Goal: Task Accomplishment & Management: Manage account settings

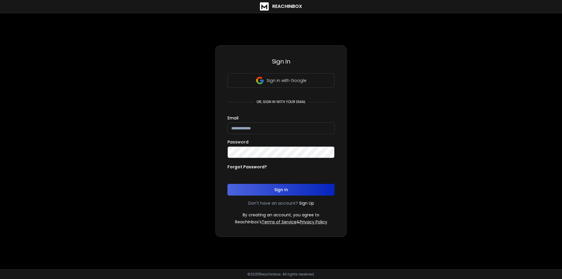
click at [249, 132] on input "email" at bounding box center [280, 128] width 107 height 12
paste input "**********"
type input "**********"
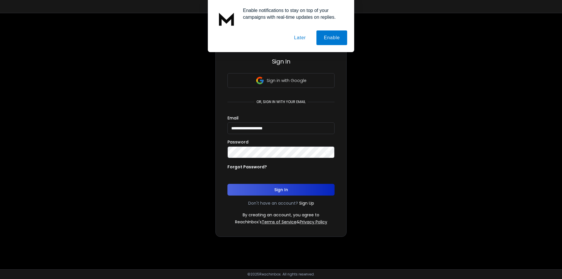
click at [304, 39] on button "Later" at bounding box center [299, 37] width 26 height 15
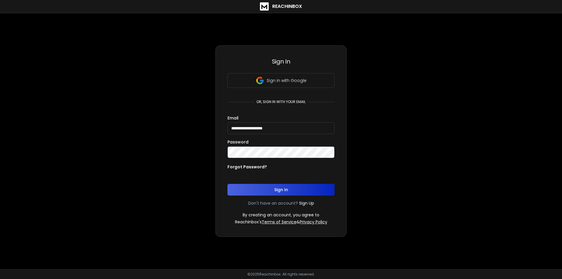
click at [257, 192] on button "Sign In" at bounding box center [280, 190] width 107 height 12
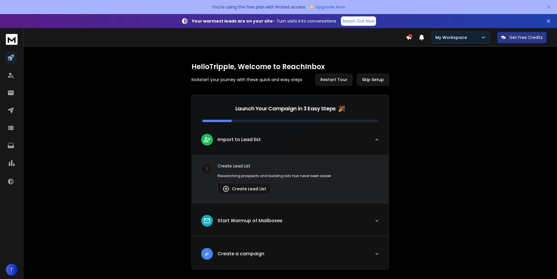
click at [461, 37] on p "My Workspace" at bounding box center [452, 38] width 34 height 6
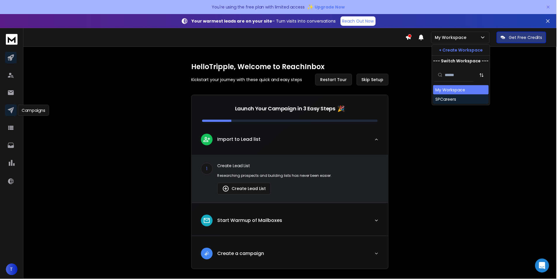
click at [14, 108] on icon at bounding box center [10, 110] width 7 height 7
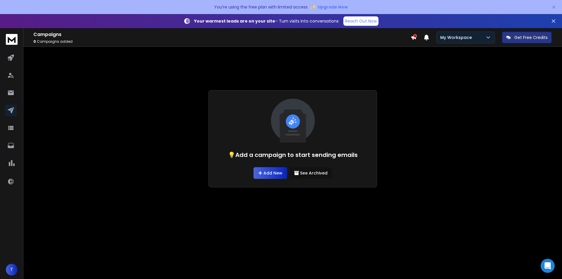
click at [453, 39] on p "My Workspace" at bounding box center [457, 38] width 34 height 6
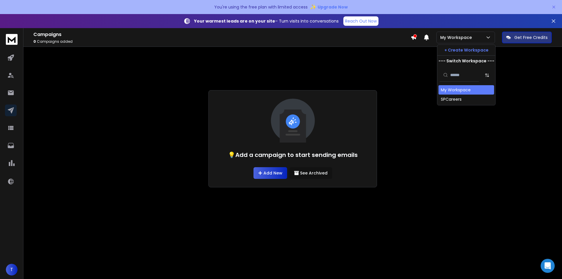
click at [537, 95] on div "💡Add a campaign to start sending emails Add New See Archived" at bounding box center [292, 138] width 519 height 97
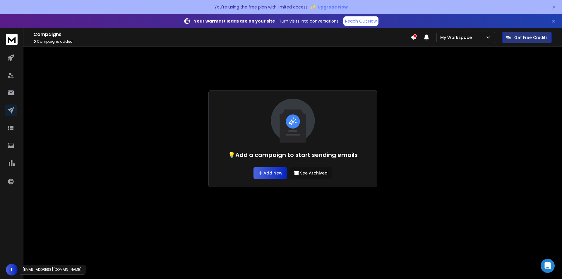
click at [13, 266] on span "T" at bounding box center [12, 270] width 12 height 12
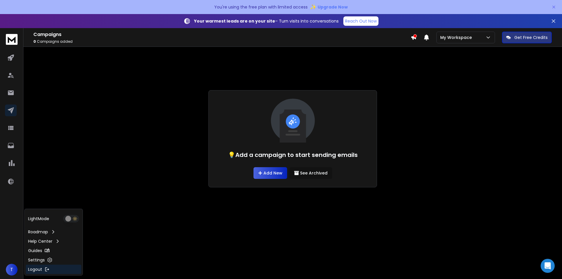
click at [38, 270] on p "Logout" at bounding box center [35, 269] width 14 height 6
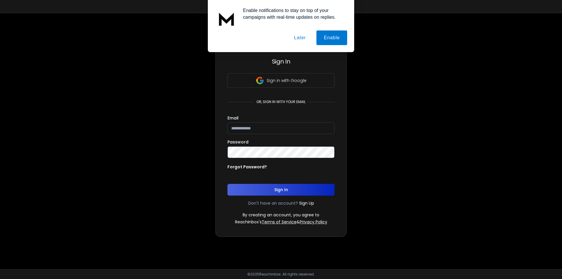
click at [261, 126] on input "email" at bounding box center [280, 128] width 107 height 12
paste input "**********"
type input "**********"
click at [263, 187] on button "Sign In" at bounding box center [280, 190] width 107 height 12
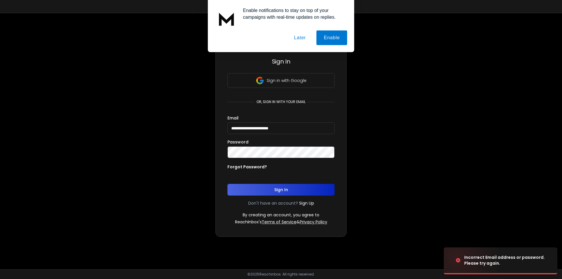
click at [327, 154] on icon at bounding box center [326, 153] width 5 height 4
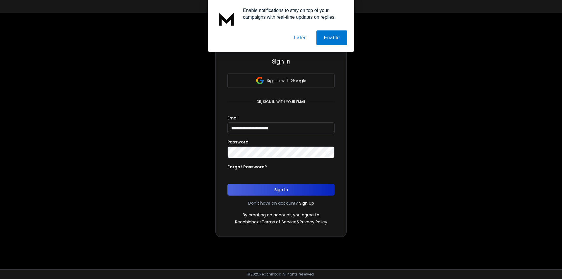
click at [272, 187] on button "Sign In" at bounding box center [280, 190] width 107 height 12
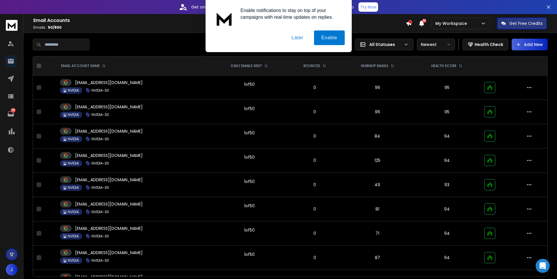
click at [183, 32] on div "Enable notifications to stay on top of your campaigns with real-time updates on…" at bounding box center [278, 26] width 557 height 52
click at [317, 41] on button "Enable" at bounding box center [329, 37] width 31 height 15
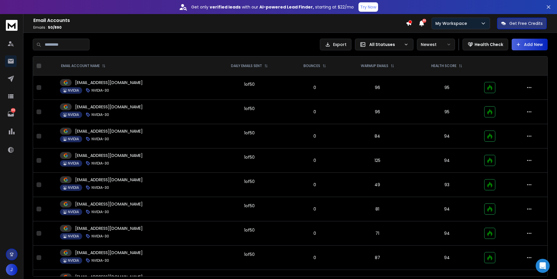
click at [464, 24] on p "My Workspace" at bounding box center [452, 23] width 34 height 6
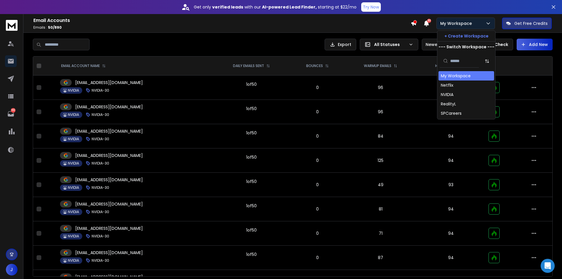
click at [464, 24] on p "My Workspace" at bounding box center [457, 23] width 34 height 6
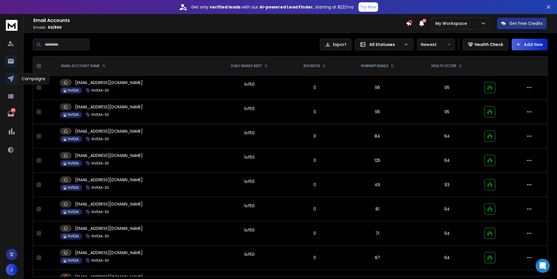
click at [9, 76] on icon at bounding box center [10, 78] width 7 height 7
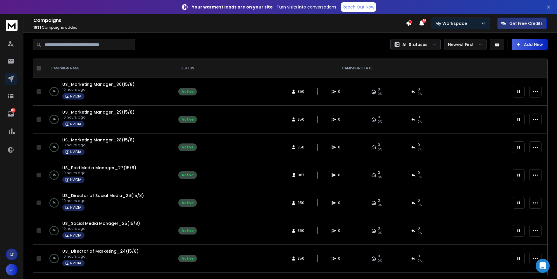
click at [465, 29] on button "My Workspace" at bounding box center [461, 24] width 58 height 12
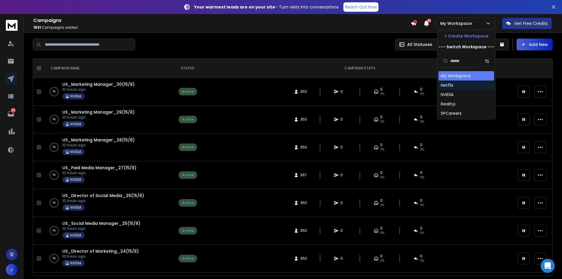
click at [450, 88] on div "Netflix" at bounding box center [466, 84] width 56 height 9
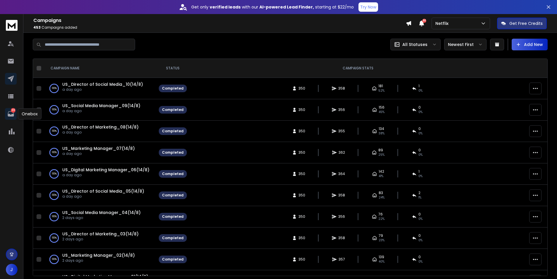
click at [14, 112] on p "39" at bounding box center [13, 110] width 5 height 5
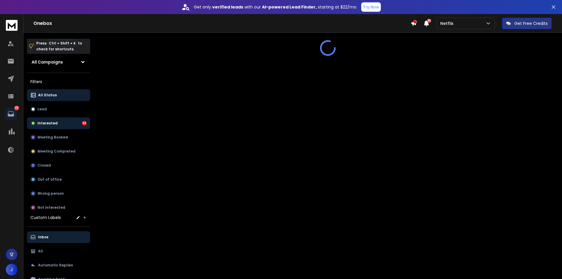
click at [50, 124] on p "Interested" at bounding box center [47, 123] width 20 height 5
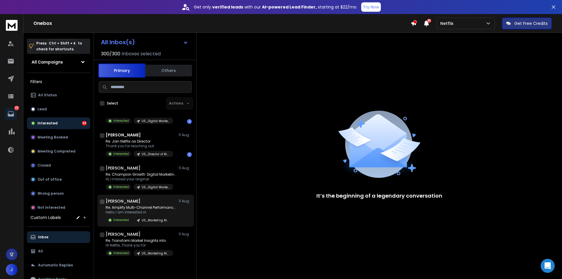
scroll to position [1244, 0]
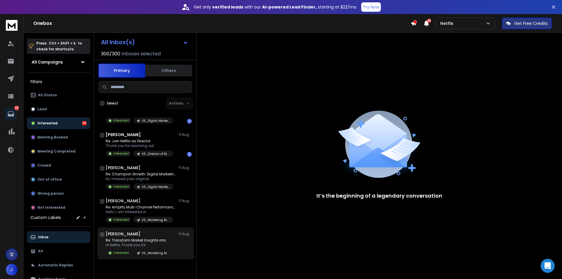
click at [168, 236] on div "[PERSON_NAME] [DATE]" at bounding box center [149, 234] width 86 height 6
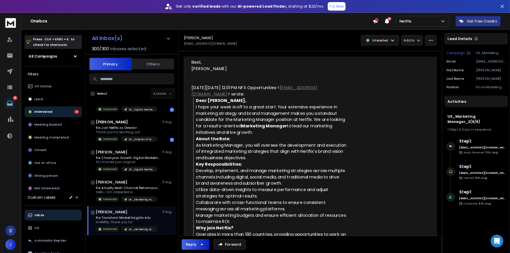
scroll to position [0, 0]
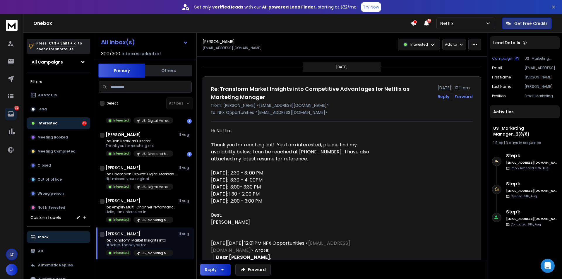
drag, startPoint x: 257, startPoint y: 113, endPoint x: 352, endPoint y: 114, distance: 94.8
click at [352, 114] on p "to: NFX Opportunities <[EMAIL_ADDRESS][DOMAIN_NAME]>" at bounding box center [341, 112] width 261 height 6
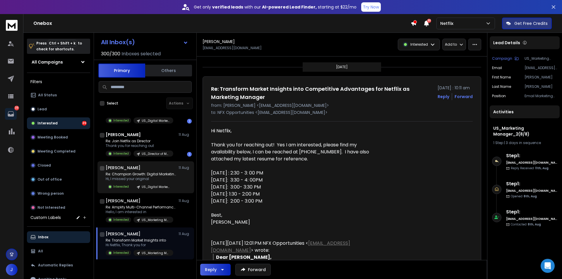
copy p "[EMAIL_ADDRESS][DOMAIN_NAME]"
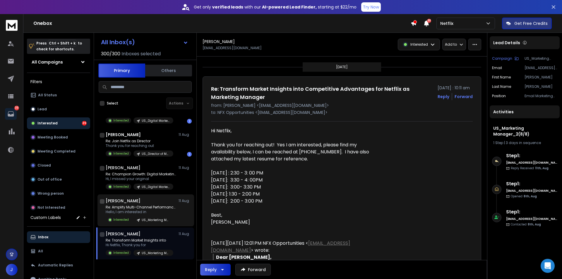
click at [166, 199] on div "[PERSON_NAME] [DATE]" at bounding box center [149, 201] width 86 height 6
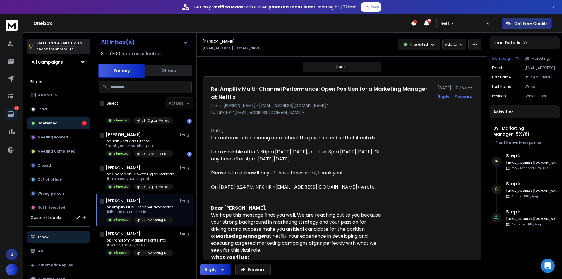
drag, startPoint x: 235, startPoint y: 113, endPoint x: 304, endPoint y: 114, distance: 69.9
click at [304, 114] on p "to: NFX HR <[EMAIL_ADDRESS][DOMAIN_NAME]>" at bounding box center [341, 112] width 261 height 6
copy p "[EMAIL_ADDRESS][DOMAIN_NAME]"
click at [300, 156] on div "I am available after 2:30pm [DATE][DATE], or after 3pm [DATE][DATE]. Or any tim…" at bounding box center [296, 155] width 171 height 14
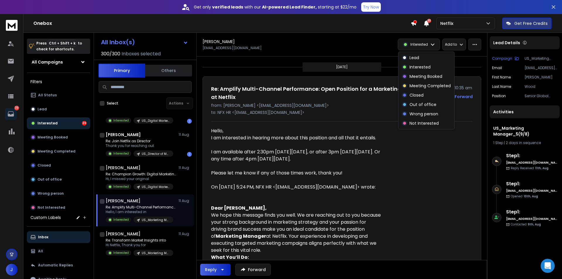
click at [430, 44] on div "Interested" at bounding box center [419, 44] width 42 height 11
click at [262, 159] on div "I am available after 2:30pm [DATE][DATE], or after 3pm [DATE][DATE]. Or any tim…" at bounding box center [296, 155] width 171 height 14
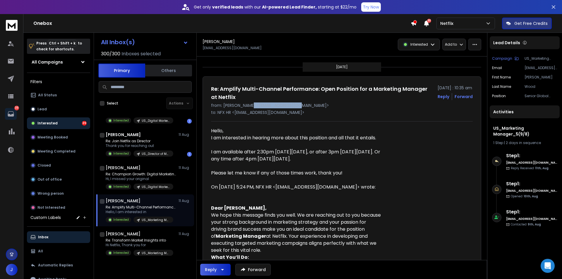
drag, startPoint x: 306, startPoint y: 106, endPoint x: 253, endPoint y: 106, distance: 52.9
click at [253, 106] on p "from: Casey Wood <caseywood23@gmail.com>" at bounding box center [341, 105] width 261 height 6
copy p "[EMAIL_ADDRESS][DOMAIN_NAME]"
click at [258, 137] on div "I am interested in hearing more about this position and all that it entails." at bounding box center [296, 137] width 171 height 7
drag, startPoint x: 235, startPoint y: 111, endPoint x: 305, endPoint y: 112, distance: 70.5
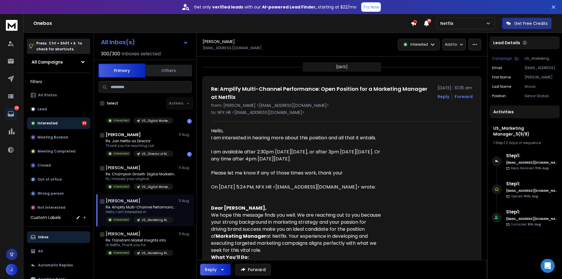
click at [305, 112] on p "to: NFX HR <askhr@talentacquisitionhubnf.com>" at bounding box center [341, 112] width 261 height 6
copy p "askhr@talentacquisitionhubnf.com"
click at [221, 197] on blockquote "On Aug 9, 2025, at 5:24 PM, NFX HR <askhr@talentacquisitionhubnf.com> wrote:" at bounding box center [296, 190] width 171 height 14
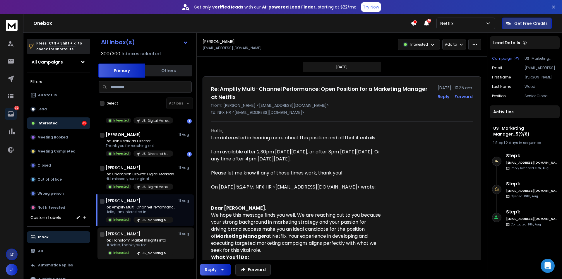
click at [165, 233] on div "Sarah Hernandez 11 Aug" at bounding box center [149, 234] width 86 height 6
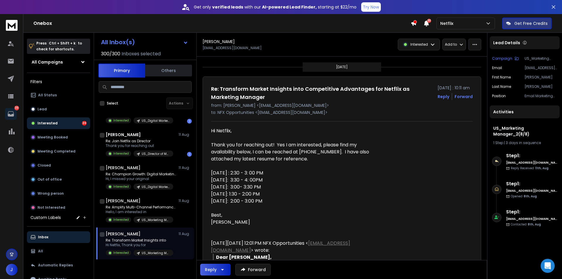
drag, startPoint x: 257, startPoint y: 113, endPoint x: 352, endPoint y: 115, distance: 94.8
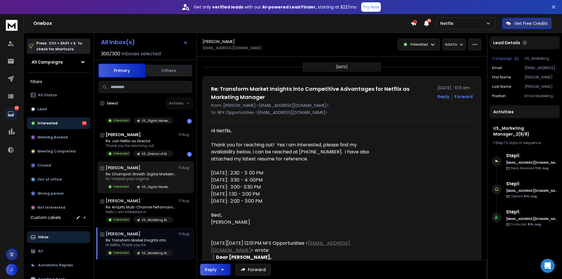
copy p "opportunities@futureworkforceplatformnf.com"
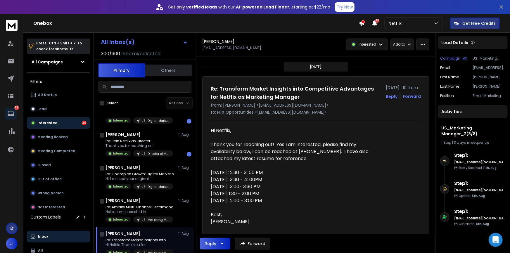
scroll to position [1261, 0]
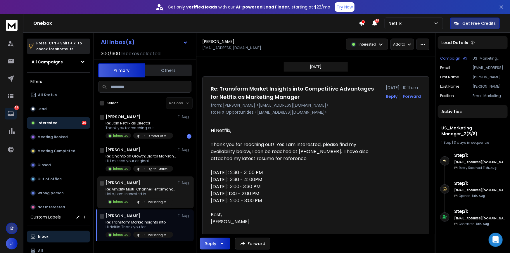
click at [153, 192] on p "Hello, I am interested in" at bounding box center [141, 194] width 70 height 5
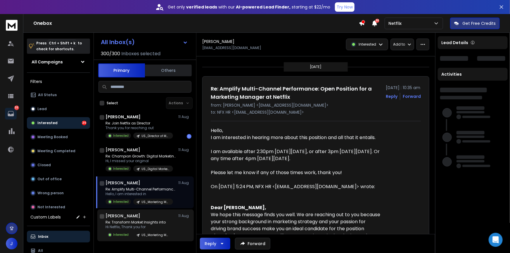
click at [166, 216] on div "Sarah Hernandez 11 Aug" at bounding box center [149, 216] width 86 height 6
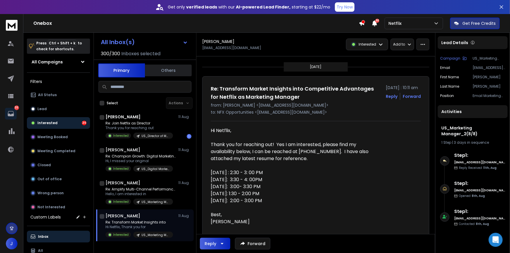
drag, startPoint x: 257, startPoint y: 113, endPoint x: 351, endPoint y: 113, distance: 94.2
click at [351, 113] on p "to: NFX Opportunities <opportunities@futureworkforceplatformnf.com>" at bounding box center [316, 112] width 210 height 6
copy p "opportunities@futureworkforceplatformnf.com"
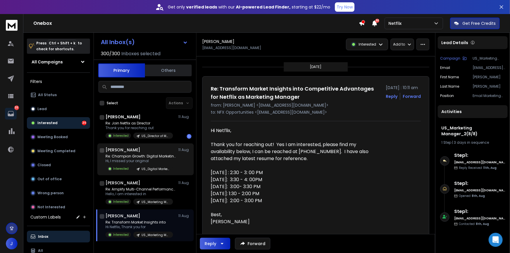
copy p "opportunities@futureworkforceplatformnf.com"
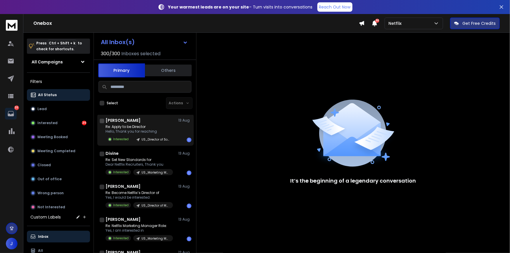
scroll to position [239, 0]
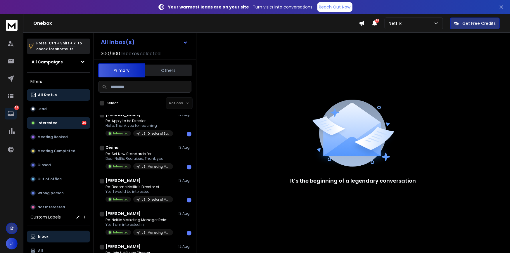
click at [69, 127] on button "Interested 39" at bounding box center [58, 123] width 63 height 12
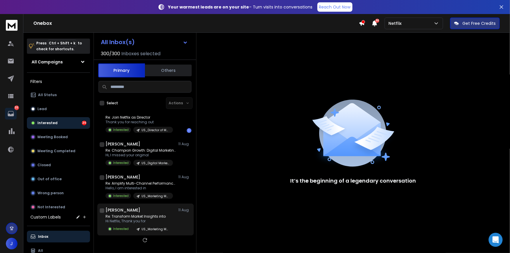
scroll to position [1261, 0]
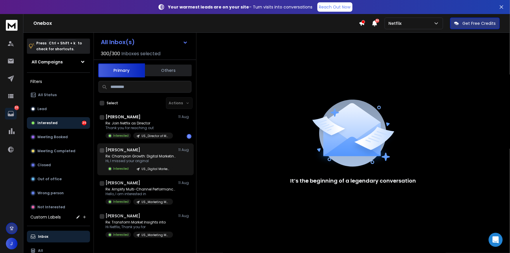
click at [173, 157] on p "Re: Champion Growth: Digital Marketing" at bounding box center [141, 156] width 70 height 5
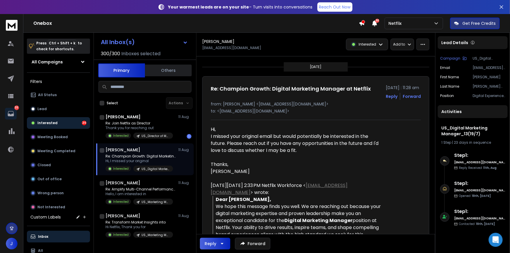
drag, startPoint x: 321, startPoint y: 113, endPoint x: 218, endPoint y: 112, distance: 102.9
click at [218, 112] on p "to: <[EMAIL_ADDRESS][DOMAIN_NAME]>" at bounding box center [316, 111] width 210 height 6
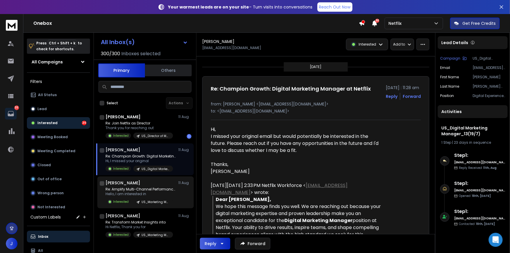
copy p "[EMAIL_ADDRESS][DOMAIN_NAME]"
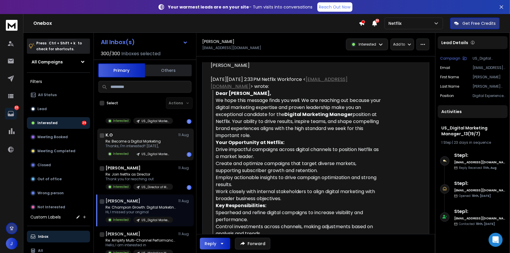
scroll to position [1208, 0]
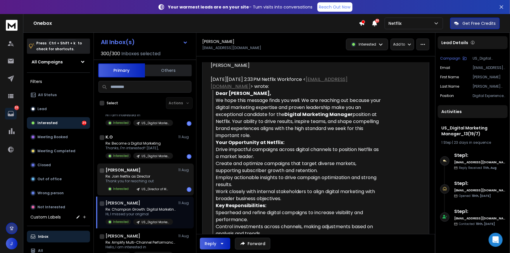
click at [167, 167] on div "[PERSON_NAME] [DATE]" at bounding box center [149, 170] width 86 height 6
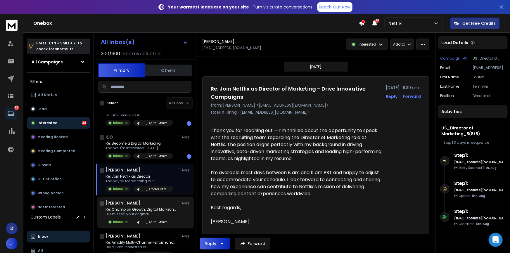
click at [164, 200] on div "[PERSON_NAME] [DATE]" at bounding box center [149, 203] width 86 height 6
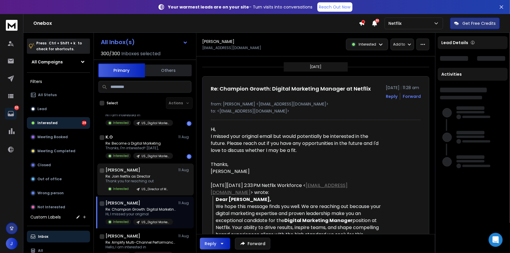
click at [162, 186] on div "US_Director of Marketing_8(8/8)" at bounding box center [153, 189] width 40 height 6
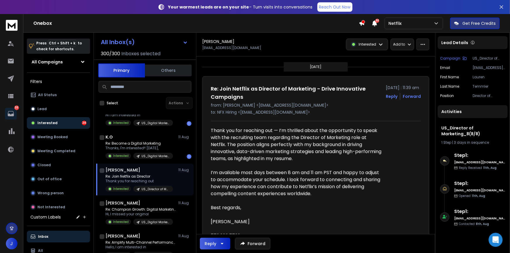
drag, startPoint x: 323, startPoint y: 112, endPoint x: 241, endPoint y: 112, distance: 81.9
click at [241, 112] on p "to: NFX Hiring <nowhiring@careerplanningstudionf.com>" at bounding box center [316, 112] width 210 height 6
copy p "nowhiring@careerplanningstudionf.com"
click at [288, 242] on div "Reply Forward" at bounding box center [316, 243] width 239 height 19
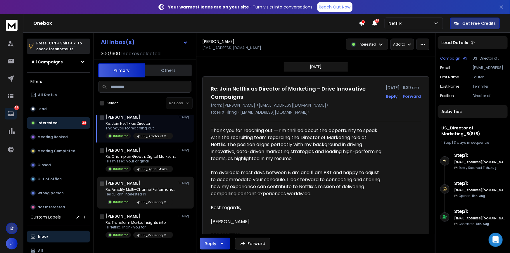
scroll to position [1261, 0]
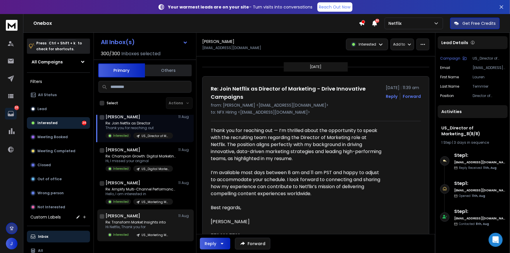
click at [161, 213] on div "Sarah Hernandez 11 Aug" at bounding box center [149, 216] width 86 height 6
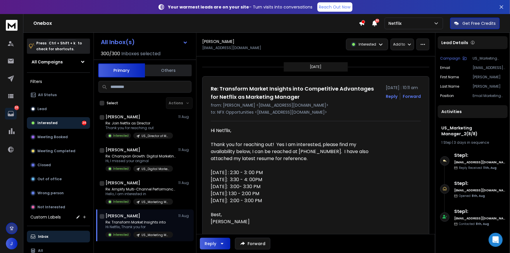
drag, startPoint x: 256, startPoint y: 113, endPoint x: 351, endPoint y: 115, distance: 94.8
click at [351, 115] on p "to: NFX Opportunities <opportunities@futureworkforceplatformnf.com>" at bounding box center [316, 112] width 210 height 6
copy p "opportunities@futureworkforceplatformnf.com"
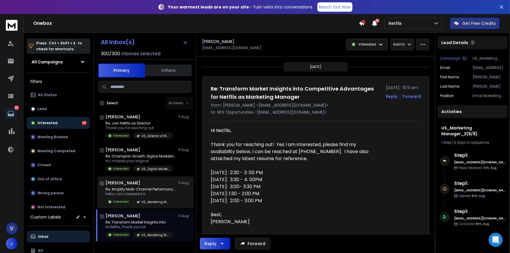
click at [136, 192] on p "Hello, I am interested in" at bounding box center [141, 194] width 70 height 5
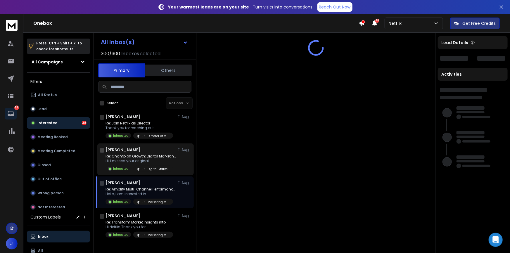
click at [173, 155] on p "Re: Champion Growth: Digital Marketing" at bounding box center [141, 156] width 70 height 5
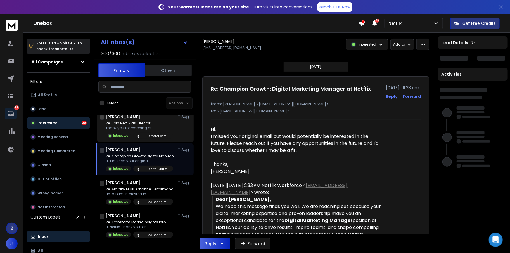
click at [181, 130] on div "Re: Join Netflix as Director Thank you for reaching out Interested US_Director …" at bounding box center [149, 130] width 86 height 18
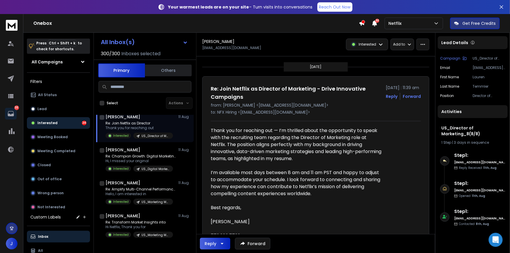
drag, startPoint x: 240, startPoint y: 112, endPoint x: 322, endPoint y: 114, distance: 82.2
click at [322, 114] on p "to: NFX Hiring <nowhiring@careerplanningstudionf.com>" at bounding box center [316, 112] width 210 height 6
copy p "nowhiring@careerplanningstudionf.com"
click at [354, 140] on p "Thank you for reaching out — I’m thrilled about the opportunity to speak with t…" at bounding box center [296, 144] width 171 height 35
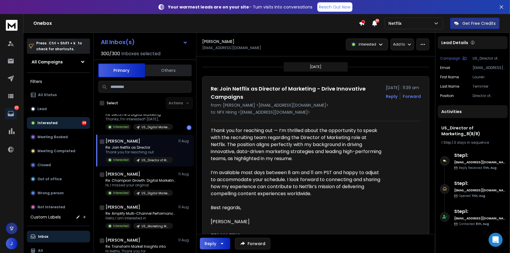
scroll to position [1235, 0]
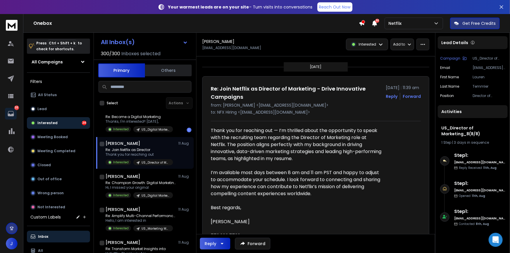
click at [145, 149] on p "Re: Join Netflix as Director" at bounding box center [140, 150] width 68 height 5
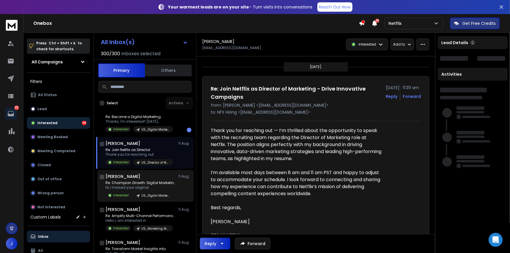
click at [169, 186] on p "Hi, I missed your original" at bounding box center [141, 187] width 70 height 5
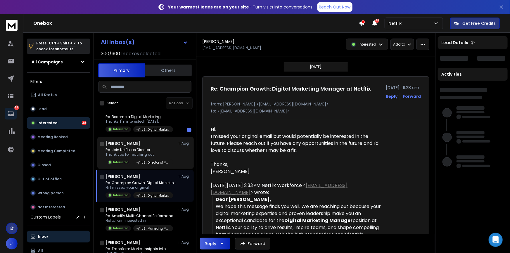
click at [172, 157] on div "Re: Join Netflix as Director Thank you for reaching out Interested US_Director …" at bounding box center [140, 157] width 68 height 18
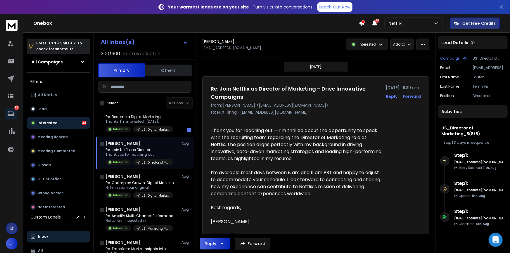
drag, startPoint x: 240, startPoint y: 112, endPoint x: 323, endPoint y: 112, distance: 82.5
click at [323, 112] on p "to: NFX Hiring <nowhiring@careerplanningstudionf.com>" at bounding box center [316, 112] width 210 height 6
copy p "nowhiring@careerplanningstudionf.com"
click at [328, 161] on p "Thank you for reaching out — I’m thrilled about the opportunity to speak with t…" at bounding box center [296, 144] width 171 height 35
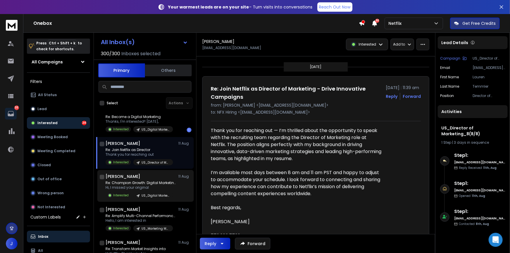
click at [140, 175] on div "Kate Zingsheim 11 Aug" at bounding box center [149, 177] width 86 height 6
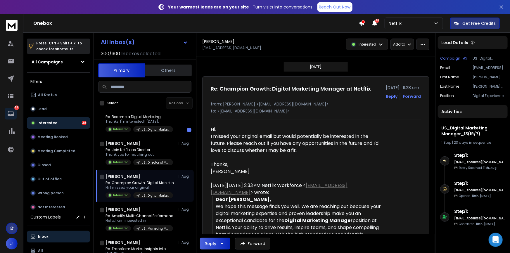
drag, startPoint x: 220, startPoint y: 112, endPoint x: 321, endPoint y: 114, distance: 101.2
click at [321, 114] on p "to: <buildourteam@netflixleadershipacademyhub.com>" at bounding box center [316, 111] width 210 height 6
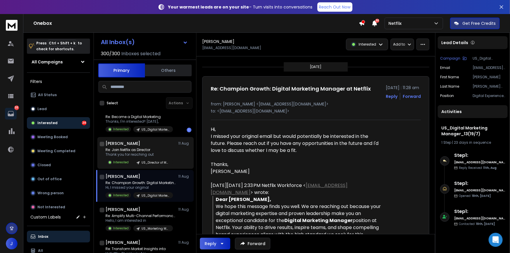
copy p "buildourteam@netflixleadershipacademyhub.com"
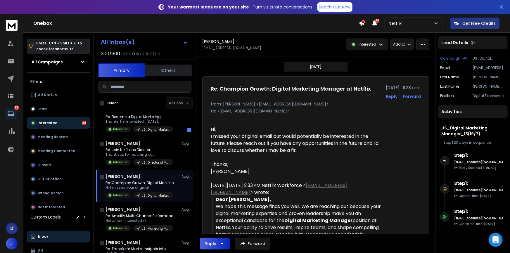
click at [330, 161] on div "I missed your original email but would potentially be interested in the future.…" at bounding box center [296, 154] width 171 height 42
drag, startPoint x: 323, startPoint y: 112, endPoint x: 219, endPoint y: 115, distance: 104.7
click at [219, 114] on p "to: <buildourteam@netflixleadershipacademyhub.com>" at bounding box center [316, 111] width 210 height 6
copy p "buildourteam@netflixleadershipacademyhub.com"
click at [375, 41] on div "Interested" at bounding box center [368, 44] width 42 height 11
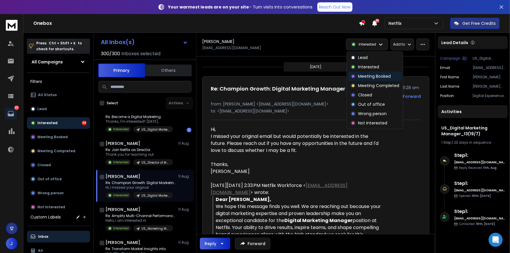
click at [377, 73] on p "Meeting Booked" at bounding box center [374, 76] width 33 height 6
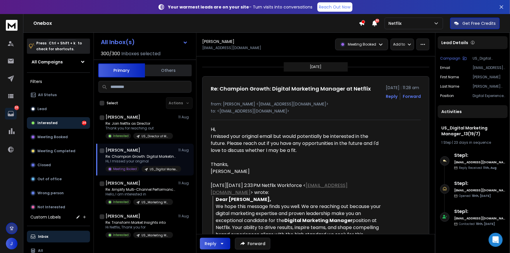
scroll to position [1261, 0]
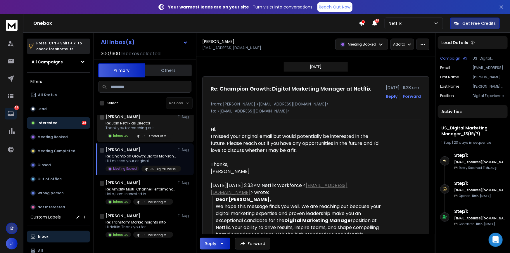
click at [184, 138] on div "Lauren Temmler 11 Aug Re: Join Netflix as Director Thank you for reaching out I…" at bounding box center [145, 127] width 97 height 32
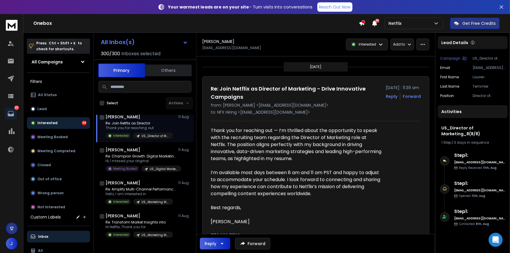
drag, startPoint x: 241, startPoint y: 112, endPoint x: 318, endPoint y: 113, distance: 77.8
click at [320, 113] on p "to: NFX Hiring <nowhiring@careerplanningstudionf.com>" at bounding box center [316, 112] width 210 height 6
drag, startPoint x: 320, startPoint y: 125, endPoint x: 320, endPoint y: 113, distance: 11.7
click at [322, 111] on p "to: NFX Hiring <nowhiring@careerplanningstudionf.com>" at bounding box center [316, 112] width 210 height 6
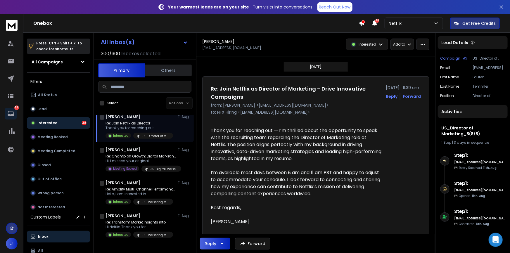
drag, startPoint x: 322, startPoint y: 111, endPoint x: 241, endPoint y: 112, distance: 81.0
click at [241, 112] on p "to: NFX Hiring <nowhiring@careerplanningstudionf.com>" at bounding box center [316, 112] width 210 height 6
copy p "nowhiring@careerplanningstudionf.com"
click at [335, 194] on p "I’m available most days between 8 am and 11 am PST and happy to adjust to accom…" at bounding box center [296, 183] width 171 height 28
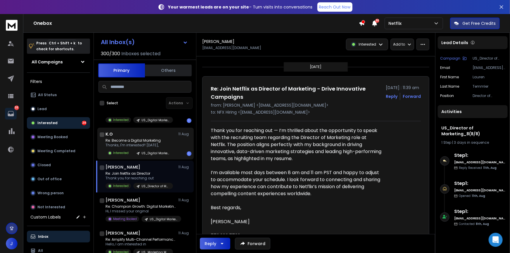
scroll to position [1208, 0]
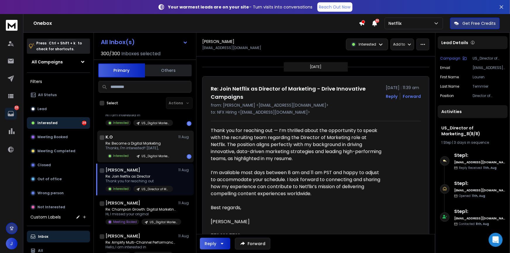
click at [173, 151] on div "Re: Become a Digital Marketing Thanks, I'm interested!! On Mon, Interested US_D…" at bounding box center [149, 150] width 86 height 18
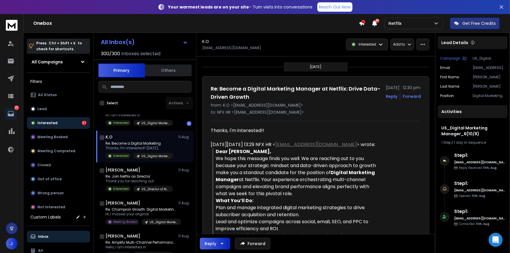
drag, startPoint x: 309, startPoint y: 112, endPoint x: 235, endPoint y: 109, distance: 74.0
click at [235, 109] on div "Re: Become a Digital Marketing Manager at Netflix: Drive Data-Driven Growth 11 …" at bounding box center [316, 100] width 210 height 30
copy p "hr@virtualtalentdevelopmentnf.com"
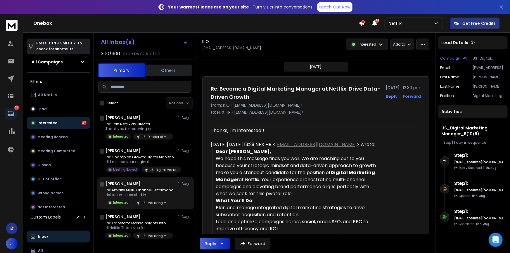
scroll to position [1261, 0]
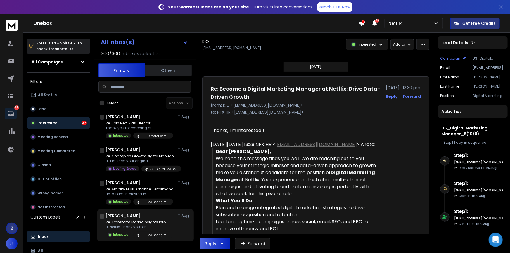
click at [156, 221] on p "Re: Transform Market Insights into" at bounding box center [140, 222] width 68 height 5
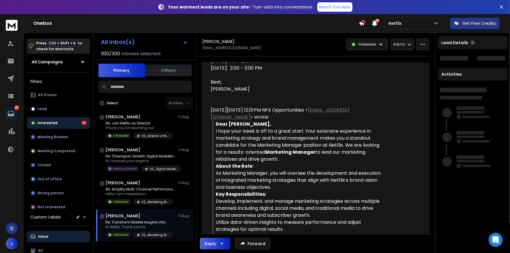
scroll to position [0, 0]
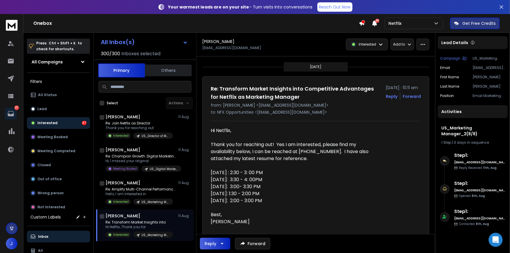
drag, startPoint x: 257, startPoint y: 112, endPoint x: 351, endPoint y: 113, distance: 93.9
click at [351, 113] on p "to: NFX Opportunities <opportunities@futureworkforceplatformnf.com>" at bounding box center [316, 112] width 210 height 6
copy p "opportunities@futureworkforceplatformnf.com"
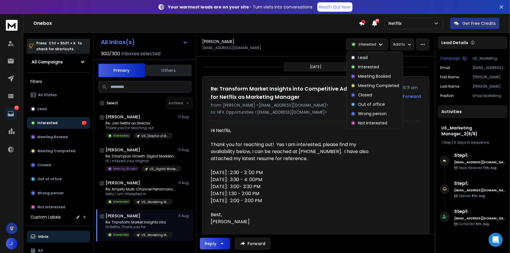
click at [364, 44] on p "Interested" at bounding box center [368, 44] width 18 height 5
click at [373, 73] on p "Meeting Booked" at bounding box center [374, 76] width 33 height 6
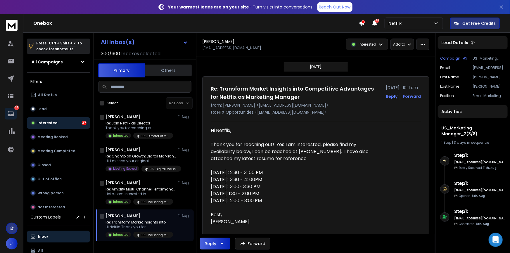
click at [369, 48] on div "Interested" at bounding box center [368, 44] width 42 height 11
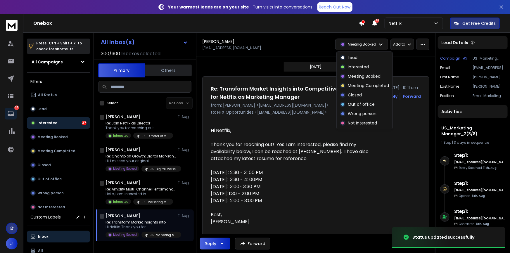
click at [364, 175] on div "Today 8/11 : 2:30 - 3: 00 PM" at bounding box center [296, 172] width 171 height 7
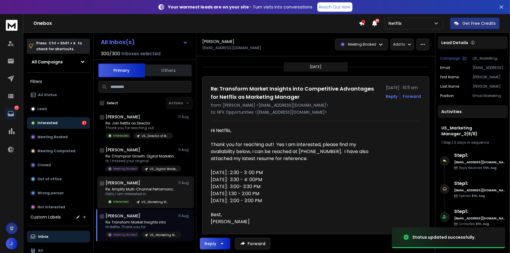
drag, startPoint x: 170, startPoint y: 184, endPoint x: 166, endPoint y: 182, distance: 4.0
click at [170, 184] on div "Casey Wood 11 Aug" at bounding box center [149, 183] width 86 height 6
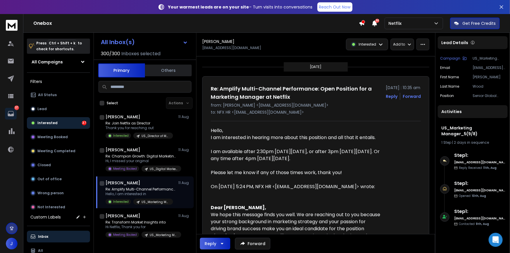
drag, startPoint x: 235, startPoint y: 112, endPoint x: 305, endPoint y: 114, distance: 69.9
click at [305, 114] on p "to: NFX HR <askhr@talentacquisitionhubnf.com>" at bounding box center [316, 112] width 210 height 6
click at [371, 41] on div "Interested" at bounding box center [368, 44] width 42 height 11
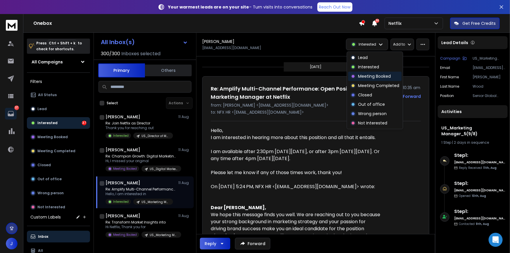
click at [365, 76] on p "Meeting Booked" at bounding box center [374, 76] width 33 height 6
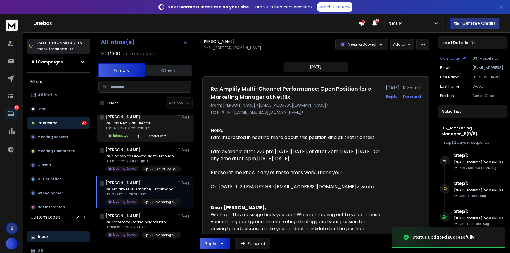
click at [154, 128] on p "Thank you for reaching out" at bounding box center [140, 128] width 68 height 5
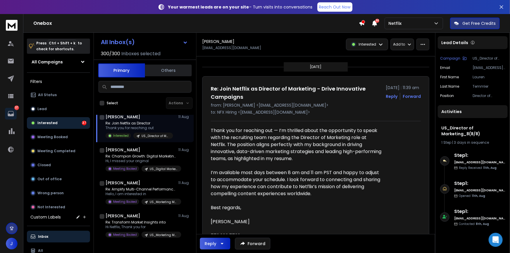
drag, startPoint x: 241, startPoint y: 111, endPoint x: 322, endPoint y: 113, distance: 81.3
click at [322, 113] on p "to: NFX Hiring <nowhiring@careerplanningstudionf.com>" at bounding box center [316, 112] width 210 height 6
click at [374, 44] on p "Interested" at bounding box center [368, 44] width 18 height 5
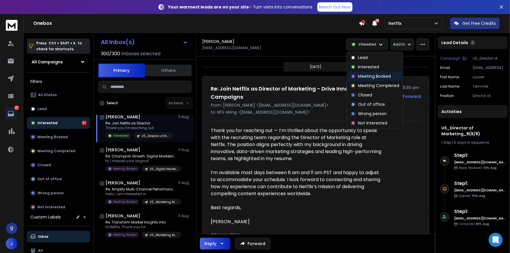
click at [369, 77] on p "Meeting Booked" at bounding box center [374, 76] width 33 height 6
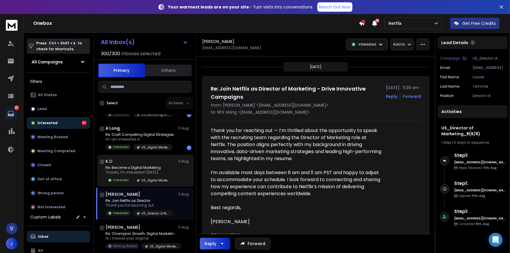
scroll to position [1182, 0]
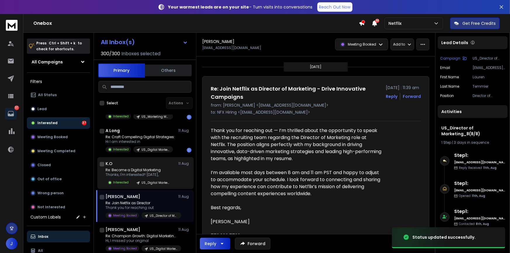
click at [158, 177] on div "Re: Become a Digital Marketing Thanks, I'm interested!! On Mon, Interested US_D…" at bounding box center [140, 177] width 68 height 18
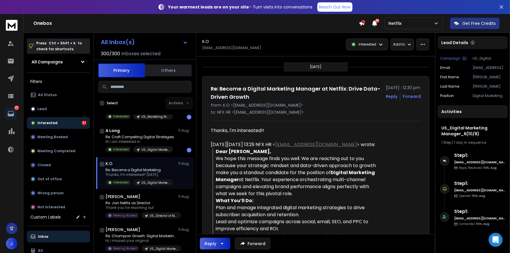
drag, startPoint x: 235, startPoint y: 113, endPoint x: 309, endPoint y: 116, distance: 74.6
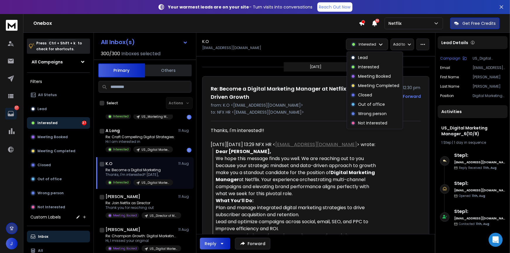
click at [371, 47] on div "Interested" at bounding box center [368, 44] width 42 height 11
click at [366, 76] on p "Meeting Booked" at bounding box center [374, 76] width 33 height 6
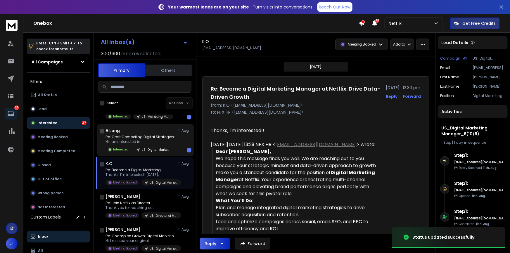
click at [163, 135] on p "Re: Craft Compelling Digital Strategies:" at bounding box center [140, 137] width 69 height 5
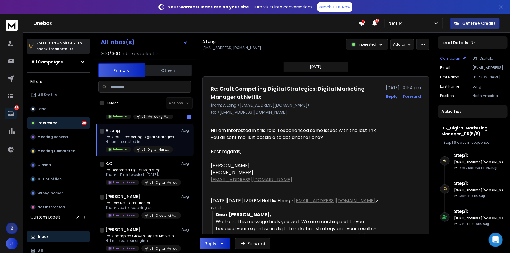
drag, startPoint x: 219, startPoint y: 112, endPoint x: 319, endPoint y: 114, distance: 100.0
click at [319, 114] on p "to: <nowhiring@digitalcareermanagementnetflix.com>" at bounding box center [316, 112] width 210 height 6
click at [370, 45] on p "Interested" at bounding box center [368, 44] width 18 height 5
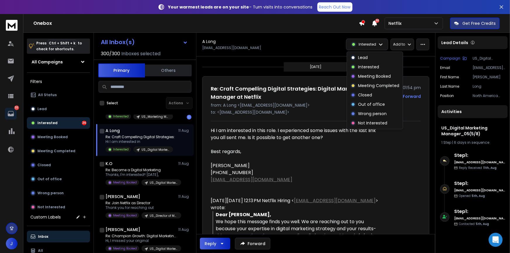
drag, startPoint x: 367, startPoint y: 75, endPoint x: 384, endPoint y: 161, distance: 87.3
click at [384, 161] on body "Your warmest leads are on your site – Turn visits into conversations Reach Out …" at bounding box center [255, 126] width 510 height 253
click at [361, 74] on p "Meeting Booked" at bounding box center [374, 76] width 33 height 6
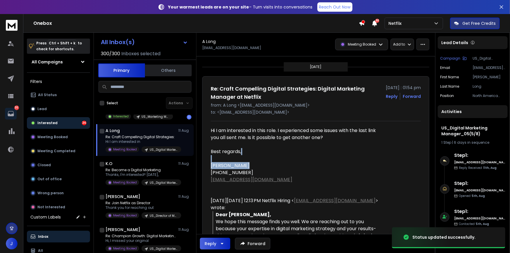
click at [324, 163] on div "Best regards, Aaron M. Long (704) 794-8823 Qcaaronlong@gmail.com" at bounding box center [296, 165] width 171 height 35
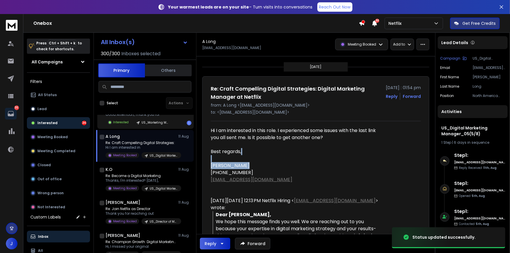
scroll to position [1155, 0]
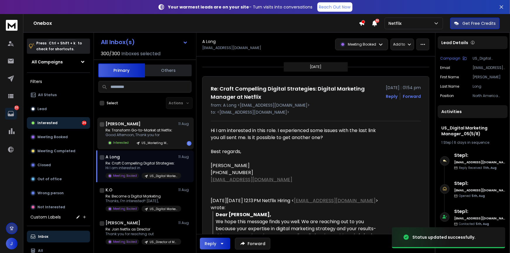
click at [160, 142] on p "US_Marketing Manager_4(10/8)" at bounding box center [156, 143] width 28 height 4
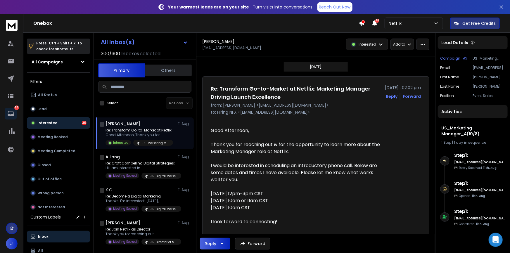
drag, startPoint x: 240, startPoint y: 111, endPoint x: 338, endPoint y: 115, distance: 98.0
click at [338, 115] on p "to: Hiring NFX <hiringteam@leadershiptransformationlabnf.com>" at bounding box center [316, 112] width 210 height 6
drag, startPoint x: 335, startPoint y: 168, endPoint x: 222, endPoint y: 204, distance: 118.9
click at [335, 168] on div "I would be interested in scheduling an introductory phone call. Below are some …" at bounding box center [296, 172] width 171 height 21
click at [370, 44] on p "Interested" at bounding box center [368, 44] width 18 height 5
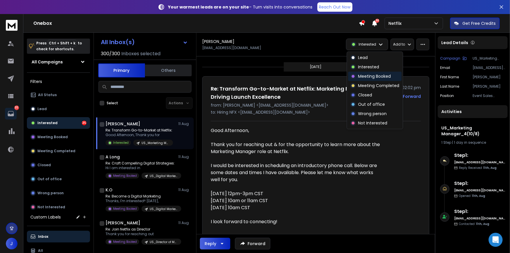
click at [364, 73] on p "Meeting Booked" at bounding box center [374, 76] width 33 height 6
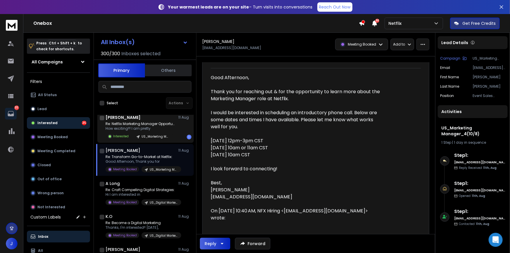
scroll to position [1102, 0]
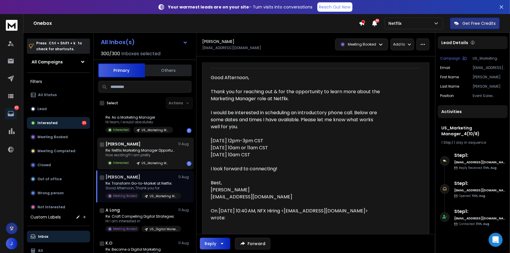
click at [164, 144] on div "DeLisha Huff 11 Aug" at bounding box center [149, 144] width 86 height 6
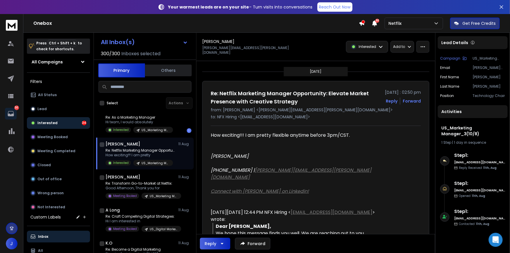
drag, startPoint x: 314, startPoint y: 112, endPoint x: 240, endPoint y: 113, distance: 74.3
click at [240, 114] on p "to: NFX Hiring <hiring@digitalcareerpathwaynf.com>" at bounding box center [316, 117] width 210 height 6
click at [367, 44] on p "Interested" at bounding box center [368, 46] width 18 height 5
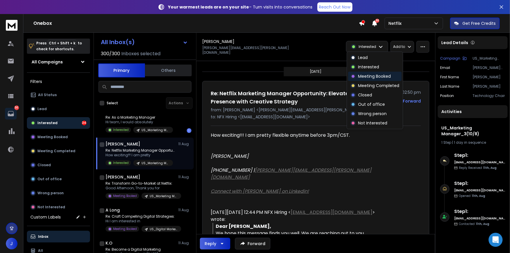
click at [359, 76] on p "Meeting Booked" at bounding box center [374, 76] width 33 height 6
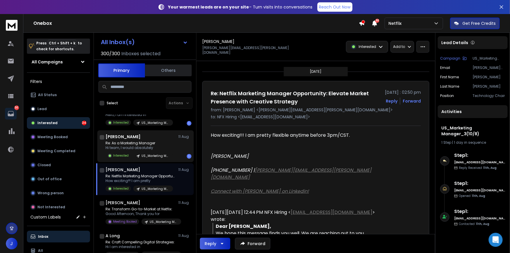
scroll to position [1075, 0]
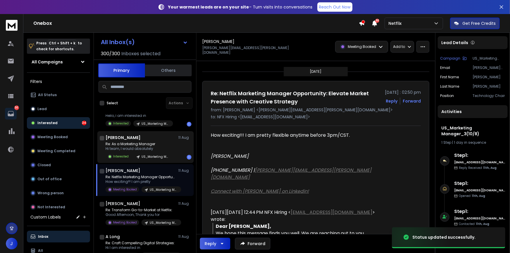
click at [152, 148] on p "Hi team, I would absolutely" at bounding box center [140, 149] width 68 height 5
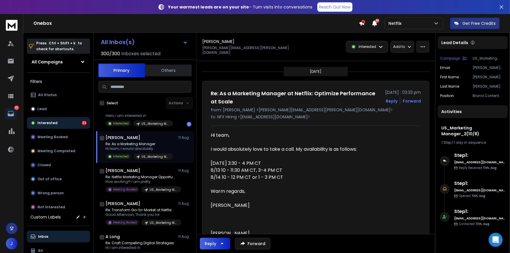
drag, startPoint x: 240, startPoint y: 112, endPoint x: 325, endPoint y: 115, distance: 84.9
click at [325, 115] on p "to: NFX Hiring <hiringteam@talentgrowthsolutionsnf.com>" at bounding box center [316, 117] width 210 height 6
click at [329, 181] on div at bounding box center [296, 184] width 171 height 7
click at [367, 44] on p "Interested" at bounding box center [368, 46] width 18 height 5
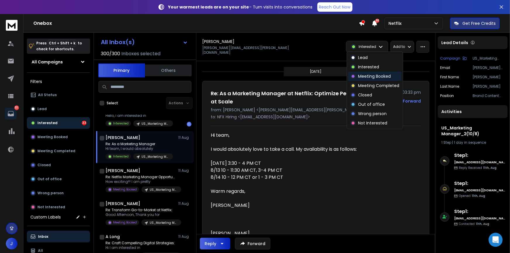
drag, startPoint x: 368, startPoint y: 74, endPoint x: 357, endPoint y: 77, distance: 11.2
click at [368, 73] on p "Meeting Booked" at bounding box center [374, 76] width 33 height 6
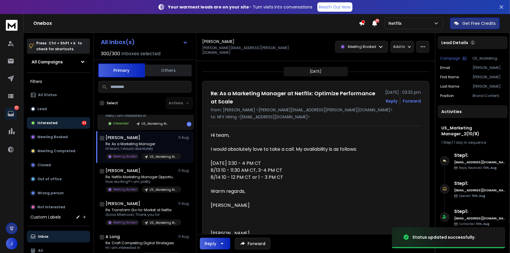
click at [159, 116] on p "Hello, I am interested in" at bounding box center [140, 115] width 68 height 5
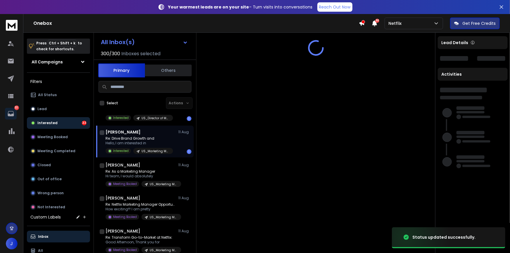
scroll to position [969, 0]
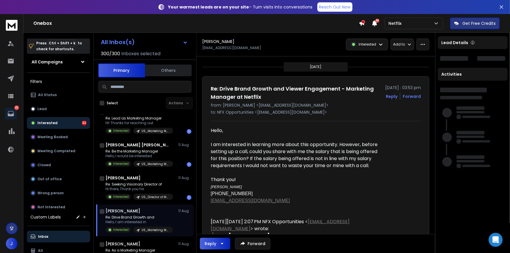
drag, startPoint x: 256, startPoint y: 114, endPoint x: 360, endPoint y: 114, distance: 103.2
click at [360, 114] on p "to: NFX Opportunities <nextopportunity@leadershipgrowthplatformnf.com>" at bounding box center [316, 112] width 210 height 6
drag, startPoint x: 285, startPoint y: 173, endPoint x: 282, endPoint y: 169, distance: 4.7
click at [285, 173] on div at bounding box center [296, 172] width 171 height 7
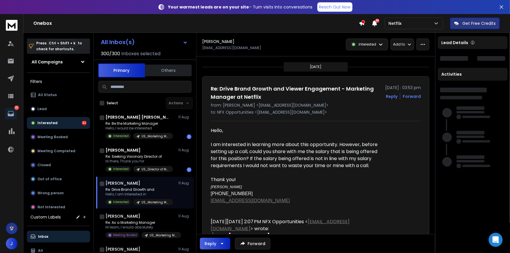
scroll to position [996, 0]
drag, startPoint x: 361, startPoint y: 112, endPoint x: 257, endPoint y: 115, distance: 104.5
click at [257, 115] on p "to: NFX Opportunities <nextopportunity@leadershipgrowthplatformnf.com>" at bounding box center [316, 112] width 210 height 6
click at [145, 88] on input at bounding box center [145, 87] width 93 height 12
paste input "**********"
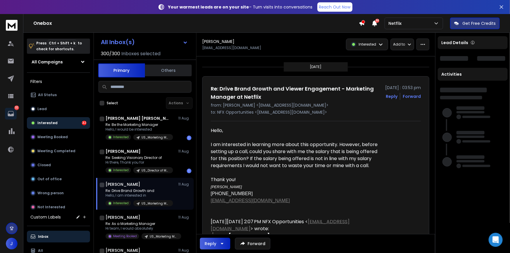
type input "**********"
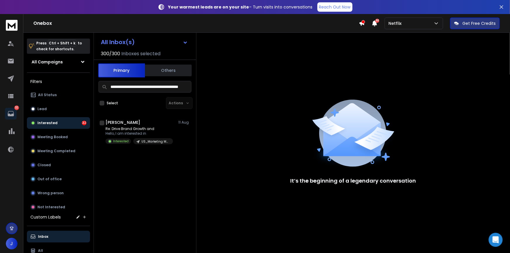
click at [145, 87] on input "**********" at bounding box center [145, 87] width 93 height 12
click at [133, 91] on input at bounding box center [145, 87] width 93 height 12
click at [133, 89] on input at bounding box center [145, 87] width 93 height 12
click at [56, 122] on button "Interested 32" at bounding box center [58, 123] width 63 height 12
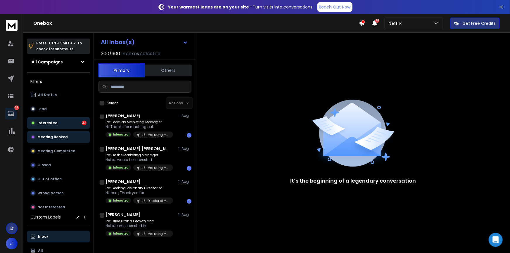
scroll to position [964, 0]
click at [56, 137] on p "Meeting Booked" at bounding box center [52, 137] width 30 height 5
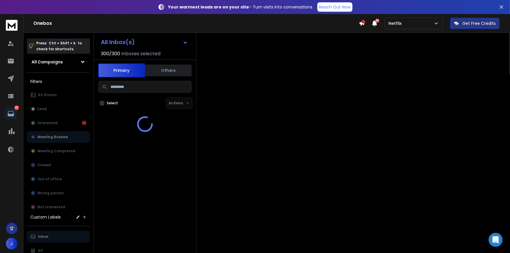
scroll to position [0, 0]
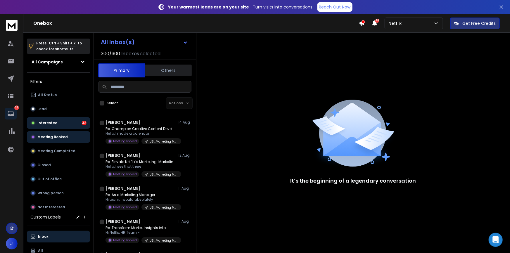
click at [60, 122] on button "Interested 32" at bounding box center [58, 123] width 63 height 12
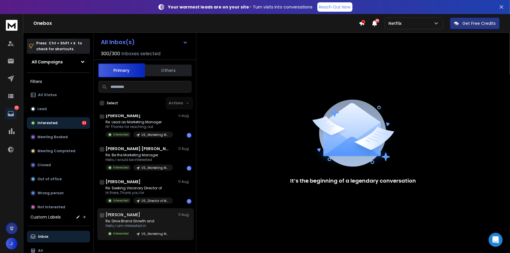
scroll to position [964, 0]
click at [178, 217] on p "11 Aug" at bounding box center [184, 215] width 13 height 5
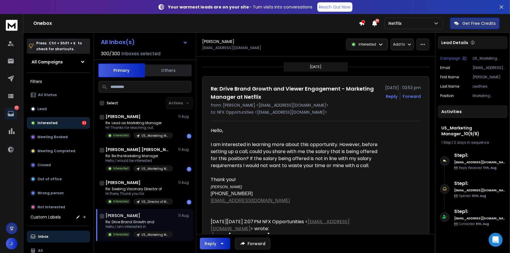
click at [373, 46] on p "Interested" at bounding box center [368, 44] width 18 height 5
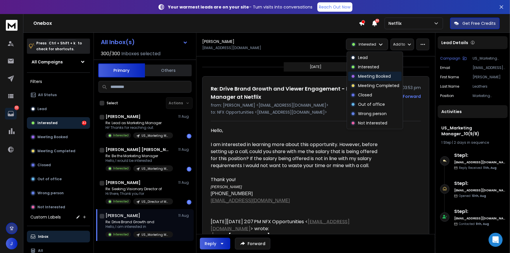
click at [363, 74] on p "Meeting Booked" at bounding box center [374, 76] width 33 height 6
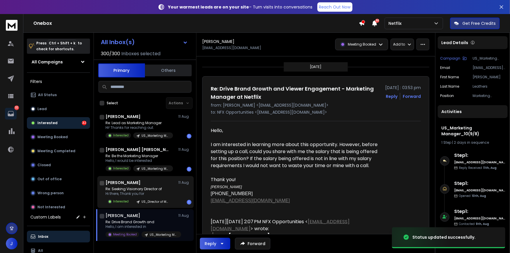
click at [158, 182] on div "Shayan Doosty 11 Aug" at bounding box center [149, 183] width 86 height 6
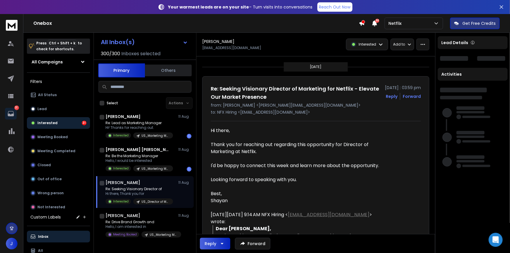
drag, startPoint x: 240, startPoint y: 112, endPoint x: 335, endPoint y: 112, distance: 95.0
click at [335, 112] on p "to: NFX Hiring <wearehiring@globalcareerdevelopmentnf.com>" at bounding box center [316, 112] width 210 height 6
click at [136, 87] on input at bounding box center [145, 87] width 93 height 12
paste input "**********"
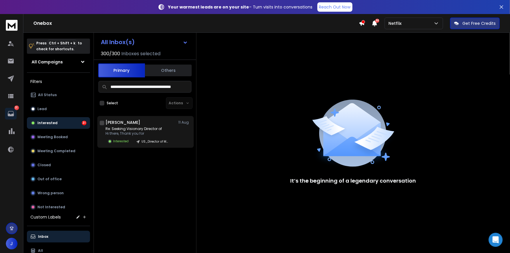
type input "**********"
click at [159, 132] on p "Hi there, Thank you for" at bounding box center [140, 133] width 68 height 5
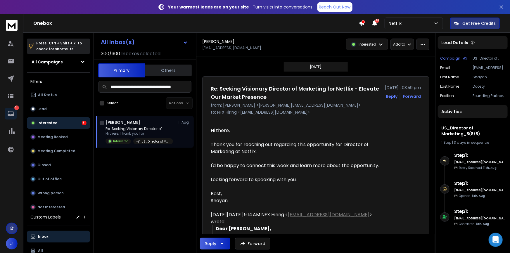
click at [364, 40] on div "Interested" at bounding box center [368, 44] width 42 height 11
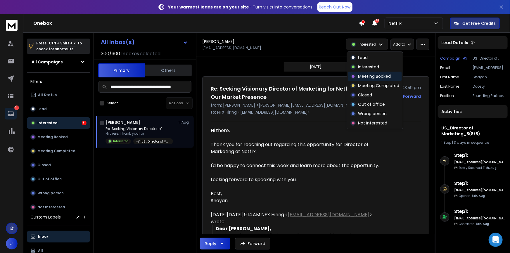
click at [361, 73] on div "Meeting Booked" at bounding box center [375, 76] width 54 height 9
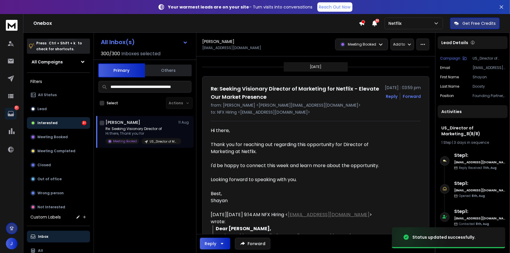
click at [51, 119] on button "Interested 31" at bounding box center [58, 123] width 63 height 12
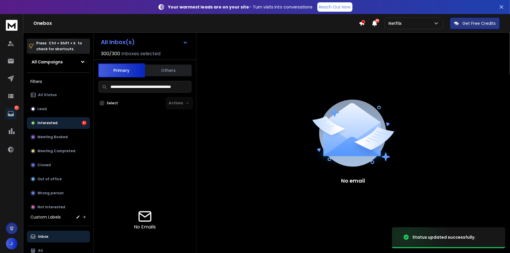
scroll to position [26, 0]
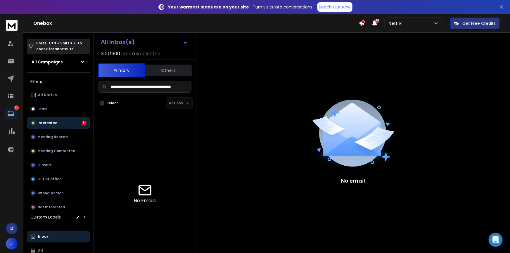
click at [54, 119] on button "Interested 31" at bounding box center [58, 123] width 63 height 12
click at [129, 89] on input "**********" at bounding box center [145, 87] width 93 height 12
click at [53, 121] on p "Interested" at bounding box center [47, 123] width 20 height 5
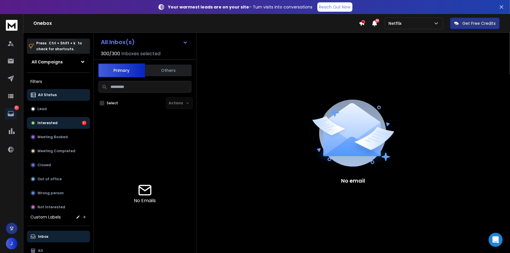
click at [48, 97] on p "All Status" at bounding box center [47, 95] width 19 height 5
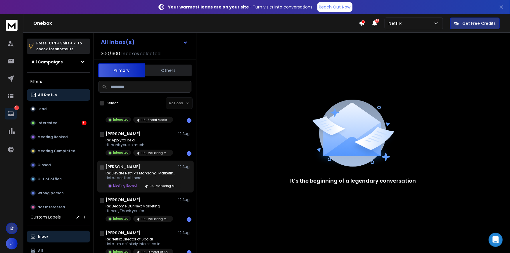
scroll to position [824, 0]
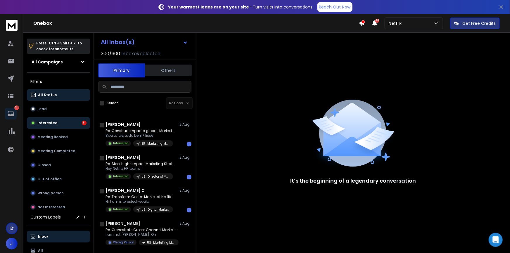
click at [61, 123] on button "Interested 31" at bounding box center [58, 123] width 63 height 12
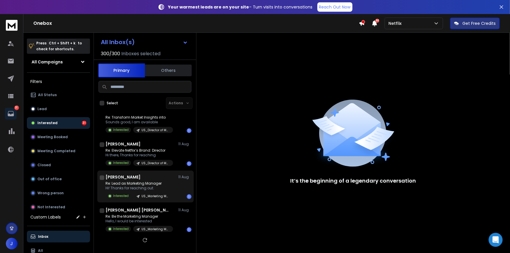
scroll to position [898, 0]
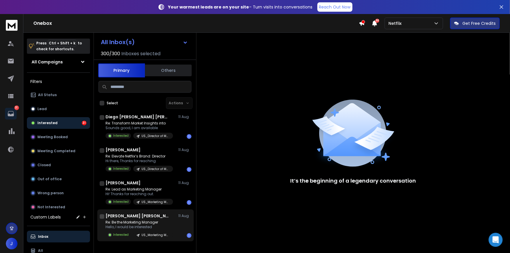
click at [173, 218] on div "Joshua Lars Weill 11 Aug Re: Be the Marketing Manager Hello, I would be interes…" at bounding box center [149, 225] width 86 height 25
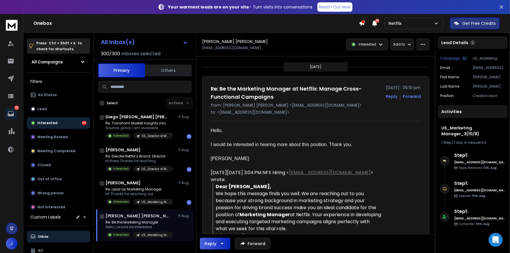
drag, startPoint x: 219, startPoint y: 112, endPoint x: 303, endPoint y: 116, distance: 84.0
click at [369, 47] on div "Interested" at bounding box center [368, 44] width 42 height 11
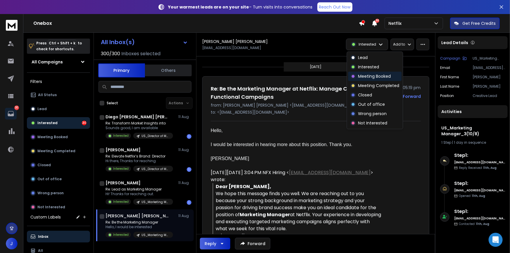
click at [367, 76] on p "Meeting Booked" at bounding box center [374, 76] width 33 height 6
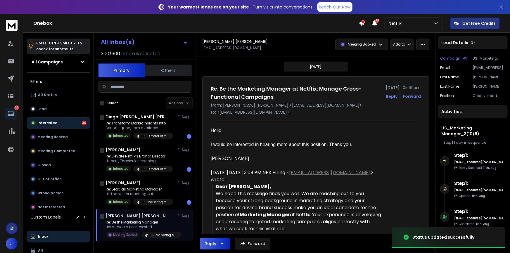
click at [166, 90] on input at bounding box center [145, 87] width 93 height 12
paste input "**********"
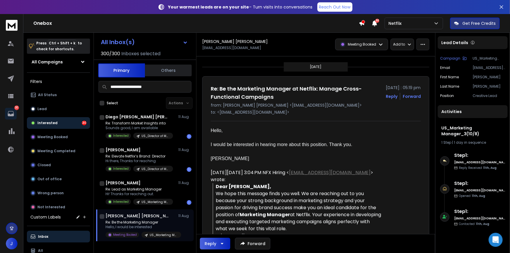
drag, startPoint x: 219, startPoint y: 112, endPoint x: 304, endPoint y: 114, distance: 84.8
click at [304, 114] on p "to: <hiring@workplaceleadershipcenternf.com>" at bounding box center [316, 112] width 210 height 6
click at [140, 86] on input "**********" at bounding box center [145, 87] width 93 height 12
paste input "**********"
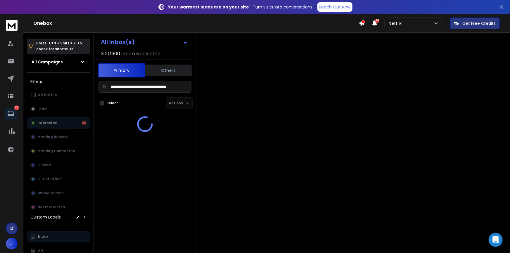
scroll to position [0, 0]
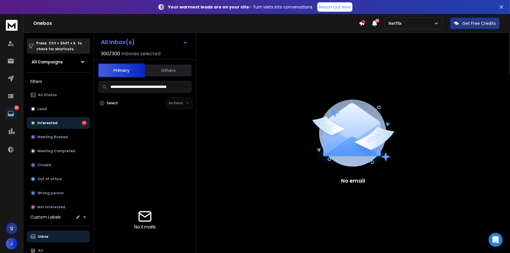
type input "**********"
click at [60, 125] on button "Interested 30" at bounding box center [58, 123] width 63 height 12
click at [159, 85] on input "**********" at bounding box center [145, 87] width 93 height 12
click at [49, 122] on p "Interested" at bounding box center [47, 123] width 20 height 5
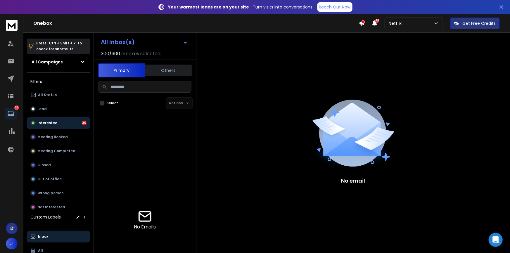
click at [49, 122] on p "Interested" at bounding box center [47, 123] width 20 height 5
drag, startPoint x: 54, startPoint y: 133, endPoint x: 56, endPoint y: 128, distance: 5.9
click at [54, 133] on button "Meeting Booked" at bounding box center [58, 137] width 63 height 12
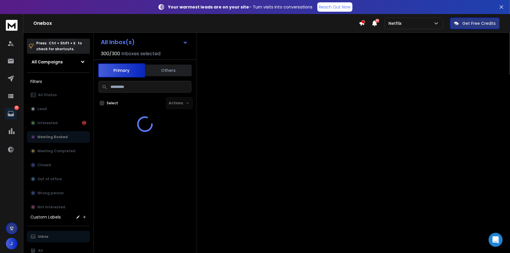
click at [61, 125] on div "All Status Lead Interested 30 Meeting Booked Meeting Completed Closed Out of of…" at bounding box center [58, 151] width 63 height 124
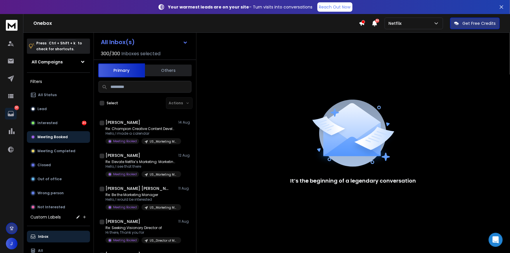
click at [61, 125] on button "Interested 30" at bounding box center [58, 123] width 63 height 12
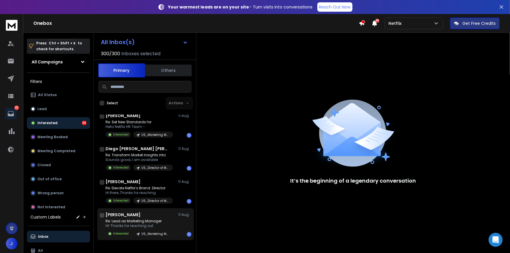
scroll to position [865, 0]
click at [173, 220] on div "Re: Lead as Marketing Manager Hi! Thanks for reaching out. Interested US_Market…" at bounding box center [149, 229] width 86 height 18
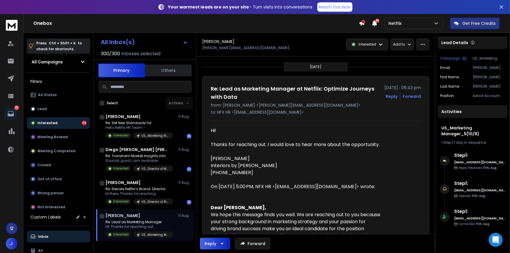
drag, startPoint x: 235, startPoint y: 112, endPoint x: 306, endPoint y: 113, distance: 71.4
click at [306, 113] on p "to: NFX HR <hr@careerinnovationnetworknf.com>" at bounding box center [316, 112] width 210 height 6
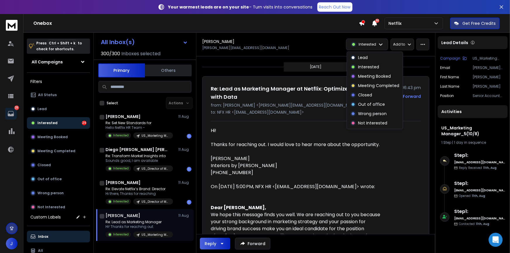
click at [371, 47] on p "Interested" at bounding box center [368, 44] width 18 height 5
click at [334, 97] on h1 "Re: Lead as Marketing Manager at Netflix: Optimize Journeys with Data" at bounding box center [296, 93] width 170 height 16
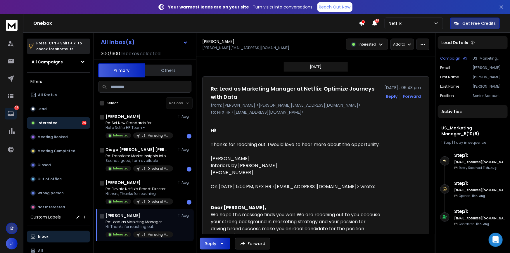
click at [366, 46] on p "Interested" at bounding box center [368, 44] width 18 height 5
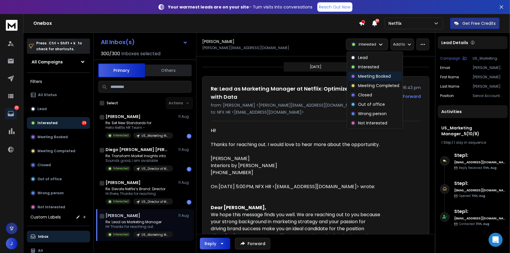
click at [364, 75] on p "Meeting Booked" at bounding box center [374, 76] width 33 height 6
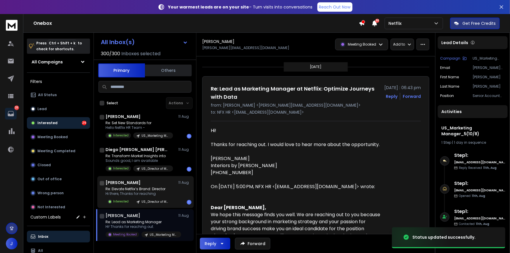
click at [159, 187] on p "Re: Elevate Netflix’s Brand: Director" at bounding box center [140, 189] width 68 height 5
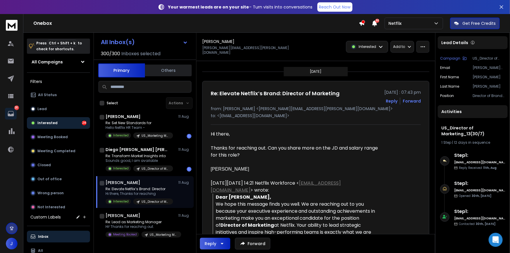
drag, startPoint x: 219, startPoint y: 111, endPoint x: 322, endPoint y: 111, distance: 102.4
click at [322, 113] on p "to: <buildourteam@netflixleadershipacademyhub.com>" at bounding box center [316, 116] width 210 height 6
click at [365, 131] on div "Hi there," at bounding box center [296, 134] width 171 height 7
click at [145, 89] on input at bounding box center [145, 87] width 93 height 12
paste input "**********"
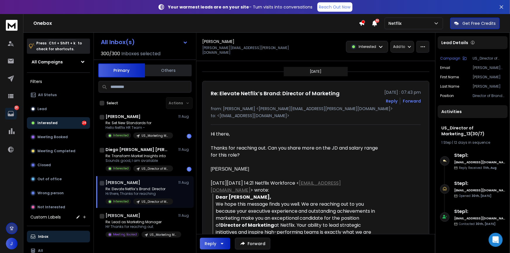
type input "**********"
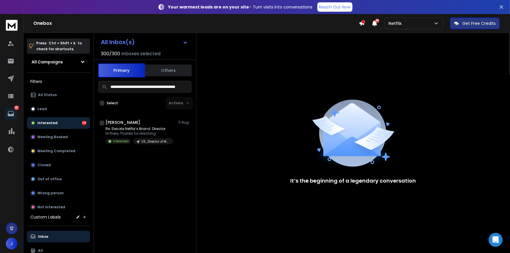
click at [133, 85] on input "**********" at bounding box center [145, 87] width 93 height 12
click at [64, 114] on button "Lead" at bounding box center [58, 109] width 63 height 12
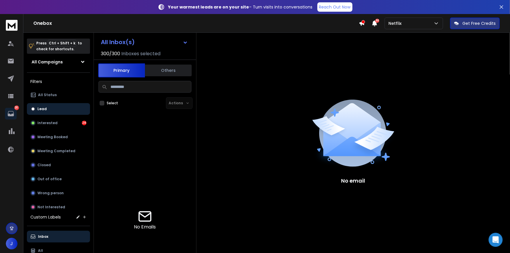
click at [57, 123] on button "Interested 28" at bounding box center [58, 123] width 63 height 12
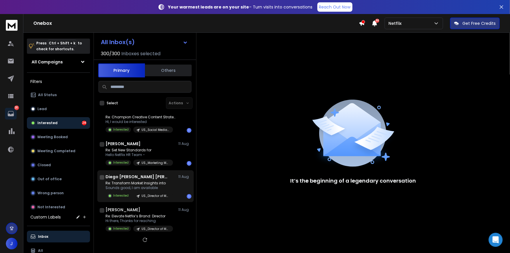
scroll to position [832, 0]
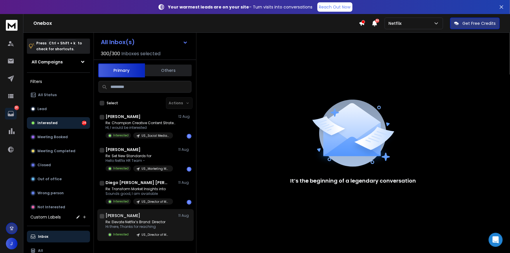
click at [160, 222] on p "Re: Elevate Netflix’s Brand: Director" at bounding box center [140, 222] width 68 height 5
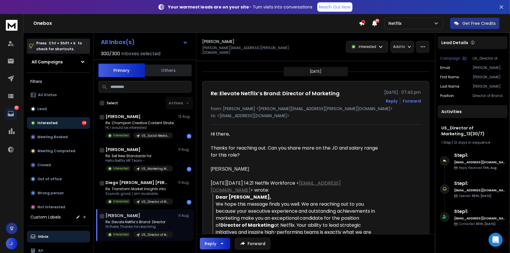
drag, startPoint x: 219, startPoint y: 110, endPoint x: 324, endPoint y: 113, distance: 104.4
click at [324, 113] on p "to: <buildourteam@netflixleadershipacademyhub.com>" at bounding box center [316, 116] width 210 height 6
click at [369, 47] on p "Interested" at bounding box center [368, 46] width 18 height 5
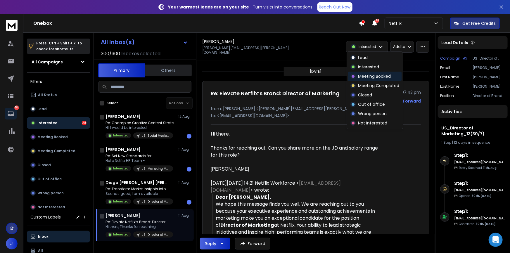
click at [368, 73] on div "Meeting Booked" at bounding box center [375, 76] width 54 height 9
click at [336, 160] on div "Thanks for reaching out. Can you share more on the JD and salary range for this…" at bounding box center [296, 162] width 171 height 35
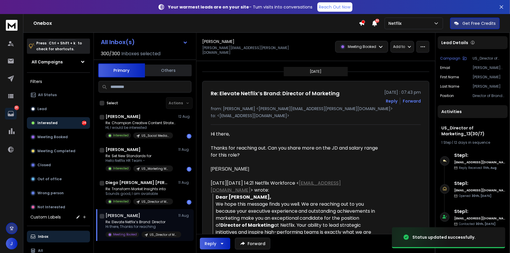
click at [355, 138] on div at bounding box center [296, 141] width 171 height 7
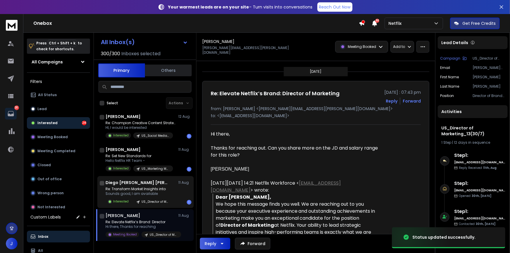
click at [151, 193] on p "Sounds good, I am available" at bounding box center [140, 194] width 68 height 5
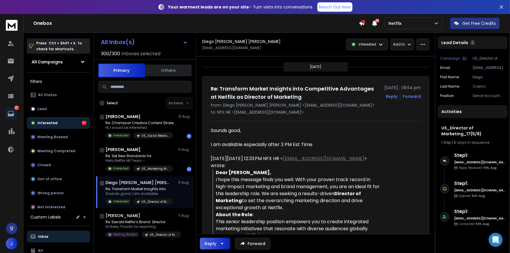
drag, startPoint x: 234, startPoint y: 113, endPoint x: 317, endPoint y: 115, distance: 82.5
click at [317, 115] on p "to: NFX HR <askhr@digitalcareermanagementnf.com>" at bounding box center [316, 112] width 210 height 6
drag, startPoint x: 374, startPoint y: 154, endPoint x: 366, endPoint y: 150, distance: 9.4
drag, startPoint x: 235, startPoint y: 112, endPoint x: 318, endPoint y: 114, distance: 83.1
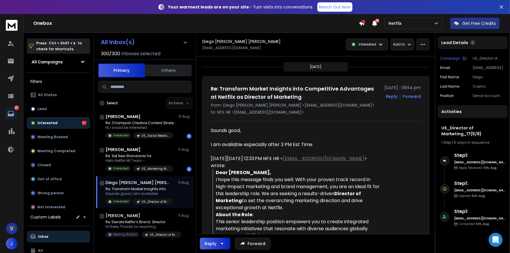
click at [318, 114] on p "to: NFX HR <askhr@digitalcareermanagementnf.com>" at bounding box center [316, 112] width 210 height 6
click at [128, 87] on input at bounding box center [145, 87] width 93 height 12
paste input "**********"
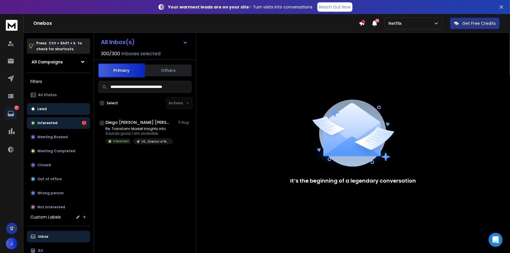
type input "**********"
click at [58, 105] on button "Lead" at bounding box center [58, 109] width 63 height 12
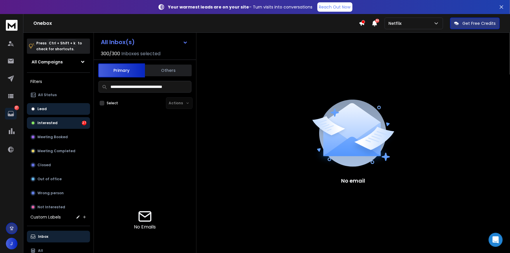
click at [58, 123] on button "Interested 27" at bounding box center [58, 123] width 63 height 12
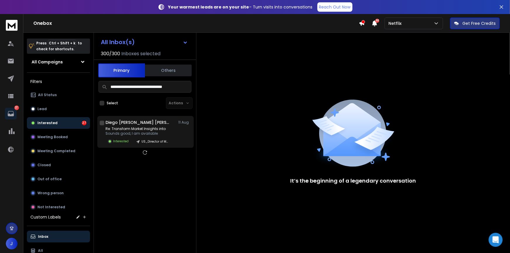
click at [133, 127] on p "Re: Transform Market Insights into" at bounding box center [140, 129] width 68 height 5
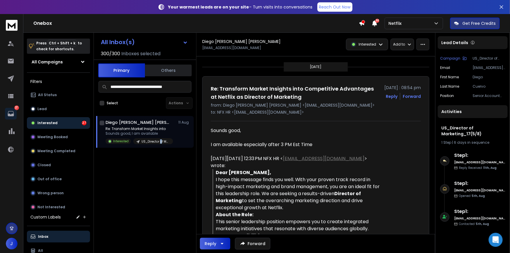
click at [160, 209] on div "Diego Leonardo Cuervo Celis 11 Aug Re: Transform Market Insights into Sounds go…" at bounding box center [145, 162] width 102 height 95
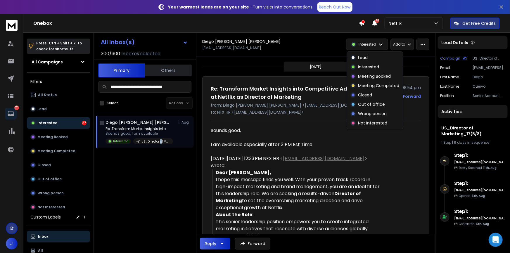
click at [381, 47] on icon at bounding box center [381, 44] width 5 height 5
click at [122, 205] on div "Diego Leonardo Cuervo Celis 11 Aug Re: Transform Market Insights into Sounds go…" at bounding box center [145, 162] width 102 height 95
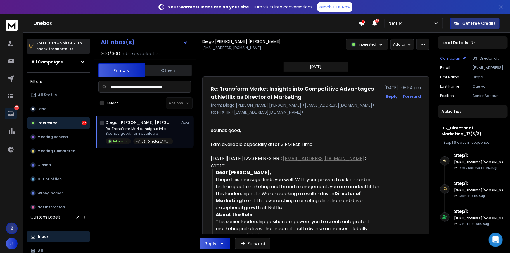
click at [375, 45] on p "Interested" at bounding box center [368, 44] width 18 height 5
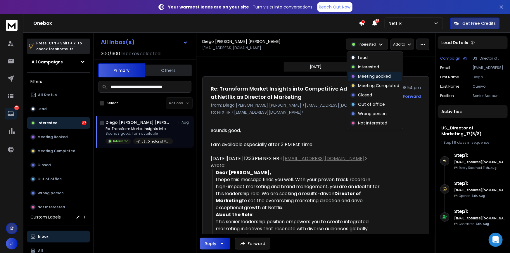
click at [362, 73] on p "Meeting Booked" at bounding box center [374, 76] width 33 height 6
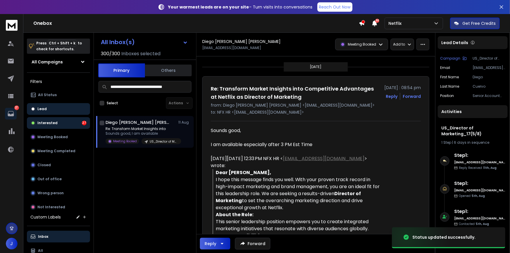
click at [73, 113] on button "Lead" at bounding box center [58, 109] width 63 height 12
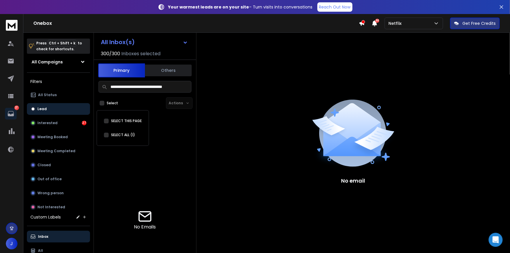
click at [128, 89] on input "**********" at bounding box center [145, 87] width 93 height 12
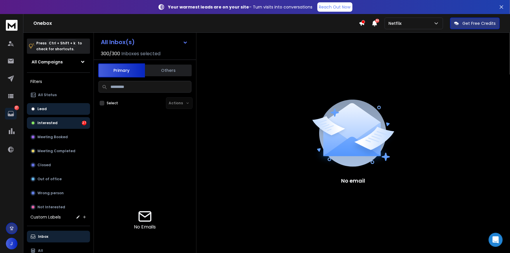
click at [66, 125] on button "Interested 27" at bounding box center [58, 123] width 63 height 12
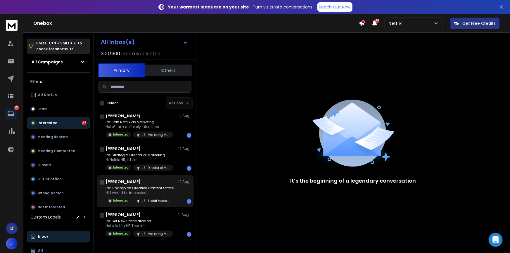
scroll to position [766, 0]
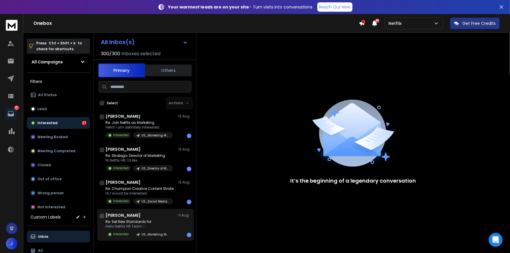
click at [176, 218] on div "Emily Sorge 11 Aug" at bounding box center [149, 216] width 86 height 6
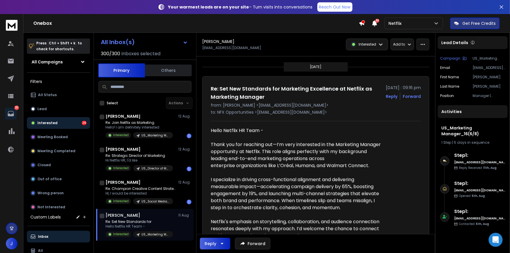
drag, startPoint x: 256, startPoint y: 112, endPoint x: 348, endPoint y: 113, distance: 91.8
click at [348, 113] on p "to: NFX Opportunities <opportunities@workforcegrowthstudionf.com>" at bounding box center [316, 112] width 210 height 6
click at [153, 83] on input at bounding box center [145, 87] width 93 height 12
paste input "**********"
type input "**********"
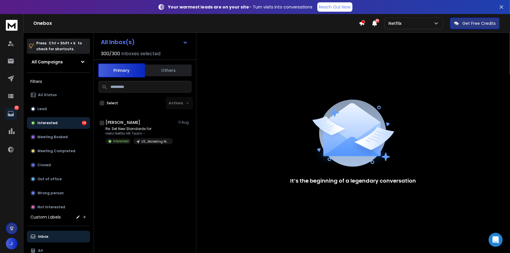
scroll to position [0, 0]
click at [54, 107] on button "Lead" at bounding box center [58, 109] width 63 height 12
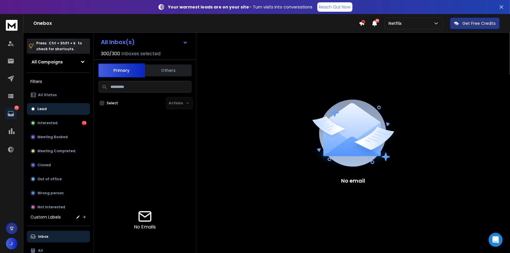
click at [64, 123] on button "Interested 26" at bounding box center [58, 123] width 63 height 12
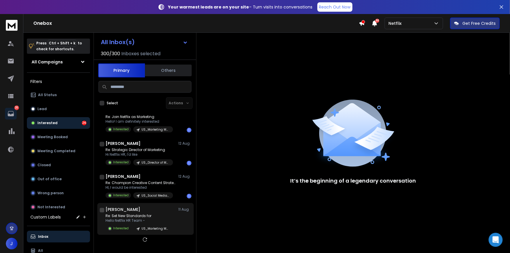
scroll to position [766, 0]
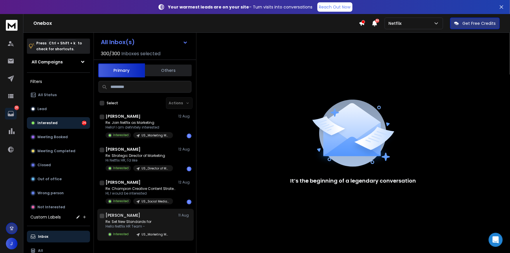
click at [176, 216] on div "Emily Sorge 11 Aug" at bounding box center [149, 216] width 86 height 6
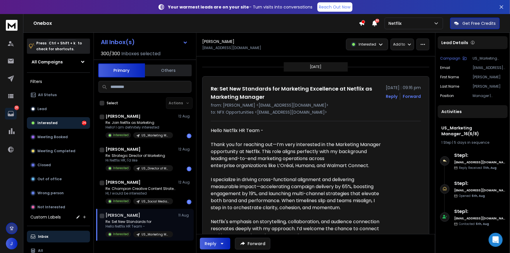
click at [375, 46] on p "Interested" at bounding box center [368, 44] width 18 height 5
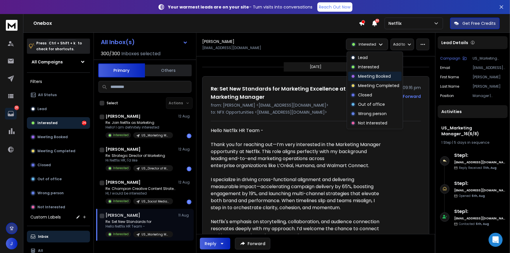
click at [370, 74] on p "Meeting Booked" at bounding box center [374, 76] width 33 height 6
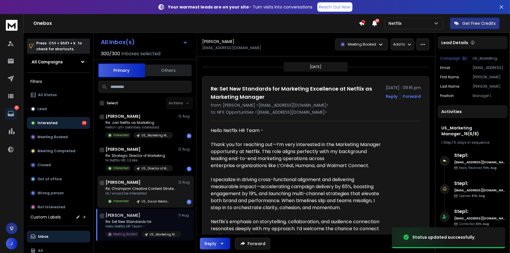
click at [170, 194] on p "HI, I would be interested" at bounding box center [141, 193] width 70 height 5
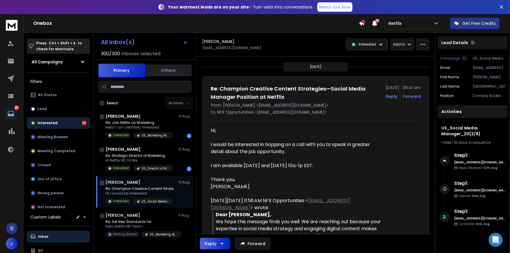
drag, startPoint x: 257, startPoint y: 113, endPoint x: 365, endPoint y: 115, distance: 108.2
click at [132, 91] on input at bounding box center [145, 87] width 93 height 12
paste input "**********"
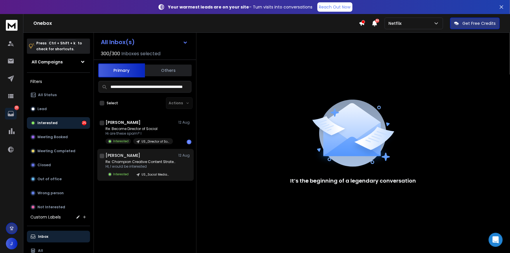
type input "**********"
click at [179, 165] on div "Re: Champion Creative Content Strategies—Social HI, I would be interested Inter…" at bounding box center [149, 169] width 86 height 18
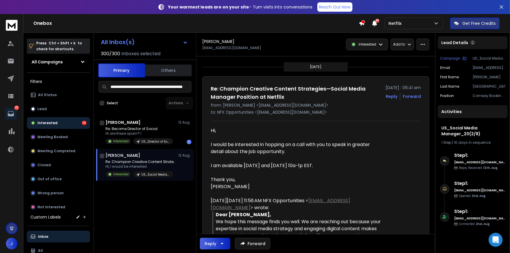
click at [165, 227] on div "Rachel Ward 12 Aug Re: Become Director of Social Hi are these spam? I Intereste…" at bounding box center [145, 179] width 102 height 128
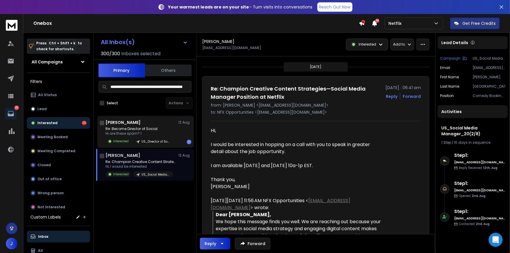
click at [151, 128] on p "Re: Become Director of Social" at bounding box center [140, 129] width 68 height 5
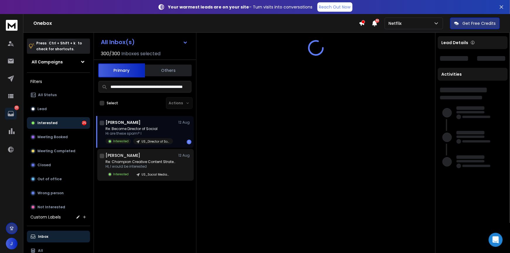
click at [167, 158] on div "Shari Polen 12 Aug Re: Champion Creative Content Strategies—Social HI, I would …" at bounding box center [149, 165] width 86 height 25
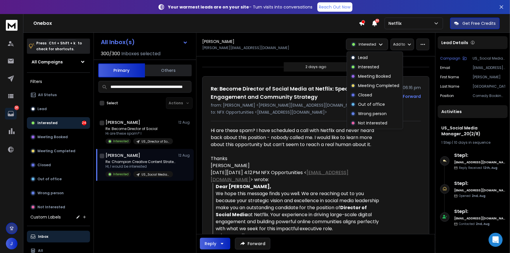
click at [377, 43] on div "Interested" at bounding box center [368, 44] width 42 height 11
click at [365, 75] on p "Meeting Booked" at bounding box center [374, 76] width 33 height 6
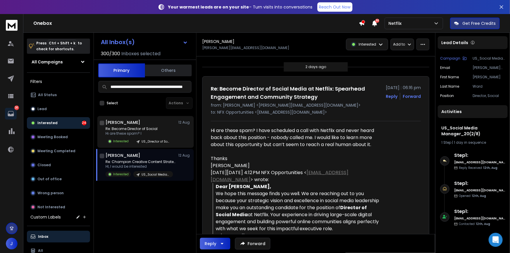
click at [166, 130] on p "Re: Become Director of Social" at bounding box center [140, 129] width 68 height 5
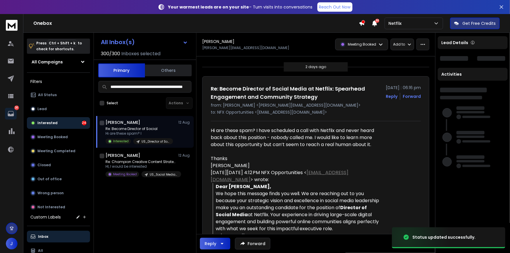
click at [372, 40] on div "Meeting Booked" at bounding box center [362, 44] width 52 height 11
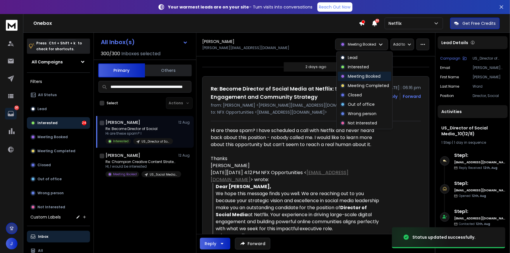
click at [369, 77] on p "Meeting Booked" at bounding box center [364, 76] width 33 height 6
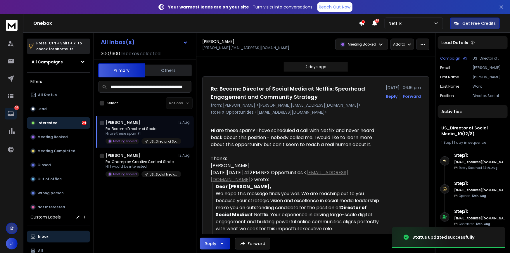
click at [133, 214] on div "Rachel Ward 12 Aug Re: Become Director of Social Hi are these spam? I Meeting B…" at bounding box center [145, 179] width 102 height 128
click at [131, 88] on input "**********" at bounding box center [145, 87] width 93 height 12
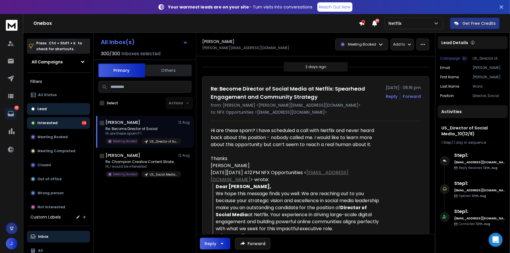
click at [46, 106] on button "Lead" at bounding box center [58, 109] width 63 height 12
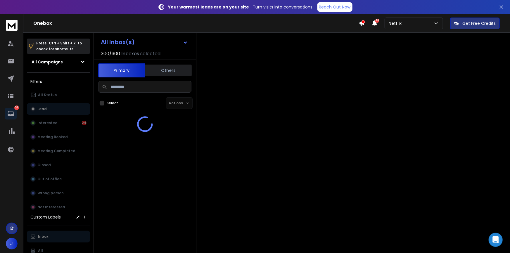
click at [53, 121] on div "All Status Lead Interested 24 Meeting Booked Meeting Completed Closed Out of of…" at bounding box center [58, 151] width 63 height 124
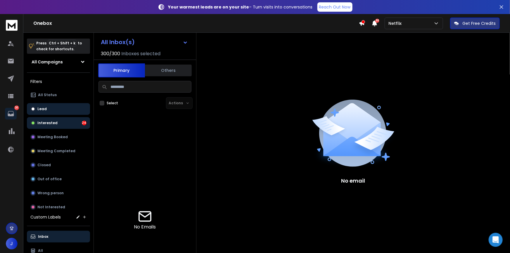
click at [52, 121] on p "Interested" at bounding box center [47, 123] width 20 height 5
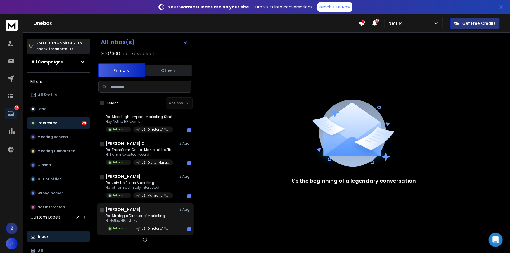
click at [159, 226] on div "US_Director of Marketing_10(8/8)" at bounding box center [153, 229] width 40 height 6
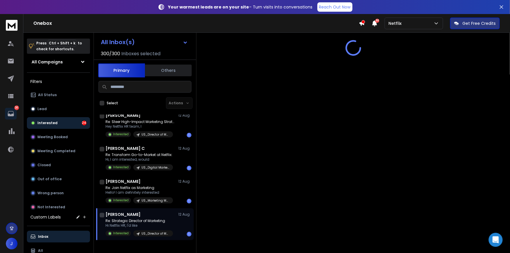
scroll to position [667, 0]
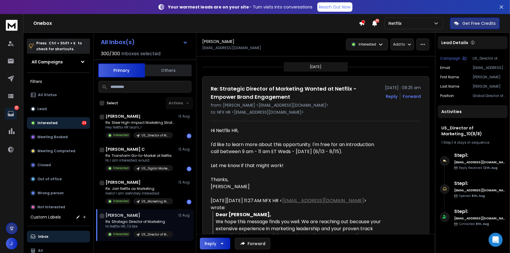
drag, startPoint x: 235, startPoint y: 113, endPoint x: 314, endPoint y: 113, distance: 78.1
click at [314, 113] on p "to: NFX HR <hrteam@adaptiveworkacademynf.com>" at bounding box center [316, 112] width 210 height 6
click at [123, 86] on input at bounding box center [145, 87] width 93 height 12
paste input "**********"
type input "**********"
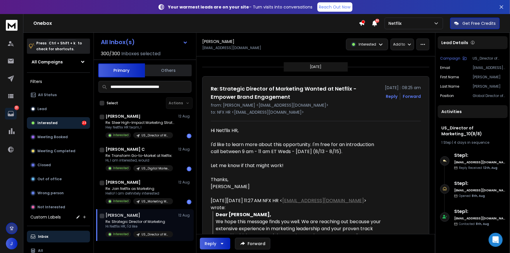
scroll to position [0, 0]
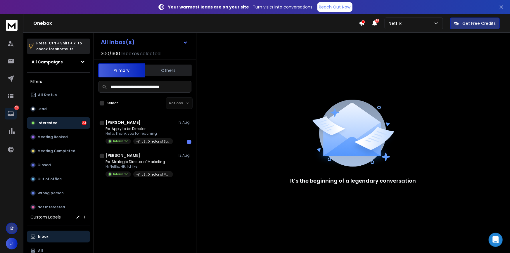
click at [159, 85] on input "**********" at bounding box center [145, 87] width 93 height 12
click at [52, 133] on button "Meeting Booked" at bounding box center [58, 137] width 63 height 12
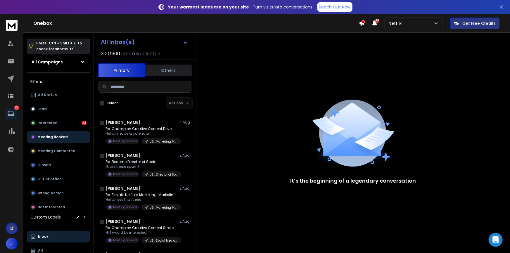
click at [56, 127] on button "Interested 23" at bounding box center [58, 123] width 63 height 12
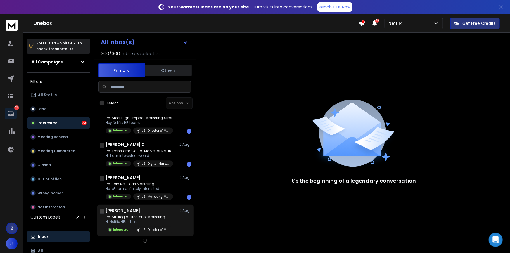
scroll to position [673, 0]
click at [173, 214] on div "Re: Strategic Director of Marketing Hi Netflix HR, I'd like Interested US_Direc…" at bounding box center [149, 223] width 86 height 18
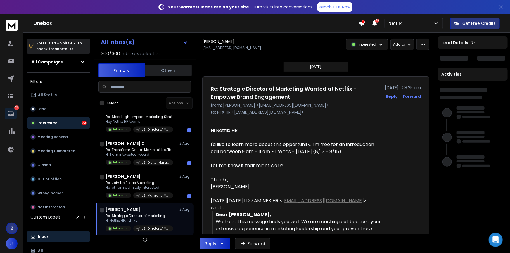
scroll to position [667, 0]
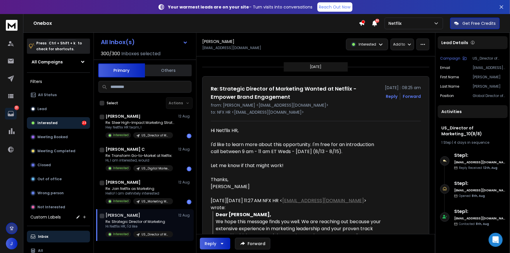
drag, startPoint x: 315, startPoint y: 111, endPoint x: 234, endPoint y: 111, distance: 81.0
click at [234, 111] on p "to: NFX HR <hrteam@adaptiveworkacademynf.com>" at bounding box center [316, 112] width 210 height 6
click at [139, 87] on input at bounding box center [145, 87] width 93 height 12
paste input "**********"
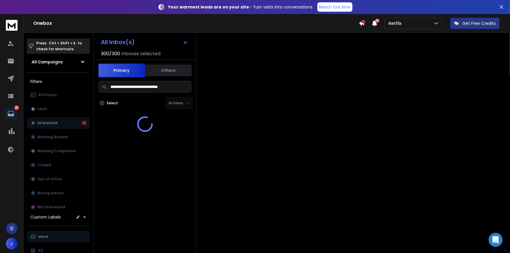
scroll to position [0, 0]
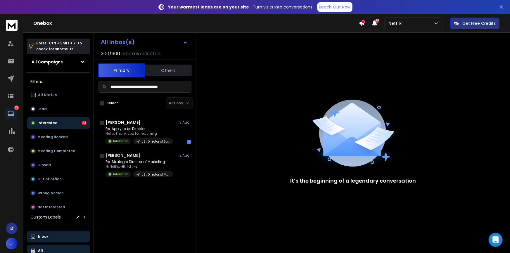
type input "**********"
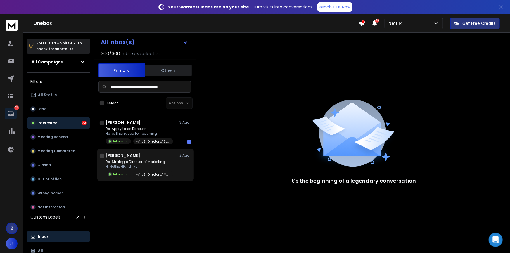
click at [143, 166] on p "Hi Netflix HR, I'd like" at bounding box center [140, 166] width 68 height 5
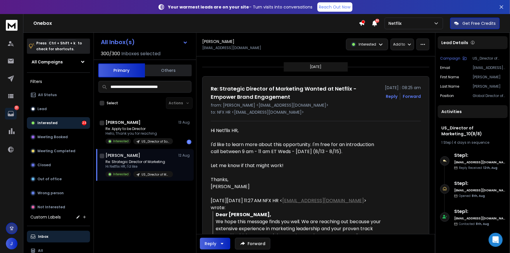
click at [371, 43] on p "Interested" at bounding box center [368, 44] width 18 height 5
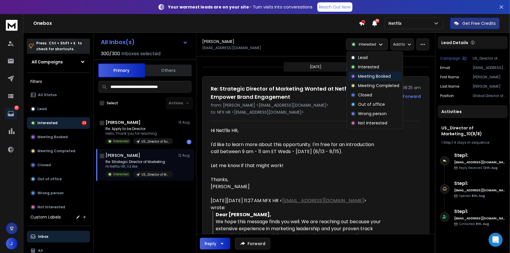
click at [361, 76] on p "Meeting Booked" at bounding box center [374, 76] width 33 height 6
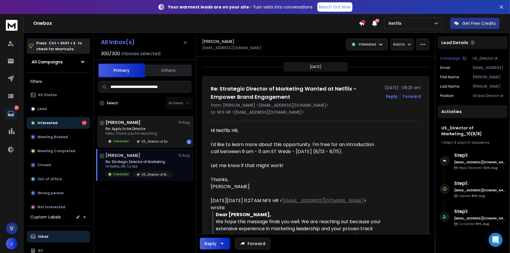
click at [148, 130] on p "Re: Apply to be Director" at bounding box center [140, 129] width 68 height 5
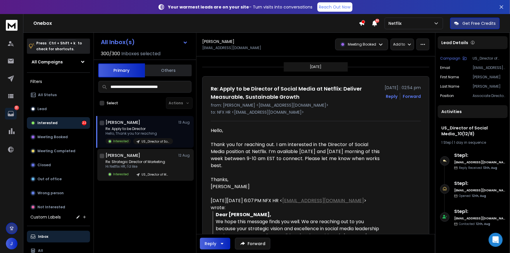
click at [125, 162] on p "Re: Strategic Director of Marketing" at bounding box center [140, 162] width 68 height 5
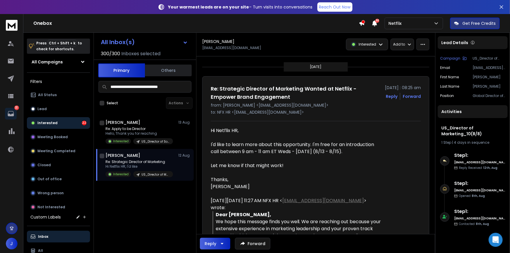
click at [361, 43] on p "Interested" at bounding box center [368, 44] width 18 height 5
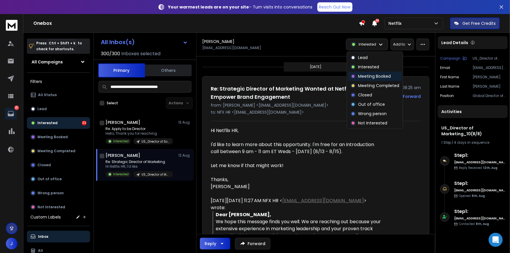
click at [364, 75] on p "Meeting Booked" at bounding box center [374, 76] width 33 height 6
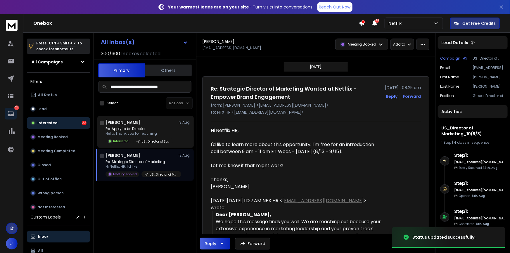
click at [156, 125] on div "Andrea Plotts 13 Aug" at bounding box center [149, 123] width 86 height 6
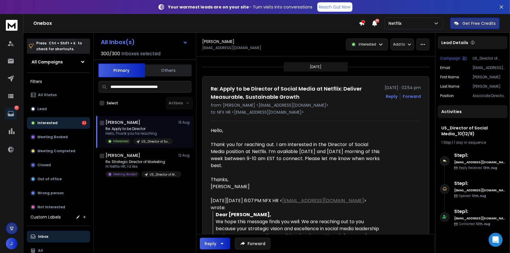
click at [374, 49] on div "Interested" at bounding box center [368, 44] width 42 height 11
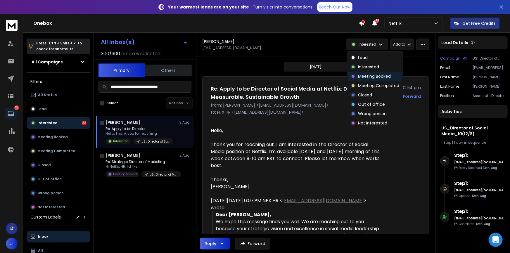
click at [368, 73] on p "Meeting Booked" at bounding box center [374, 76] width 33 height 6
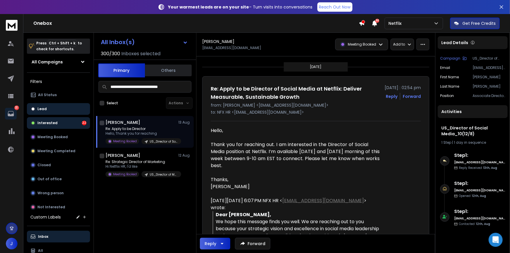
click at [61, 107] on button "Lead" at bounding box center [58, 109] width 63 height 12
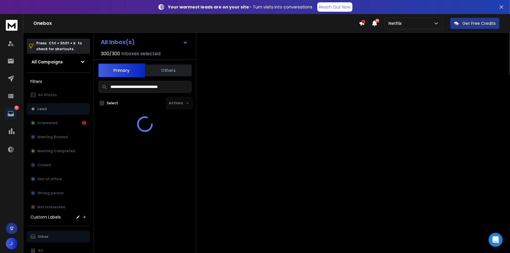
click at [114, 88] on input "**********" at bounding box center [145, 87] width 93 height 12
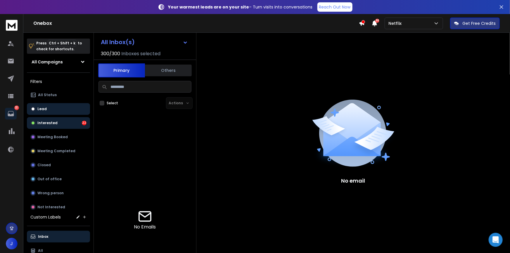
click at [64, 124] on button "Interested 22" at bounding box center [58, 123] width 63 height 12
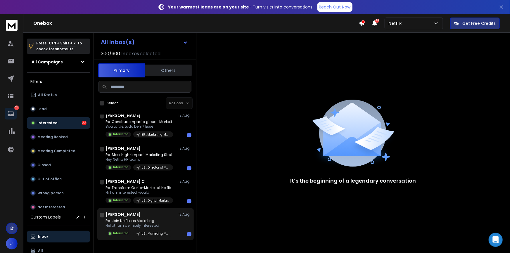
scroll to position [601, 0]
click at [171, 214] on div "Kerianne Sprotte 12 Aug" at bounding box center [149, 216] width 86 height 6
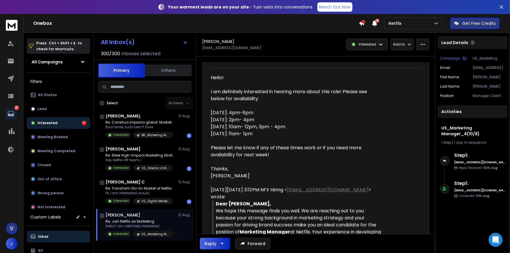
scroll to position [0, 0]
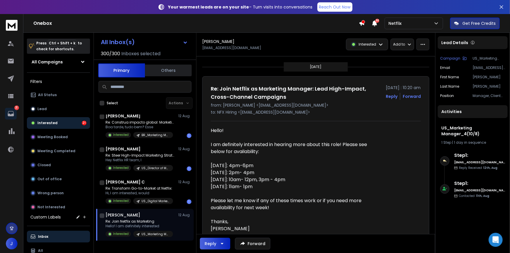
drag, startPoint x: 242, startPoint y: 113, endPoint x: 316, endPoint y: 115, distance: 74.3
click at [345, 161] on div at bounding box center [296, 158] width 171 height 7
drag, startPoint x: 241, startPoint y: 112, endPoint x: 316, endPoint y: 115, distance: 74.6
click at [316, 115] on p "to: NFX Hiring <hiring@diversityleadershiphubnf.com>" at bounding box center [316, 112] width 210 height 6
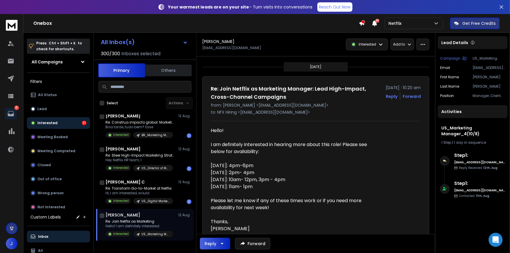
click at [142, 87] on input at bounding box center [145, 87] width 93 height 12
paste input "**********"
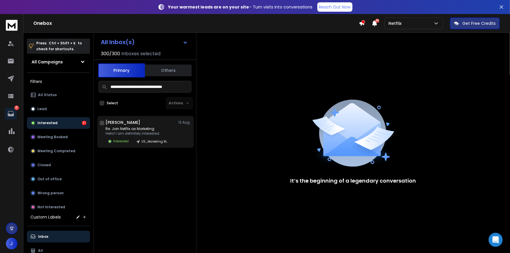
type input "**********"
click at [138, 129] on p "Re: Join Netflix as Marketing" at bounding box center [140, 129] width 68 height 5
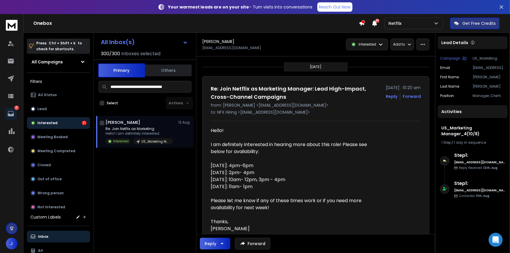
click at [373, 45] on p "Interested" at bounding box center [368, 44] width 18 height 5
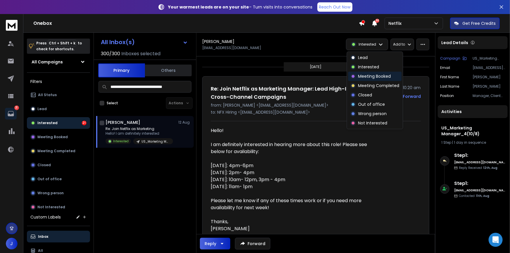
click at [369, 75] on p "Meeting Booked" at bounding box center [374, 76] width 33 height 6
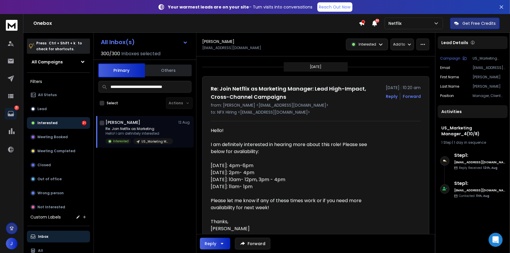
click at [159, 88] on input "**********" at bounding box center [145, 87] width 93 height 12
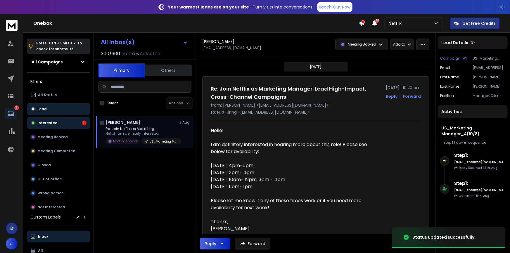
click at [51, 109] on button "Lead" at bounding box center [58, 109] width 63 height 12
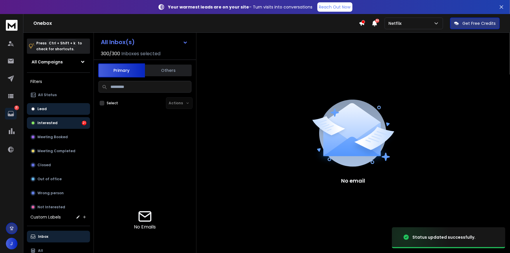
click at [52, 123] on p "Interested" at bounding box center [47, 123] width 20 height 5
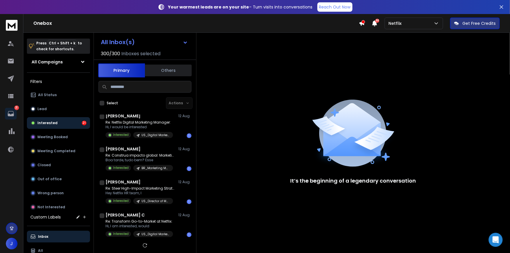
scroll to position [574, 0]
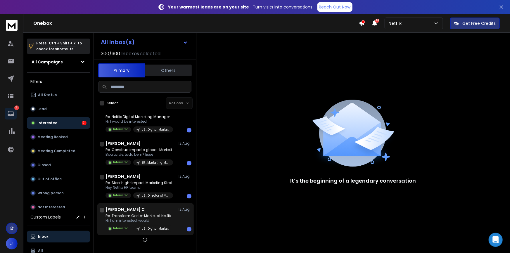
click at [167, 215] on p "Re: Transform Go-to-Market at Netflix:" at bounding box center [140, 216] width 68 height 5
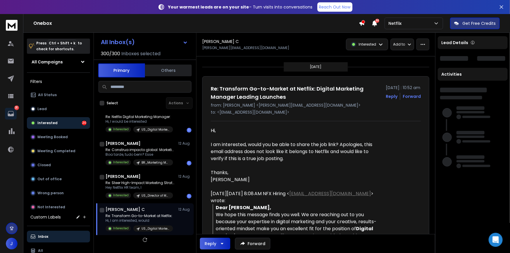
drag, startPoint x: 315, startPoint y: 112, endPoint x: 220, endPoint y: 114, distance: 95.4
click at [220, 114] on p "to: <wearehiring@virtualworkplaceacademynf.com>" at bounding box center [316, 112] width 210 height 6
click at [127, 89] on input at bounding box center [145, 87] width 93 height 12
paste input "**********"
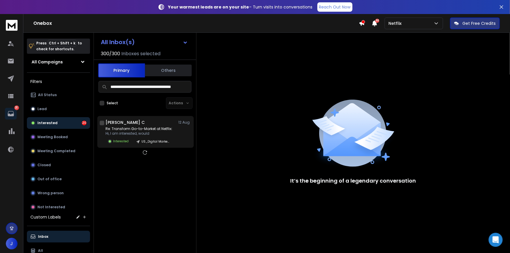
type input "**********"
click at [146, 125] on div "Bernice C 12 Aug Re: Transform Go-to-Market at Netflix: Hi, I am interested, wo…" at bounding box center [149, 132] width 86 height 25
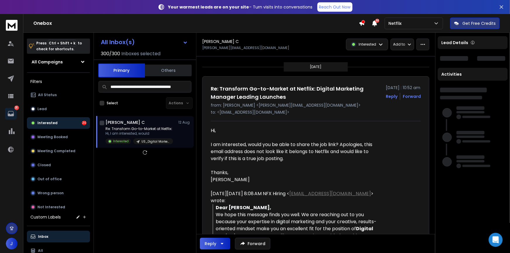
click at [322, 148] on div "Hi, I am interested, would you be able to share the job link? Apologies, this e…" at bounding box center [296, 155] width 171 height 56
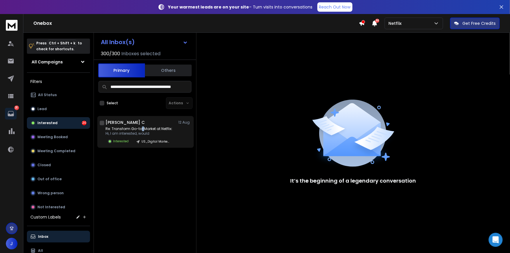
click at [142, 128] on p "Re: Transform Go-to-Market at Netflix:" at bounding box center [140, 129] width 68 height 5
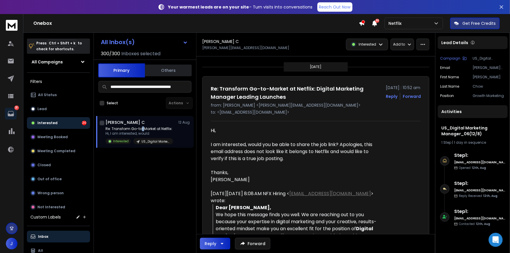
click at [371, 47] on p "Interested" at bounding box center [368, 44] width 18 height 5
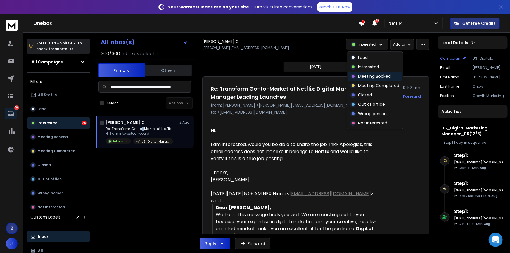
click at [368, 76] on p "Meeting Booked" at bounding box center [374, 76] width 33 height 6
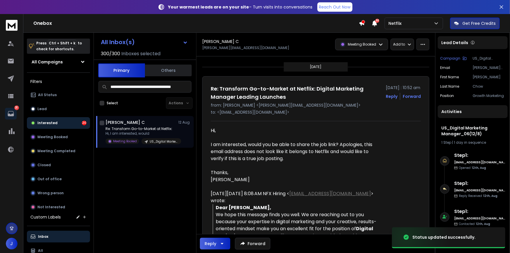
click at [159, 86] on input "**********" at bounding box center [145, 87] width 93 height 12
click at [64, 107] on button "Lead" at bounding box center [58, 109] width 63 height 12
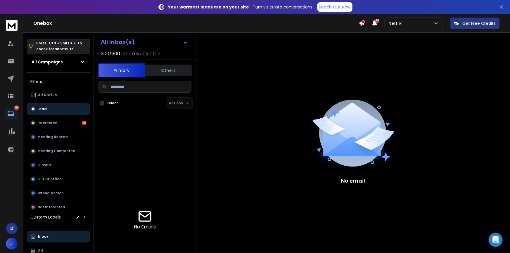
click at [61, 124] on button "Interested 20" at bounding box center [58, 123] width 63 height 12
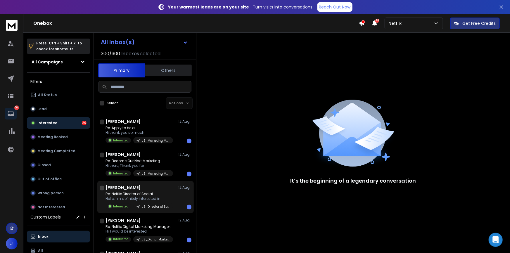
scroll to position [541, 0]
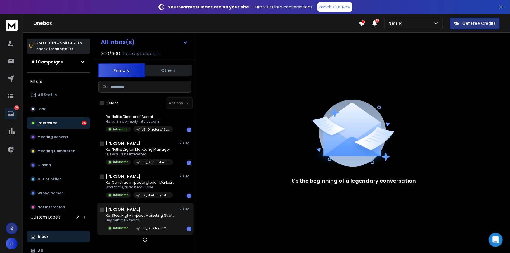
click at [171, 209] on div "Sarah Garippo 12 Aug" at bounding box center [149, 210] width 86 height 6
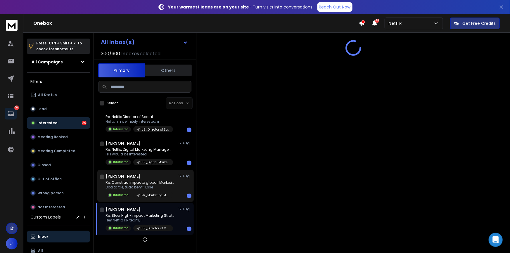
scroll to position [535, 0]
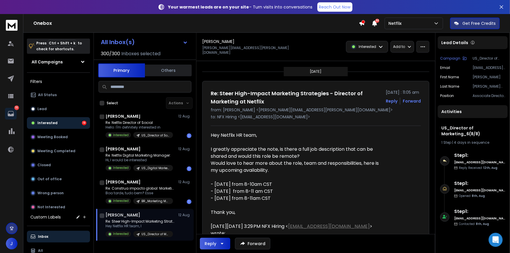
drag, startPoint x: 240, startPoint y: 113, endPoint x: 333, endPoint y: 116, distance: 93.1
click at [376, 45] on p "Interested" at bounding box center [368, 46] width 18 height 5
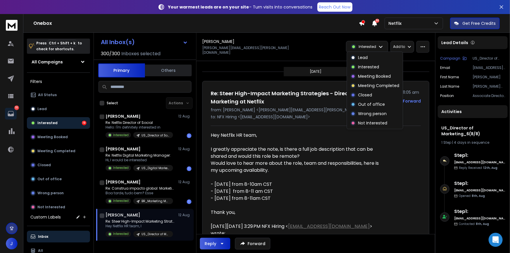
click at [376, 44] on p "Interested" at bounding box center [368, 46] width 18 height 5
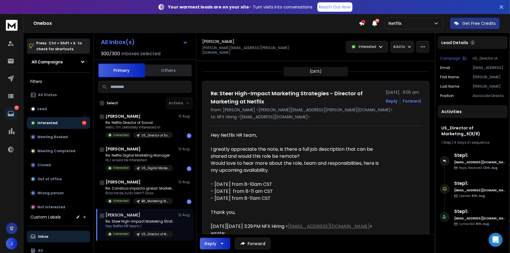
drag, startPoint x: 240, startPoint y: 111, endPoint x: 334, endPoint y: 116, distance: 94.3
click at [150, 89] on input at bounding box center [145, 87] width 93 height 12
paste input "**********"
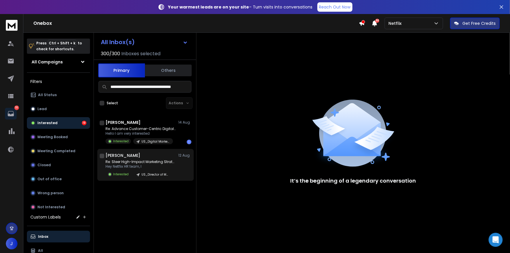
type input "**********"
click at [140, 156] on div "Sarah Garippo 12 Aug" at bounding box center [149, 156] width 86 height 6
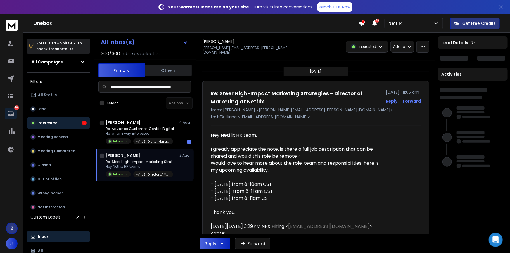
click at [380, 44] on icon at bounding box center [381, 46] width 5 height 5
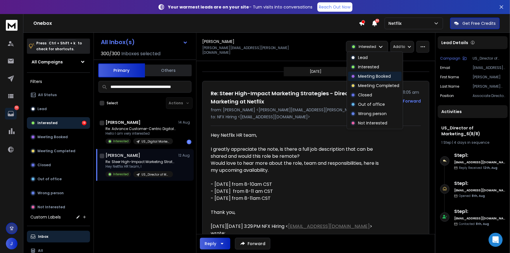
click at [372, 75] on p "Meeting Booked" at bounding box center [374, 76] width 33 height 6
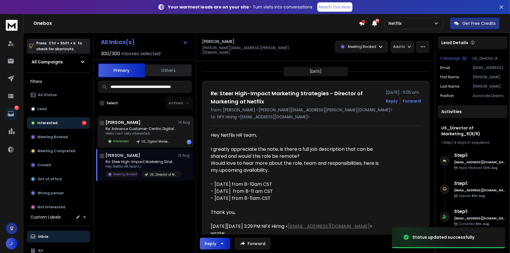
click at [167, 132] on p "Hello I am very interested" at bounding box center [141, 133] width 70 height 5
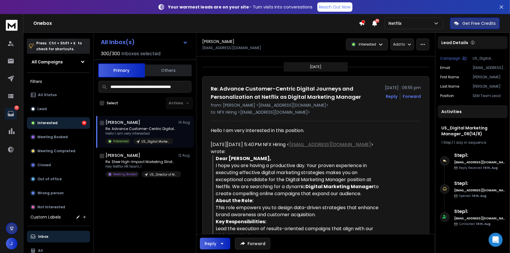
click at [366, 46] on p "Interested" at bounding box center [368, 44] width 18 height 5
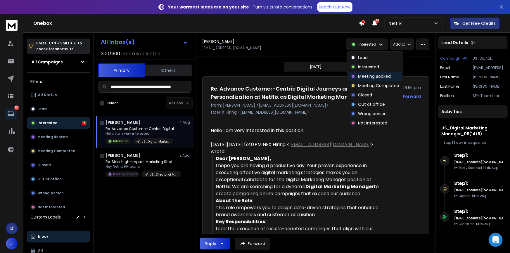
click at [360, 73] on p "Meeting Booked" at bounding box center [374, 76] width 33 height 6
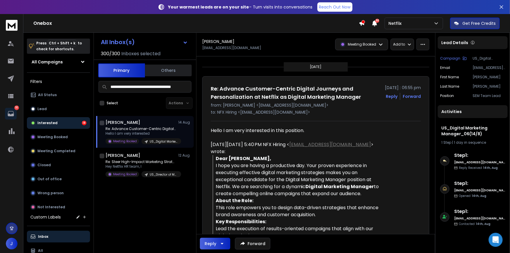
click at [136, 83] on input "**********" at bounding box center [145, 87] width 93 height 12
click at [63, 108] on button "Lead" at bounding box center [58, 109] width 63 height 12
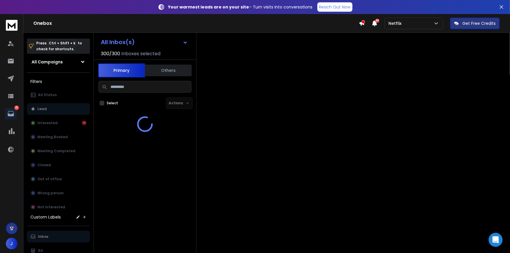
click at [59, 118] on div "All Status Lead Interested 18 Meeting Booked Meeting Completed Closed Out of of…" at bounding box center [58, 151] width 63 height 124
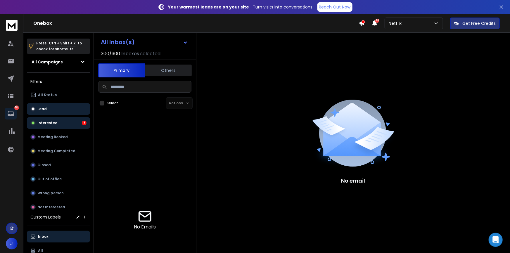
click at [63, 119] on button "Interested 18" at bounding box center [58, 123] width 63 height 12
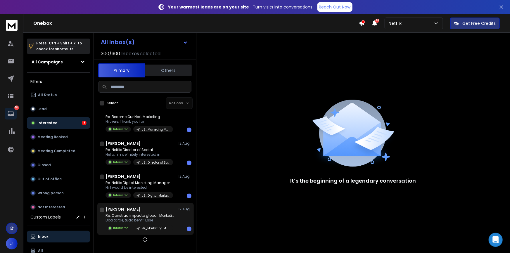
scroll to position [469, 0]
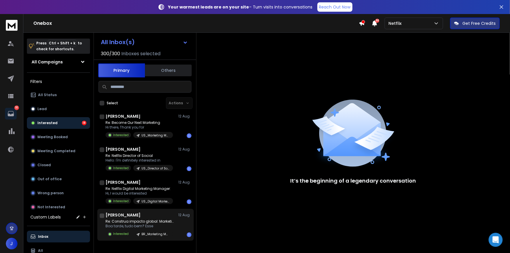
click at [172, 221] on p "Re: Construa impacto global: Marketing" at bounding box center [141, 222] width 70 height 5
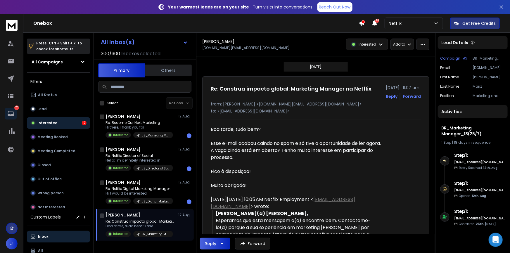
drag, startPoint x: 220, startPoint y: 112, endPoint x: 339, endPoint y: 117, distance: 119.4
click at [146, 83] on input at bounding box center [145, 87] width 93 height 12
paste input "**********"
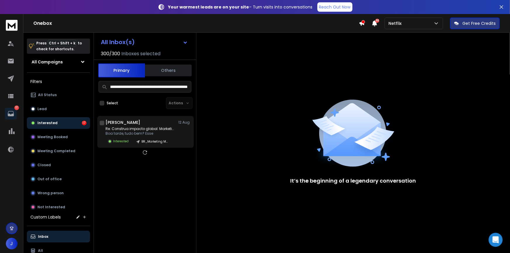
type input "**********"
click at [173, 135] on p "Boa tarde, tudo bem? Esse" at bounding box center [141, 133] width 70 height 5
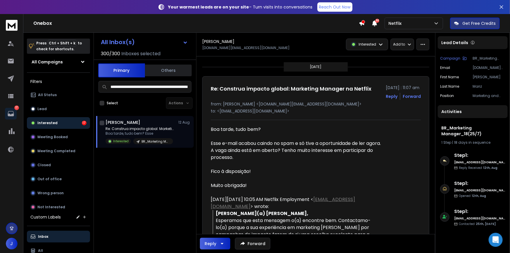
click at [360, 93] on h1 "Re: Construa impacto global: Marketing Manager na Netflix" at bounding box center [291, 89] width 161 height 8
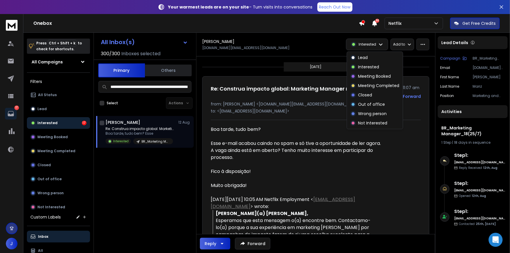
click at [359, 42] on p "Interested" at bounding box center [368, 44] width 18 height 5
click at [364, 75] on p "Meeting Booked" at bounding box center [374, 76] width 33 height 6
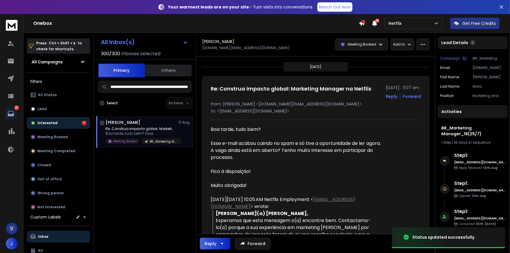
click at [70, 123] on button "Interested 17" at bounding box center [58, 123] width 63 height 12
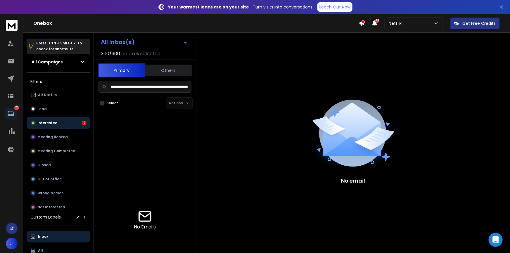
click at [143, 87] on input "**********" at bounding box center [145, 87] width 93 height 12
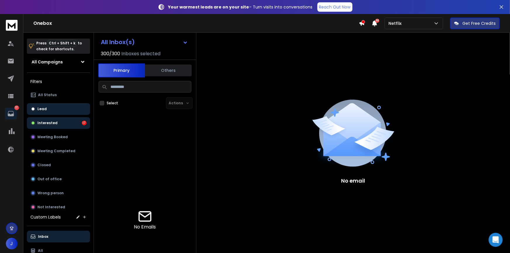
click at [61, 111] on button "Lead" at bounding box center [58, 109] width 63 height 12
click at [59, 124] on button "Interested 17" at bounding box center [58, 123] width 63 height 12
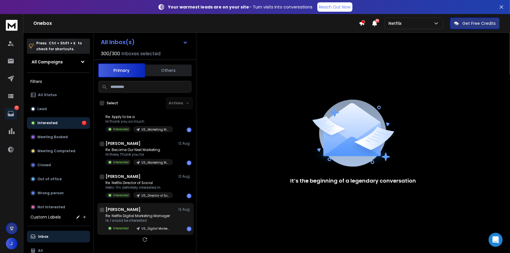
click at [168, 219] on p "Hi, I would be interested" at bounding box center [140, 220] width 68 height 5
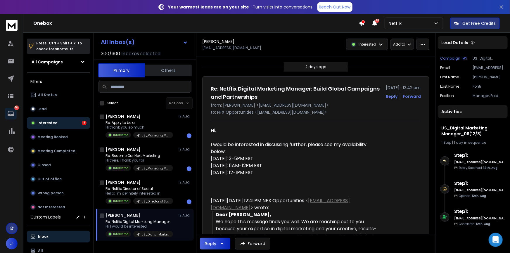
drag, startPoint x: 256, startPoint y: 111, endPoint x: 348, endPoint y: 114, distance: 91.3
click at [348, 114] on p "to: NFX Opportunities <nextopportunity@collaborativeleadersnf.com>" at bounding box center [316, 112] width 210 height 6
click at [141, 91] on input at bounding box center [145, 87] width 93 height 12
paste input "**********"
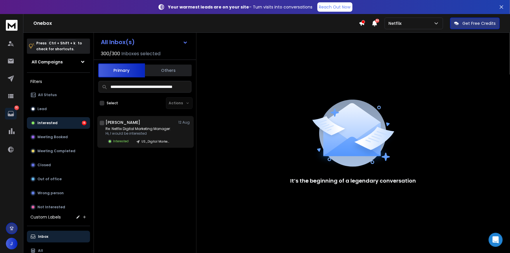
type input "**********"
click at [129, 127] on p "Re: Netflix Digital Marketing Manager:" at bounding box center [140, 129] width 68 height 5
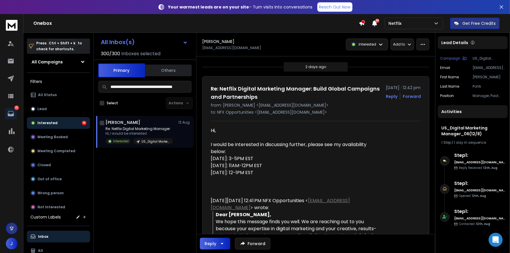
click at [338, 181] on div at bounding box center [296, 179] width 171 height 7
click at [371, 47] on p "Interested" at bounding box center [368, 44] width 18 height 5
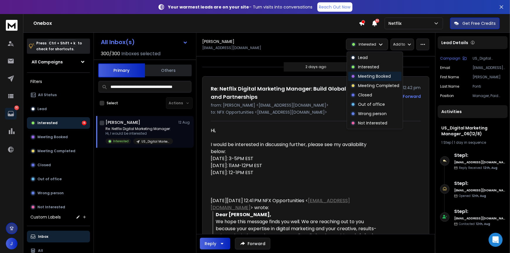
click at [373, 74] on p "Meeting Booked" at bounding box center [374, 76] width 33 height 6
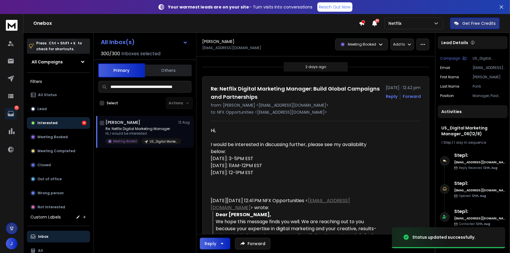
click at [139, 91] on input "**********" at bounding box center [145, 87] width 93 height 12
click at [52, 107] on button "Lead" at bounding box center [58, 109] width 63 height 12
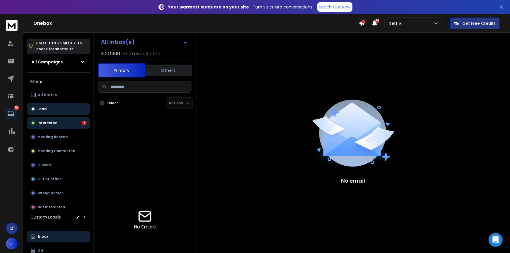
click at [61, 126] on button "Interested 16" at bounding box center [58, 123] width 63 height 12
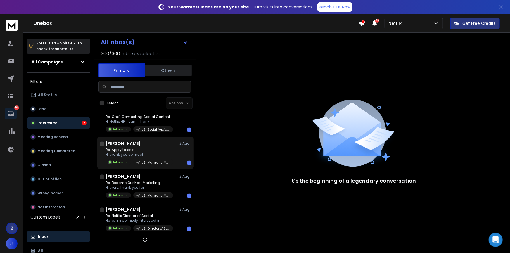
scroll to position [403, 0]
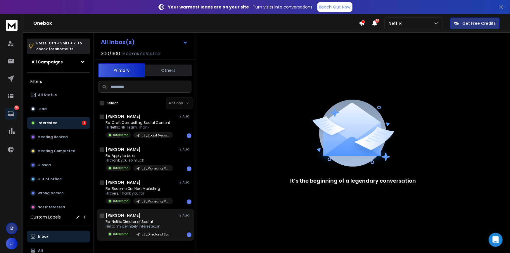
click at [166, 213] on div "Sharmistha 12 Aug" at bounding box center [149, 216] width 86 height 6
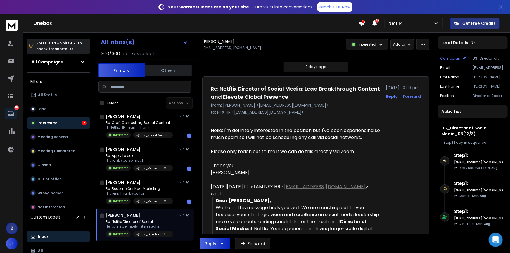
drag, startPoint x: 306, startPoint y: 112, endPoint x: 235, endPoint y: 112, distance: 70.8
click at [235, 112] on p "to: NFX HR <askhr@talentacquisitionhubnf.com>" at bounding box center [316, 112] width 210 height 6
click at [146, 89] on input at bounding box center [145, 87] width 93 height 12
paste input "**********"
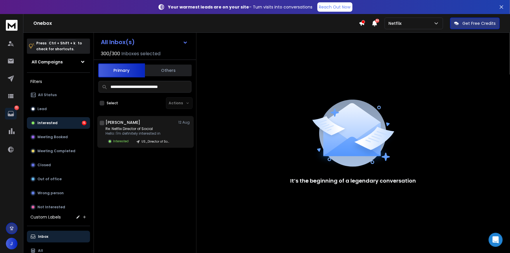
type input "**********"
click at [171, 126] on div "Sharmistha 12 Aug Re: Netflix Director of Social Hello: I'm definitely interest…" at bounding box center [149, 132] width 86 height 25
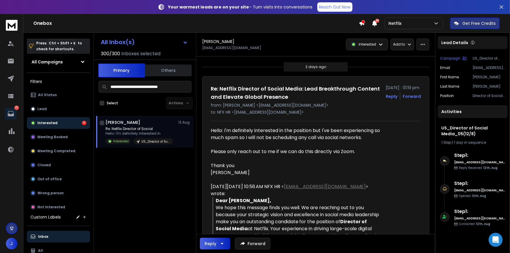
click at [361, 45] on p "Interested" at bounding box center [368, 44] width 18 height 5
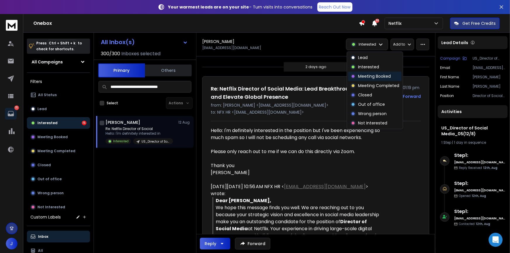
click at [371, 75] on p "Meeting Booked" at bounding box center [374, 76] width 33 height 6
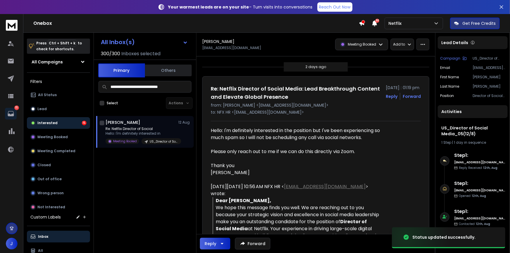
click at [142, 88] on input "**********" at bounding box center [145, 87] width 93 height 12
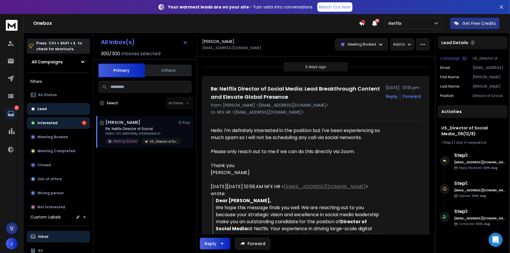
click at [62, 111] on button "Lead" at bounding box center [58, 109] width 63 height 12
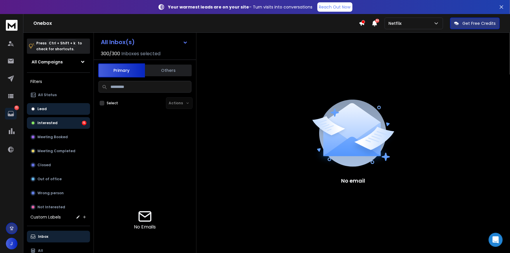
click at [59, 124] on button "Interested 15" at bounding box center [58, 123] width 63 height 12
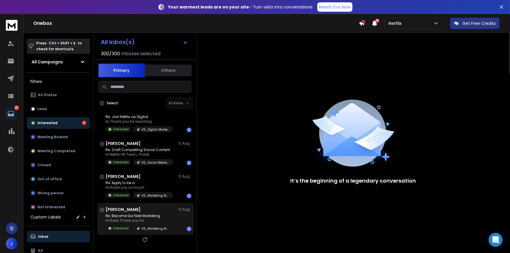
click at [162, 214] on p "Re: Become Our Next Marketing" at bounding box center [140, 216] width 68 height 5
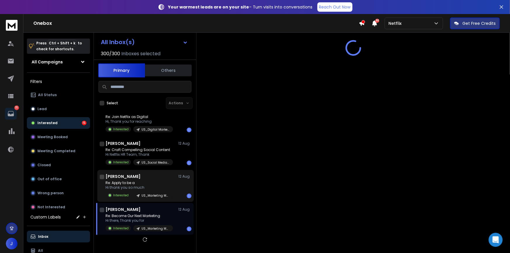
scroll to position [370, 0]
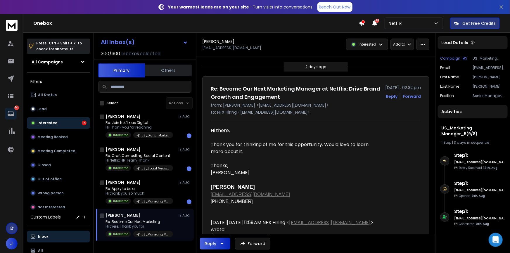
drag, startPoint x: 240, startPoint y: 111, endPoint x: 327, endPoint y: 113, distance: 86.3
click at [327, 113] on p "to: NFX Hiring <hiring@leadershipgrowthacademynf.com>" at bounding box center [316, 112] width 210 height 6
click at [132, 83] on input at bounding box center [145, 87] width 93 height 12
paste input "**********"
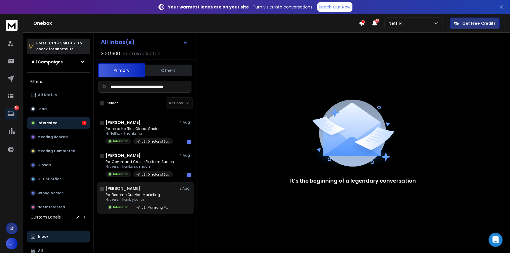
type input "**********"
click at [158, 190] on div "Cameron Malakoff 12 Aug" at bounding box center [149, 189] width 86 height 6
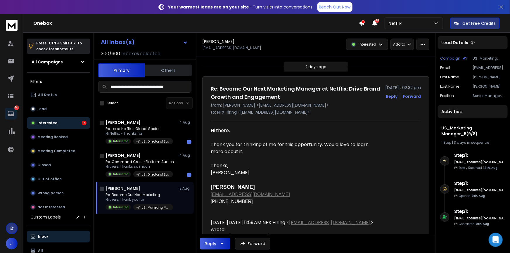
click at [366, 46] on p "Interested" at bounding box center [368, 44] width 18 height 5
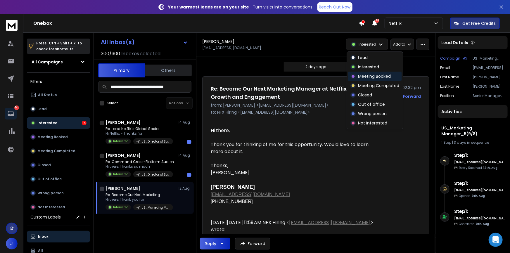
click at [362, 76] on p "Meeting Booked" at bounding box center [374, 76] width 33 height 6
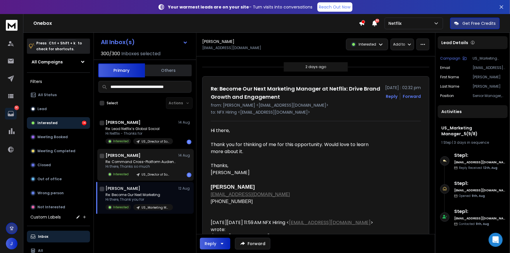
click at [165, 174] on p "US_Director of Social Media_05(14/8)" at bounding box center [156, 175] width 28 height 4
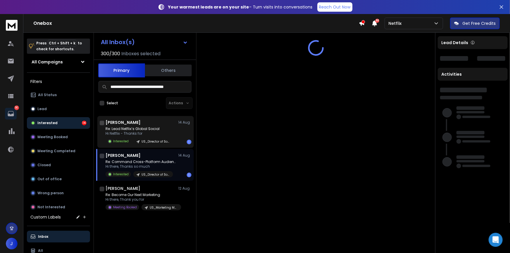
click at [173, 131] on div "Re: Lead Netflix’s Global Social Hi Netflix - Thanks for Interested US_Director…" at bounding box center [149, 136] width 86 height 18
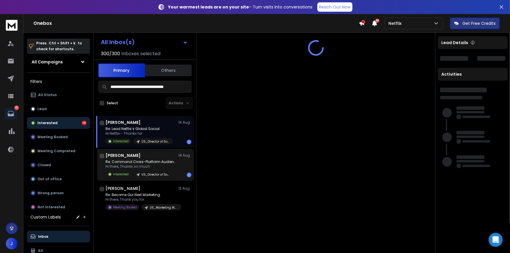
click at [177, 163] on div "Re: Command Cross-Platform Audience Engagement Hi there, Thanks so much Interes…" at bounding box center [149, 169] width 86 height 18
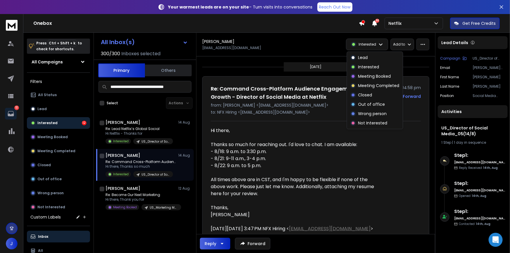
click at [360, 45] on p "Interested" at bounding box center [368, 44] width 18 height 5
click at [366, 75] on p "Meeting Booked" at bounding box center [374, 76] width 33 height 6
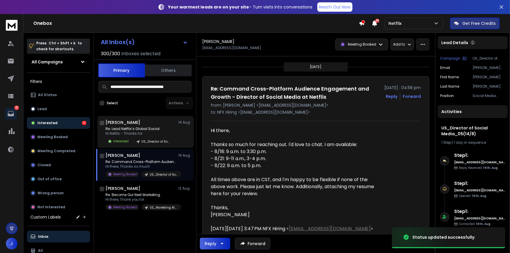
click at [173, 125] on div "Jonathan Carmona 14 Aug" at bounding box center [149, 123] width 86 height 6
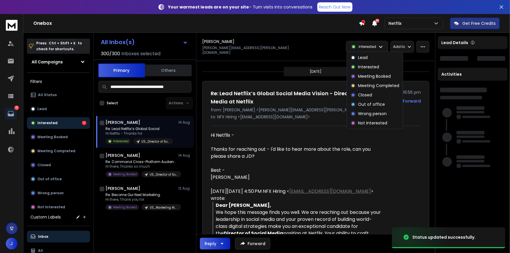
click at [371, 48] on div "Interested" at bounding box center [368, 46] width 42 height 11
click at [367, 76] on p "Meeting Booked" at bounding box center [374, 76] width 33 height 6
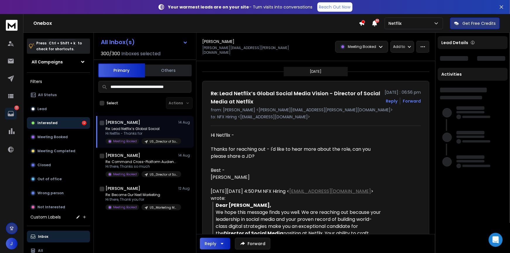
click at [126, 88] on input "**********" at bounding box center [145, 87] width 93 height 12
click at [52, 106] on button "Lead" at bounding box center [58, 109] width 63 height 12
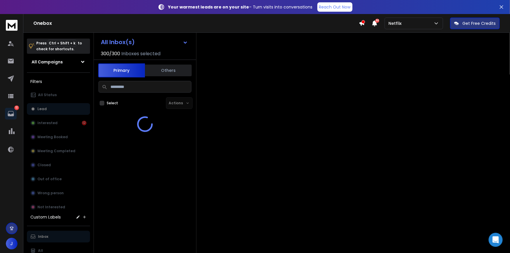
click at [61, 122] on div "All Status Lead Interested 12 Meeting Booked Meeting Completed Closed Out of of…" at bounding box center [58, 151] width 63 height 124
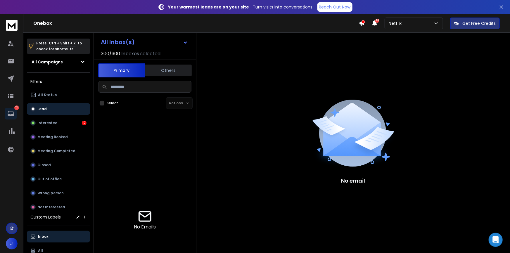
click at [62, 122] on button "Interested 12" at bounding box center [58, 123] width 63 height 12
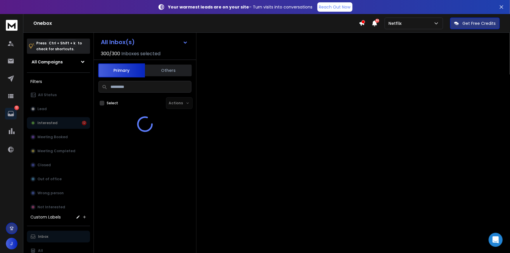
click at [413, 200] on div at bounding box center [354, 159] width 314 height 253
drag, startPoint x: 50, startPoint y: 108, endPoint x: 53, endPoint y: 110, distance: 3.1
click at [53, 110] on div "All Status Lead Interested 12 Meeting Booked Meeting Completed Closed Out of of…" at bounding box center [58, 151] width 63 height 124
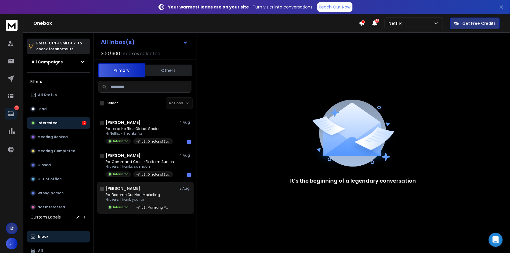
click at [147, 188] on div "Cameron Malakoff 12 Aug" at bounding box center [149, 189] width 86 height 6
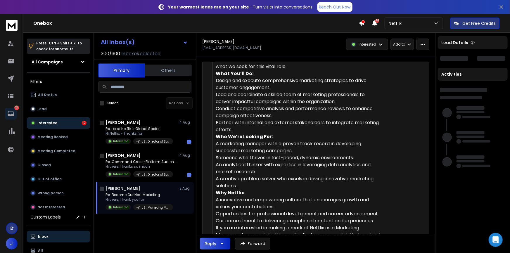
scroll to position [213, 0]
click at [62, 110] on button "Lead" at bounding box center [58, 109] width 63 height 12
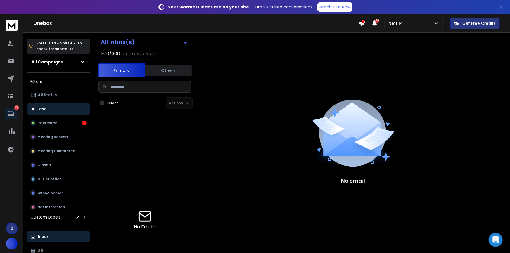
click at [62, 120] on button "Interested 12" at bounding box center [58, 123] width 63 height 12
click at [61, 108] on button "Lead" at bounding box center [58, 109] width 63 height 12
click at [71, 121] on button "Interested 12" at bounding box center [58, 123] width 63 height 12
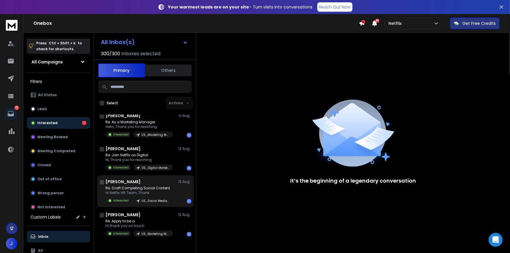
scroll to position [271, 0]
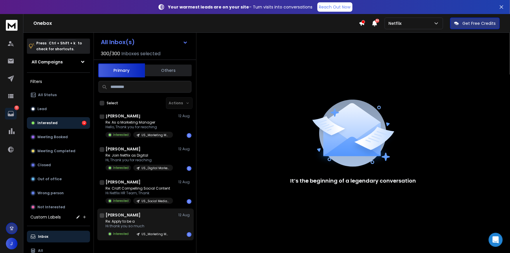
click at [162, 211] on div "Jon-Paul Bustos 12 Aug Re: Apply to be a Hi thank you so much Interested US_Mar…" at bounding box center [145, 225] width 97 height 32
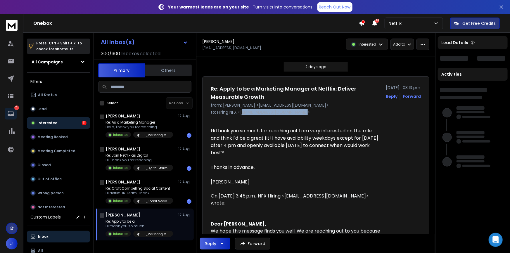
drag, startPoint x: 242, startPoint y: 112, endPoint x: 287, endPoint y: 111, distance: 45.3
click at [294, 111] on p "to: Hiring NFX <hiringteam@leadershiptransformationlabnf.com>" at bounding box center [316, 112] width 210 height 6
drag, startPoint x: 339, startPoint y: 111, endPoint x: 242, endPoint y: 114, distance: 97.7
click at [242, 114] on p "to: Hiring NFX <hiringteam@leadershiptransformationlabnf.com>" at bounding box center [316, 112] width 210 height 6
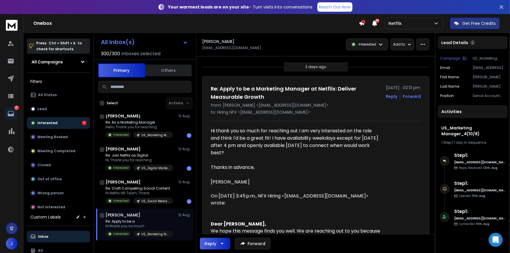
click at [140, 89] on input at bounding box center [145, 87] width 93 height 12
paste input "**********"
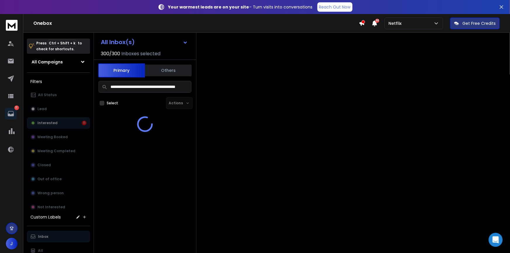
scroll to position [0, 0]
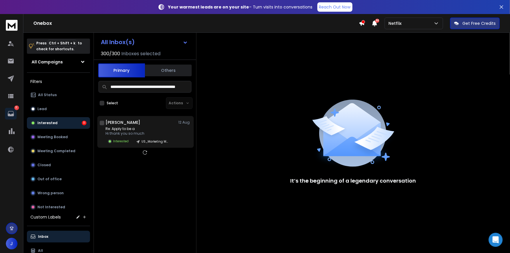
type input "**********"
click at [140, 123] on div "Jon-Paul Bustos 12 Aug" at bounding box center [149, 123] width 86 height 6
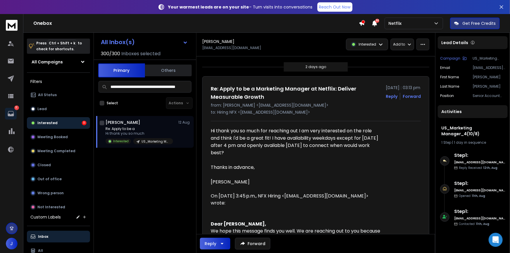
click at [358, 44] on div "Interested" at bounding box center [368, 44] width 42 height 11
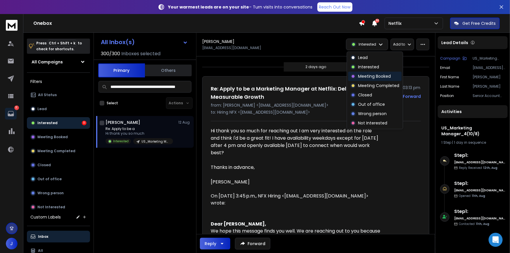
click at [363, 73] on p "Meeting Booked" at bounding box center [374, 76] width 33 height 6
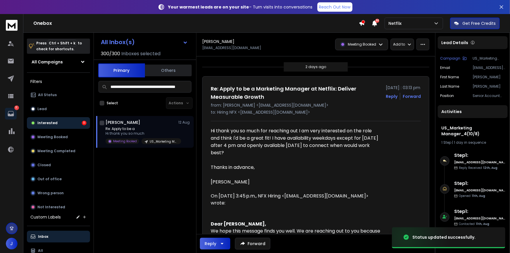
click at [138, 88] on input "**********" at bounding box center [145, 87] width 93 height 12
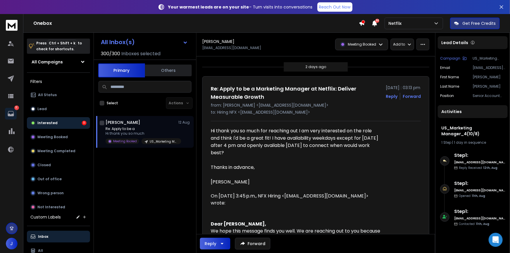
click at [68, 120] on button "Interested 11" at bounding box center [58, 123] width 63 height 12
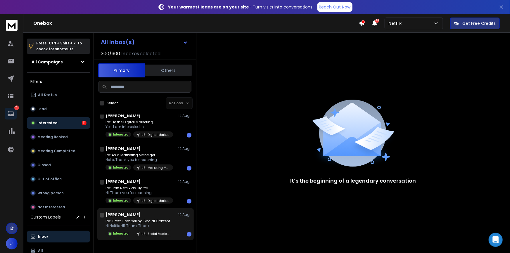
scroll to position [237, 0]
click at [171, 217] on div "Kara Haynesworth 12 Aug" at bounding box center [149, 216] width 86 height 6
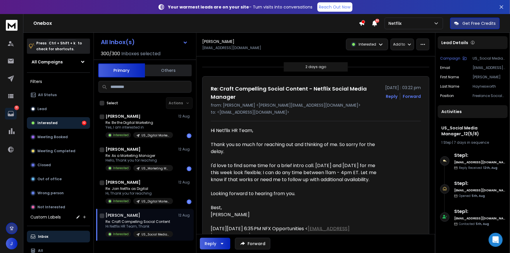
drag, startPoint x: 314, startPoint y: 112, endPoint x: 219, endPoint y: 116, distance: 94.8
click at [159, 91] on input at bounding box center [145, 87] width 93 height 12
paste input "**********"
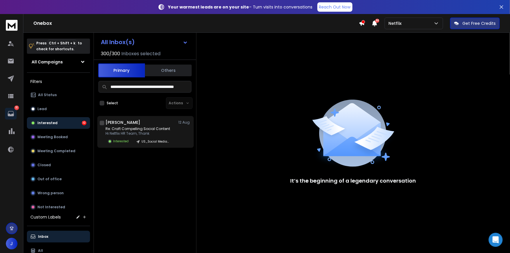
type input "**********"
click at [137, 126] on div "Kara Haynesworth 12 Aug Re: Craft Compelling Social Content Hi Netflix HR Team,…" at bounding box center [149, 132] width 86 height 25
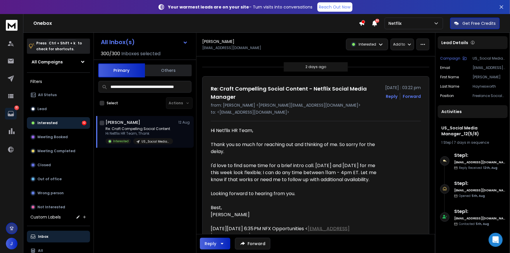
click at [366, 47] on div "Interested" at bounding box center [368, 44] width 42 height 11
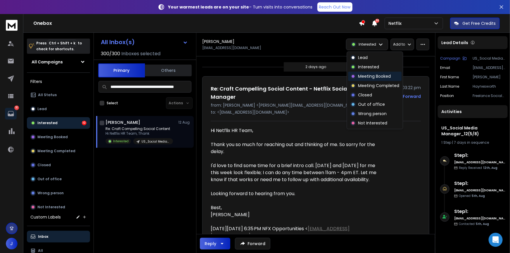
click at [368, 77] on p "Meeting Booked" at bounding box center [374, 76] width 33 height 6
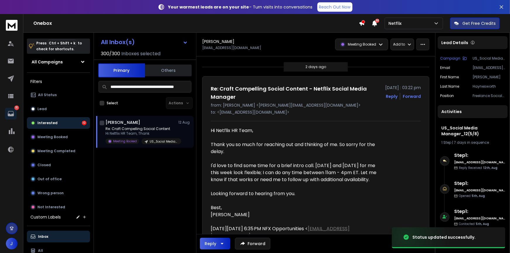
click at [154, 83] on input "**********" at bounding box center [145, 87] width 93 height 12
click at [64, 108] on button "Lead" at bounding box center [58, 109] width 63 height 12
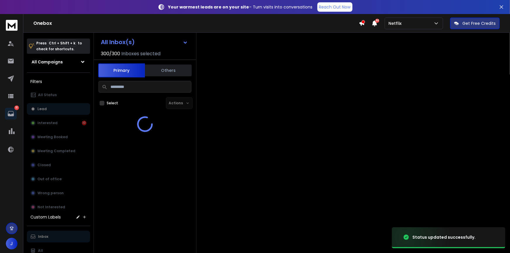
click at [59, 120] on div "All Status Lead Interested 10 Meeting Booked Meeting Completed Closed Out of of…" at bounding box center [58, 151] width 63 height 124
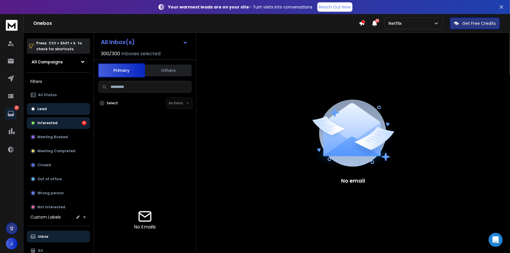
click at [61, 123] on button "Interested 10" at bounding box center [58, 123] width 63 height 12
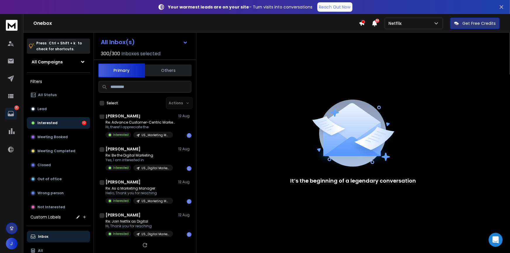
scroll to position [211, 0]
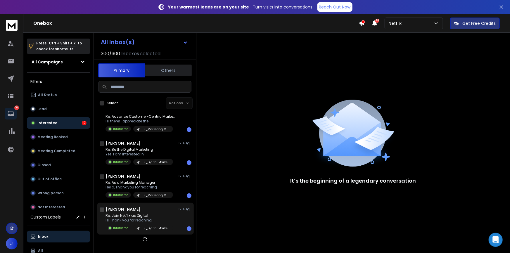
click at [180, 216] on div "Re: Join Netflix as Digital Hi, Thank you for reaching Interested US_Digital Ma…" at bounding box center [149, 222] width 86 height 18
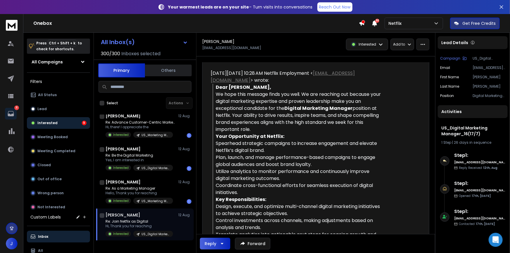
scroll to position [0, 0]
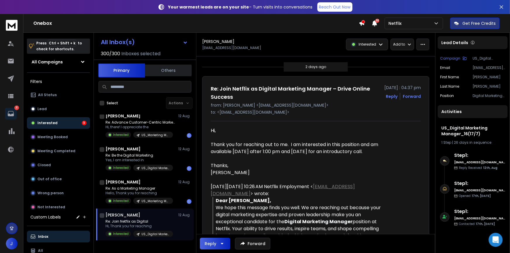
drag, startPoint x: 336, startPoint y: 112, endPoint x: 220, endPoint y: 112, distance: 116.4
click at [220, 112] on p "to: <employmentdesk@talentdevelopmentnetworknetflix.com>" at bounding box center [316, 112] width 210 height 6
drag, startPoint x: 366, startPoint y: 137, endPoint x: 365, endPoint y: 103, distance: 33.9
click at [366, 137] on div at bounding box center [296, 137] width 171 height 7
click at [371, 39] on div "Interested" at bounding box center [368, 44] width 42 height 11
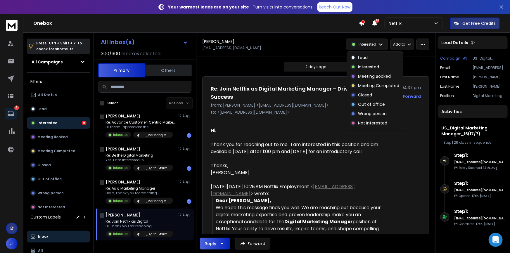
click at [287, 135] on div at bounding box center [296, 137] width 171 height 7
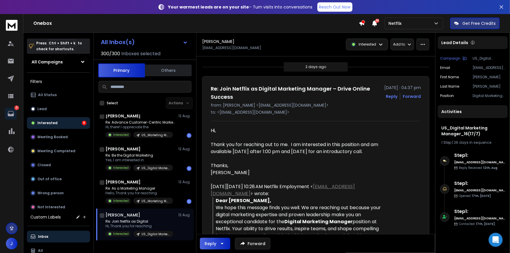
click at [140, 81] on input at bounding box center [145, 87] width 93 height 12
paste input "**********"
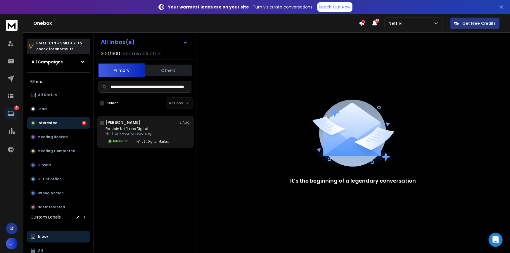
type input "**********"
click at [148, 122] on div "Gaylynn Miller 12 Aug" at bounding box center [149, 123] width 86 height 6
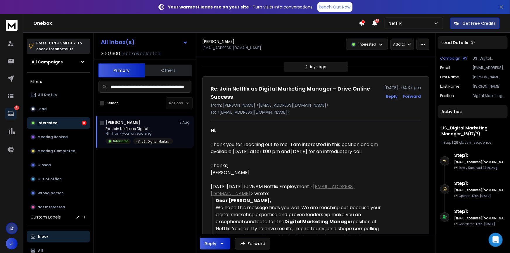
click at [343, 155] on div "Thank you for reaching out to me. I am interested in this position and am avail…" at bounding box center [296, 148] width 171 height 14
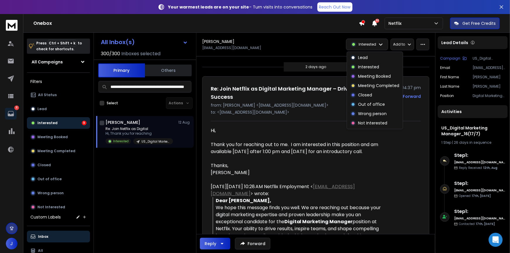
click at [371, 49] on div "Interested" at bounding box center [368, 44] width 42 height 11
click at [366, 76] on p "Meeting Booked" at bounding box center [374, 76] width 33 height 6
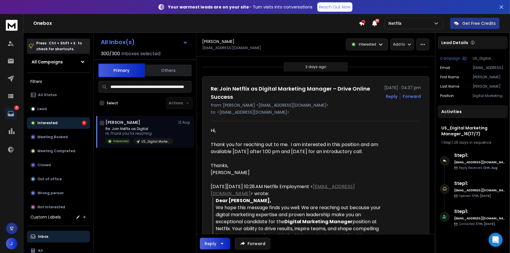
click at [345, 113] on p "to: <employmentdesk@talentdevelopmentnetworknetflix.com>" at bounding box center [316, 112] width 210 height 6
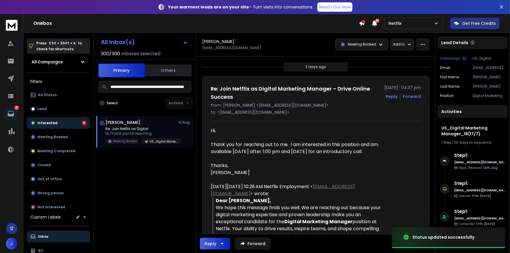
click at [124, 89] on input "**********" at bounding box center [145, 87] width 93 height 12
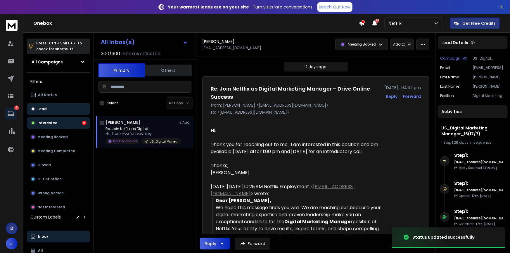
click at [51, 106] on button "Lead" at bounding box center [58, 109] width 63 height 12
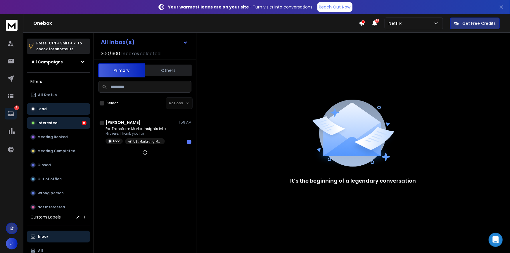
click at [72, 123] on button "Interested 9" at bounding box center [58, 123] width 63 height 12
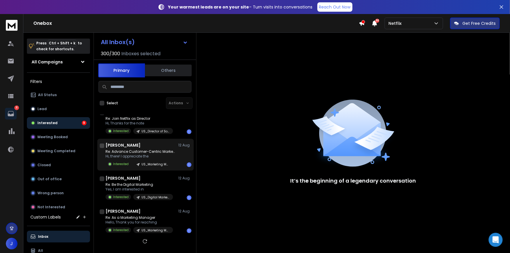
scroll to position [178, 0]
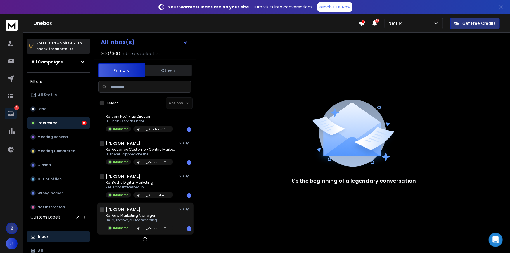
click at [166, 206] on div "Annie McCarthy 12 Aug Re: As a Marketing Manager Hello, Thank you for reaching …" at bounding box center [145, 219] width 97 height 32
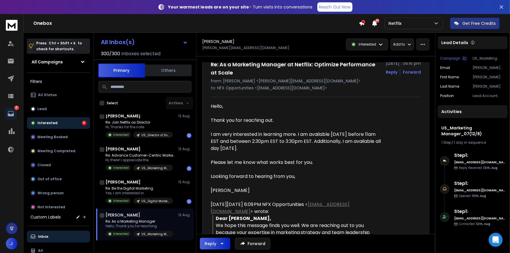
scroll to position [0, 0]
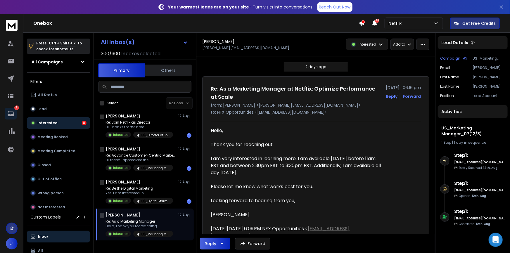
drag, startPoint x: 361, startPoint y: 112, endPoint x: 257, endPoint y: 112, distance: 103.8
click at [257, 112] on p "to: NFX Opportunities <nextopportunity@projectexecutionacademynf.com>" at bounding box center [316, 112] width 210 height 6
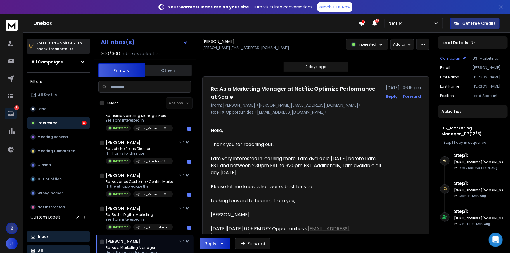
scroll to position [145, 0]
click at [324, 191] on div at bounding box center [296, 193] width 171 height 7
drag, startPoint x: 256, startPoint y: 111, endPoint x: 361, endPoint y: 112, distance: 104.7
click at [361, 112] on p "to: NFX Opportunities <nextopportunity@projectexecutionacademynf.com>" at bounding box center [316, 112] width 210 height 6
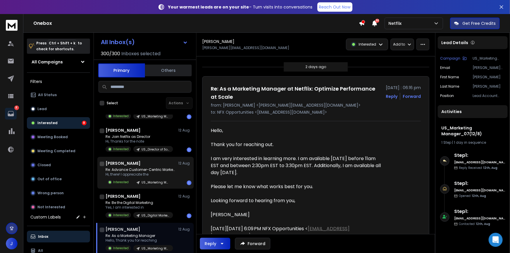
scroll to position [172, 0]
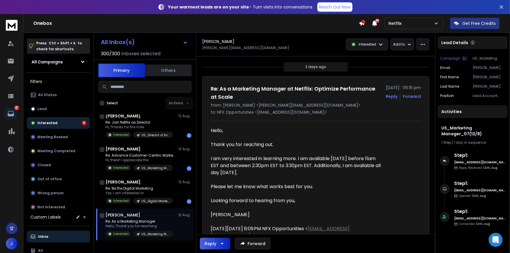
click at [147, 86] on input at bounding box center [145, 87] width 93 height 12
paste input "**********"
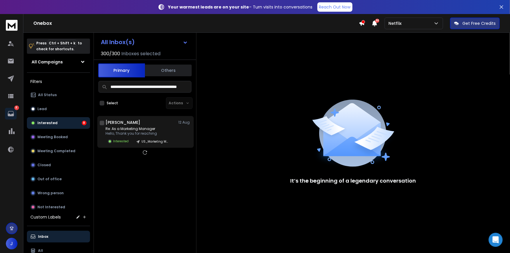
type input "**********"
click at [161, 130] on p "Re: As a Marketing Manager" at bounding box center [140, 129] width 68 height 5
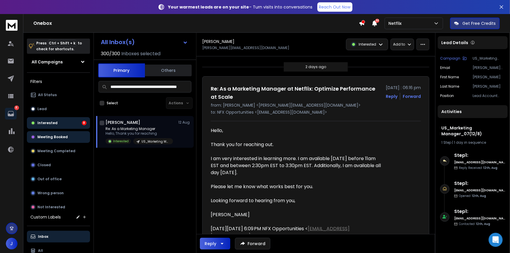
click at [54, 136] on p "Meeting Booked" at bounding box center [52, 137] width 30 height 5
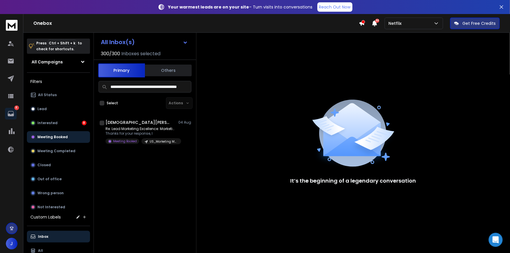
click at [145, 85] on input "**********" at bounding box center [145, 87] width 93 height 12
click at [166, 182] on div "Christian Washington 04 Aug Re: Lead Marketing Excellence: Marketing Thanks for…" at bounding box center [145, 162] width 102 height 95
click at [68, 135] on button "Meeting Booked" at bounding box center [58, 137] width 63 height 12
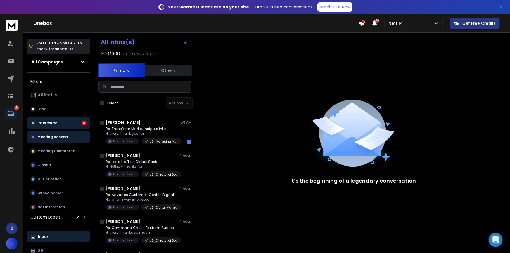
click at [68, 122] on button "Interested 8" at bounding box center [58, 123] width 63 height 12
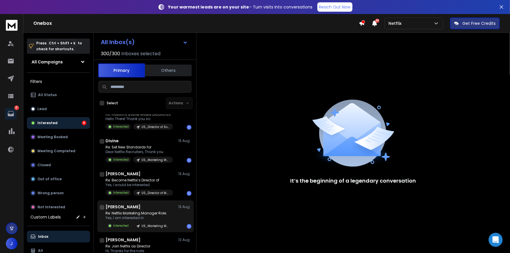
scroll to position [178, 0]
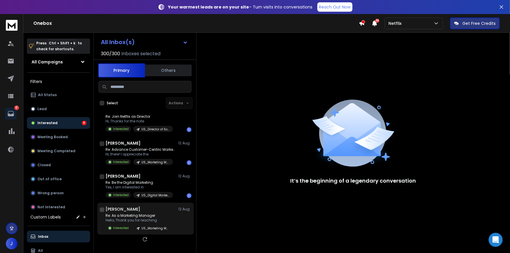
click at [155, 212] on div "Annie McCarthy 12 Aug" at bounding box center [149, 209] width 86 height 6
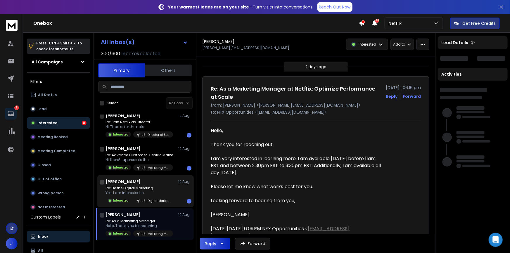
scroll to position [172, 0]
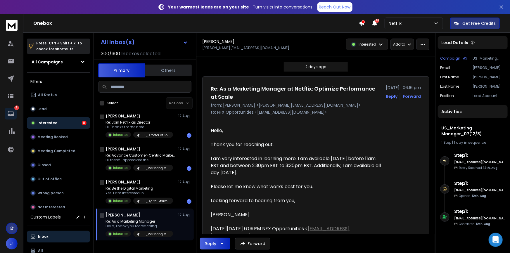
click at [370, 48] on div "Interested" at bounding box center [368, 44] width 42 height 11
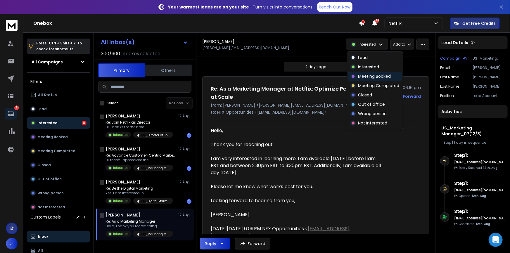
click at [364, 76] on p "Meeting Booked" at bounding box center [374, 76] width 33 height 6
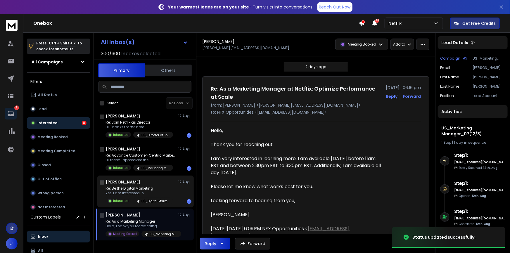
click at [155, 196] on div "Re: Be the Digital Marketing Yes, I am interested in Interested US_Digital Mark…" at bounding box center [140, 195] width 68 height 18
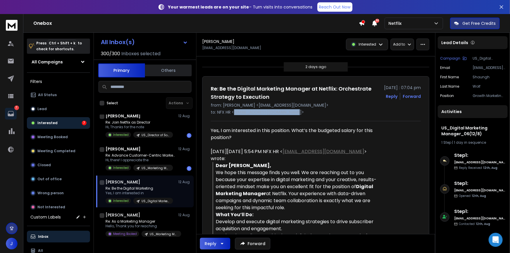
drag, startPoint x: 234, startPoint y: 112, endPoint x: 300, endPoint y: 113, distance: 66.4
click at [300, 113] on p "to: NFX HR <hr@aiworkforceacademynf.com>" at bounding box center [316, 112] width 210 height 6
click at [131, 87] on input at bounding box center [145, 87] width 93 height 12
paste input "**********"
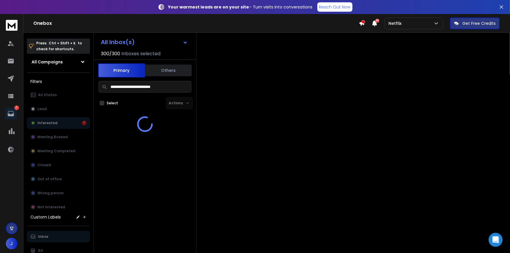
scroll to position [0, 0]
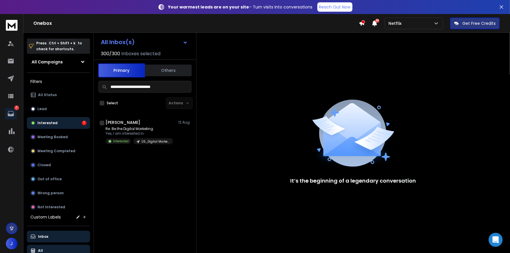
type input "**********"
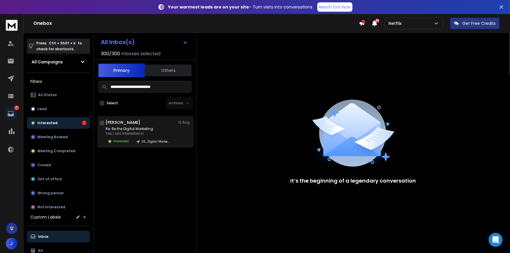
click at [114, 130] on p "Re: Be the Digital Marketing" at bounding box center [140, 129] width 68 height 5
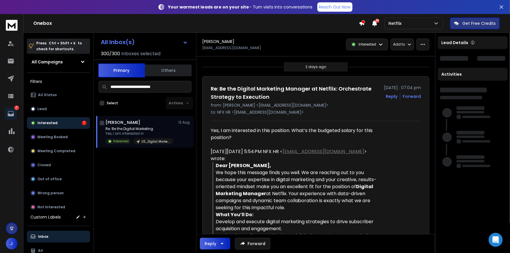
click at [369, 45] on p "Interested" at bounding box center [368, 44] width 18 height 5
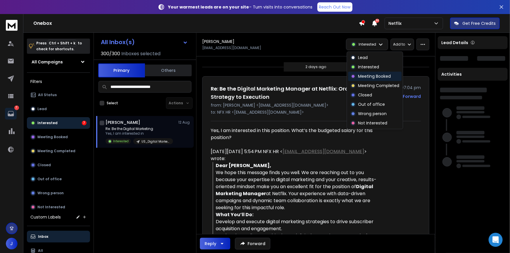
click at [363, 74] on p "Meeting Booked" at bounding box center [374, 76] width 33 height 6
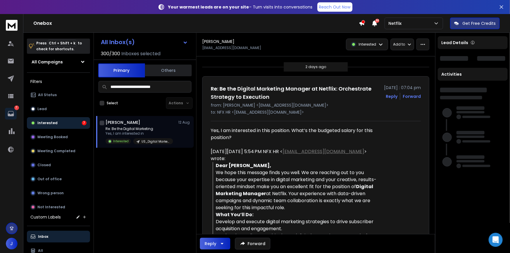
click at [154, 196] on div "Shaungh Wolf 12 Aug Re: Be the Digital Marketing Yes, I am interested in Intere…" at bounding box center [145, 162] width 102 height 95
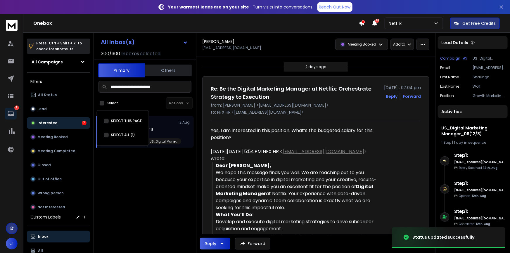
click at [143, 89] on input "**********" at bounding box center [145, 87] width 93 height 12
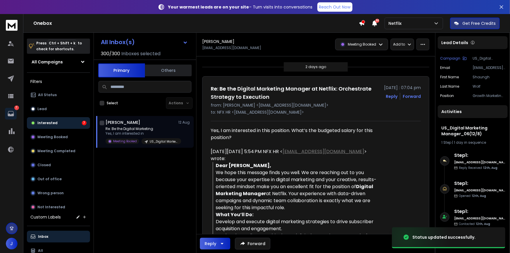
drag, startPoint x: 145, startPoint y: 89, endPoint x: 132, endPoint y: 89, distance: 12.9
drag, startPoint x: 132, startPoint y: 89, endPoint x: 53, endPoint y: 123, distance: 85.8
click at [53, 123] on p "Interested" at bounding box center [47, 123] width 20 height 5
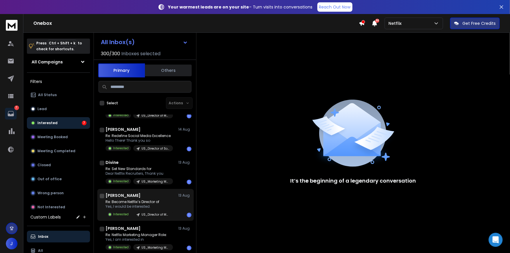
scroll to position [111, 0]
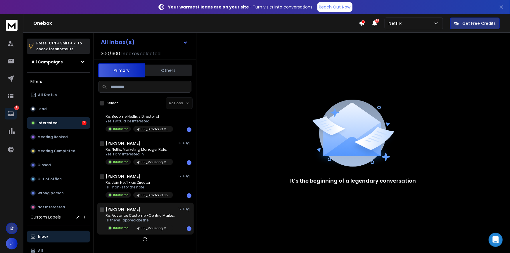
click at [161, 216] on p "Re: Advance Customer-Centric Marketing Solutions" at bounding box center [141, 215] width 70 height 5
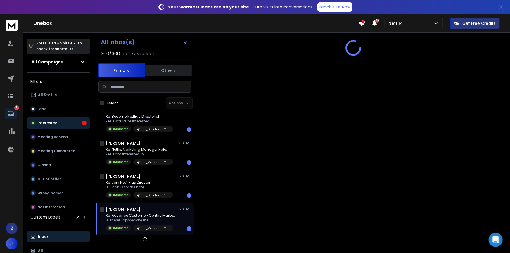
scroll to position [106, 0]
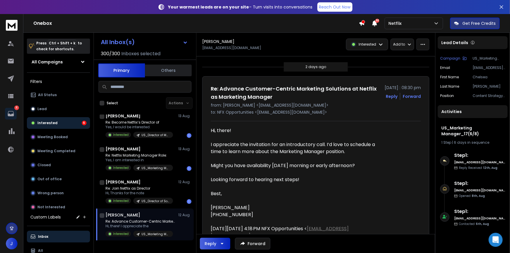
drag, startPoint x: 257, startPoint y: 112, endPoint x: 349, endPoint y: 113, distance: 91.5
click at [349, 113] on p "to: NFX Opportunities <goldenopportunities@nextstepcareersnf.com>" at bounding box center [316, 112] width 210 height 6
click at [135, 84] on input at bounding box center [145, 87] width 93 height 12
paste input "**********"
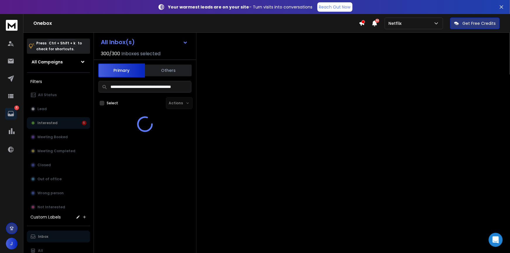
scroll to position [0, 0]
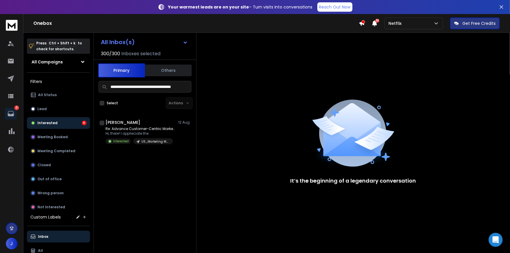
type input "**********"
click at [396, 27] on button "Netflix" at bounding box center [414, 24] width 58 height 12
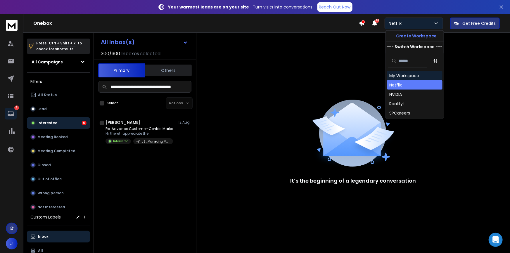
click at [402, 25] on p "Netflix" at bounding box center [397, 23] width 16 height 6
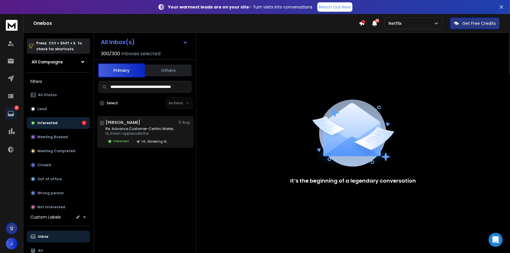
click at [152, 125] on div "Chelsea Farrington 12 Aug" at bounding box center [149, 123] width 86 height 6
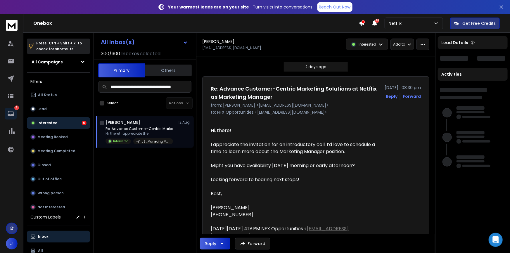
click at [363, 43] on p "Interested" at bounding box center [368, 44] width 18 height 5
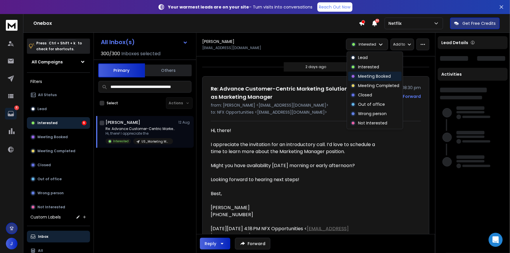
click at [360, 76] on p "Meeting Booked" at bounding box center [374, 76] width 33 height 6
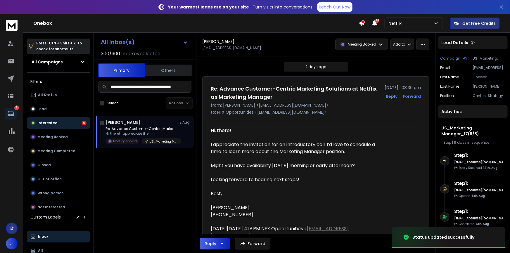
click at [153, 92] on input "**********" at bounding box center [145, 87] width 93 height 12
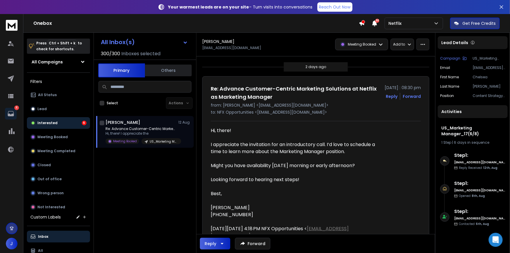
click at [61, 123] on button "Interested 6" at bounding box center [58, 123] width 63 height 12
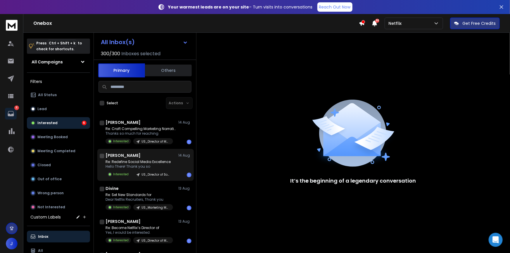
scroll to position [78, 0]
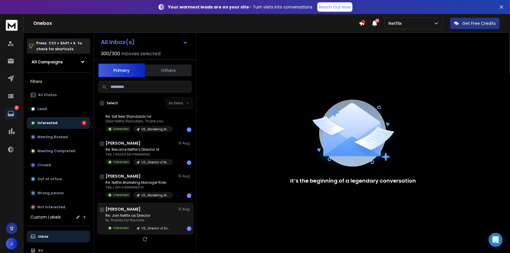
click at [148, 211] on div "Ali Carleton 12 Aug" at bounding box center [149, 209] width 86 height 6
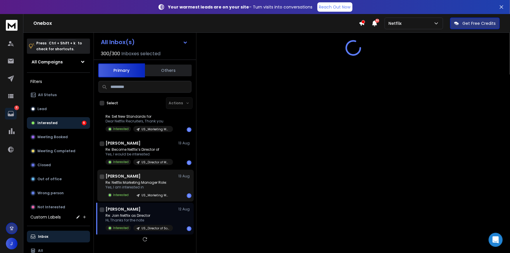
scroll to position [73, 0]
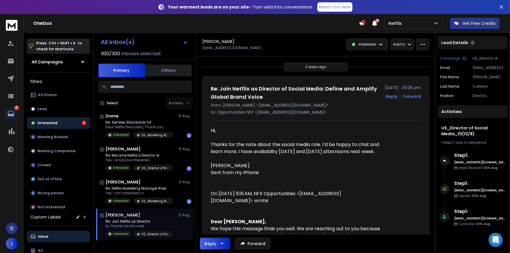
drag, startPoint x: 256, startPoint y: 112, endPoint x: 362, endPoint y: 111, distance: 105.9
click at [362, 111] on p "to: Opportunities NFX <goldenopportunities@careerpathwayscenternf.com>" at bounding box center [316, 112] width 210 height 6
click at [145, 88] on input at bounding box center [145, 87] width 93 height 12
paste input "**********"
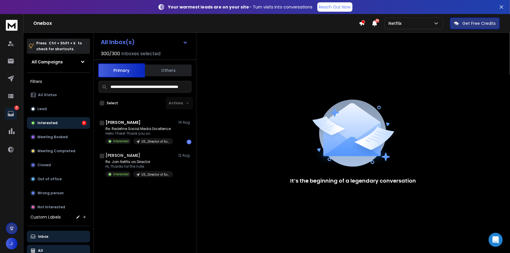
type input "**********"
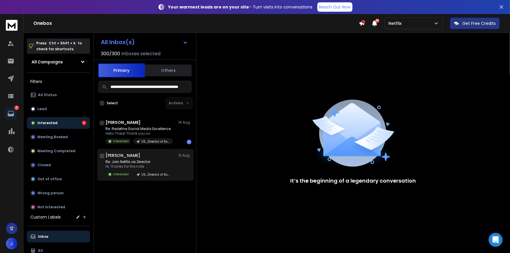
click at [139, 159] on div "Ali Carleton 12 Aug Re: Join Netflix as Director Hi, Thanks for the note Intere…" at bounding box center [149, 165] width 86 height 25
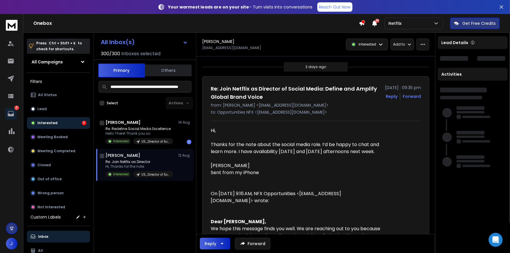
click at [369, 47] on div "Interested" at bounding box center [368, 44] width 42 height 11
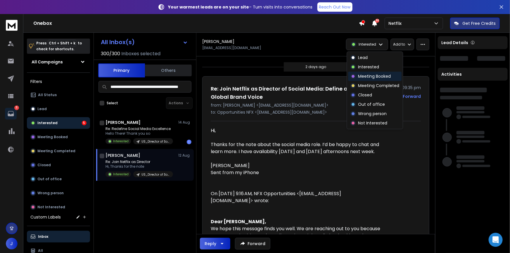
click at [361, 77] on p "Meeting Booked" at bounding box center [374, 76] width 33 height 6
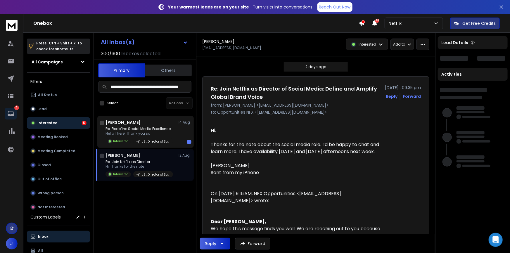
click at [166, 129] on p "Re: Redefine Social Media Excellence" at bounding box center [140, 129] width 68 height 5
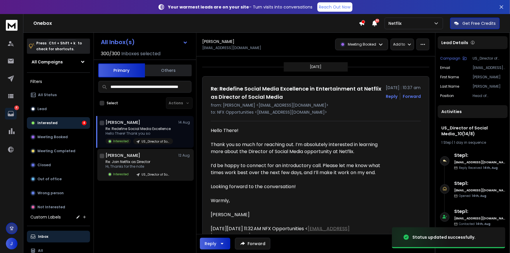
click at [168, 155] on div "Ali Carleton 12 Aug" at bounding box center [149, 156] width 86 height 6
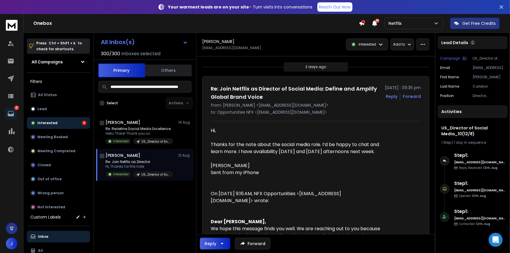
click at [361, 40] on div "Interested" at bounding box center [368, 44] width 42 height 11
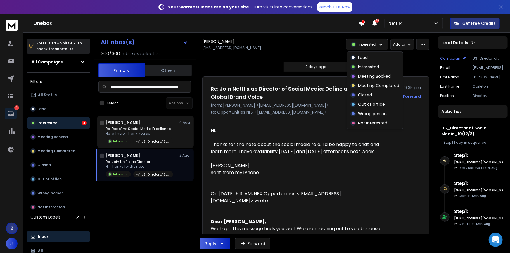
click at [161, 132] on p "Hello There! Thank you so" at bounding box center [140, 133] width 68 height 5
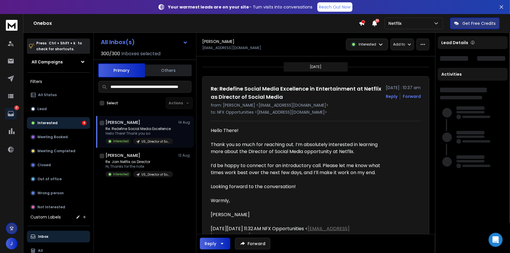
click at [367, 44] on p "Interested" at bounding box center [368, 44] width 18 height 5
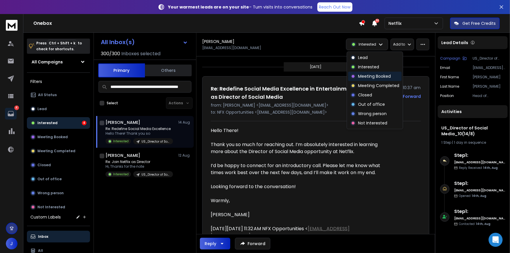
click at [362, 74] on p "Meeting Booked" at bounding box center [374, 76] width 33 height 6
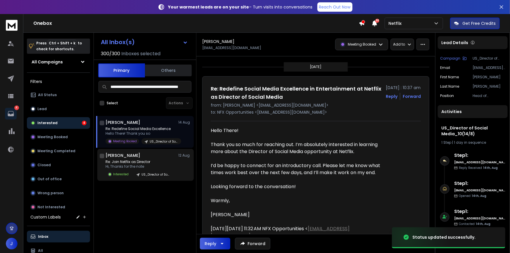
click at [167, 155] on div "Ali Carleton 12 Aug" at bounding box center [149, 156] width 86 height 6
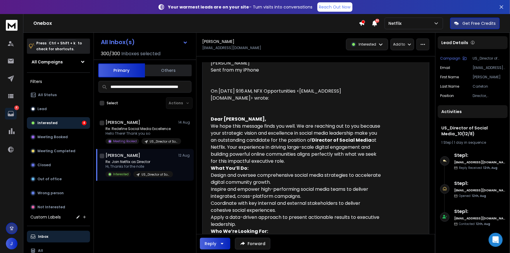
scroll to position [106, 0]
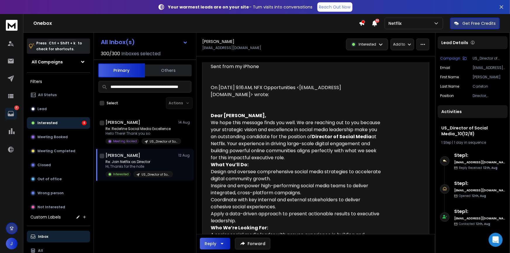
click at [360, 45] on p "Interested" at bounding box center [368, 44] width 18 height 5
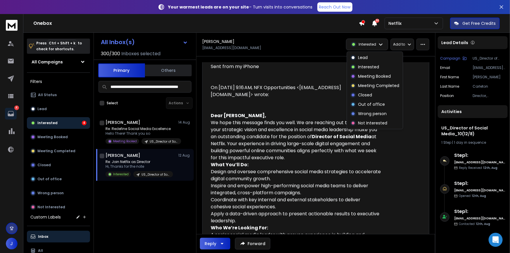
click at [281, 119] on div "Dear Allison," at bounding box center [296, 115] width 171 height 7
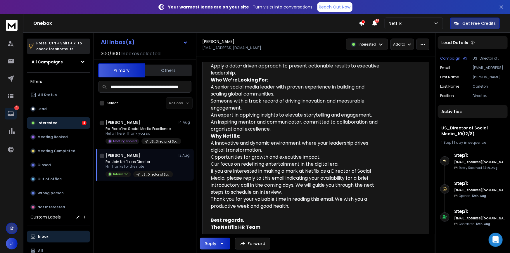
scroll to position [126, 0]
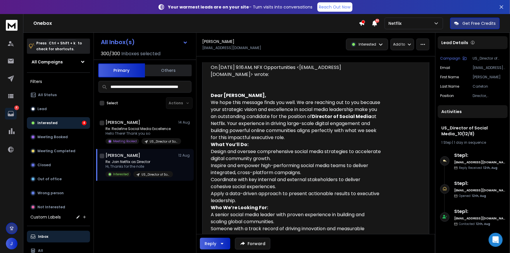
click at [362, 47] on p "Interested" at bounding box center [368, 44] width 18 height 5
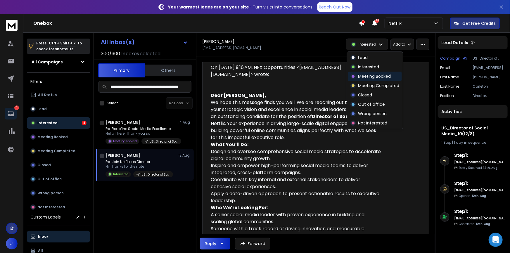
click at [357, 76] on div "Meeting Booked" at bounding box center [371, 76] width 40 height 6
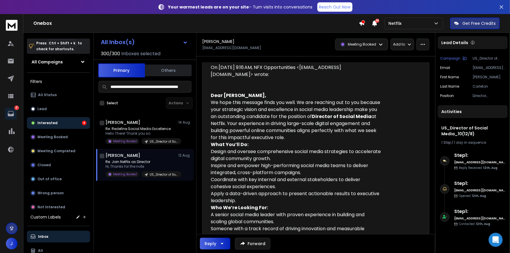
click at [161, 86] on input "**********" at bounding box center [145, 87] width 93 height 12
click at [66, 110] on button "Lead" at bounding box center [58, 109] width 63 height 12
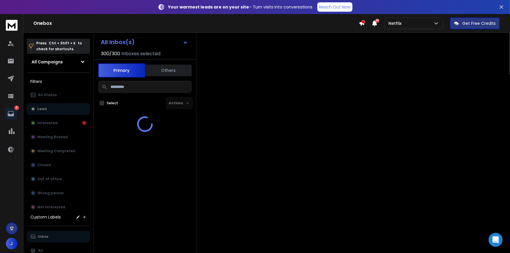
scroll to position [0, 0]
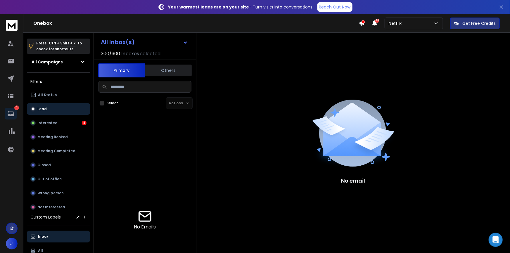
click at [76, 119] on button "Interested 4" at bounding box center [58, 123] width 63 height 12
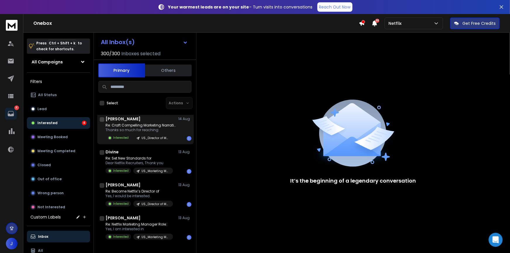
scroll to position [6, 0]
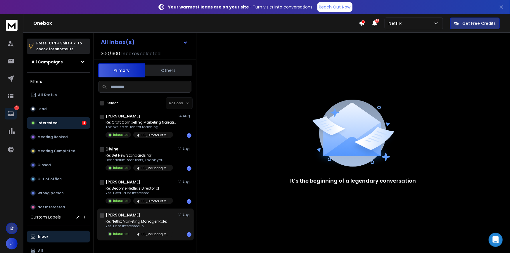
click at [165, 210] on div "Adeel Javed 13 Aug Re: Netflix Marketing Manager Role: Yes, I am interested in …" at bounding box center [145, 225] width 97 height 32
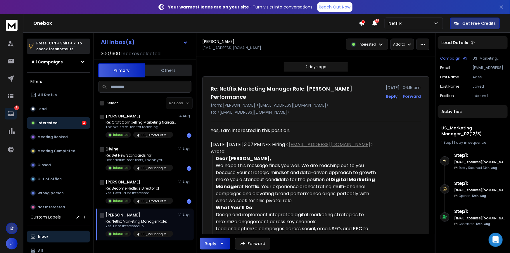
drag, startPoint x: 219, startPoint y: 111, endPoint x: 300, endPoint y: 113, distance: 80.5
click at [300, 113] on p "to: <hiringteam@careerleadershiplabnf.com>" at bounding box center [316, 112] width 210 height 6
click at [306, 133] on div "Yes, I am interested in this position." at bounding box center [296, 130] width 171 height 7
click at [149, 84] on input at bounding box center [145, 87] width 93 height 12
paste input "**********"
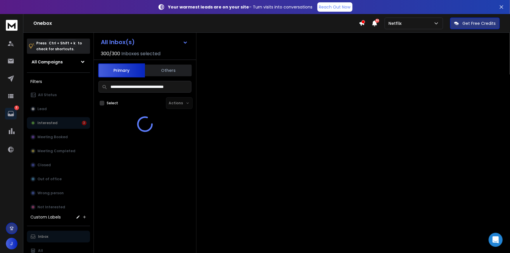
scroll to position [0, 0]
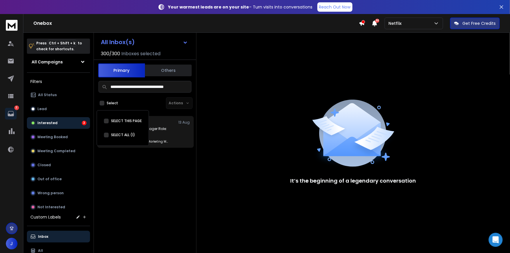
type input "**********"
click at [153, 127] on p "Re: Netflix Marketing Manager Role:" at bounding box center [140, 129] width 68 height 5
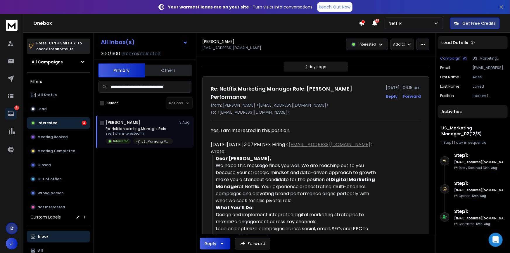
click at [323, 251] on div "Reply Forward" at bounding box center [316, 243] width 239 height 19
click at [372, 45] on p "Interested" at bounding box center [368, 44] width 18 height 5
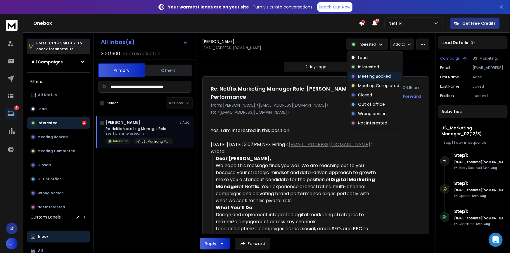
click at [363, 76] on p "Meeting Booked" at bounding box center [374, 76] width 33 height 6
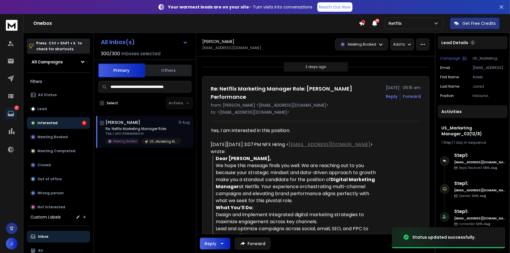
click at [147, 85] on input "**********" at bounding box center [145, 87] width 93 height 12
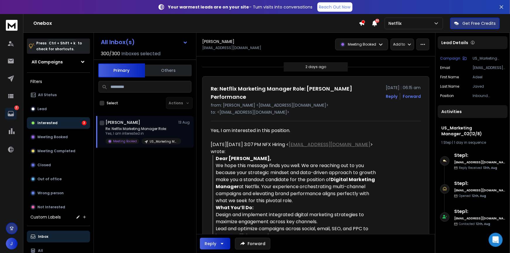
click at [74, 123] on button "Interested 3" at bounding box center [58, 123] width 63 height 12
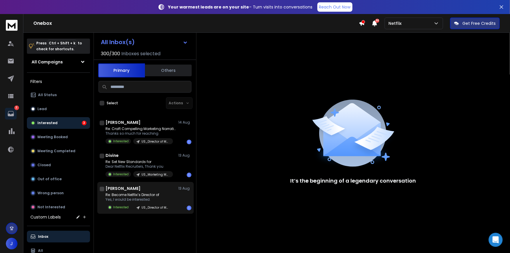
click at [127, 188] on h1 "Alex Mamutin" at bounding box center [123, 189] width 35 height 6
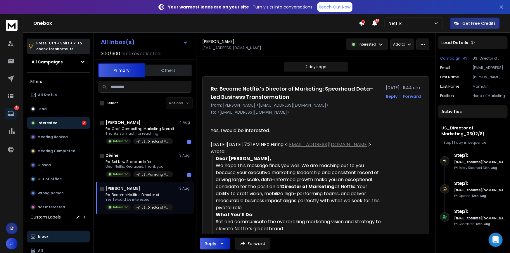
drag, startPoint x: 219, startPoint y: 111, endPoint x: 291, endPoint y: 113, distance: 72.0
click at [291, 113] on p "to: <hiring@digitalcareerpathwaynf.com>" at bounding box center [316, 112] width 210 height 6
drag, startPoint x: 361, startPoint y: 170, endPoint x: 358, endPoint y: 166, distance: 4.5
click at [361, 169] on div "We hope this message finds you well. We are reaching out to you because your ex…" at bounding box center [299, 186] width 166 height 49
click at [142, 84] on input at bounding box center [145, 87] width 93 height 12
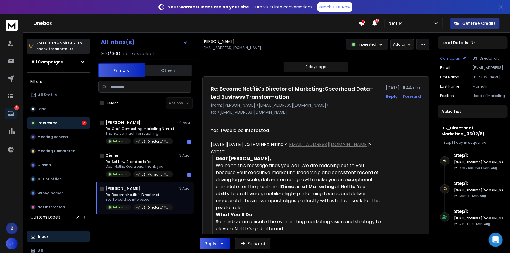
paste input "**********"
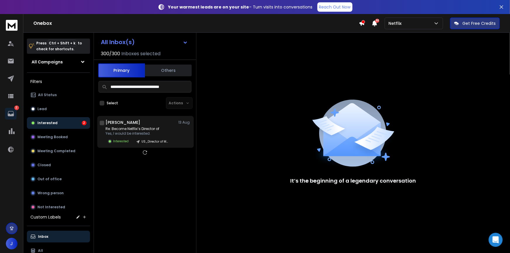
type input "**********"
click at [141, 125] on div "Alex Mamutin 13 Aug" at bounding box center [149, 123] width 86 height 6
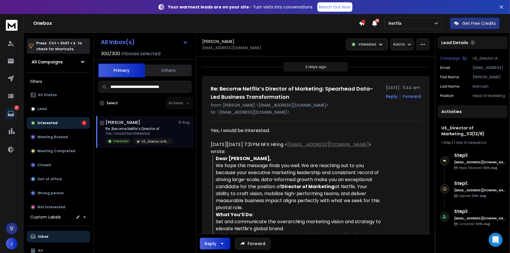
click at [357, 45] on div "Interested" at bounding box center [368, 44] width 42 height 11
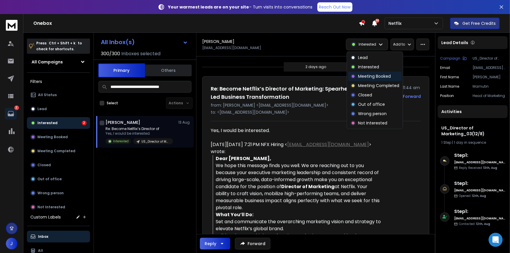
click at [361, 79] on p "Meeting Booked" at bounding box center [374, 76] width 33 height 6
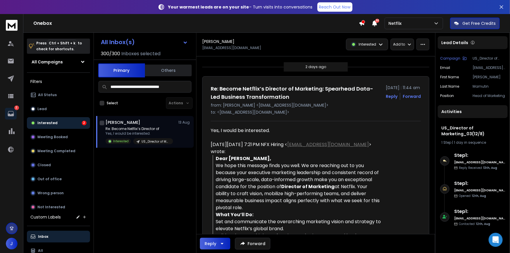
click at [143, 86] on input "**********" at bounding box center [145, 87] width 93 height 12
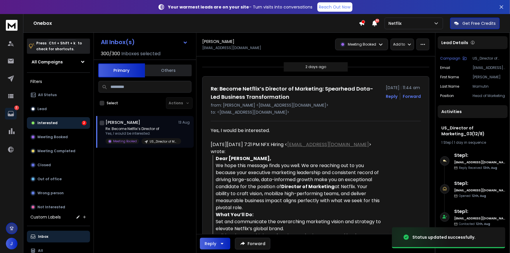
click at [66, 125] on button "Interested 2" at bounding box center [58, 123] width 63 height 12
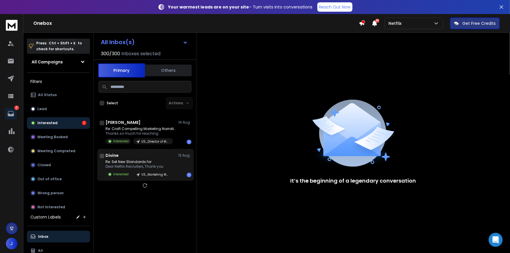
click at [143, 163] on p "Re: Set New Standards for" at bounding box center [140, 162] width 68 height 5
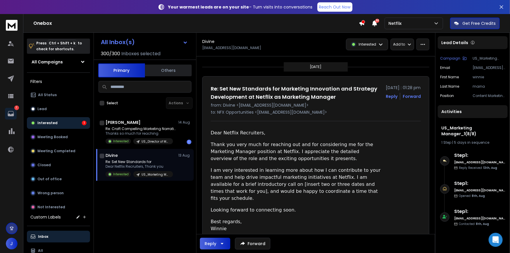
drag, startPoint x: 257, startPoint y: 112, endPoint x: 365, endPoint y: 113, distance: 108.2
click at [365, 113] on p "to: NFX Opportunities <nextopportunity@professionalcoachingstudionf.com>" at bounding box center [316, 112] width 210 height 6
click at [165, 204] on div "Danny Heelan 14 Aug Re: Craft Compelling Marketing Narratives Thanks so much fo…" at bounding box center [145, 179] width 102 height 128
click at [167, 88] on input at bounding box center [145, 87] width 93 height 12
paste input "******"
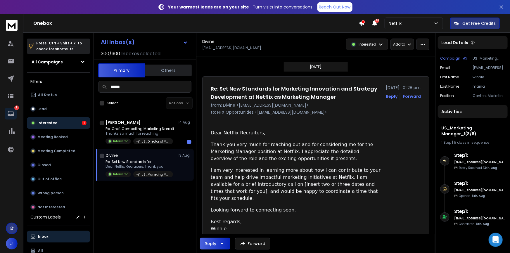
drag, startPoint x: 257, startPoint y: 112, endPoint x: 363, endPoint y: 111, distance: 105.6
click at [363, 111] on p "to: NFX Opportunities <nextopportunity@professionalcoachingstudionf.com>" at bounding box center [316, 112] width 210 height 6
click at [169, 90] on input "******" at bounding box center [145, 87] width 93 height 12
paste input "**********"
type input "**********"
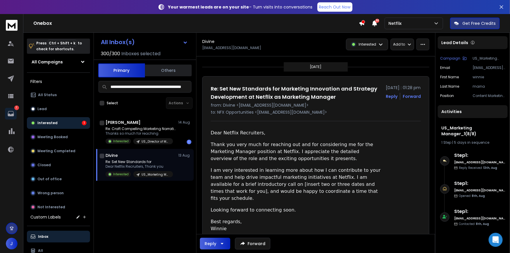
scroll to position [0, 30]
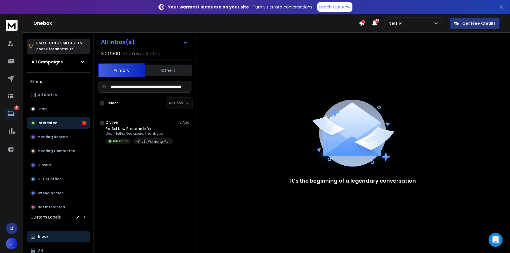
click at [168, 90] on input "**********" at bounding box center [145, 87] width 93 height 12
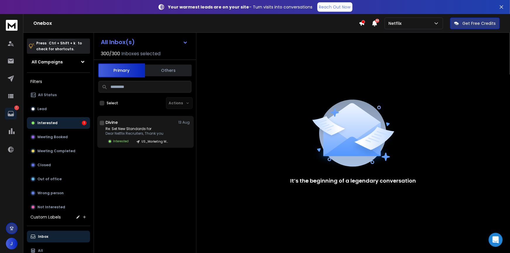
click at [150, 132] on p "Dear Netflix Recruiters, Thank you" at bounding box center [140, 133] width 68 height 5
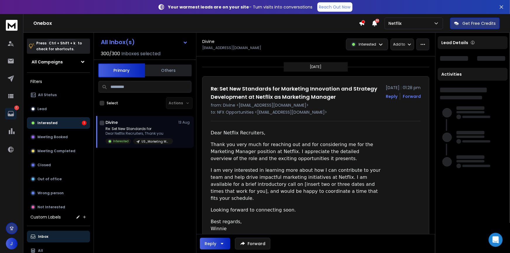
click at [362, 43] on p "Interested" at bounding box center [368, 44] width 18 height 5
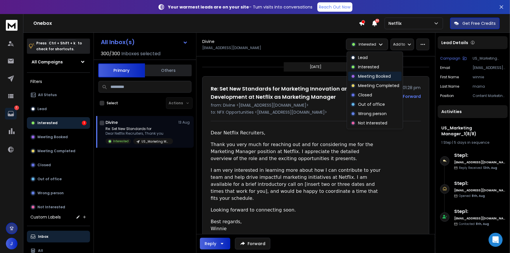
click at [367, 75] on p "Meeting Booked" at bounding box center [374, 76] width 33 height 6
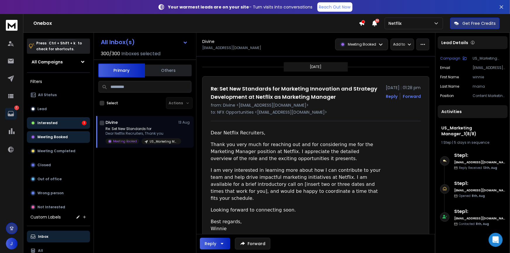
click at [55, 134] on button "Meeting Booked" at bounding box center [58, 137] width 63 height 12
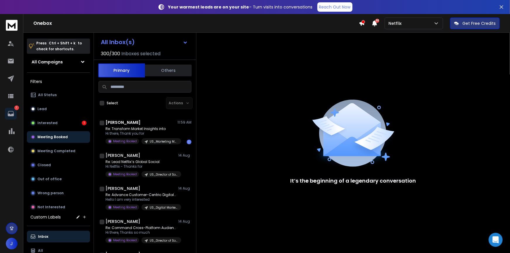
click at [62, 124] on button "Interested 1" at bounding box center [58, 123] width 63 height 12
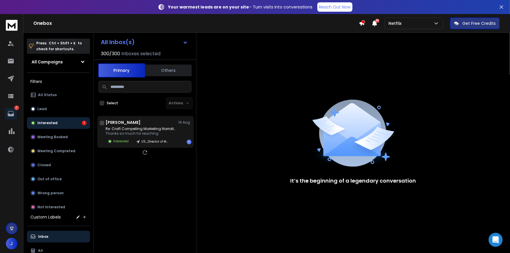
click at [121, 130] on p "Re: Craft Compelling Marketing Narratives" at bounding box center [141, 129] width 70 height 5
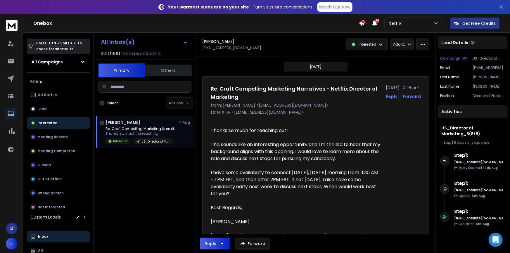
drag, startPoint x: 234, startPoint y: 113, endPoint x: 307, endPoint y: 111, distance: 73.1
click at [307, 111] on p "to: NFX HR <hr@virtualtalentdevelopmentnf.com>" at bounding box center [316, 112] width 210 height 6
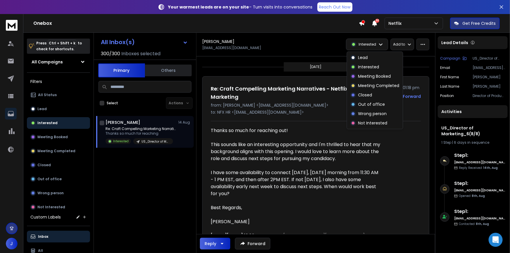
click at [367, 47] on div "Interested" at bounding box center [368, 44] width 42 height 11
click at [363, 74] on p "Meeting Booked" at bounding box center [374, 76] width 33 height 6
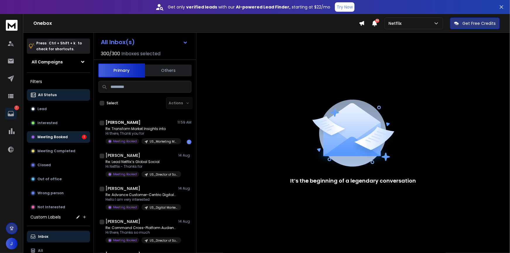
click at [57, 134] on button "Meeting Booked 1" at bounding box center [58, 137] width 63 height 12
click at [58, 125] on button "Interested" at bounding box center [58, 123] width 63 height 12
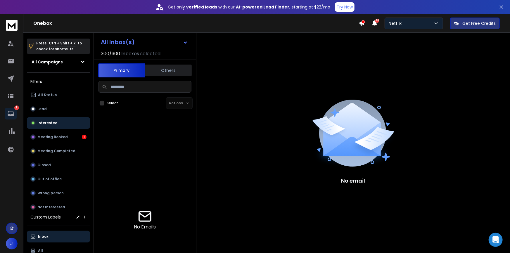
click at [414, 25] on div "Netflix" at bounding box center [414, 23] width 51 height 6
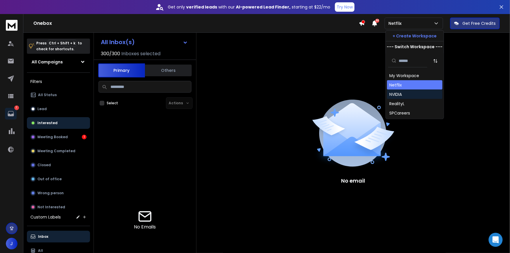
click at [398, 90] on div "NVIDIA" at bounding box center [415, 94] width 56 height 9
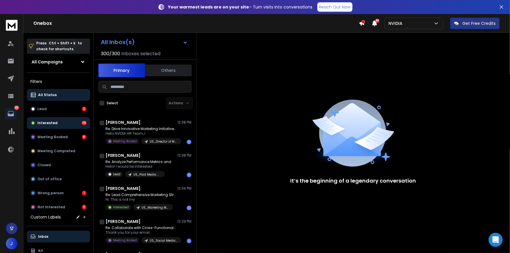
click at [57, 120] on button "Interested 115" at bounding box center [58, 123] width 63 height 12
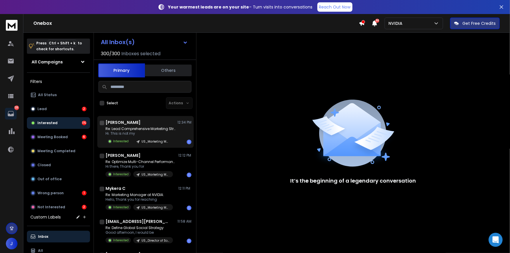
click at [156, 128] on p "Re: Lead Comprehensive Marketing Strategies" at bounding box center [141, 129] width 70 height 5
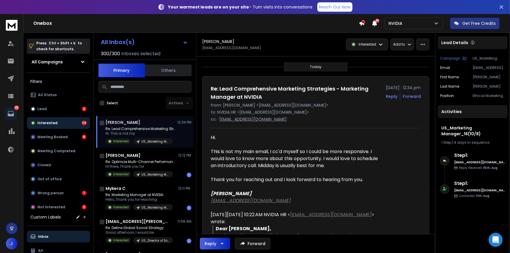
drag, startPoint x: 240, startPoint y: 112, endPoint x: 351, endPoint y: 111, distance: 110.5
click at [351, 111] on p "to: NVIDIA HR <[EMAIL_ADDRESS][DOMAIN_NAME]>" at bounding box center [316, 112] width 210 height 6
copy p "[EMAIL_ADDRESS][DOMAIN_NAME]"
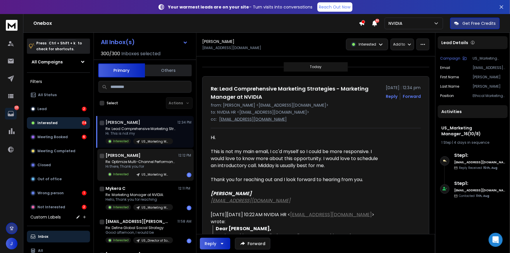
click at [170, 160] on p "Re: Optimize Multi-Channel Performance and" at bounding box center [141, 162] width 70 height 5
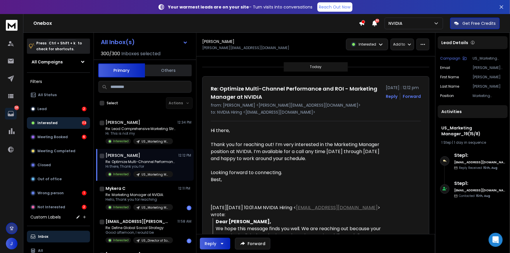
drag, startPoint x: 247, startPoint y: 112, endPoint x: 342, endPoint y: 114, distance: 95.4
click at [342, 114] on p "to: NVIDIA Hiring <nowhiring@professionalassessmentnvidia.com>" at bounding box center [316, 112] width 210 height 6
copy p "nowhiring@professionalassessmentnvidia.com"
click at [359, 187] on div "Looking forward to connecting. Best," at bounding box center [296, 176] width 171 height 28
click at [133, 87] on input at bounding box center [145, 87] width 93 height 12
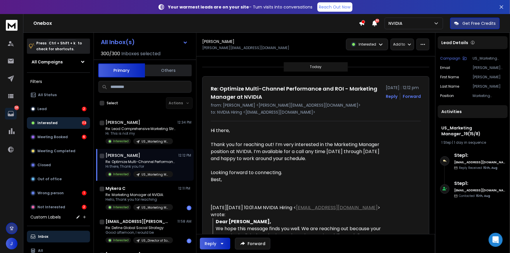
paste input "**********"
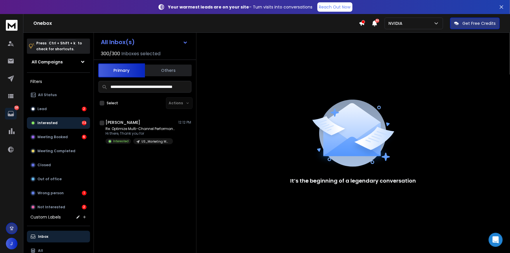
click at [140, 87] on input "**********" at bounding box center [145, 87] width 93 height 12
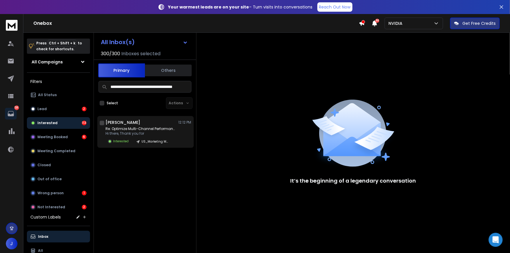
type input "**********"
click at [129, 120] on h1 "[PERSON_NAME]" at bounding box center [123, 123] width 35 height 6
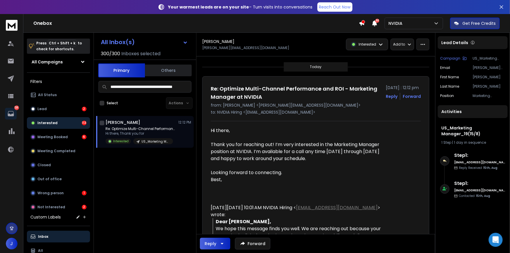
click at [74, 123] on button "Interested 113" at bounding box center [58, 123] width 63 height 12
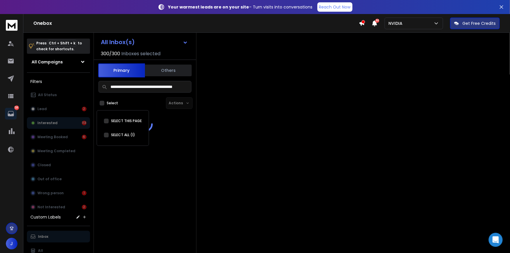
click at [140, 89] on input "**********" at bounding box center [145, 87] width 93 height 12
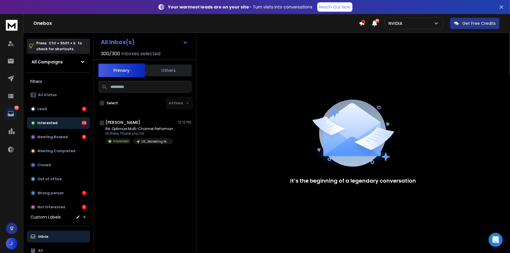
click at [77, 122] on button "Interested 113" at bounding box center [58, 123] width 63 height 12
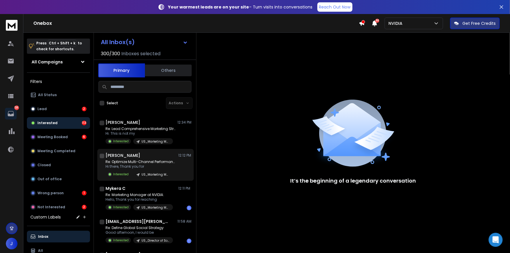
click at [149, 152] on div "Andrew Eberhart 12:12 PM Re: Optimize Multi-Channel Performance and Hi there, T…" at bounding box center [145, 165] width 97 height 32
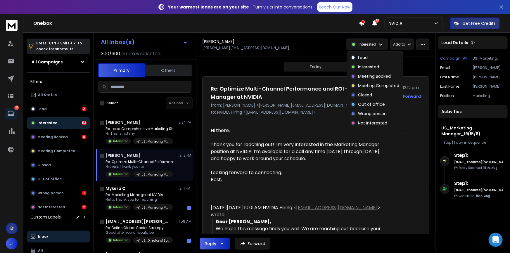
click at [367, 44] on p "Interested" at bounding box center [368, 44] width 18 height 5
click at [366, 75] on p "Meeting Booked" at bounding box center [374, 76] width 33 height 6
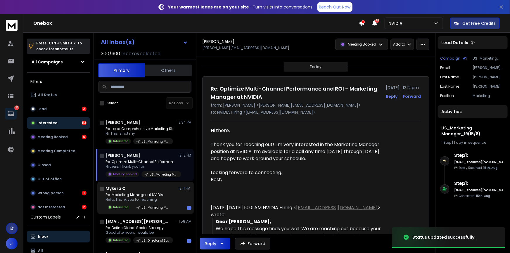
click at [174, 191] on div "Mykera C 12:11 PM" at bounding box center [149, 189] width 86 height 6
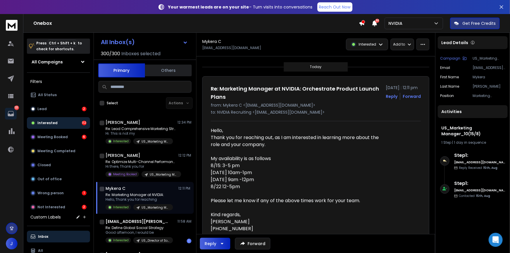
drag, startPoint x: 255, startPoint y: 112, endPoint x: 345, endPoint y: 112, distance: 90.1
click at [345, 112] on p "to: NVIDIA Recruiting <recruitteam@virtualheadhuntingnvidia.com>" at bounding box center [316, 112] width 210 height 6
copy p "recruitteam@virtualheadhuntingnvidia.com"
click at [379, 43] on icon at bounding box center [381, 44] width 5 height 5
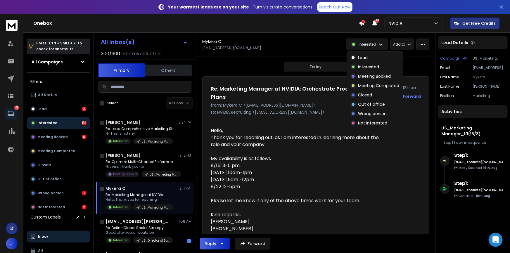
drag, startPoint x: 303, startPoint y: 141, endPoint x: 300, endPoint y: 121, distance: 19.5
click at [304, 140] on div "Thank you for reaching out, as I am interested in learning more about the role …" at bounding box center [296, 141] width 171 height 14
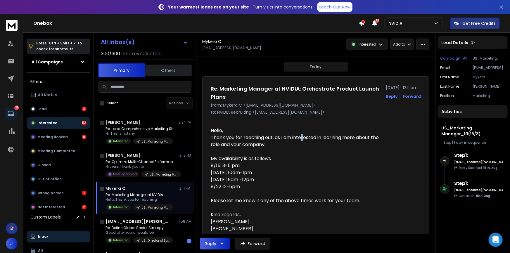
drag, startPoint x: 255, startPoint y: 113, endPoint x: 344, endPoint y: 113, distance: 88.9
click at [344, 113] on p "to: NVIDIA Recruiting <recruitteam@virtualheadhuntingnvidia.com>" at bounding box center [316, 112] width 210 height 6
copy p "recruitteam@virtualheadhuntingnvidia.com"
click at [155, 87] on input at bounding box center [145, 87] width 93 height 12
paste input "**********"
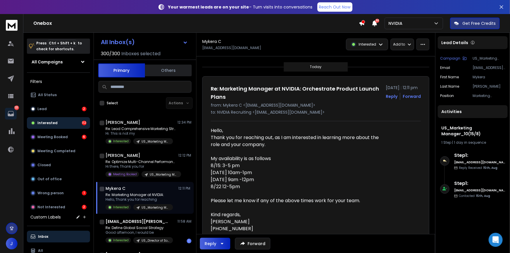
type input "**********"
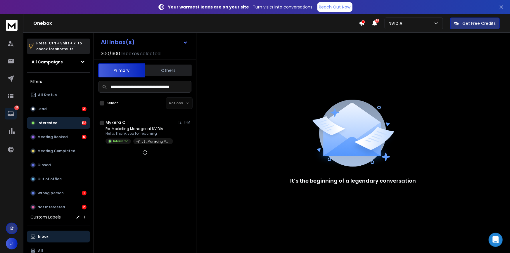
click at [161, 87] on input "**********" at bounding box center [145, 87] width 93 height 12
click at [70, 119] on button "Interested 112" at bounding box center [58, 123] width 63 height 12
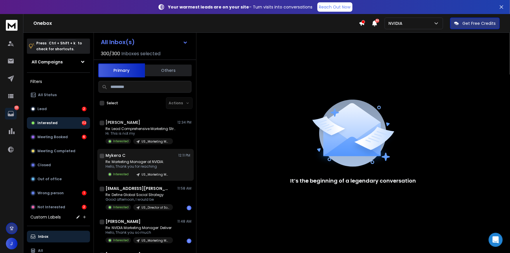
click at [146, 159] on div "Mykera C 12:11 PM Re: Marketing Manager at NVIDIA: Hello, Thank you for reachin…" at bounding box center [149, 165] width 86 height 25
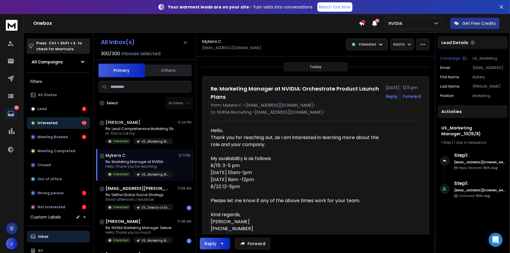
click at [372, 43] on p "Interested" at bounding box center [368, 44] width 18 height 5
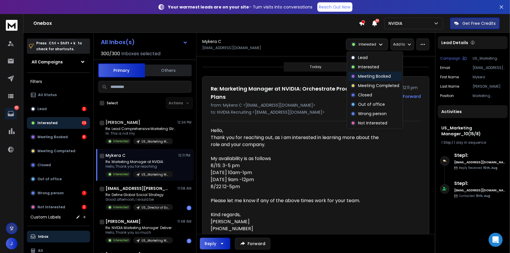
click at [363, 76] on p "Meeting Booked" at bounding box center [374, 76] width 33 height 6
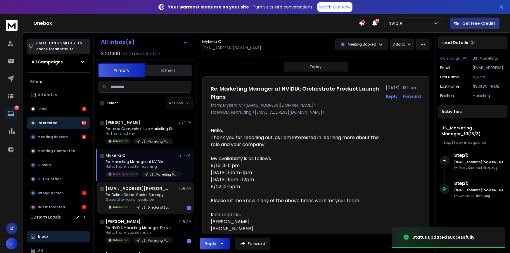
click at [156, 190] on h1 "[EMAIL_ADDRESS][PERSON_NAME][DOMAIN_NAME]" at bounding box center [138, 189] width 64 height 6
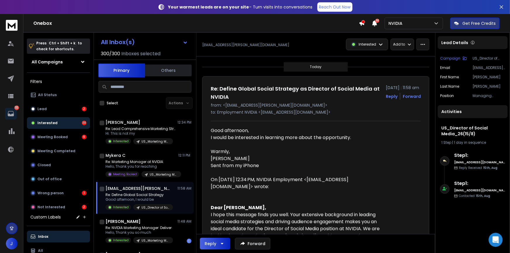
drag, startPoint x: 261, startPoint y: 111, endPoint x: 373, endPoint y: 115, distance: 111.5
copy p "[EMAIL_ADDRESS][DOMAIN_NAME]"
click at [128, 84] on input at bounding box center [145, 87] width 93 height 12
paste input "**********"
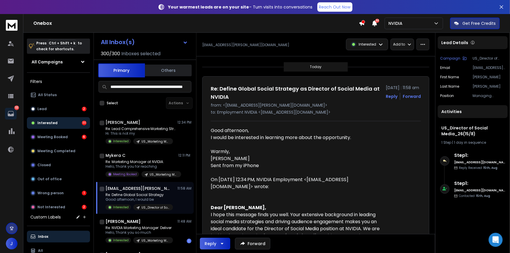
scroll to position [0, 36]
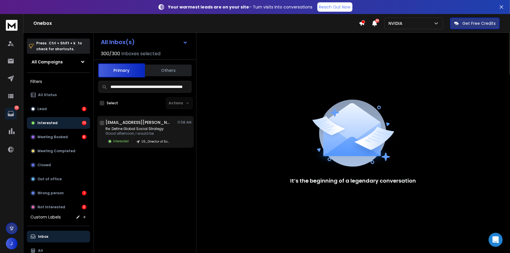
type input "**********"
click at [161, 124] on div "dadjou.sally@gmail.com 11:58 AM" at bounding box center [149, 123] width 86 height 6
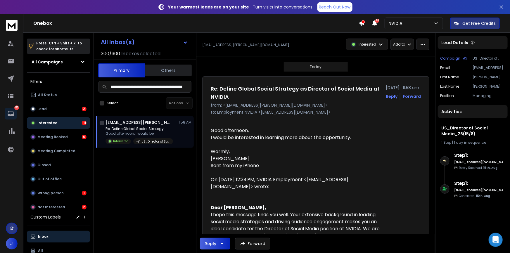
drag, startPoint x: 349, startPoint y: 184, endPoint x: 333, endPoint y: 189, distance: 16.8
click at [349, 184] on blockquote "On Aug 15, 2025, at 12:34 PM, NVIDIA Employment <employmentsolutions@nvidiarecr…" at bounding box center [296, 186] width 171 height 21
click at [123, 192] on div "dadjou.sally@gmail.com 11:58 AM Re: Define Global Social Strategy Good afternoo…" at bounding box center [145, 162] width 102 height 95
click at [155, 85] on input "**********" at bounding box center [145, 87] width 93 height 12
drag, startPoint x: 137, startPoint y: 197, endPoint x: 143, endPoint y: 190, distance: 8.9
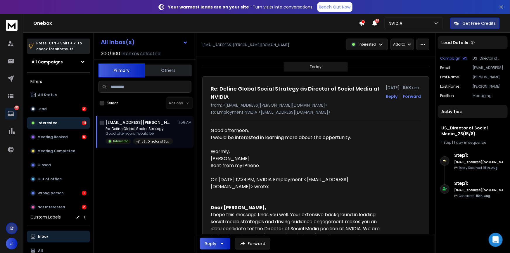
click at [140, 193] on div "dadjou.sally@gmail.com 11:58 AM Re: Define Global Social Strategy Good afternoo…" at bounding box center [145, 162] width 102 height 95
click at [70, 125] on button "Interested 111" at bounding box center [58, 123] width 63 height 12
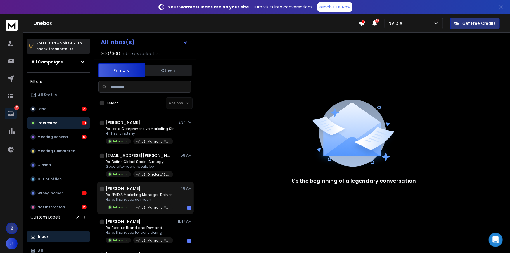
click at [173, 199] on div "Re: NVIDIA Marketing Manager: Deliver Hello, Thank you so much Interested US_Ma…" at bounding box center [149, 202] width 86 height 18
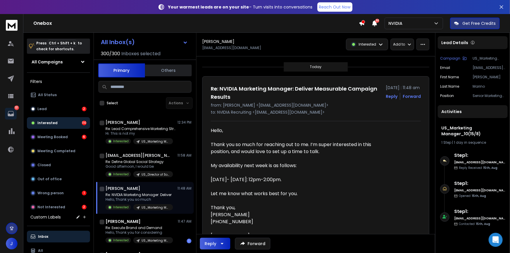
drag, startPoint x: 255, startPoint y: 113, endPoint x: 357, endPoint y: 114, distance: 101.5
click at [357, 114] on p "to: NVIDIA Recruiting <recruitingteam@digitalcareerplatformnvidia.com>" at bounding box center [316, 112] width 210 height 6
copy p "recruitingteam@digitalcareerplatformnvidia.com"
click at [154, 83] on input at bounding box center [145, 87] width 93 height 12
paste input "**********"
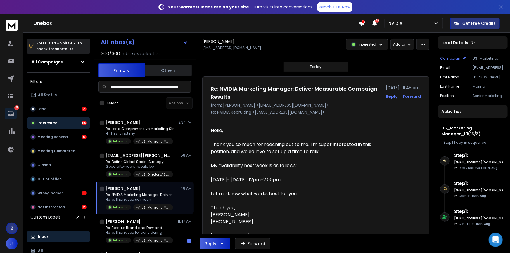
scroll to position [0, 24]
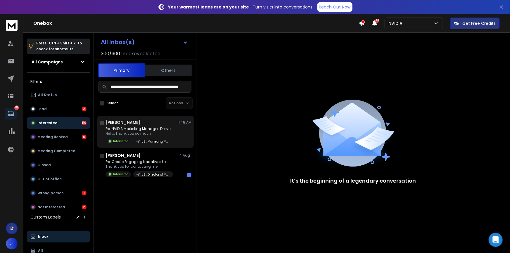
type input "**********"
click at [128, 126] on div "Joseph Marino 11:48 AM Re: NVIDIA Marketing Manager: Deliver Hello, Thank you s…" at bounding box center [149, 132] width 86 height 25
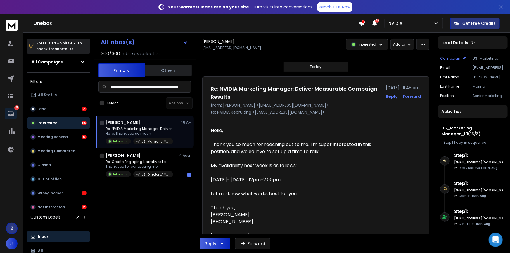
click at [367, 45] on p "Interested" at bounding box center [368, 44] width 18 height 5
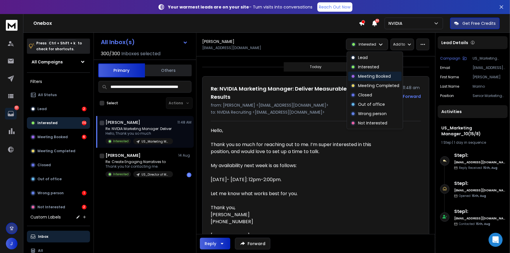
click at [368, 74] on p "Meeting Booked" at bounding box center [374, 76] width 33 height 6
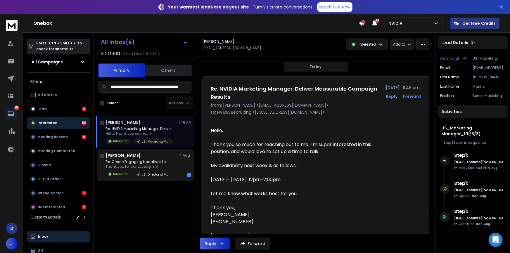
click at [153, 159] on div "TR Hoffman 14 Aug Re: Create Engaging Narratives to Thank you for contacting me…" at bounding box center [149, 165] width 86 height 25
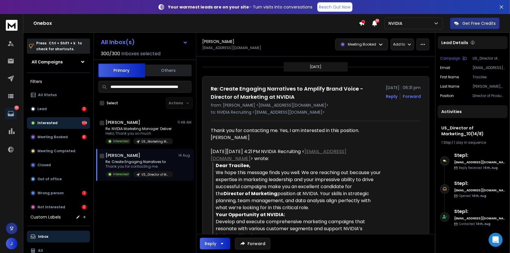
click at [357, 45] on p "Meeting Booked" at bounding box center [362, 44] width 28 height 5
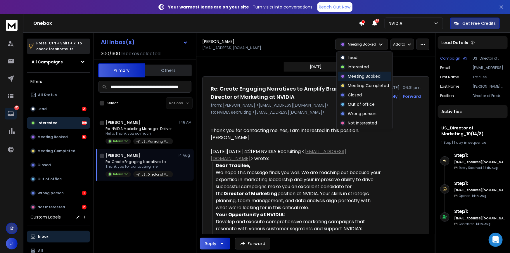
click at [357, 75] on p "Meeting Booked" at bounding box center [364, 76] width 33 height 6
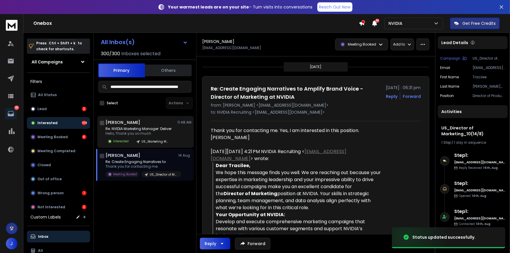
click at [154, 128] on p "Re: NVIDIA Marketing Manager: Deliver" at bounding box center [140, 129] width 68 height 5
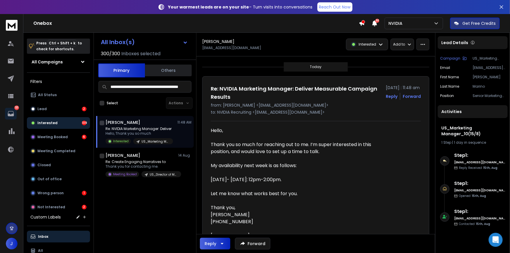
click at [133, 87] on input "**********" at bounding box center [145, 87] width 93 height 12
click at [76, 123] on button "Interested 109" at bounding box center [58, 123] width 63 height 12
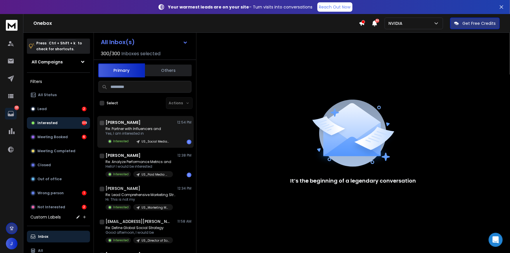
click at [152, 131] on p "Re: Partner with Influencers and" at bounding box center [140, 129] width 68 height 5
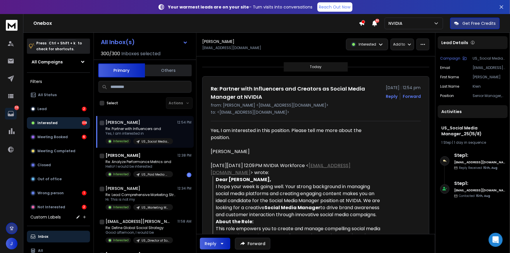
drag, startPoint x: 220, startPoint y: 111, endPoint x: 305, endPoint y: 111, distance: 85.4
click at [305, 111] on p "to: <workforce@nvidiarecruitinganalytics.com>" at bounding box center [316, 112] width 210 height 6
copy p "workforce@nvidiarecruitinganalytics.com"
click at [68, 132] on button "Meeting Booked 6" at bounding box center [58, 137] width 63 height 12
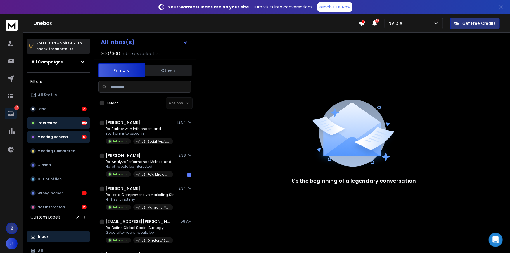
click at [67, 120] on button "Interested 108" at bounding box center [58, 123] width 63 height 12
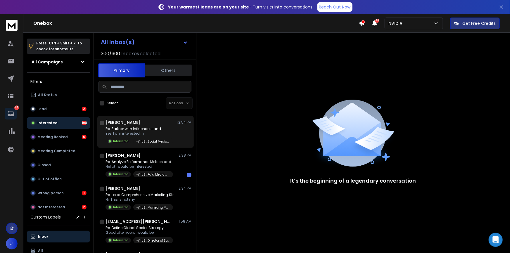
click at [114, 125] on div "Amy Martin 12:54 PM Re: Partner with Influencers and Yes, I am interested in In…" at bounding box center [149, 132] width 86 height 25
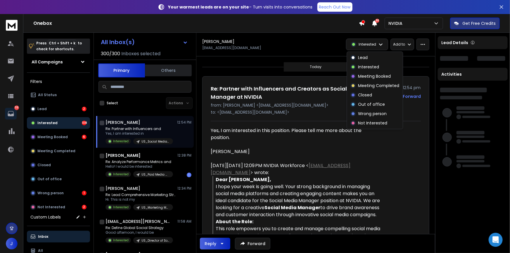
click at [369, 45] on p "Interested" at bounding box center [368, 44] width 18 height 5
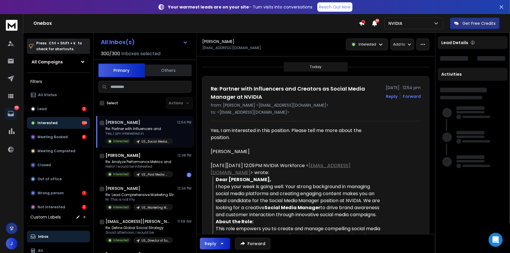
drag, startPoint x: 304, startPoint y: 112, endPoint x: 218, endPoint y: 113, distance: 86.3
click at [219, 113] on p "to: <workforce@nvidiarecruitinganalytics.com>" at bounding box center [316, 112] width 210 height 6
copy p "workforce@nvidiarecruitinganalytics.com"
click at [175, 89] on input at bounding box center [145, 87] width 93 height 12
paste input "**********"
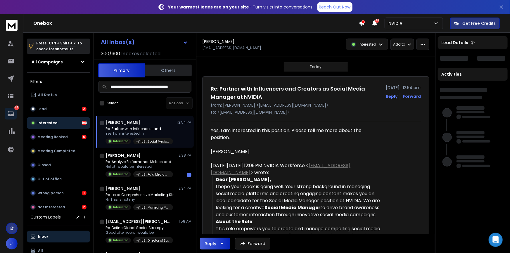
scroll to position [0, 8]
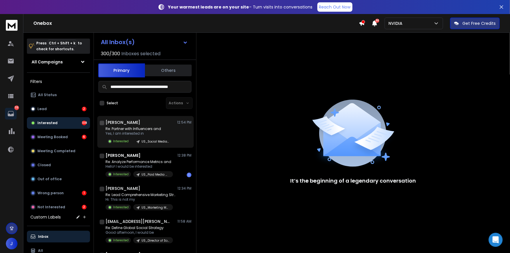
type input "**********"
click at [161, 127] on p "Re: Partner with Influencers and" at bounding box center [140, 129] width 68 height 5
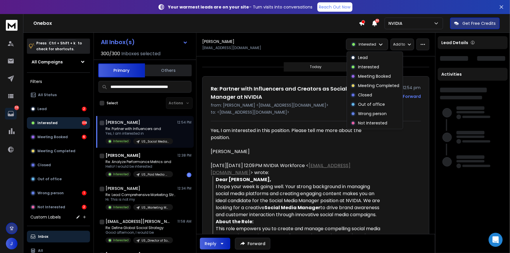
click at [366, 44] on p "Interested" at bounding box center [368, 44] width 18 height 5
click at [360, 78] on p "Meeting Booked" at bounding box center [374, 76] width 33 height 6
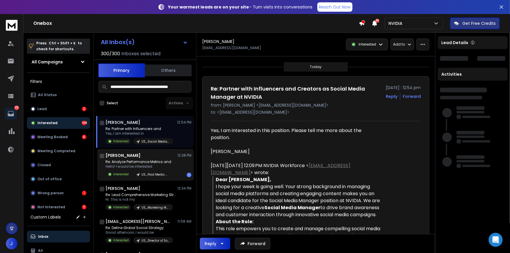
click at [172, 162] on p "Re: Analyze Performance Metrics and" at bounding box center [140, 162] width 68 height 5
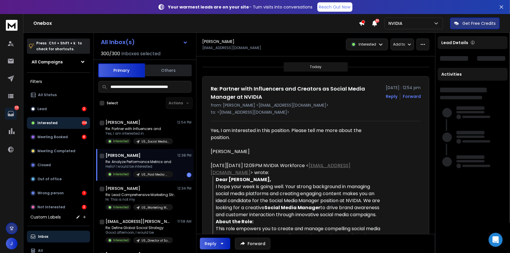
drag, startPoint x: 219, startPoint y: 111, endPoint x: 302, endPoint y: 111, distance: 83.1
click at [302, 111] on p "to: <workforce@nvidiarecruitinganalytics.com>" at bounding box center [316, 112] width 210 height 6
copy p "workforce@nvidiarecruitinganalytics.com"
click at [339, 166] on div "On Fri, Aug 15, 2025, 12:09 PM NVIDIA Workforce < workforce@nvidiarecruitingana…" at bounding box center [296, 169] width 171 height 14
drag, startPoint x: 220, startPoint y: 111, endPoint x: 301, endPoint y: 119, distance: 81.6
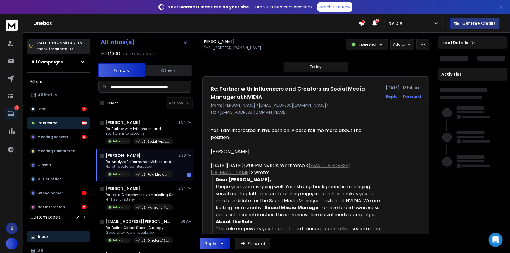
click at [301, 111] on p "to: <workforce@nvidiarecruitinganalytics.com>" at bounding box center [316, 112] width 210 height 6
click at [316, 130] on div "Yes, I am interested in this position. Please tell me more about the position. …" at bounding box center [296, 141] width 171 height 28
click at [59, 122] on button "Interested 108" at bounding box center [58, 123] width 63 height 12
click at [138, 87] on input "**********" at bounding box center [145, 87] width 93 height 12
click at [65, 121] on button "Interested 108" at bounding box center [58, 123] width 63 height 12
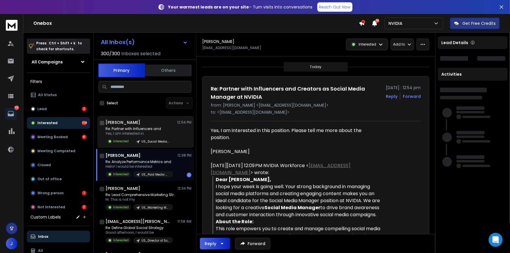
click at [134, 125] on div "Amy Martin 12:54 PM Re: Partner with Influencers and Yes, I am interested in In…" at bounding box center [149, 132] width 86 height 25
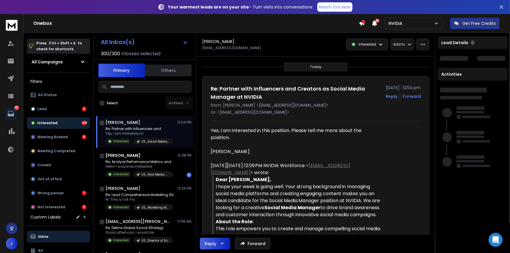
click at [120, 90] on input at bounding box center [145, 87] width 93 height 12
click at [70, 121] on button "Interested 108" at bounding box center [58, 123] width 63 height 12
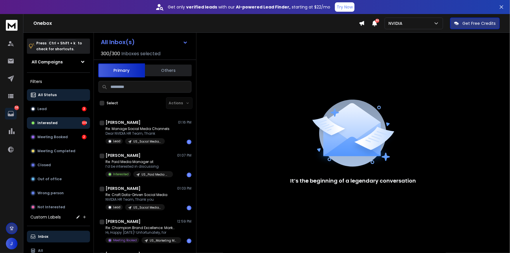
click at [77, 124] on button "Interested 109" at bounding box center [58, 123] width 63 height 12
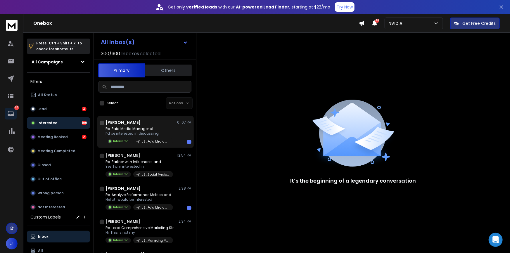
click at [145, 125] on div "[PERSON_NAME] 01:07 PM" at bounding box center [149, 123] width 86 height 6
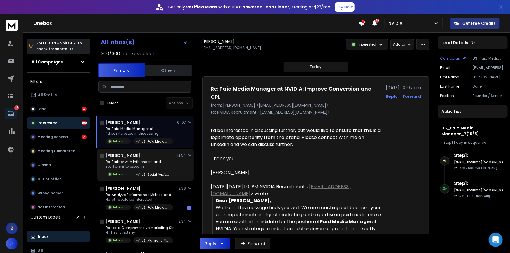
click at [144, 159] on div "[PERSON_NAME] 12:54 PM Re: Partner with Influencers and Yes, I am interested in…" at bounding box center [149, 165] width 86 height 25
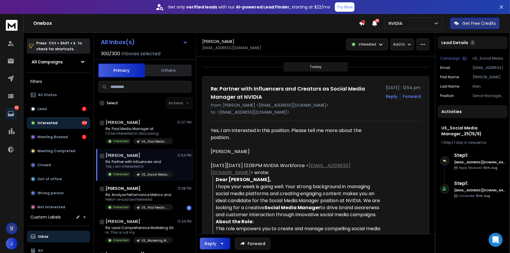
drag, startPoint x: 219, startPoint y: 113, endPoint x: 302, endPoint y: 111, distance: 83.1
click at [302, 111] on p "to: <[EMAIL_ADDRESS][DOMAIN_NAME]>" at bounding box center [316, 112] width 210 height 6
copy p "[EMAIL_ADDRESS][DOMAIN_NAME]"
click at [143, 87] on input at bounding box center [145, 87] width 93 height 12
paste input "**********"
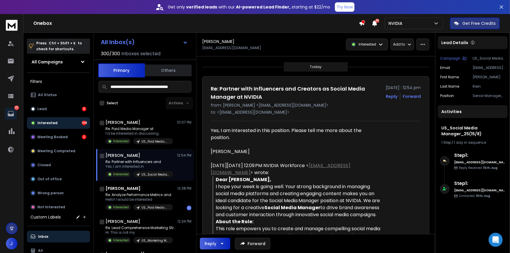
scroll to position [0, 8]
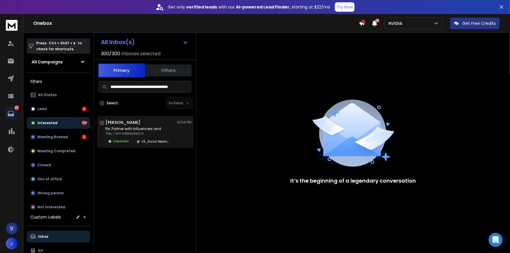
type input "**********"
click at [148, 127] on p "Re: Partner with Influencers and" at bounding box center [140, 129] width 68 height 5
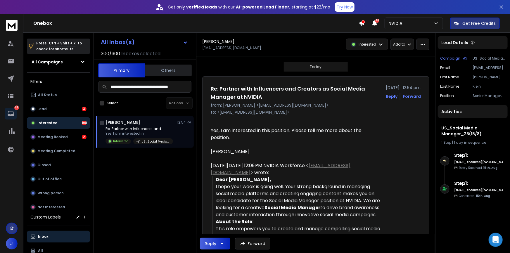
click at [365, 45] on p "Interested" at bounding box center [368, 44] width 18 height 5
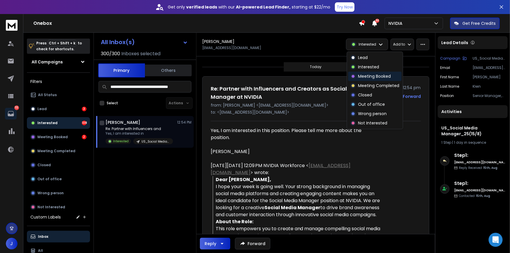
click at [359, 76] on p "Meeting Booked" at bounding box center [374, 76] width 33 height 6
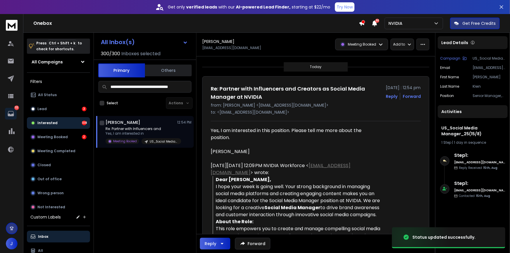
click at [331, 133] on div "Yes, I am interested in this position. Please tell me more about the position. …" at bounding box center [296, 141] width 171 height 28
click at [61, 128] on button "Interested 108" at bounding box center [58, 123] width 63 height 12
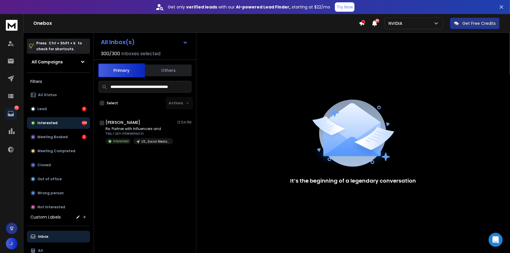
drag, startPoint x: 151, startPoint y: 93, endPoint x: 154, endPoint y: 89, distance: 4.8
click at [153, 91] on div "**********" at bounding box center [145, 144] width 102 height 131
click at [155, 88] on input "**********" at bounding box center [145, 87] width 93 height 12
click at [73, 122] on button "Interested 108" at bounding box center [58, 123] width 63 height 12
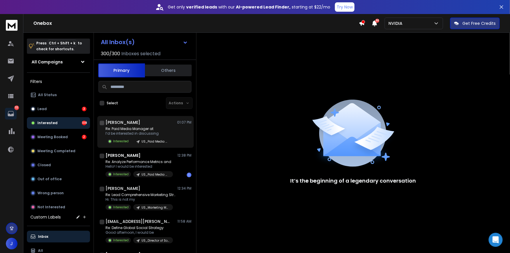
click at [132, 127] on p "Re: Paid Media Manager at" at bounding box center [140, 129] width 68 height 5
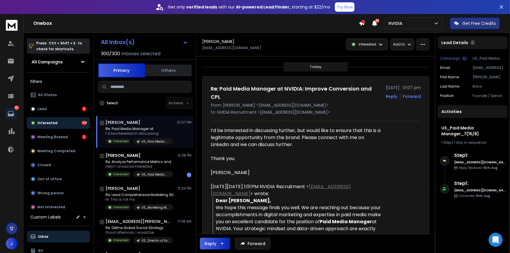
drag, startPoint x: 259, startPoint y: 113, endPoint x: 357, endPoint y: 115, distance: 97.7
click at [357, 115] on p "to: NVIDIA Recruitment <[EMAIL_ADDRESS][DOMAIN_NAME]>" at bounding box center [316, 112] width 210 height 6
copy p "[EMAIL_ADDRESS][DOMAIN_NAME]"
drag, startPoint x: 351, startPoint y: 155, endPoint x: 338, endPoint y: 159, distance: 13.1
click at [351, 154] on div at bounding box center [296, 151] width 171 height 7
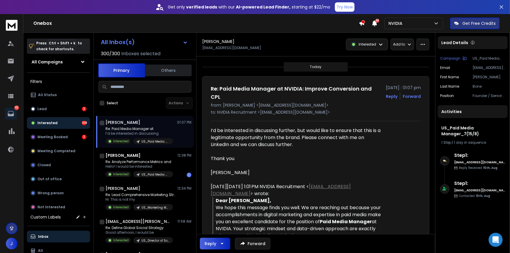
click at [361, 47] on div "Interested" at bounding box center [368, 44] width 42 height 11
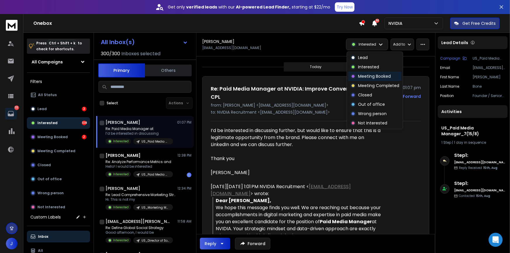
click at [358, 73] on p "Meeting Booked" at bounding box center [374, 76] width 33 height 6
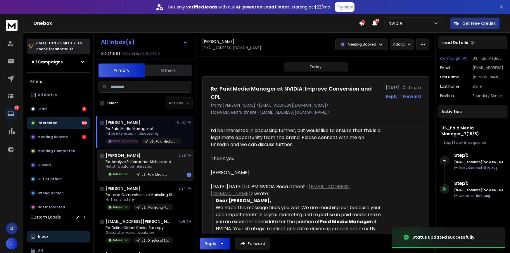
click at [173, 165] on div "Re: Analyze Performance Metrics and Hello! I would be interested Interested US_…" at bounding box center [149, 169] width 86 height 18
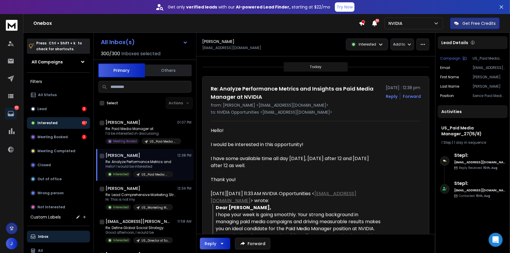
drag, startPoint x: 263, startPoint y: 111, endPoint x: 377, endPoint y: 112, distance: 113.8
click at [377, 112] on p "to: NVIDIA Opportunities <nextopportunity@talentperformanceplatformnvidia.com>" at bounding box center [316, 112] width 210 height 6
copy p "nextopportunity@talentperformanceplatformnvidia.com"
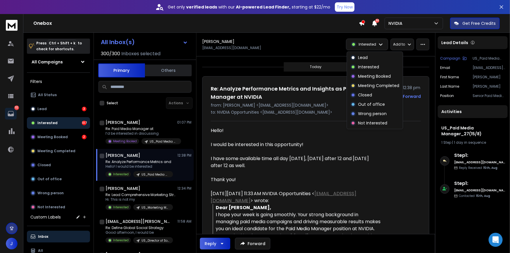
click at [367, 47] on div "Interested" at bounding box center [368, 44] width 42 height 11
click at [361, 65] on p "Interested" at bounding box center [368, 67] width 21 height 6
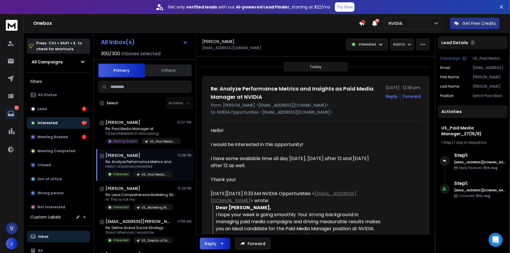
click at [360, 45] on p "Interested" at bounding box center [368, 44] width 18 height 5
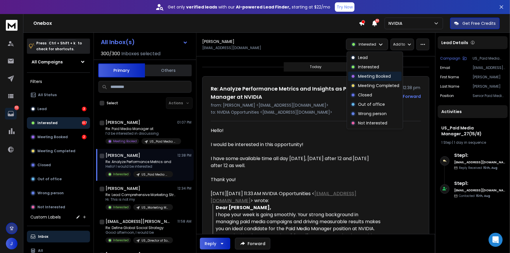
click at [366, 76] on p "Meeting Booked" at bounding box center [374, 76] width 33 height 6
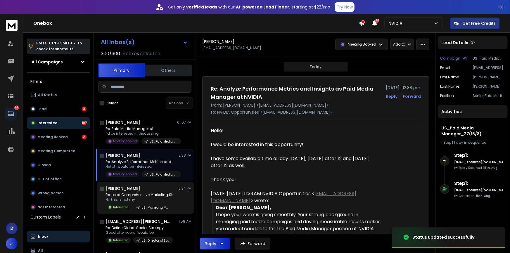
click at [152, 189] on div "Christina Lawson 12:34 PM" at bounding box center [149, 189] width 86 height 6
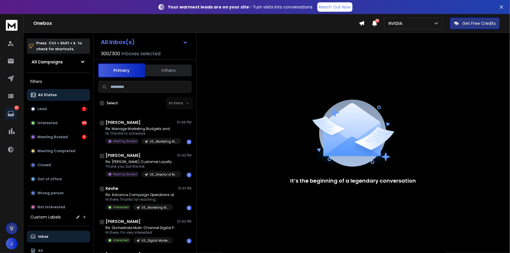
click at [67, 124] on button "Interested 105" at bounding box center [58, 123] width 63 height 12
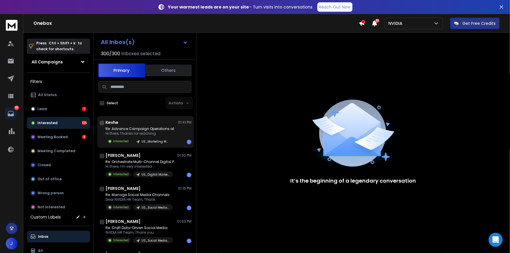
click at [143, 124] on div "Kevhe 01:41 PM" at bounding box center [149, 123] width 86 height 6
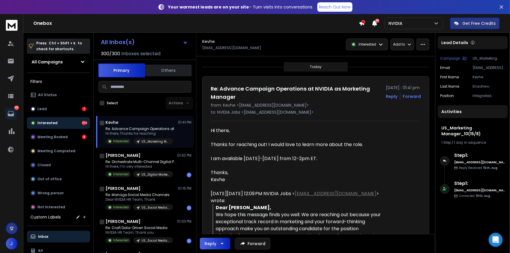
drag, startPoint x: 244, startPoint y: 111, endPoint x: 318, endPoint y: 113, distance: 74.3
click at [318, 113] on p "to: NVIDIA Jobs <jobs@virtualcareermatchnvidia.com>" at bounding box center [316, 112] width 210 height 6
copy p "jobs@virtualcareermatchnvidia.com"
click at [157, 89] on input at bounding box center [145, 87] width 93 height 12
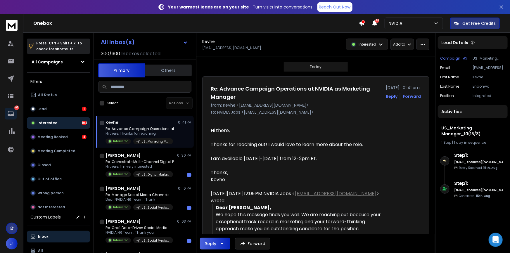
paste input "**********"
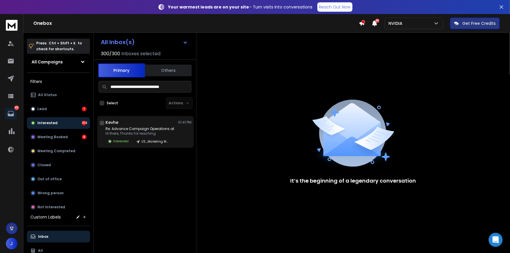
type input "**********"
click at [127, 123] on div "Kevhe 01:41 PM" at bounding box center [149, 123] width 86 height 6
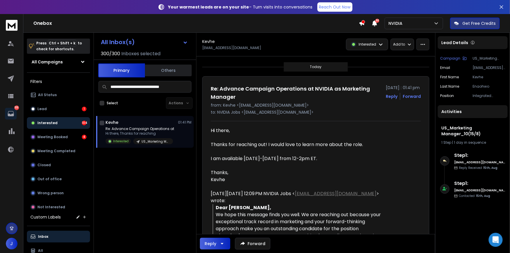
click at [378, 47] on div "Interested" at bounding box center [368, 44] width 42 height 11
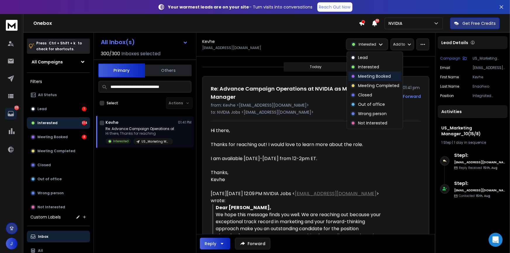
click at [362, 76] on p "Meeting Booked" at bounding box center [374, 76] width 33 height 6
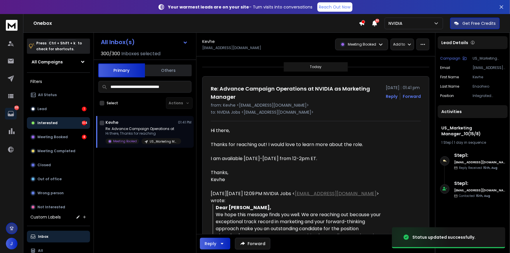
click at [152, 191] on div "Kevhe 01:41 PM Re: Advance Campaign Operations at Hi there, Thanks for reaching…" at bounding box center [145, 162] width 102 height 95
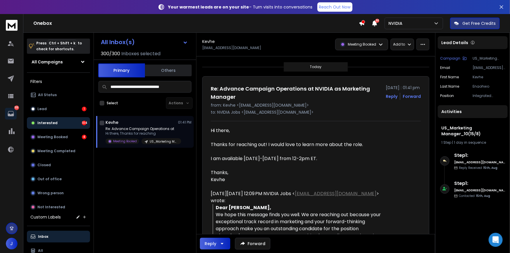
click at [73, 124] on button "Interested 104" at bounding box center [58, 123] width 63 height 12
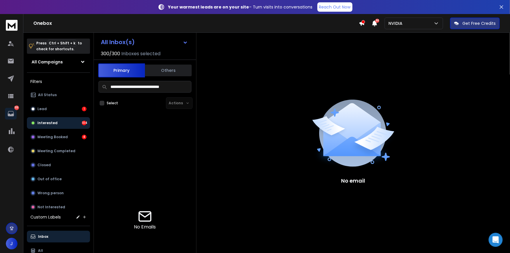
click at [132, 86] on input "**********" at bounding box center [145, 87] width 93 height 12
click at [69, 125] on button "Interested 104" at bounding box center [58, 123] width 63 height 12
click at [56, 123] on button "Interested 104" at bounding box center [58, 123] width 63 height 12
click at [27, 117] on button "Interested 104" at bounding box center [58, 123] width 63 height 12
click at [47, 110] on button "Lead 1" at bounding box center [58, 109] width 63 height 12
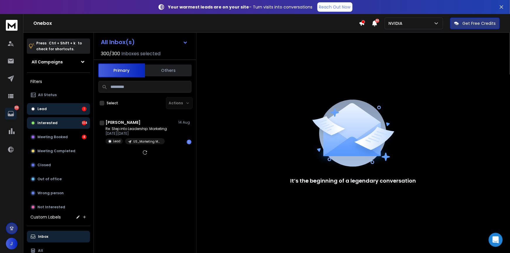
click at [50, 123] on p "Interested" at bounding box center [47, 123] width 20 height 5
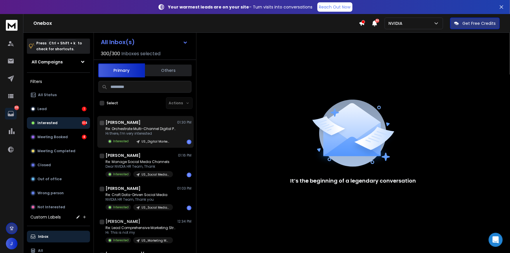
click at [161, 131] on p "Re: Orchestrate Multi-Channel Digital Programs" at bounding box center [141, 129] width 70 height 5
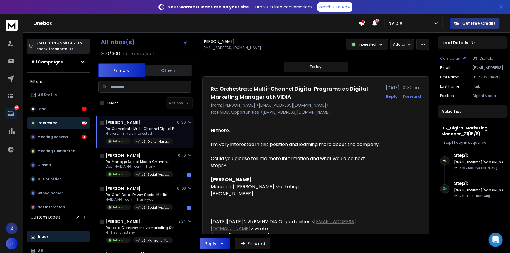
drag, startPoint x: 263, startPoint y: 113, endPoint x: 367, endPoint y: 117, distance: 104.5
copy p "nextopportunity@nextgentalentanalyticsnvidia.com"
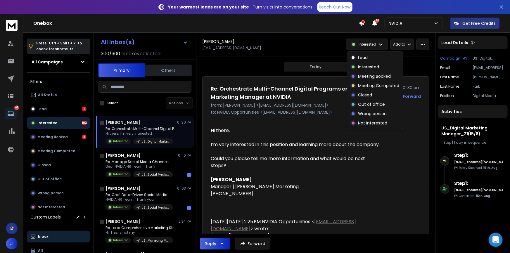
click at [375, 43] on p "Interested" at bounding box center [368, 44] width 18 height 5
click at [368, 73] on div "Meeting Booked" at bounding box center [375, 76] width 54 height 9
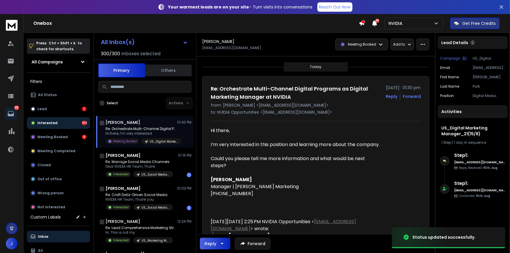
click at [143, 87] on input at bounding box center [145, 87] width 93 height 12
paste input "**********"
type input "**********"
drag, startPoint x: 144, startPoint y: 87, endPoint x: 111, endPoint y: 88, distance: 32.8
click at [111, 88] on input "**********" at bounding box center [145, 87] width 93 height 12
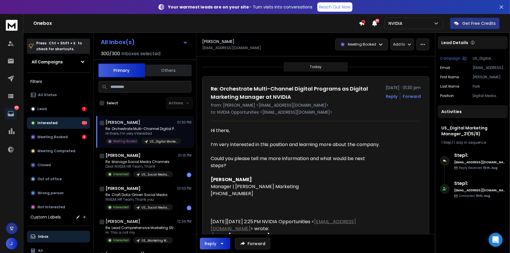
drag, startPoint x: 262, startPoint y: 113, endPoint x: 367, endPoint y: 114, distance: 104.7
click at [367, 114] on p "to: NVIDIA Opportunities <nextopportunity@nextgentalentanalyticsnvidia.com>" at bounding box center [316, 112] width 210 height 6
copy p "nextopportunity@nextgentalentanalyticsnvidia.com"
drag, startPoint x: 171, startPoint y: 89, endPoint x: 168, endPoint y: 89, distance: 3.8
click at [171, 89] on input at bounding box center [145, 87] width 93 height 12
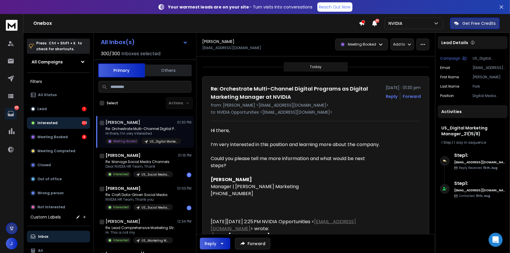
paste input "**********"
type input "**********"
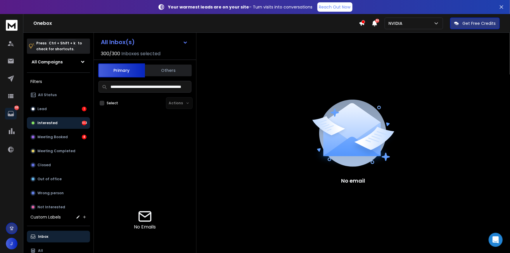
click at [166, 89] on input "**********" at bounding box center [145, 87] width 93 height 12
click at [69, 123] on button "Interested 103" at bounding box center [58, 123] width 63 height 12
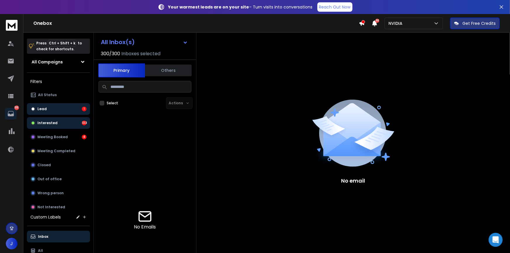
click at [70, 113] on button "Lead 1" at bounding box center [58, 109] width 63 height 12
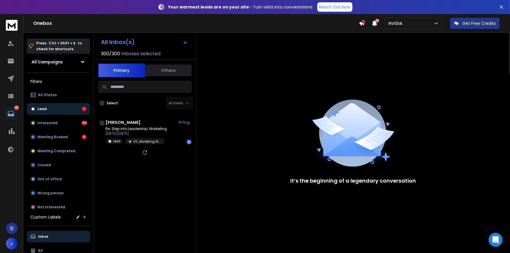
click at [66, 123] on button "Interested 103" at bounding box center [58, 123] width 63 height 12
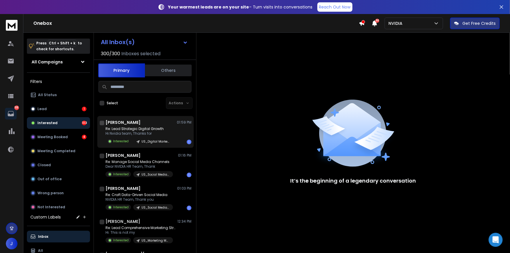
click at [173, 132] on div "Re: Lead Strategic Digital Growth Hi Nvidia team, Thanks for Interested US_Digi…" at bounding box center [149, 136] width 86 height 18
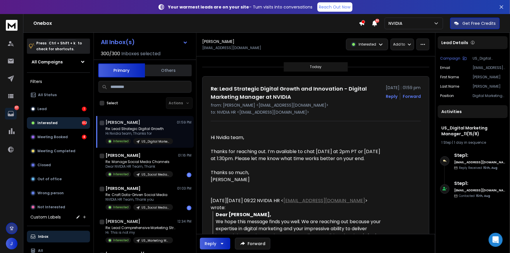
drag, startPoint x: 245, startPoint y: 113, endPoint x: 322, endPoint y: 116, distance: 76.7
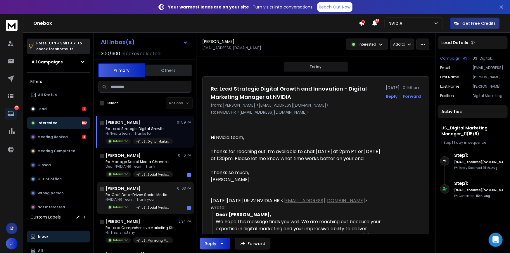
copy p "[EMAIL_ADDRESS][DOMAIN_NAME]"
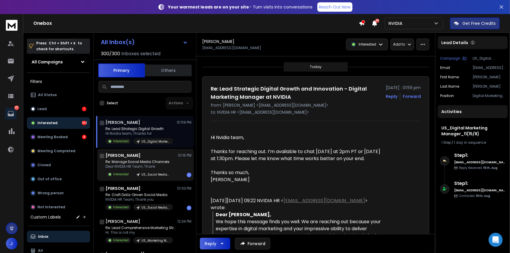
click at [125, 161] on p "Re: Manage Social Media Channels" at bounding box center [140, 162] width 68 height 5
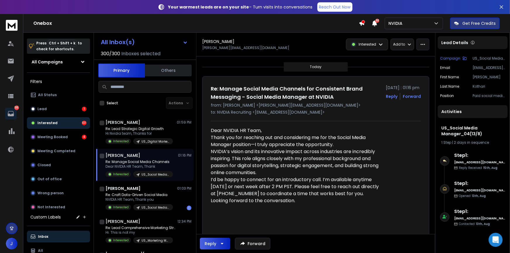
drag, startPoint x: 254, startPoint y: 111, endPoint x: 348, endPoint y: 116, distance: 93.7
copy p "[EMAIL_ADDRESS][DOMAIN_NAME]"
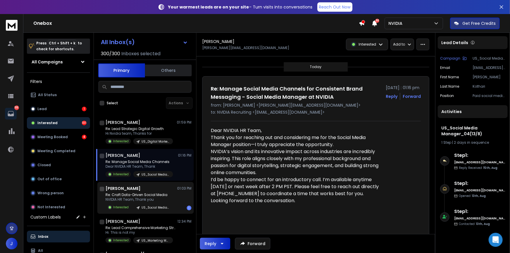
click at [130, 189] on h1 "[PERSON_NAME]" at bounding box center [123, 189] width 35 height 6
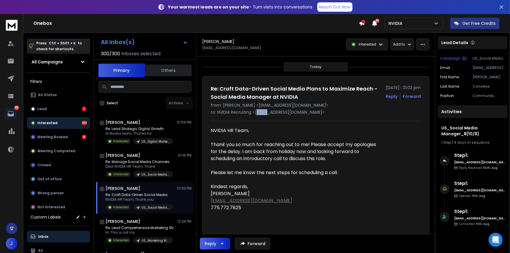
drag, startPoint x: 256, startPoint y: 112, endPoint x: 266, endPoint y: 114, distance: 10.6
click at [266, 114] on p "to: NVIDIA Recruiting <recruiting@smartrecruitmentnvdia.com>" at bounding box center [316, 112] width 210 height 6
click at [263, 115] on p "to: NVIDIA Recruiting <recruiting@smartrecruitmentnvdia.com>" at bounding box center [316, 112] width 210 height 6
drag, startPoint x: 255, startPoint y: 112, endPoint x: 336, endPoint y: 113, distance: 81.3
click at [336, 113] on p "to: NVIDIA Recruiting <recruiting@smartrecruitmentnvdia.com>" at bounding box center [316, 112] width 210 height 6
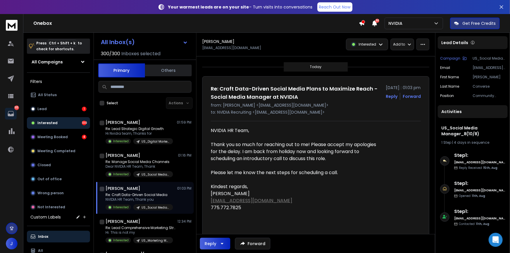
copy p "recruiting@smartrecruitmentnvdia.com"
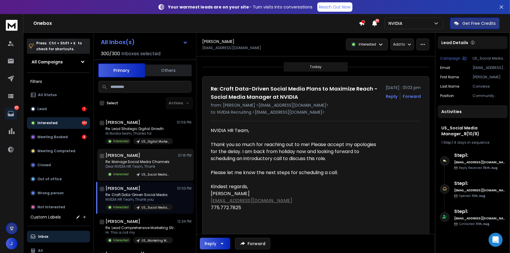
click at [153, 157] on div "Kinshuk Kothari 01:16 PM" at bounding box center [149, 156] width 86 height 6
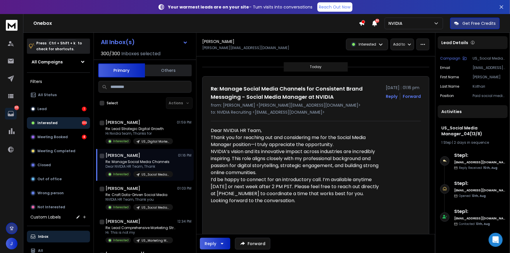
click at [372, 45] on p "Interested" at bounding box center [368, 44] width 18 height 5
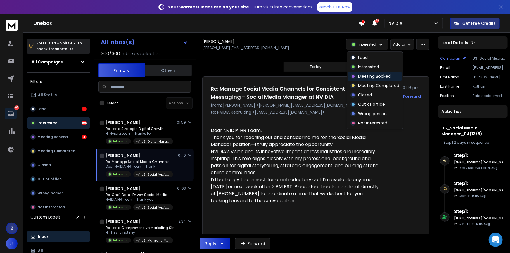
click at [362, 73] on p "Meeting Booked" at bounding box center [374, 76] width 33 height 6
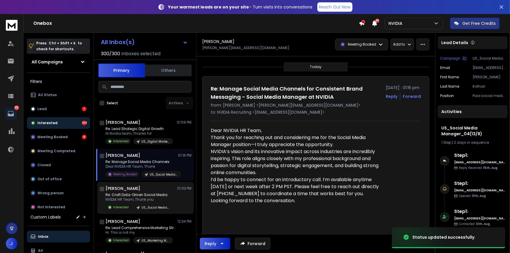
click at [161, 190] on div "Teddi Converse 01:03 PM" at bounding box center [149, 189] width 86 height 6
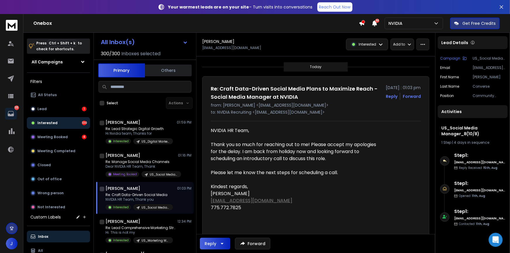
drag, startPoint x: 255, startPoint y: 113, endPoint x: 336, endPoint y: 112, distance: 81.0
click at [336, 112] on p "to: NVIDIA Recruiting <recruiting@smartrecruitmentnvdia.com>" at bounding box center [316, 112] width 210 height 6
copy p "recruiting@smartrecruitmentnvdia.com"
click at [362, 173] on div "Please let me know the next steps for scheduling a call." at bounding box center [296, 172] width 171 height 7
click at [364, 43] on p "Interested" at bounding box center [368, 44] width 18 height 5
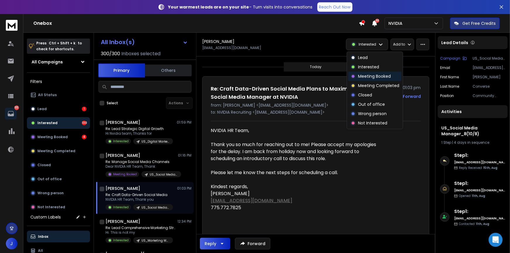
click at [365, 73] on p "Meeting Booked" at bounding box center [374, 76] width 33 height 6
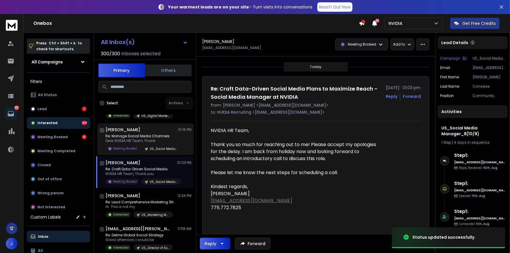
scroll to position [26, 0]
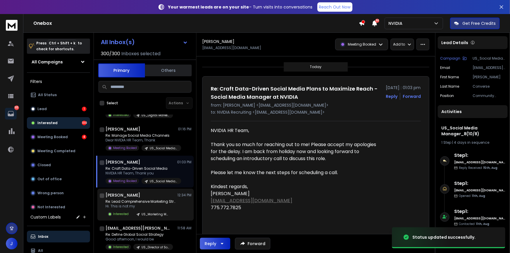
click at [171, 191] on div "Christina Lawson 12:34 PM Re: Lead Comprehensive Marketing Strategies Hi. This …" at bounding box center [145, 205] width 97 height 32
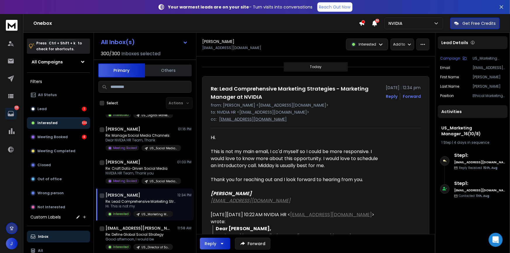
drag, startPoint x: 241, startPoint y: 113, endPoint x: 349, endPoint y: 111, distance: 108.2
click at [349, 111] on p "to: NVIDIA HR <[EMAIL_ADDRESS][DOMAIN_NAME]>" at bounding box center [316, 112] width 210 height 6
copy p "[EMAIL_ADDRESS][DOMAIN_NAME]"
click at [357, 154] on div "This is not my main email, I cc'd myself so I could be more responsive. I would…" at bounding box center [296, 158] width 171 height 21
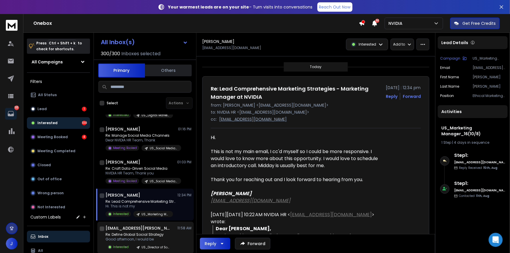
click at [168, 226] on div "dadjou.sally@gmail.com 11:58 AM" at bounding box center [149, 228] width 86 height 6
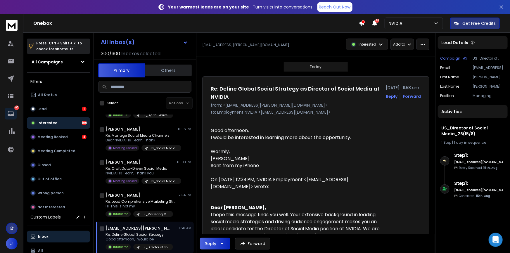
drag, startPoint x: 261, startPoint y: 112, endPoint x: 372, endPoint y: 112, distance: 111.1
click at [372, 112] on p "to: Employment NVIDIA <employmentsolutions@nvidiarecruitmentplatform.com>" at bounding box center [316, 112] width 210 height 6
copy p "employmentsolutions@nvidiarecruitmentplatform.com"
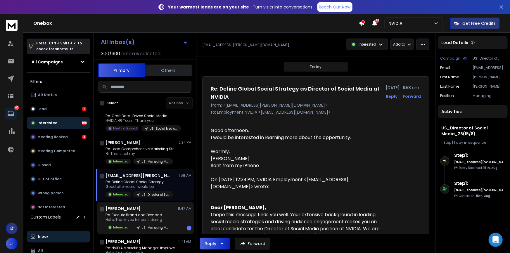
scroll to position [80, 0]
click at [152, 217] on p "Hello, Thank you for considering" at bounding box center [140, 219] width 68 height 5
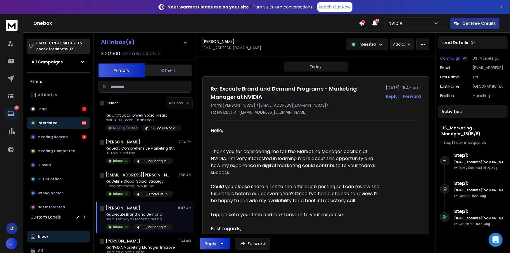
drag, startPoint x: 241, startPoint y: 112, endPoint x: 321, endPoint y: 112, distance: 79.8
click at [321, 112] on p "to: NVIDIA HR <[EMAIL_ADDRESS][DOMAIN_NAME]>" at bounding box center [316, 112] width 210 height 6
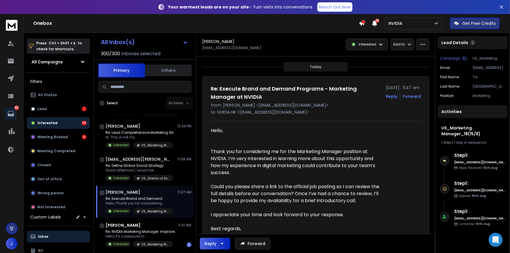
scroll to position [133, 0]
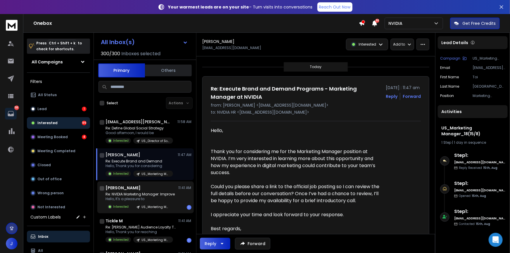
click at [166, 198] on p "Hello, It's a pleasure to" at bounding box center [140, 199] width 69 height 5
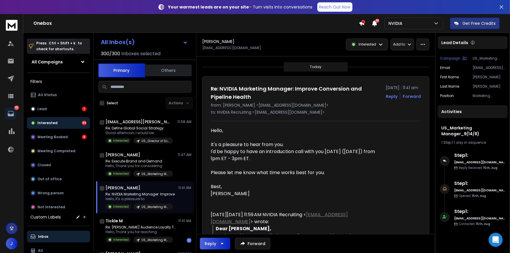
click at [376, 43] on p "Interested" at bounding box center [368, 44] width 18 height 5
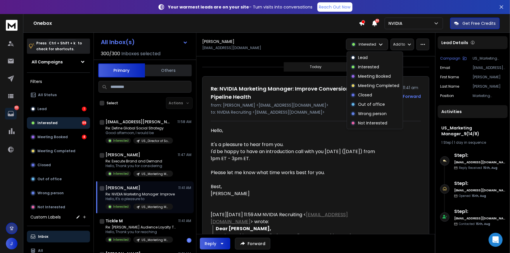
click at [375, 44] on p "Interested" at bounding box center [368, 44] width 18 height 5
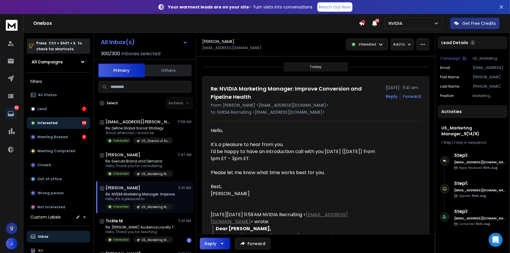
drag, startPoint x: 254, startPoint y: 111, endPoint x: 333, endPoint y: 113, distance: 79.0
click at [333, 113] on p "to: NVIDIA Recruiting <[EMAIL_ADDRESS][DOMAIN_NAME]>" at bounding box center [316, 112] width 210 height 6
click at [153, 86] on input at bounding box center [145, 87] width 93 height 12
paste input "**********"
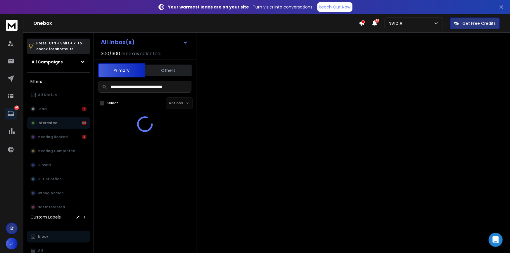
scroll to position [0, 0]
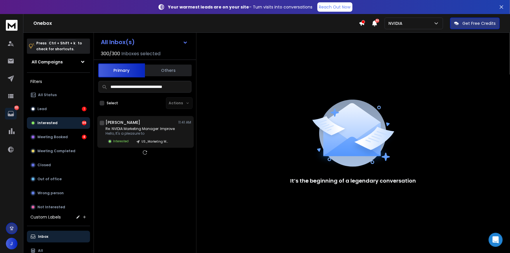
type input "**********"
click at [135, 129] on p "Re: NVIDIA Marketing Manager: Improve" at bounding box center [140, 129] width 69 height 5
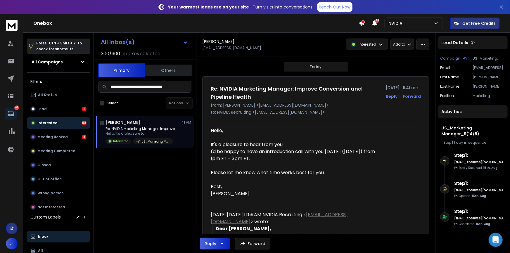
click at [366, 46] on p "Interested" at bounding box center [368, 44] width 18 height 5
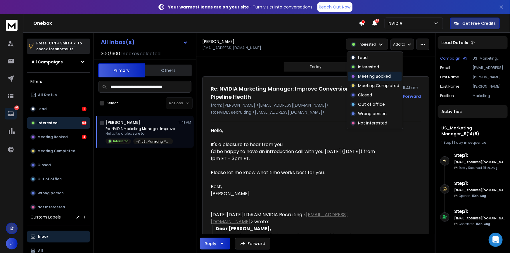
click at [365, 74] on p "Meeting Booked" at bounding box center [374, 76] width 33 height 6
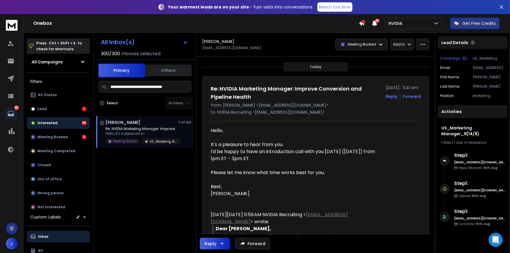
click at [59, 123] on button "Interested 98" at bounding box center [58, 123] width 63 height 12
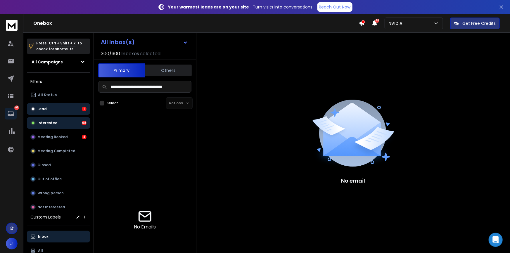
click at [68, 108] on button "Lead 1" at bounding box center [58, 109] width 63 height 12
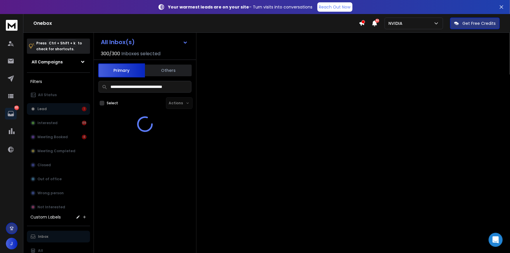
click at [140, 86] on input "**********" at bounding box center [145, 87] width 93 height 12
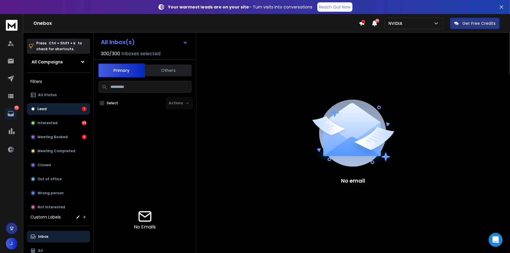
click at [61, 135] on p "Meeting Booked" at bounding box center [52, 137] width 30 height 5
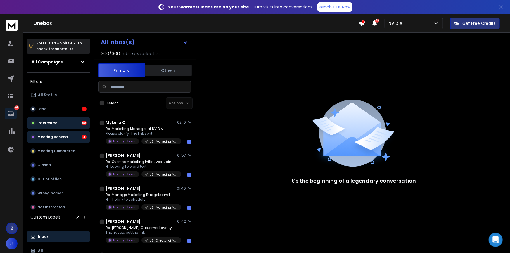
click at [70, 119] on button "Interested 98" at bounding box center [58, 123] width 63 height 12
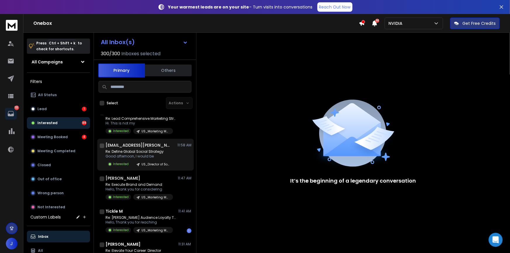
scroll to position [53, 0]
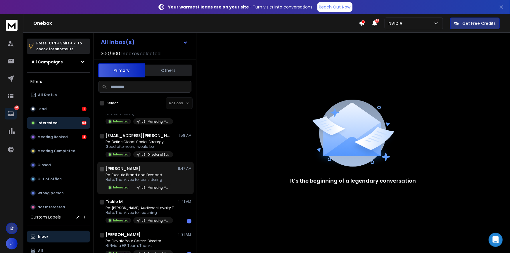
click at [169, 183] on div "Re: Execute Brand and Demand Hello, Thank you for considering Interested US_Mar…" at bounding box center [140, 182] width 68 height 18
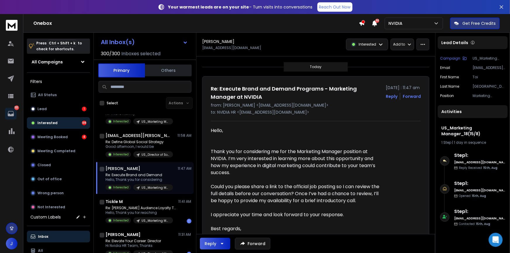
drag, startPoint x: 240, startPoint y: 113, endPoint x: 321, endPoint y: 111, distance: 81.0
click at [321, 111] on p "to: NVIDIA HR <[EMAIL_ADDRESS][DOMAIN_NAME]>" at bounding box center [316, 112] width 210 height 6
click at [331, 149] on p "Thank you for considering me for the Marketing Manager position at NVIDIA. I’m …" at bounding box center [296, 162] width 171 height 28
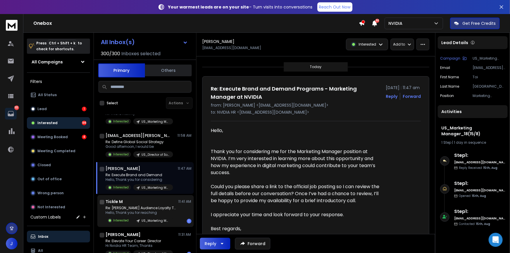
click at [170, 214] on p "Hello, Thank you for reaching" at bounding box center [141, 213] width 70 height 5
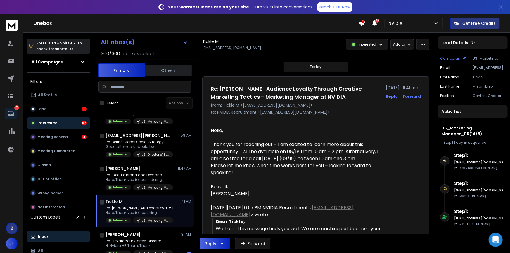
drag, startPoint x: 259, startPoint y: 113, endPoint x: 350, endPoint y: 113, distance: 91.0
click at [350, 113] on p "to: NVIDIA Recruitment <recruitment@jobopportunitiesaindvidia.com>" at bounding box center [316, 112] width 210 height 6
click at [148, 87] on input at bounding box center [145, 87] width 93 height 12
paste input "**********"
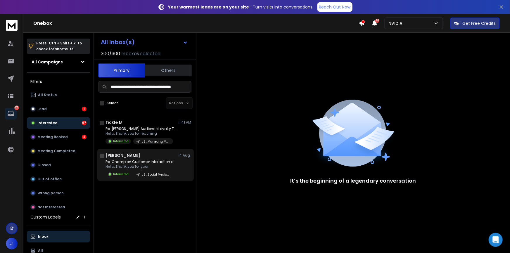
type input "**********"
click at [155, 150] on div "Karolina Debczynska 14 Aug Re: Champion Customer Interaction and Hello, Thank y…" at bounding box center [145, 165] width 97 height 32
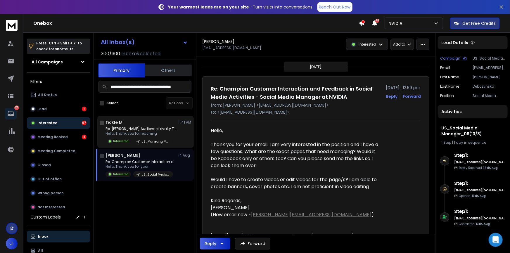
click at [152, 131] on p "Hello, Thank you for reaching" at bounding box center [141, 133] width 70 height 5
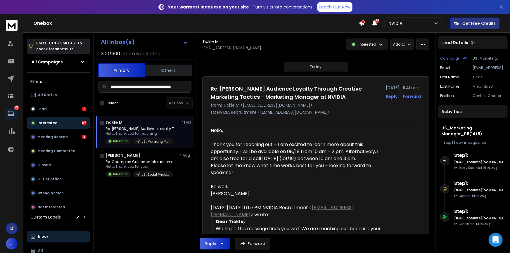
click at [371, 166] on div "Please let me know what time works best for you – looking forward to speaking!" at bounding box center [296, 169] width 171 height 14
drag, startPoint x: 140, startPoint y: 212, endPoint x: 146, endPoint y: 197, distance: 16.5
click at [140, 212] on div "Tickle M 11:41 AM Re: Foster Audience Loyalty Through Hello, Thank you for reac…" at bounding box center [145, 179] width 102 height 128
click at [169, 85] on input "**********" at bounding box center [145, 87] width 93 height 12
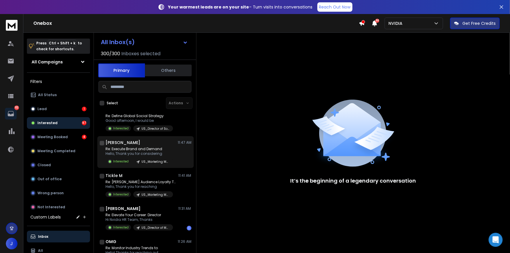
scroll to position [80, 0]
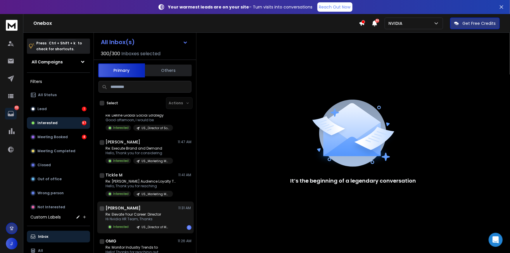
click at [173, 212] on div "Re: Elevate Your Career: Director Hi Nvidia HR Team, Thanks Interested US_Direc…" at bounding box center [149, 221] width 86 height 18
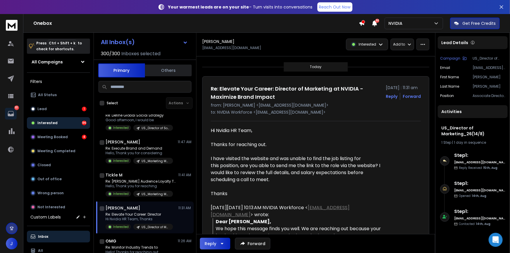
drag, startPoint x: 255, startPoint y: 111, endPoint x: 362, endPoint y: 116, distance: 107.1
click at [139, 87] on input at bounding box center [145, 87] width 93 height 12
paste input "**********"
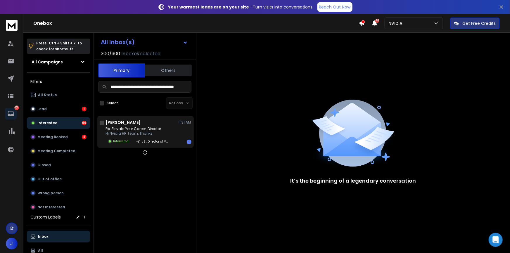
type input "**********"
click at [140, 125] on div "Shantia Dobson 11:31 AM" at bounding box center [149, 123] width 86 height 6
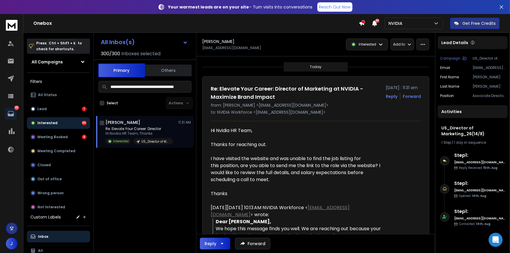
click at [169, 87] on input "**********" at bounding box center [145, 87] width 93 height 12
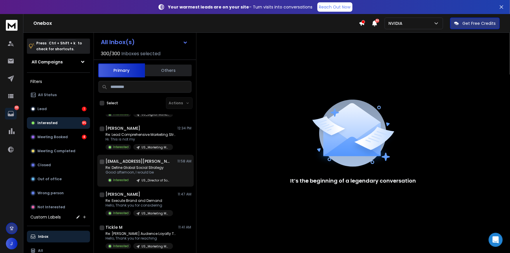
scroll to position [26, 0]
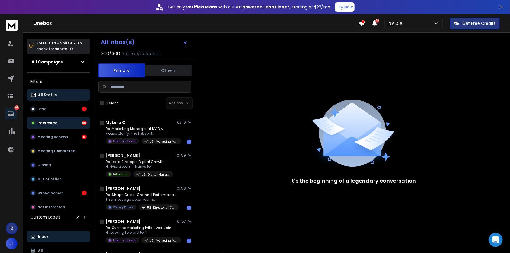
click at [64, 121] on button "Interested 95" at bounding box center [58, 123] width 63 height 12
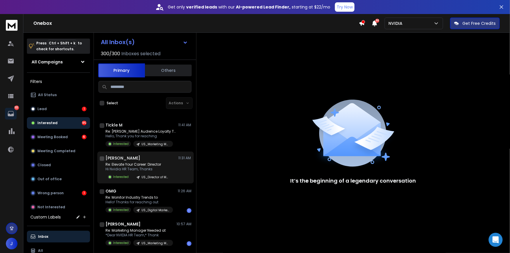
scroll to position [133, 0]
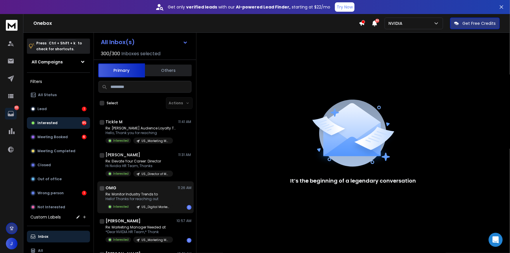
click at [136, 191] on div "OMG 11:26 AM Re: Monitor Industry Trends to Hello! Thanks for reaching out Inte…" at bounding box center [149, 197] width 86 height 25
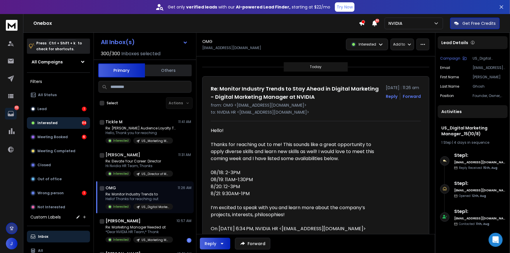
drag, startPoint x: 240, startPoint y: 111, endPoint x: 316, endPoint y: 116, distance: 76.1
copy p "[EMAIL_ADDRESS][DOMAIN_NAME]"
drag, startPoint x: 328, startPoint y: 131, endPoint x: 297, endPoint y: 139, distance: 32.0
click at [328, 131] on div "Hello!" at bounding box center [296, 130] width 171 height 7
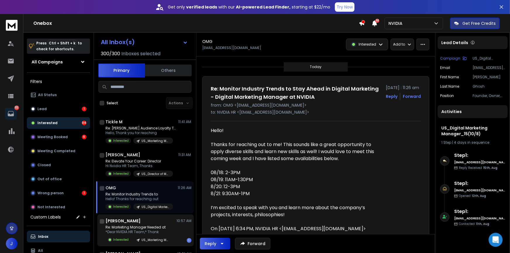
click at [156, 219] on div "[PERSON_NAME] 10:57 AM" at bounding box center [149, 221] width 86 height 6
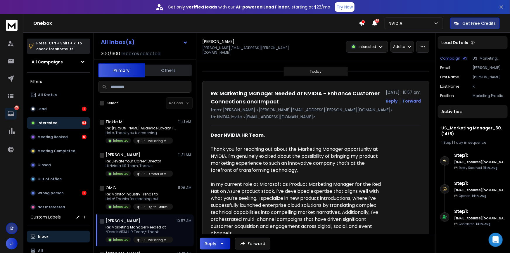
drag, startPoint x: 246, startPoint y: 112, endPoint x: 346, endPoint y: 117, distance: 100.4
copy p "[EMAIL_ADDRESS][DOMAIN_NAME]"
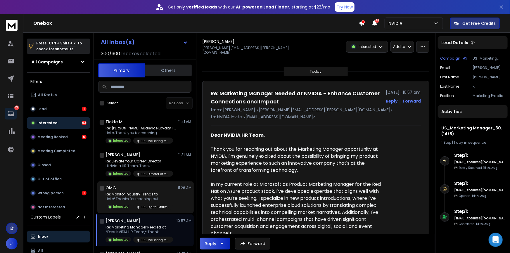
click at [127, 192] on p "Re: Monitor Industry Trends to" at bounding box center [140, 194] width 68 height 5
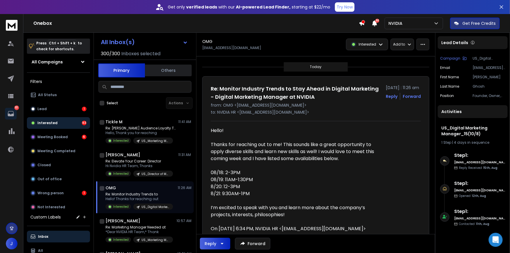
drag, startPoint x: 240, startPoint y: 112, endPoint x: 314, endPoint y: 114, distance: 74.0
click at [314, 114] on p "to: NVIDIA HR <[EMAIL_ADDRESS][DOMAIN_NAME]>" at bounding box center [316, 112] width 210 height 6
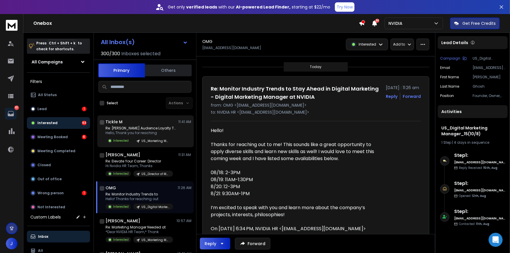
copy p "[EMAIL_ADDRESS][DOMAIN_NAME]"
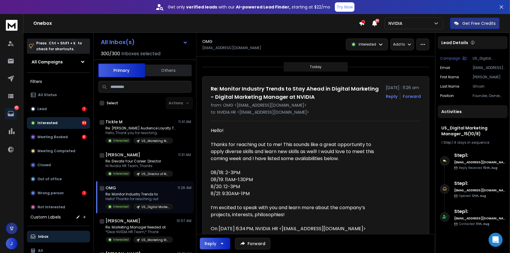
click at [366, 44] on p "Interested" at bounding box center [368, 44] width 18 height 5
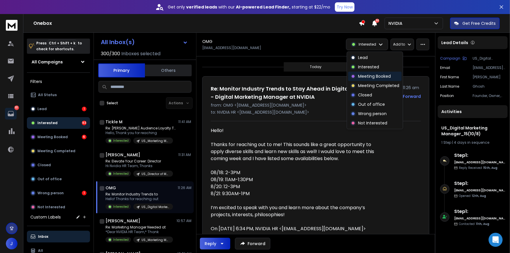
click at [364, 76] on p "Meeting Booked" at bounding box center [374, 76] width 33 height 6
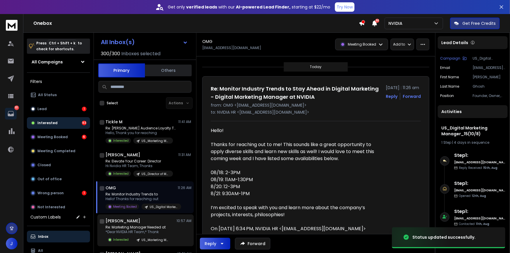
click at [159, 224] on div "[PERSON_NAME] 10:57 AM Re: Marketing Manager Needed at *Dear NVIDIA HR Team,* T…" at bounding box center [149, 230] width 86 height 25
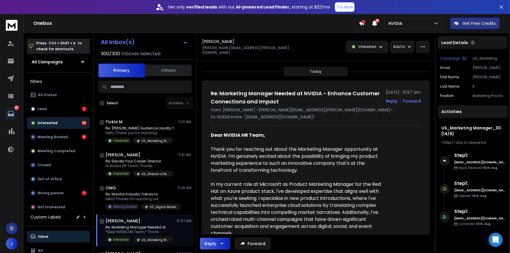
drag, startPoint x: 245, startPoint y: 110, endPoint x: 345, endPoint y: 114, distance: 100.1
click at [345, 114] on p "to: NVIDIA Invite <[EMAIL_ADDRESS][DOMAIN_NAME]>" at bounding box center [316, 117] width 210 height 6
copy p "[EMAIL_ADDRESS][DOMAIN_NAME]"
click at [373, 45] on p "Interested" at bounding box center [368, 46] width 18 height 5
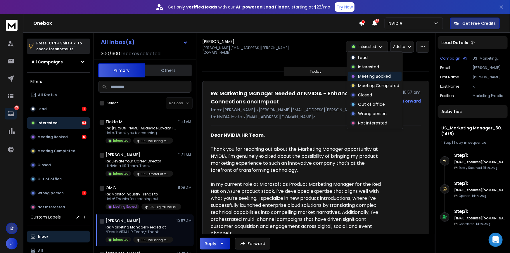
click at [368, 76] on p "Meeting Booked" at bounding box center [374, 76] width 33 height 6
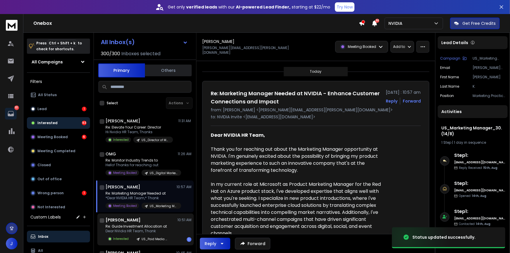
scroll to position [186, 0]
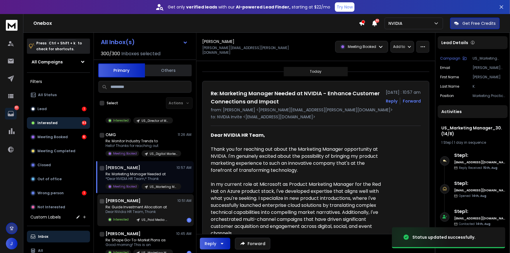
click at [141, 205] on p "Re: Guide Investment Allocation at" at bounding box center [140, 207] width 68 height 5
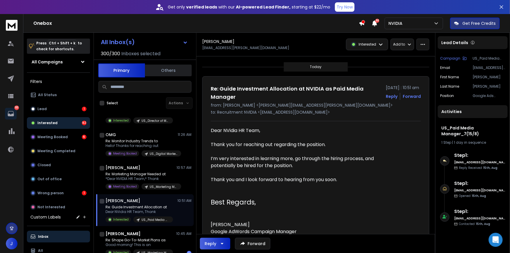
drag, startPoint x: 260, startPoint y: 112, endPoint x: 354, endPoint y: 113, distance: 93.9
click at [354, 113] on p "to: Recruitment NVIDIA <[EMAIL_ADDRESS][DOMAIN_NAME]>" at bounding box center [316, 112] width 210 height 6
copy p "[EMAIL_ADDRESS][DOMAIN_NAME]"
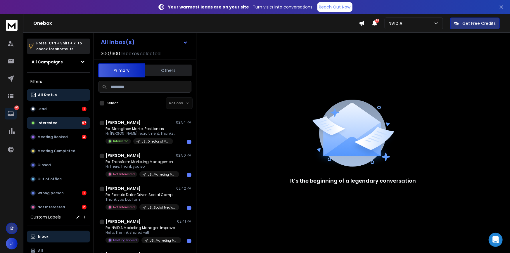
click at [56, 120] on button "Interested 97" at bounding box center [58, 123] width 63 height 12
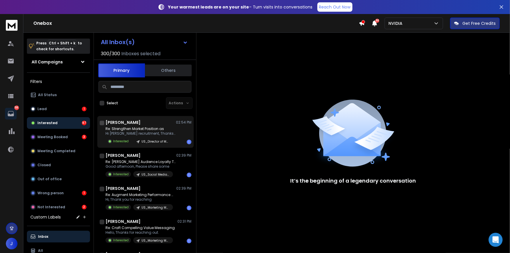
click at [177, 142] on div "Re: Strengthen Market Position as Hi Nvidia recruitment, Thanks for Interested …" at bounding box center [149, 136] width 86 height 18
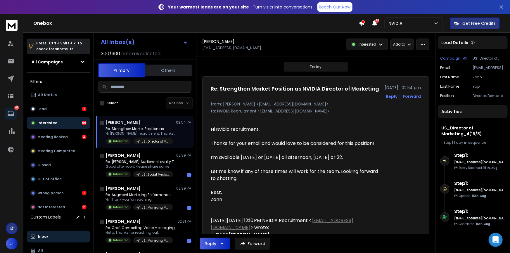
drag, startPoint x: 259, startPoint y: 112, endPoint x: 348, endPoint y: 113, distance: 88.9
click at [348, 113] on p "to: NVIDIA Recruitment <[EMAIL_ADDRESS][DOMAIN_NAME]>" at bounding box center [316, 111] width 210 height 6
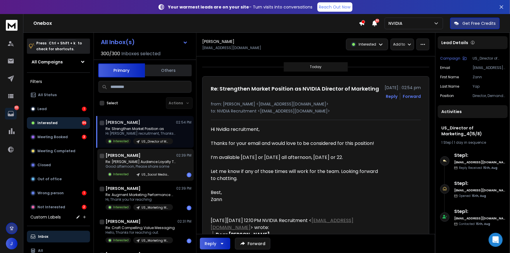
copy p "[EMAIL_ADDRESS][DOMAIN_NAME]"
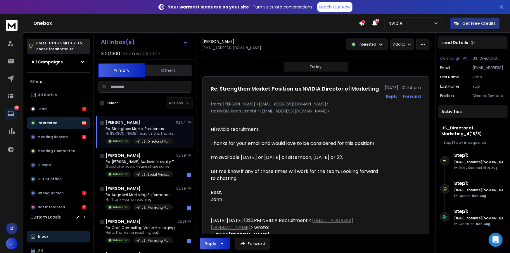
click at [375, 44] on p "Interested" at bounding box center [368, 44] width 18 height 5
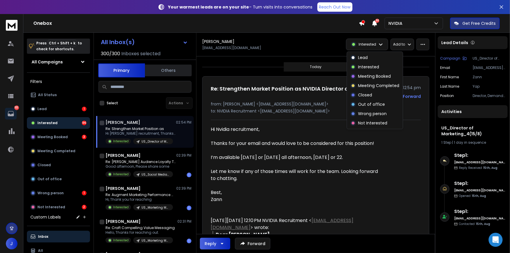
click at [290, 127] on div "Hi Nvidia recruitment," at bounding box center [296, 129] width 171 height 7
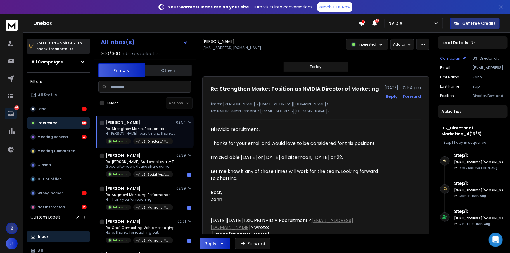
drag, startPoint x: 259, startPoint y: 112, endPoint x: 348, endPoint y: 113, distance: 89.2
click at [348, 113] on p "to: NVIDIA Recruitment <recruitment@digitaltalentmarketnvidia.com>" at bounding box center [316, 111] width 210 height 6
copy p "[EMAIL_ADDRESS][DOMAIN_NAME]"
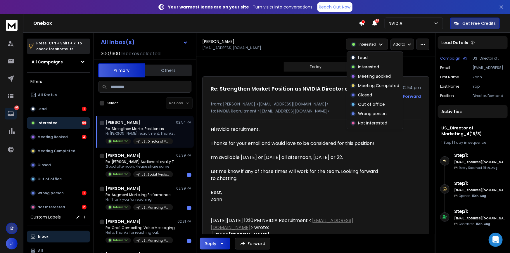
click at [372, 42] on p "Interested" at bounding box center [368, 44] width 18 height 5
click at [133, 88] on input at bounding box center [145, 87] width 93 height 12
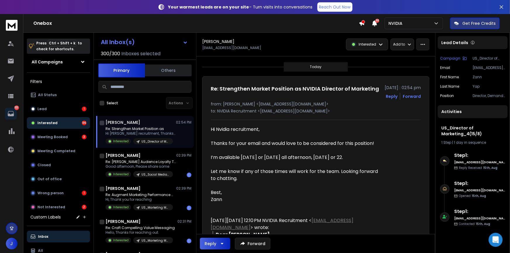
paste input "**********"
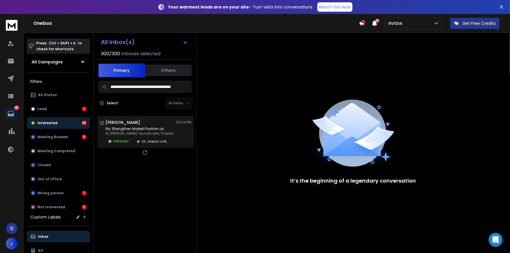
type input "**********"
click at [126, 127] on p "Re: Strengthen Market Position as" at bounding box center [141, 129] width 70 height 5
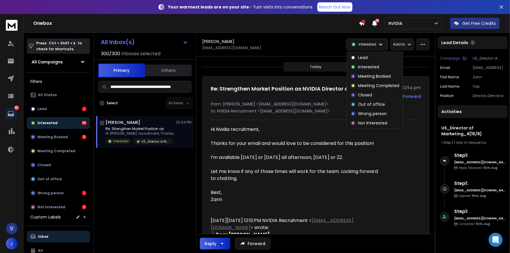
click at [378, 45] on div "Interested" at bounding box center [368, 44] width 42 height 11
click at [368, 75] on p "Meeting Booked" at bounding box center [374, 76] width 33 height 6
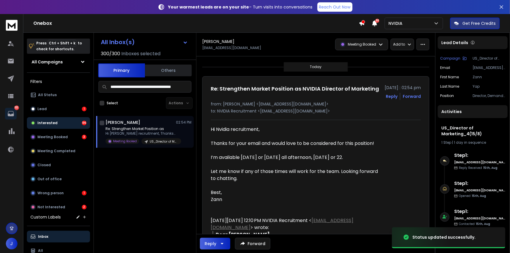
click at [164, 85] on input "**********" at bounding box center [145, 87] width 93 height 12
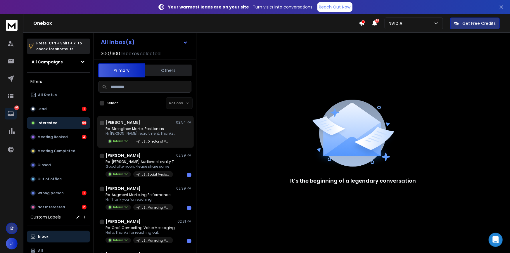
click at [168, 128] on p "Re: Strengthen Market Position as" at bounding box center [141, 129] width 70 height 5
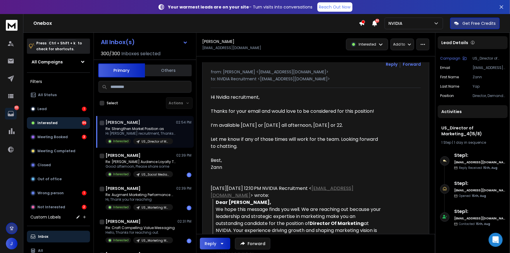
scroll to position [26, 0]
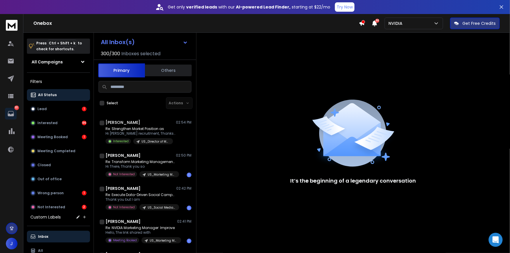
click at [72, 124] on button "Interested 96" at bounding box center [58, 123] width 63 height 12
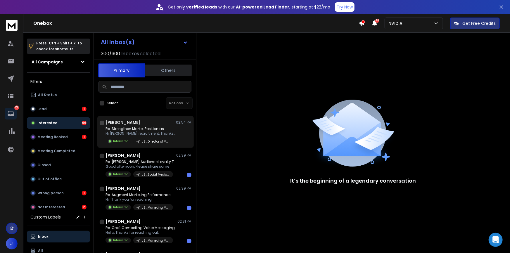
click at [129, 127] on p "Re: Strengthen Market Position as" at bounding box center [141, 129] width 70 height 5
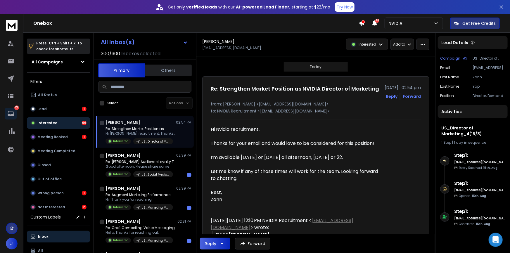
click at [363, 49] on div "Interested" at bounding box center [368, 44] width 42 height 11
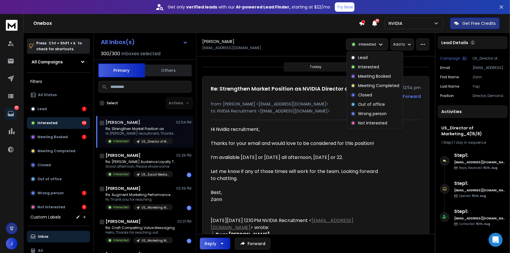
click at [377, 40] on div "Interested" at bounding box center [368, 44] width 42 height 11
click at [366, 77] on p "Meeting Booked" at bounding box center [374, 76] width 33 height 6
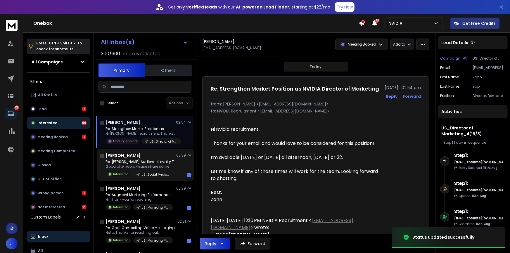
click at [164, 158] on div "[PERSON_NAME] 02:39 PM Re: [PERSON_NAME] Audience Loyalty Through Good afternoo…" at bounding box center [149, 165] width 86 height 25
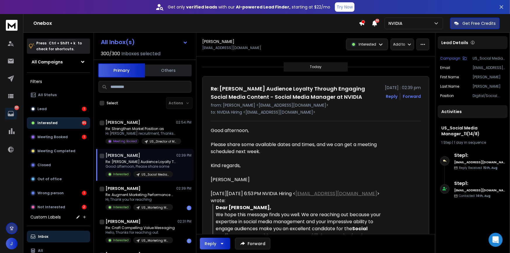
drag, startPoint x: 247, startPoint y: 111, endPoint x: 350, endPoint y: 116, distance: 103.3
copy p "[EMAIL_ADDRESS][DOMAIN_NAME]"
click at [140, 86] on input at bounding box center [145, 87] width 93 height 12
paste input "**********"
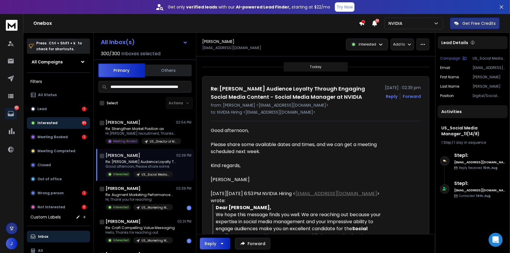
scroll to position [0, 27]
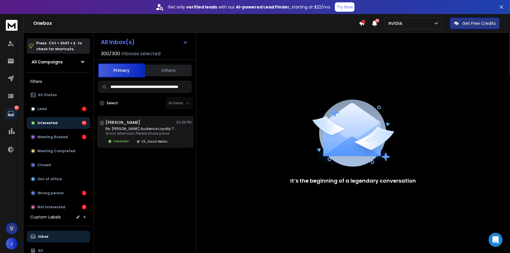
type input "**********"
click at [129, 130] on p "Re: [PERSON_NAME] Audience Loyalty Through" at bounding box center [141, 129] width 70 height 5
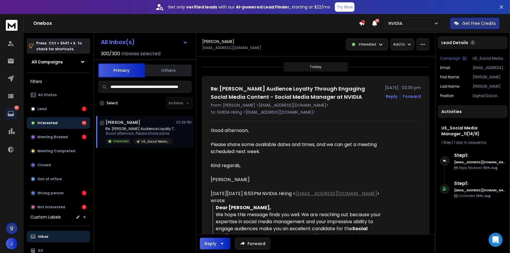
click at [374, 44] on p "Interested" at bounding box center [368, 44] width 18 height 5
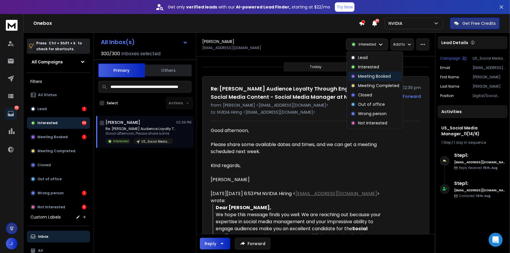
click at [363, 77] on p "Meeting Booked" at bounding box center [374, 76] width 33 height 6
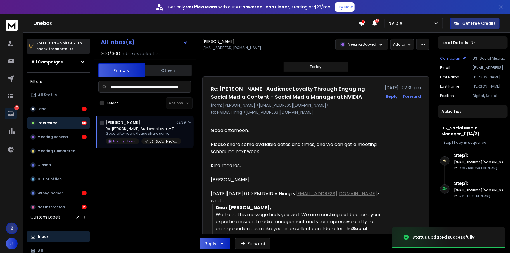
click at [154, 87] on input "**********" at bounding box center [145, 87] width 93 height 12
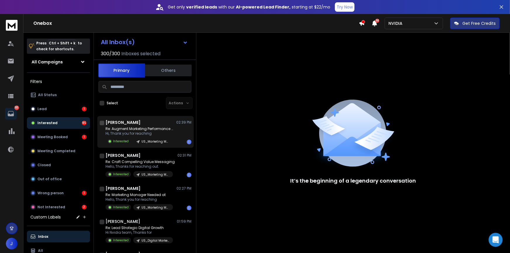
click at [153, 127] on p "Re: Augment Marketing Performance Metrics" at bounding box center [141, 129] width 70 height 5
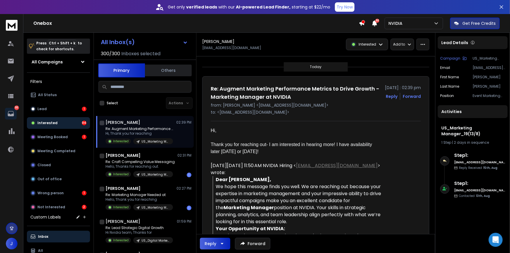
drag, startPoint x: 219, startPoint y: 113, endPoint x: 323, endPoint y: 114, distance: 104.4
click at [323, 114] on p "to: <[EMAIL_ADDRESS][DOMAIN_NAME]>" at bounding box center [316, 112] width 210 height 6
copy p "[EMAIL_ADDRESS][DOMAIN_NAME]"
click at [363, 42] on p "Interested" at bounding box center [368, 44] width 18 height 5
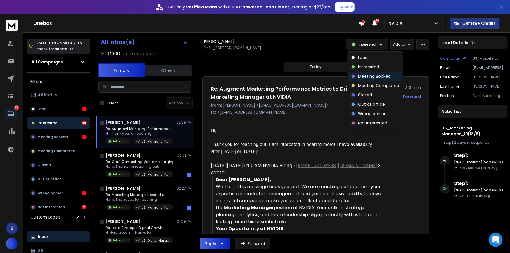
click at [368, 77] on p "Meeting Booked" at bounding box center [374, 76] width 33 height 6
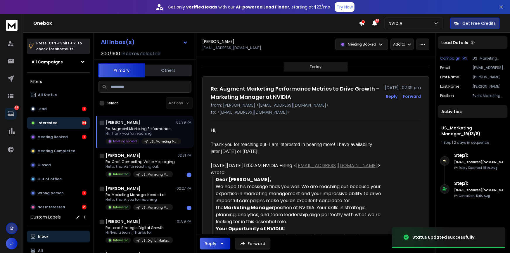
copy p "[EMAIL_ADDRESS][DOMAIN_NAME]"
click at [159, 86] on input at bounding box center [145, 87] width 93 height 12
paste input "**********"
type input "**********"
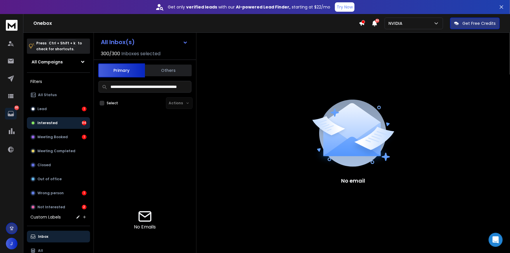
drag, startPoint x: 137, startPoint y: 91, endPoint x: 140, endPoint y: 89, distance: 3.1
click at [140, 89] on input "**********" at bounding box center [145, 87] width 93 height 12
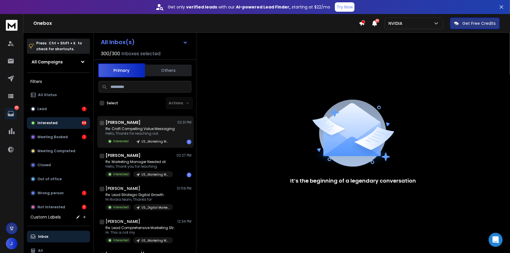
click at [139, 125] on div "Dustin Lien 02:31 PM Re: Craft Compelling Value Messaging Hello, Thanks for rea…" at bounding box center [149, 132] width 86 height 25
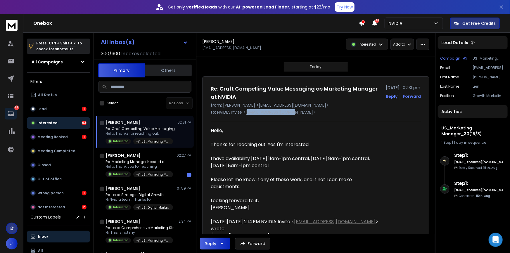
drag, startPoint x: 246, startPoint y: 111, endPoint x: 295, endPoint y: 115, distance: 48.4
click at [295, 115] on p "to: NVIDIA Invite <invite@nvidiaemployeeproductivityplatform.com>" at bounding box center [316, 112] width 210 height 6
drag, startPoint x: 345, startPoint y: 111, endPoint x: 246, endPoint y: 112, distance: 98.9
click at [246, 112] on p "to: NVIDIA Invite <invite@nvidiaemployeeproductivityplatform.com>" at bounding box center [316, 112] width 210 height 6
copy p "invite@nvidiaemployeeproductivityplatform.com"
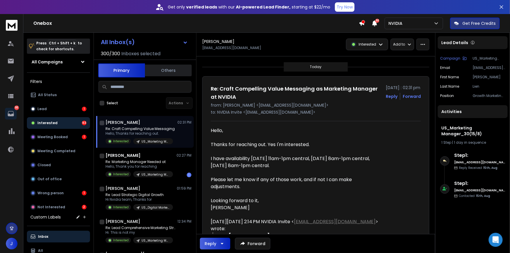
click at [317, 193] on div at bounding box center [296, 193] width 171 height 7
click at [378, 45] on div "Interested" at bounding box center [368, 44] width 42 height 11
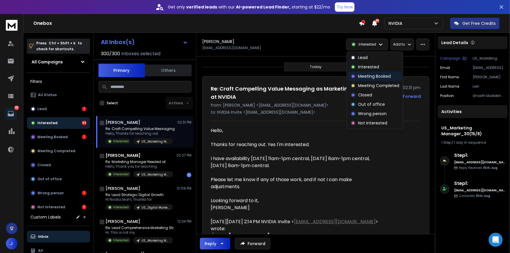
click at [371, 77] on p "Meeting Booked" at bounding box center [374, 76] width 33 height 6
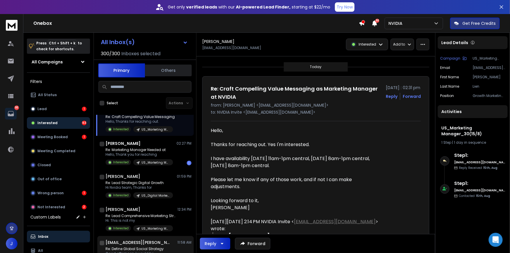
scroll to position [26, 0]
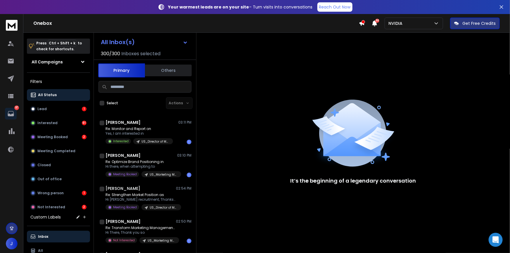
click at [54, 125] on p "Interested" at bounding box center [47, 123] width 20 height 5
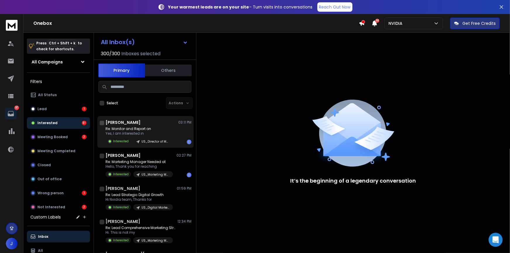
click at [154, 131] on p "Re: Monitor and Report on" at bounding box center [140, 129] width 68 height 5
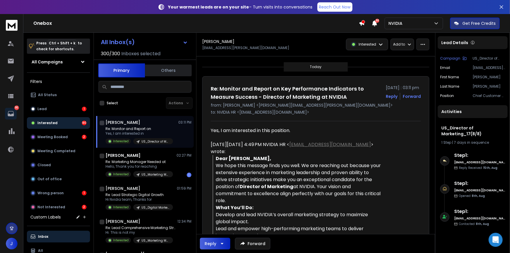
drag, startPoint x: 239, startPoint y: 112, endPoint x: 329, endPoint y: 116, distance: 89.9
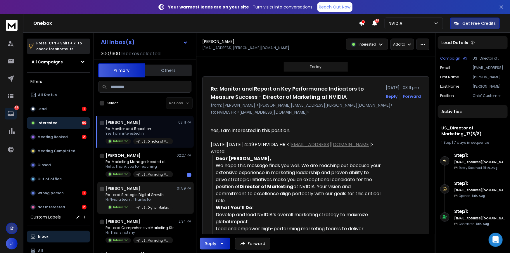
copy p "[EMAIL_ADDRESS][DOMAIN_NAME]"
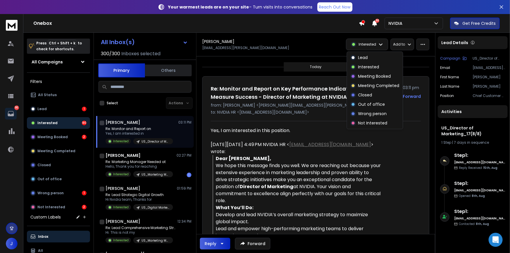
click at [363, 47] on div "Interested" at bounding box center [368, 44] width 42 height 11
click at [358, 75] on p "Meeting Booked" at bounding box center [374, 76] width 33 height 6
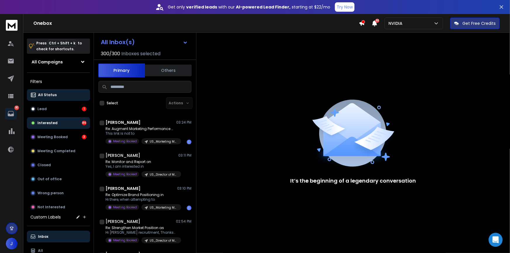
click at [63, 123] on button "Interested 86" at bounding box center [58, 123] width 63 height 12
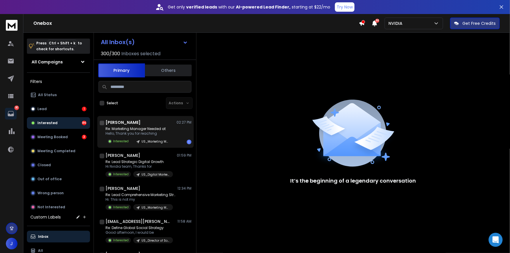
click at [154, 128] on p "Re: Marketing Manager Needed at" at bounding box center [140, 129] width 68 height 5
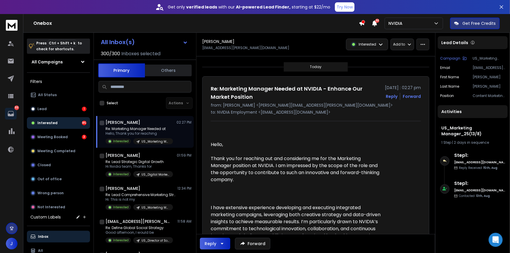
drag, startPoint x: 261, startPoint y: 111, endPoint x: 362, endPoint y: 112, distance: 101.8
click at [362, 112] on p "to: NVIDIA Employment <[EMAIL_ADDRESS][DOMAIN_NAME]>" at bounding box center [316, 112] width 210 height 6
copy p "[EMAIL_ADDRESS][DOMAIN_NAME]"
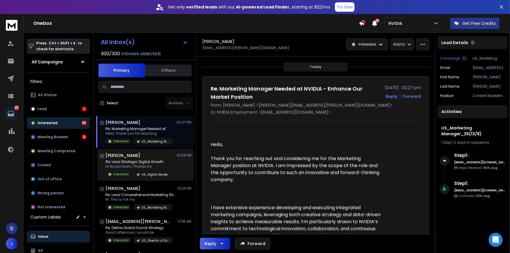
click at [133, 161] on p "Re: Lead Strategic Digital Growth" at bounding box center [140, 162] width 68 height 5
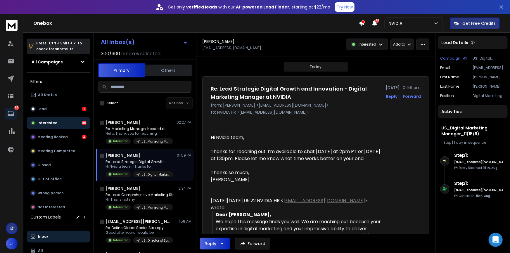
drag, startPoint x: 240, startPoint y: 111, endPoint x: 323, endPoint y: 111, distance: 82.5
click at [323, 111] on p "to: NVIDIA HR <askhr@workforcediversityhubnvidia.com>" at bounding box center [316, 112] width 210 height 6
copy p "askhr@workforcediversityhubnvidia.com"
click at [275, 128] on div at bounding box center [296, 130] width 171 height 7
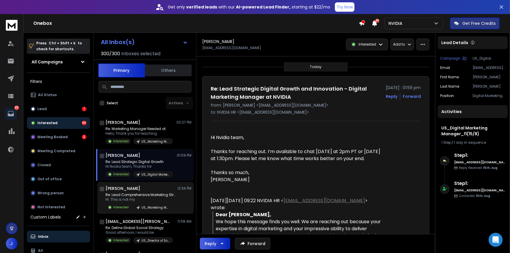
click at [177, 192] on div "Christina Lawson 12:34 PM Re: Lead Comprehensive Marketing Strategies Hi. This …" at bounding box center [149, 198] width 86 height 25
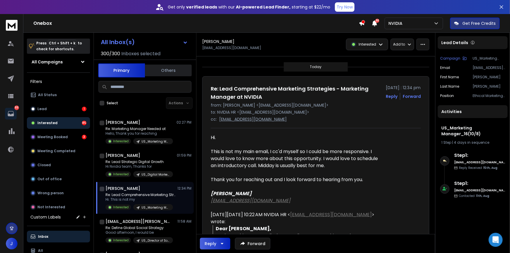
drag, startPoint x: 240, startPoint y: 112, endPoint x: 349, endPoint y: 113, distance: 109.4
click at [349, 113] on p "to: NVIDIA HR <hrteam@workforcetransformationplatformnvidia.com>" at bounding box center [316, 112] width 210 height 6
copy p "hrteam@workforcetransformationplatformnvidia.com"
click at [342, 154] on div "This is not my main email, I cc'd myself so I could be more responsive. I would…" at bounding box center [296, 158] width 171 height 21
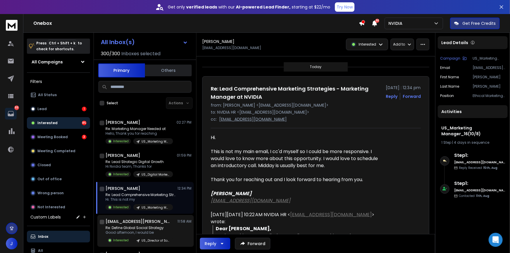
click at [180, 228] on div "Re: Define Global Social Strategy Good afternoon, I would be Interested US_Dire…" at bounding box center [149, 235] width 86 height 18
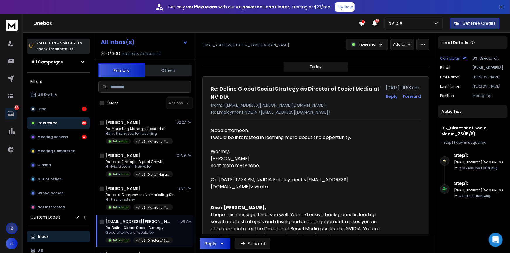
drag, startPoint x: 261, startPoint y: 112, endPoint x: 374, endPoint y: 114, distance: 113.2
click at [374, 114] on p "to: Employment NVIDIA <employmentsolutions@nvidiarecruitmentplatform.com>" at bounding box center [316, 112] width 210 height 6
copy p "employmentsolutions@nvidiarecruitmentplatform.com"
click at [333, 185] on blockquote "On Aug 15, 2025, at 12:34 PM, NVIDIA Employment <employmentsolutions@nvidiarecr…" at bounding box center [296, 186] width 171 height 21
click at [296, 184] on blockquote "On Aug 15, 2025, at 12:34 PM, NVIDIA Employment <employmentsolutions@nvidiarecr…" at bounding box center [296, 186] width 171 height 21
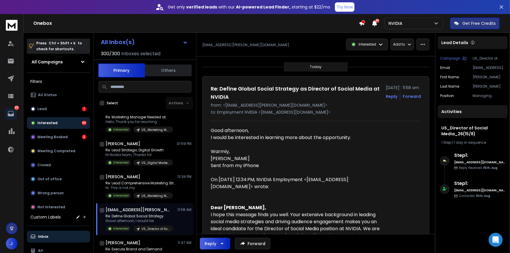
scroll to position [26, 0]
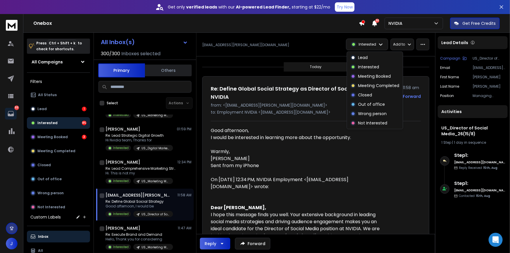
click at [366, 45] on p "Interested" at bounding box center [368, 44] width 18 height 5
click at [368, 77] on p "Meeting Booked" at bounding box center [374, 76] width 33 height 6
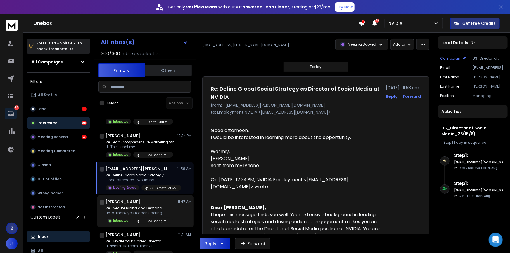
scroll to position [53, 0]
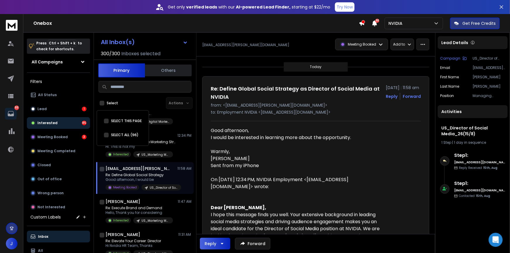
click at [123, 88] on input at bounding box center [145, 87] width 93 height 12
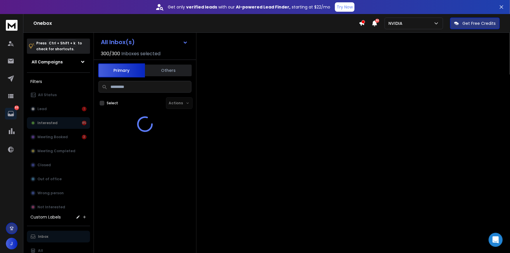
scroll to position [0, 0]
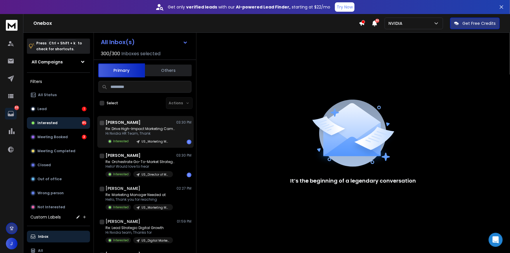
click at [153, 131] on p "Re: Drive High-Impact Marketing Campaigns" at bounding box center [141, 129] width 70 height 5
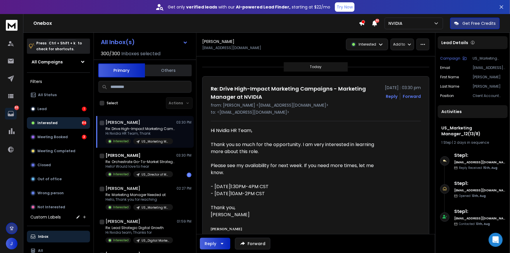
drag, startPoint x: 218, startPoint y: 112, endPoint x: 309, endPoint y: 113, distance: 90.7
click at [309, 113] on p "to: <nowhiring@futuretalentdiscoverynvidia.com>" at bounding box center [316, 112] width 210 height 6
copy p "nowhiring@futuretalentdiscoverynvidia.com"
click at [370, 151] on div "Thank you so much for the opportunity. I am very interested in learning more ab…" at bounding box center [296, 148] width 171 height 14
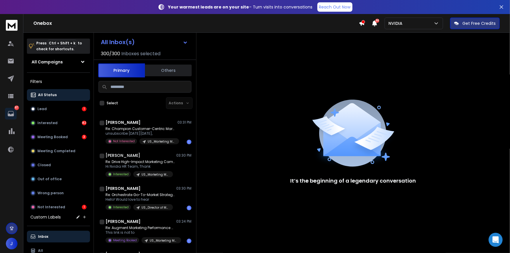
click at [79, 122] on button "Interested 82" at bounding box center [58, 123] width 63 height 12
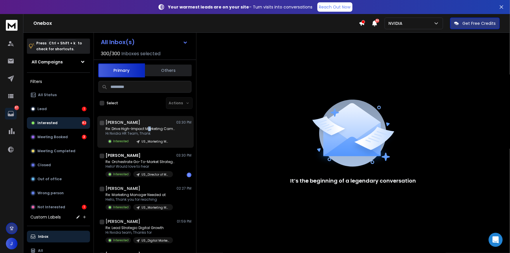
click at [149, 127] on p "Re: Drive High-Impact Marketing Campaigns" at bounding box center [141, 129] width 70 height 5
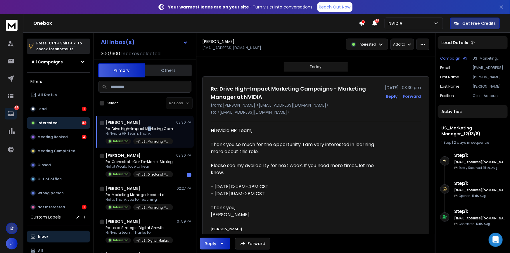
click at [363, 42] on p "Interested" at bounding box center [368, 44] width 18 height 5
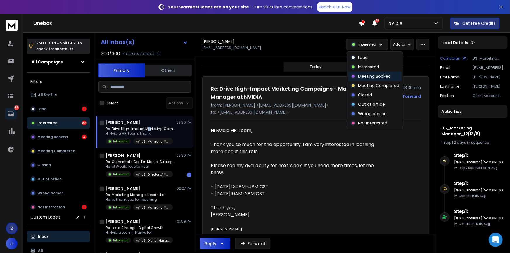
click at [369, 73] on p "Meeting Booked" at bounding box center [374, 76] width 33 height 6
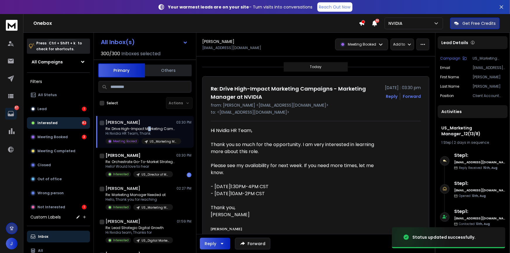
click at [164, 82] on input at bounding box center [145, 87] width 93 height 12
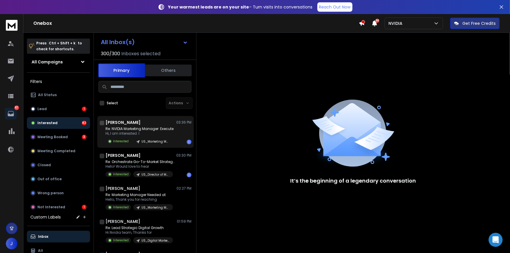
click at [153, 131] on p "Re: NVIDIA Marketing Manager: Execute" at bounding box center [140, 129] width 68 height 5
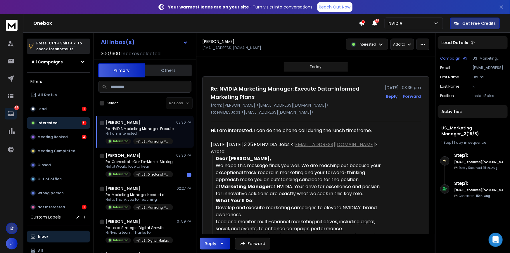
drag, startPoint x: 244, startPoint y: 113, endPoint x: 321, endPoint y: 112, distance: 77.2
click at [321, 112] on p "to: NVIDIA Jobs <[EMAIL_ADDRESS][DOMAIN_NAME]>" at bounding box center [316, 112] width 210 height 6
copy p "[EMAIL_ADDRESS][DOMAIN_NAME]"
click at [175, 88] on input at bounding box center [145, 87] width 93 height 12
paste input "**********"
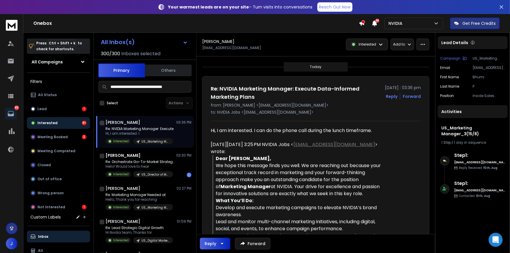
scroll to position [0, 1]
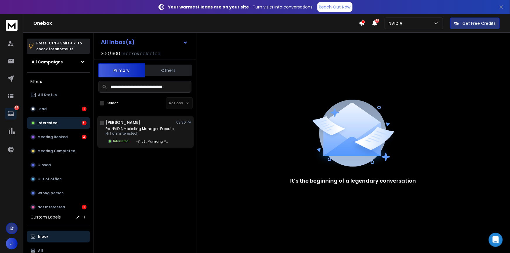
type input "**********"
click at [134, 125] on div "[PERSON_NAME] 03:36 PM Re: NVIDIA Marketing Manager: Execute Hi, I am intereste…" at bounding box center [149, 132] width 86 height 25
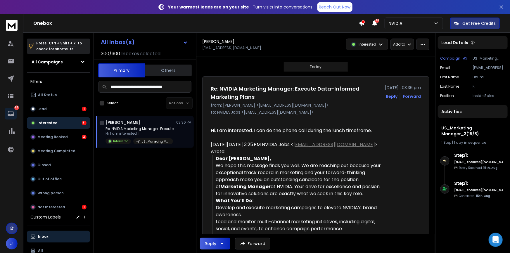
click at [139, 124] on div "[PERSON_NAME] 03:36 PM" at bounding box center [149, 123] width 86 height 6
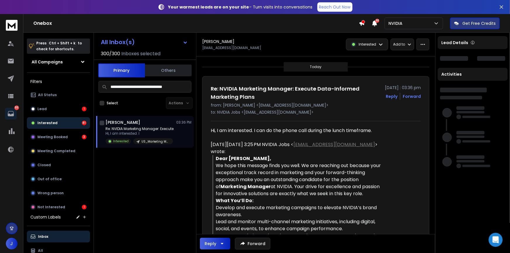
click at [367, 46] on p "Interested" at bounding box center [368, 44] width 18 height 5
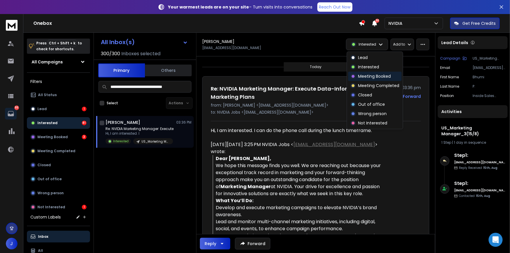
click at [361, 76] on p "Meeting Booked" at bounding box center [374, 76] width 33 height 6
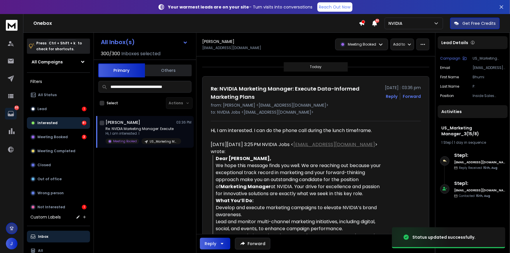
click at [172, 86] on input "**********" at bounding box center [145, 87] width 93 height 12
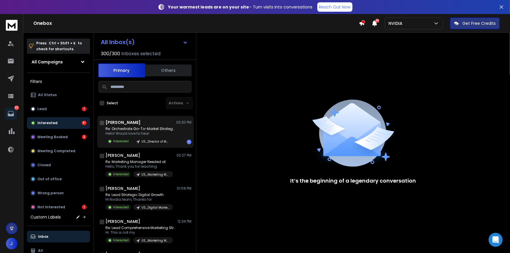
click at [154, 128] on p "Re: Orchestrate Go-To-Market Strategy -" at bounding box center [141, 129] width 70 height 5
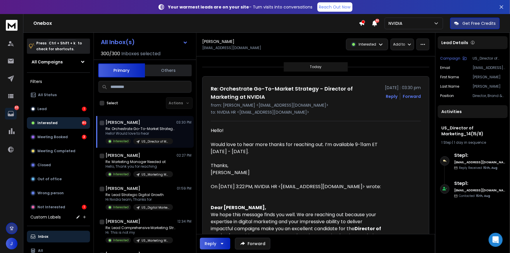
drag, startPoint x: 239, startPoint y: 112, endPoint x: 311, endPoint y: 113, distance: 71.7
click at [311, 113] on p "to: NVIDIA HR <[EMAIL_ADDRESS][DOMAIN_NAME]>" at bounding box center [316, 112] width 210 height 6
copy p "[EMAIL_ADDRESS][DOMAIN_NAME]"
drag, startPoint x: 349, startPoint y: 189, endPoint x: 326, endPoint y: 190, distance: 22.5
click at [347, 188] on blockquote "On [DATE] 3:22 PM, NVIDIA HR <[EMAIL_ADDRESS][DOMAIN_NAME]> wrote:" at bounding box center [296, 190] width 171 height 14
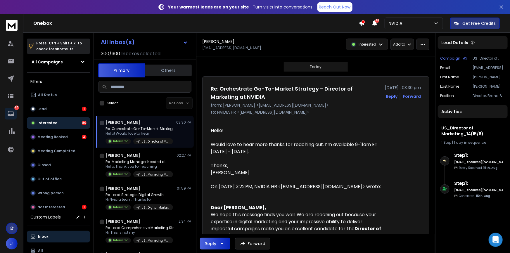
click at [339, 160] on div at bounding box center [296, 158] width 171 height 7
click at [361, 44] on p "Interested" at bounding box center [368, 44] width 18 height 5
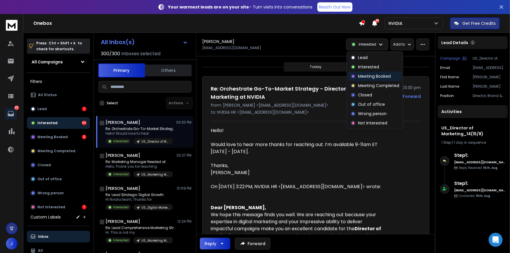
click at [364, 73] on div "Meeting Booked" at bounding box center [375, 76] width 54 height 9
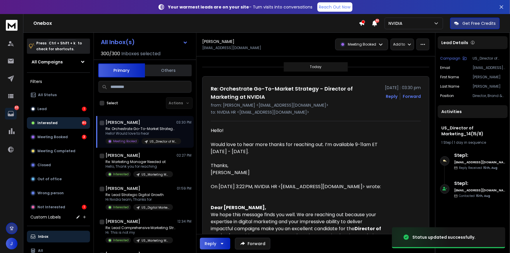
click at [146, 87] on input at bounding box center [145, 87] width 93 height 12
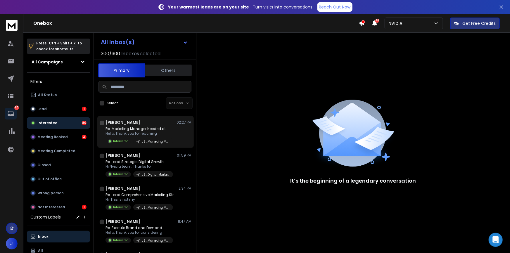
click at [167, 128] on p "Re: Marketing Manager Needed at" at bounding box center [140, 129] width 68 height 5
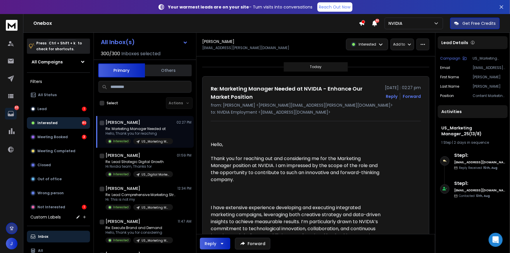
drag, startPoint x: 260, startPoint y: 111, endPoint x: 345, endPoint y: 115, distance: 85.5
click at [362, 115] on p "to: NVIDIA Employment <[EMAIL_ADDRESS][DOMAIN_NAME]>" at bounding box center [316, 112] width 210 height 6
copy p "[EMAIL_ADDRESS][DOMAIN_NAME]"
click at [371, 180] on p "Thank you for reaching out and considering me for the Marketing Manager positio…" at bounding box center [296, 169] width 171 height 28
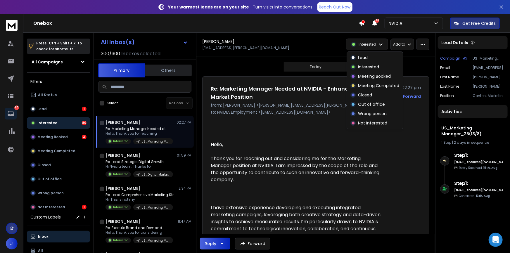
click at [366, 47] on div "Interested" at bounding box center [368, 44] width 42 height 11
click at [361, 75] on p "Meeting Booked" at bounding box center [374, 76] width 33 height 6
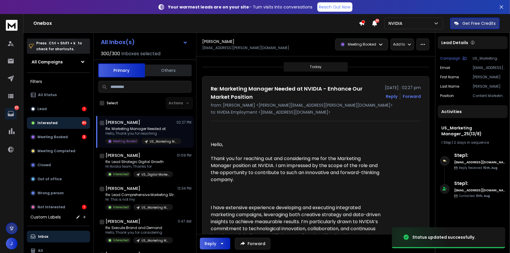
drag, startPoint x: 151, startPoint y: 89, endPoint x: 161, endPoint y: 92, distance: 9.9
click at [152, 89] on input at bounding box center [145, 87] width 93 height 12
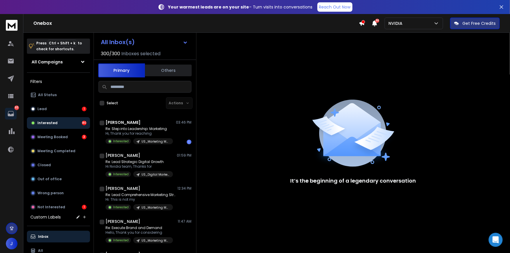
click at [247, 244] on div "It’s the beginning of a legendary conversation" at bounding box center [354, 140] width 314 height 215
click at [137, 86] on input at bounding box center [145, 87] width 93 height 12
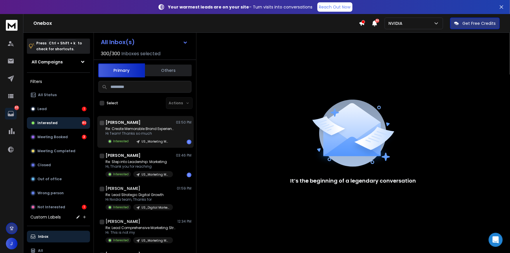
click at [155, 128] on p "Re: Create Memorable Brand Experiences" at bounding box center [141, 129] width 70 height 5
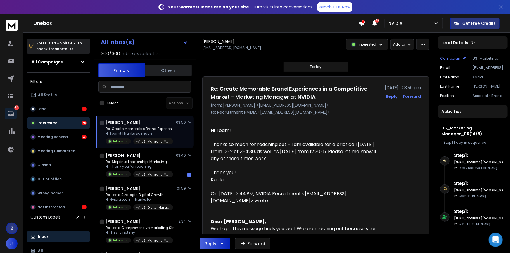
drag, startPoint x: 259, startPoint y: 112, endPoint x: 357, endPoint y: 111, distance: 97.4
click at [357, 111] on p "to: Recruitment NVIDIA <[EMAIL_ADDRESS][DOMAIN_NAME]>" at bounding box center [316, 112] width 210 height 6
copy p "[EMAIL_ADDRESS][DOMAIN_NAME]"
click at [155, 85] on input at bounding box center [145, 87] width 93 height 12
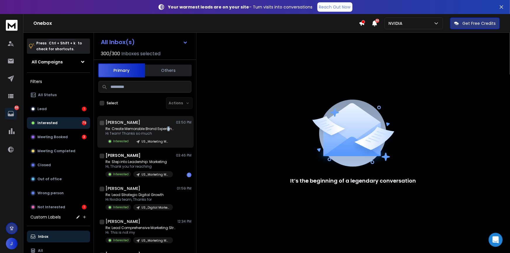
click at [169, 131] on div "Re: Create Memorable Brand Experiences Hi Team! Thanks so much Interested US_Ma…" at bounding box center [141, 136] width 70 height 18
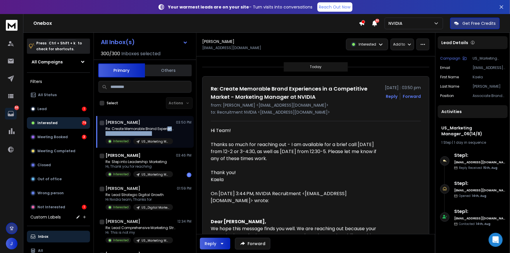
drag, startPoint x: 260, startPoint y: 113, endPoint x: 358, endPoint y: 115, distance: 98.0
copy p "[EMAIL_ADDRESS][DOMAIN_NAME]"
click at [374, 45] on p "Interested" at bounding box center [368, 44] width 18 height 5
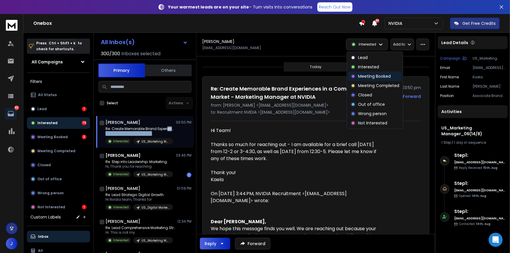
click at [366, 78] on p "Meeting Booked" at bounding box center [374, 76] width 33 height 6
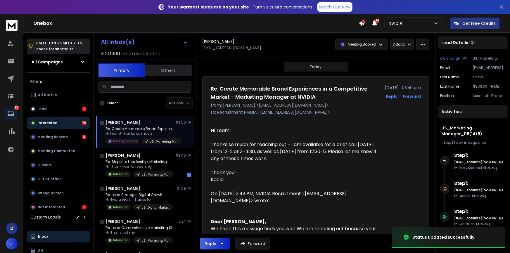
click at [171, 87] on input at bounding box center [145, 87] width 93 height 12
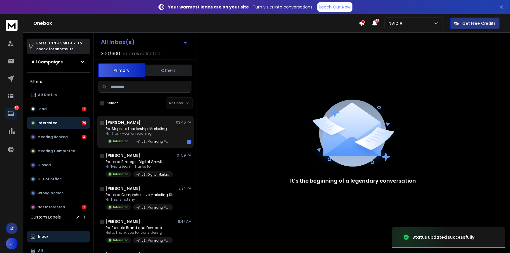
click at [155, 127] on p "Re: Step into Leadership: Marketing" at bounding box center [140, 129] width 68 height 5
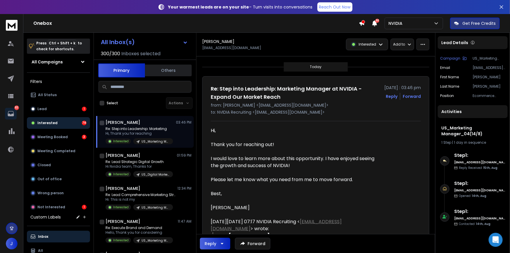
drag, startPoint x: 256, startPoint y: 111, endPoint x: 348, endPoint y: 116, distance: 92.5
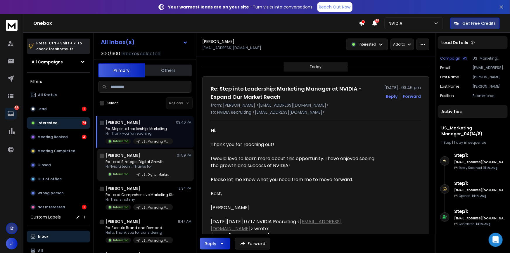
copy p "[EMAIL_ADDRESS][DOMAIN_NAME]"
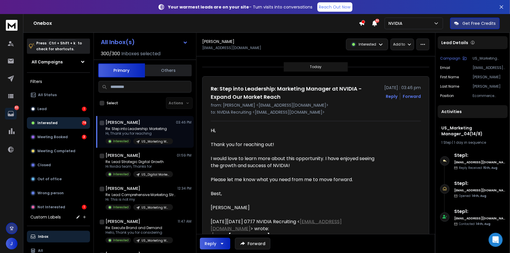
click at [341, 183] on div at bounding box center [296, 186] width 171 height 7
click at [368, 44] on p "Interested" at bounding box center [368, 44] width 18 height 5
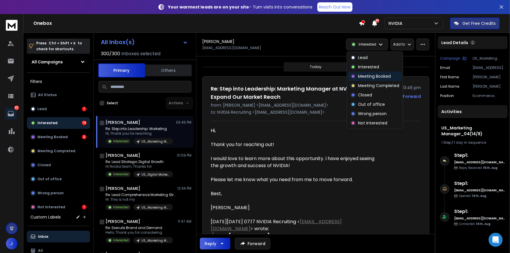
click at [368, 75] on p "Meeting Booked" at bounding box center [374, 76] width 33 height 6
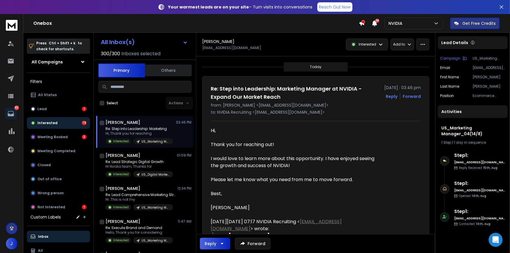
click at [140, 87] on input at bounding box center [145, 87] width 93 height 12
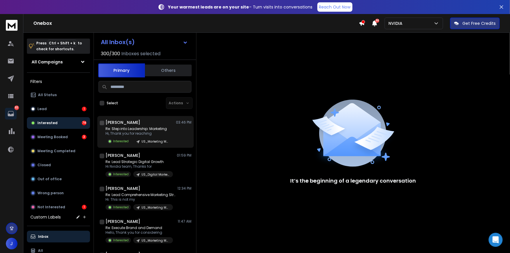
click at [143, 127] on p "Re: Step into Leadership: Marketing" at bounding box center [140, 129] width 68 height 5
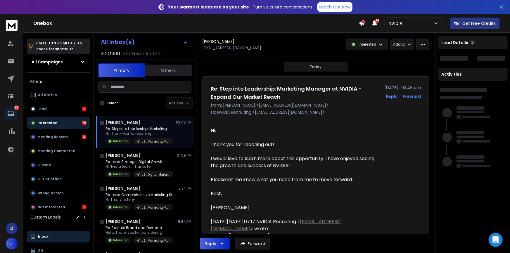
click at [371, 45] on p "Interested" at bounding box center [368, 44] width 18 height 5
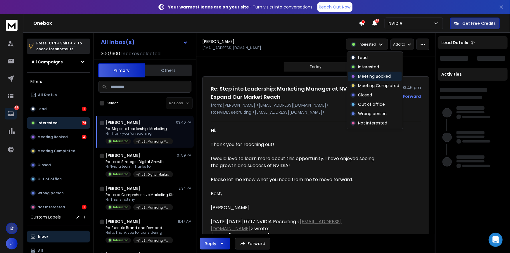
click at [355, 78] on div "Meeting Booked" at bounding box center [371, 76] width 40 height 6
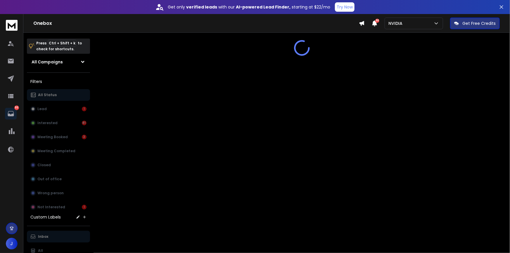
click at [63, 122] on div "All Status Lead 1 Interested 81 Meeting Booked 3 Meeting Completed Closed Out o…" at bounding box center [58, 151] width 63 height 124
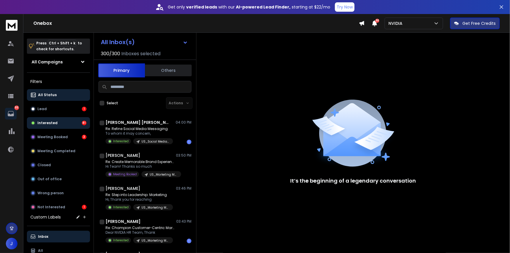
click at [69, 122] on button "Interested 81" at bounding box center [58, 123] width 63 height 12
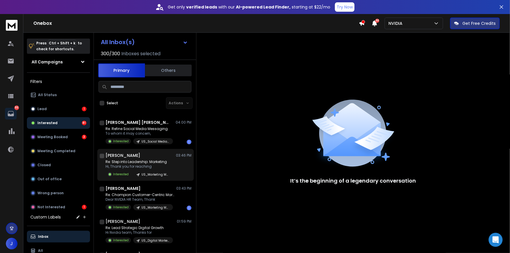
click at [130, 159] on div "[PERSON_NAME] 03:46 PM Re: Step into Leadership: Marketing Hi, Thank you for re…" at bounding box center [149, 165] width 86 height 25
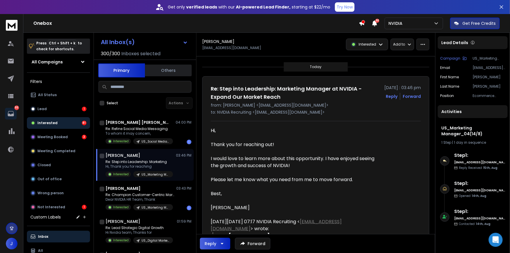
click at [368, 45] on p "Interested" at bounding box center [368, 44] width 18 height 5
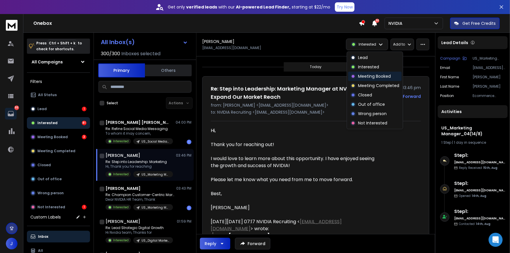
click at [360, 76] on p "Meeting Booked" at bounding box center [374, 76] width 33 height 6
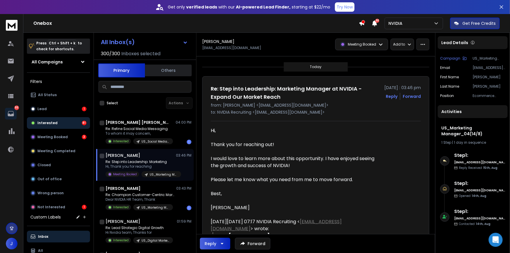
click at [147, 91] on input at bounding box center [145, 87] width 93 height 12
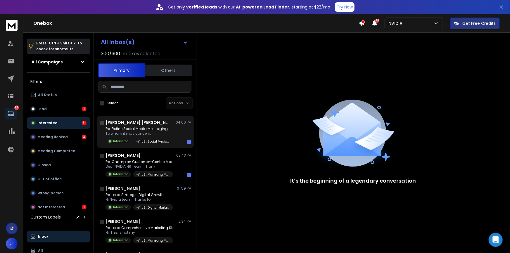
click at [136, 125] on h1 "[PERSON_NAME] [PERSON_NAME]" at bounding box center [138, 123] width 64 height 6
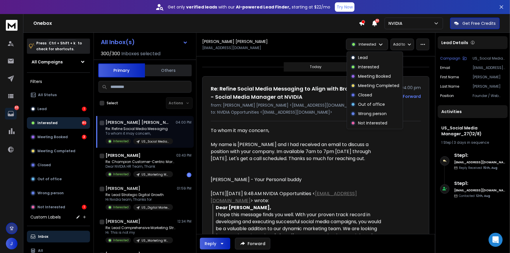
click at [378, 47] on div "Interested" at bounding box center [368, 44] width 42 height 11
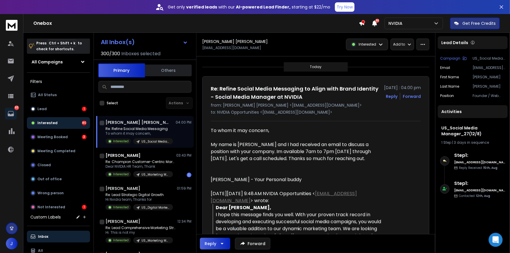
drag, startPoint x: 263, startPoint y: 111, endPoint x: 377, endPoint y: 114, distance: 113.8
click at [377, 114] on p "to: NVIDIA Opportunities <[EMAIL_ADDRESS][DOMAIN_NAME]>" at bounding box center [316, 112] width 210 height 6
copy p "[EMAIL_ADDRESS][DOMAIN_NAME]"
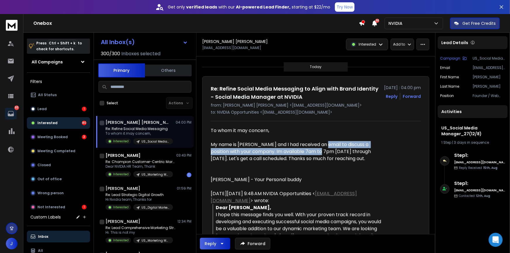
click at [329, 149] on div "My name is [PERSON_NAME] and I had received an email to discuss a position with…" at bounding box center [296, 151] width 171 height 21
click at [360, 45] on p "Interested" at bounding box center [368, 44] width 18 height 5
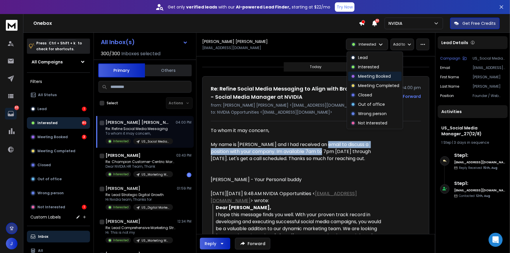
click at [371, 76] on p "Meeting Booked" at bounding box center [374, 76] width 33 height 6
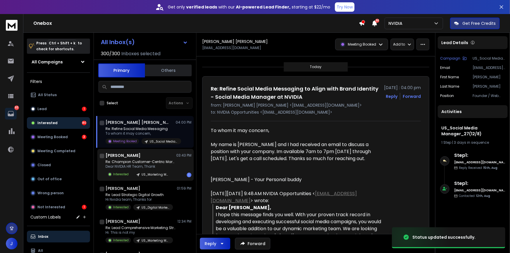
click at [153, 158] on div "[PERSON_NAME] 03:43 PM" at bounding box center [149, 156] width 86 height 6
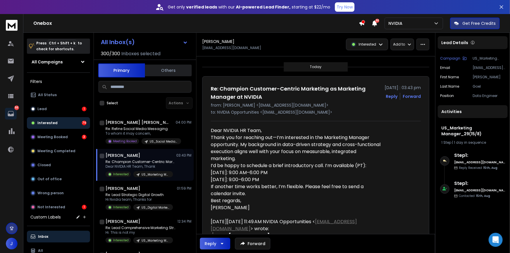
drag, startPoint x: 263, startPoint y: 113, endPoint x: 373, endPoint y: 110, distance: 110.3
click at [373, 110] on p "to: NVIDIA Opportunities <[EMAIL_ADDRESS][DOMAIN_NAME]>" at bounding box center [316, 112] width 210 height 6
copy p "[EMAIL_ADDRESS][DOMAIN_NAME]"
click at [125, 155] on h1 "[PERSON_NAME]" at bounding box center [123, 156] width 35 height 6
click at [374, 45] on p "Interested" at bounding box center [368, 44] width 18 height 5
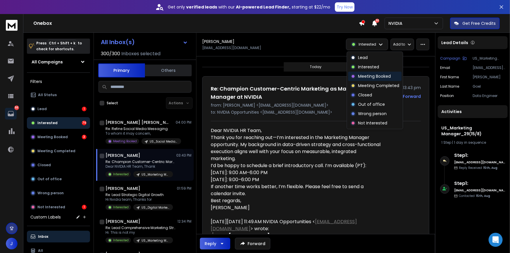
click at [368, 72] on div "Meeting Booked" at bounding box center [375, 76] width 54 height 9
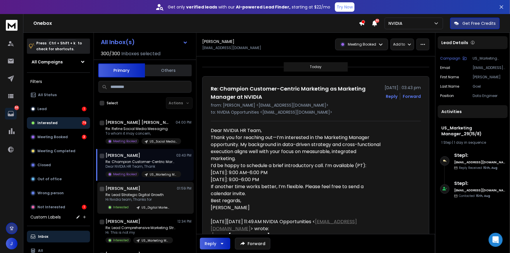
click at [165, 191] on div "[PERSON_NAME] 01:59 PM" at bounding box center [149, 189] width 86 height 6
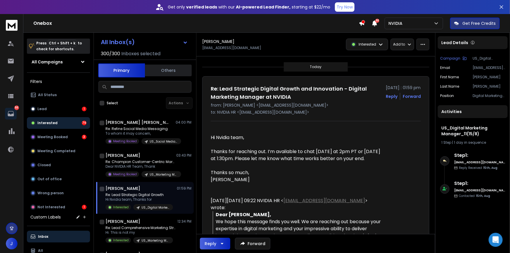
click at [165, 88] on input at bounding box center [145, 87] width 93 height 12
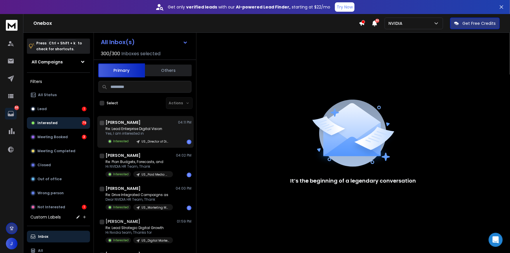
click at [162, 135] on p "Yes, I am interested in" at bounding box center [140, 133] width 68 height 5
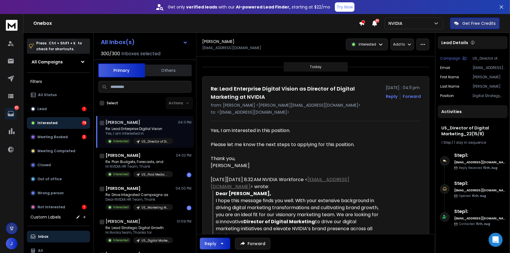
drag, startPoint x: 219, startPoint y: 112, endPoint x: 335, endPoint y: 114, distance: 115.8
click at [335, 114] on p "to: <[EMAIL_ADDRESS][DOMAIN_NAME]>" at bounding box center [316, 112] width 210 height 6
copy p "[EMAIL_ADDRESS][DOMAIN_NAME]"
click at [166, 83] on input at bounding box center [145, 87] width 93 height 12
paste input "**********"
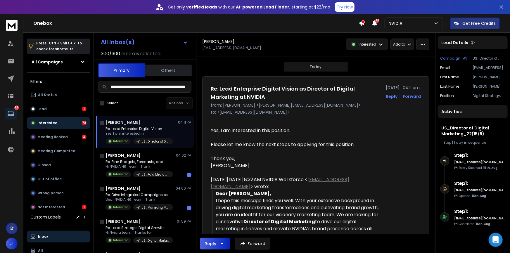
scroll to position [0, 39]
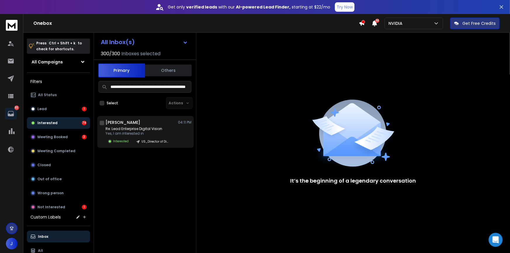
type input "**********"
click at [157, 123] on div "[PERSON_NAME] 04:11 PM" at bounding box center [149, 123] width 86 height 6
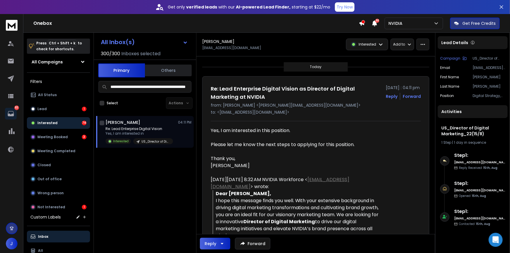
click at [140, 89] on input "**********" at bounding box center [145, 87] width 93 height 12
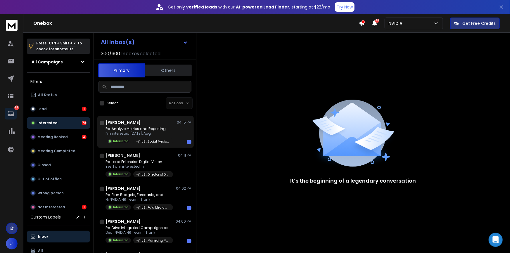
click at [155, 129] on p "Re: Analyze Metrics and Reporting" at bounding box center [140, 129] width 68 height 5
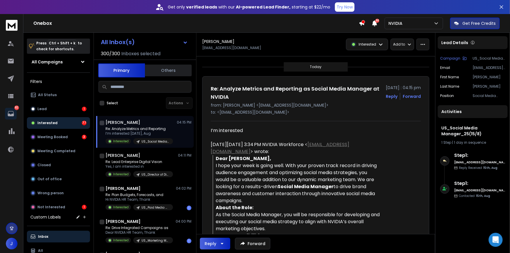
drag, startPoint x: 227, startPoint y: 112, endPoint x: 357, endPoint y: 114, distance: 129.9
click at [357, 114] on p "to: <[EMAIL_ADDRESS][DOMAIN_NAME]>" at bounding box center [316, 112] width 210 height 6
copy p "[EMAIL_ADDRESS][DOMAIN_NAME]"
click at [360, 42] on div "Interested" at bounding box center [368, 44] width 42 height 11
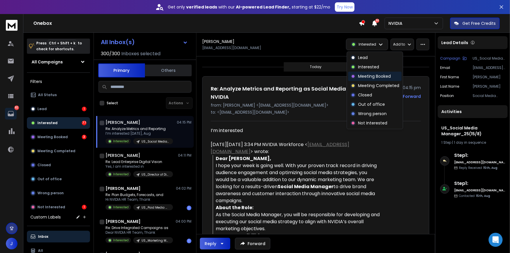
click at [366, 75] on p "Meeting Booked" at bounding box center [374, 76] width 33 height 6
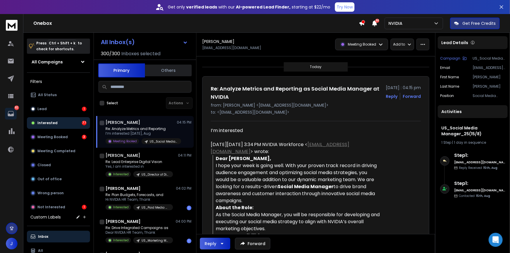
click at [149, 88] on input at bounding box center [145, 87] width 93 height 12
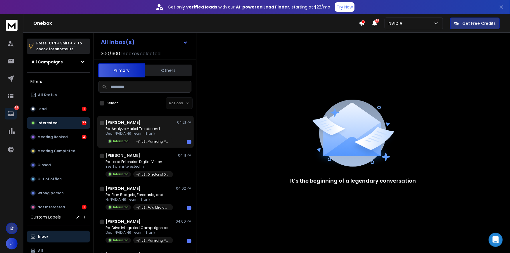
click at [159, 123] on div "[PERSON_NAME] 04:21 PM" at bounding box center [149, 123] width 86 height 6
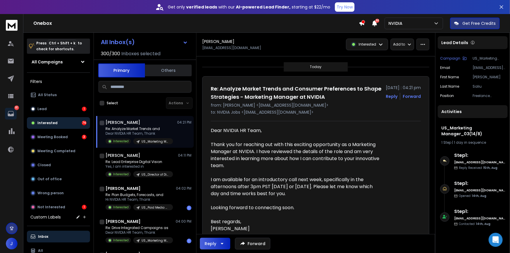
drag, startPoint x: 244, startPoint y: 112, endPoint x: 333, endPoint y: 115, distance: 88.9
click at [333, 115] on p "to: NVIDIA Jobs <[EMAIL_ADDRESS][DOMAIN_NAME]>" at bounding box center [316, 112] width 210 height 6
copy p "[EMAIL_ADDRESS][DOMAIN_NAME]"
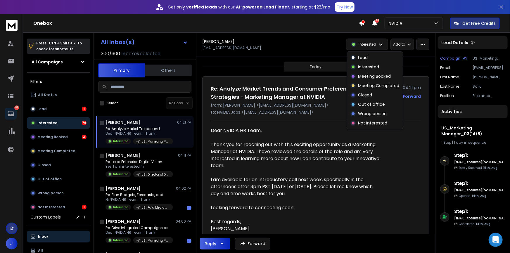
click at [363, 41] on div "Interested" at bounding box center [368, 44] width 42 height 11
click at [372, 74] on p "Meeting Booked" at bounding box center [374, 76] width 33 height 6
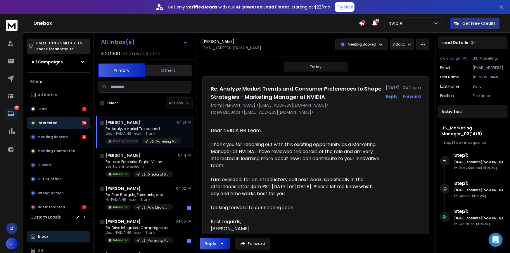
click at [147, 86] on input at bounding box center [145, 87] width 93 height 12
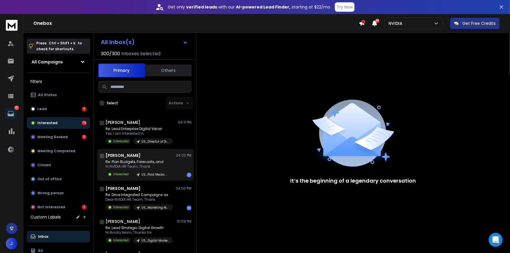
click at [151, 164] on p "Re: Plan Budgets, Forecasts, and" at bounding box center [140, 162] width 68 height 5
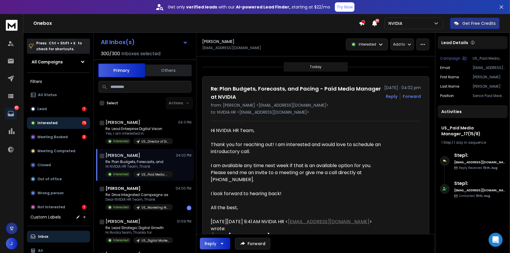
drag, startPoint x: 241, startPoint y: 112, endPoint x: 330, endPoint y: 113, distance: 89.5
click at [330, 113] on p "to: NVIDIA HR <[EMAIL_ADDRESS][DOMAIN_NAME]>" at bounding box center [316, 112] width 210 height 6
copy p "[EMAIL_ADDRESS][DOMAIN_NAME]"
click at [370, 45] on p "Interested" at bounding box center [368, 44] width 18 height 5
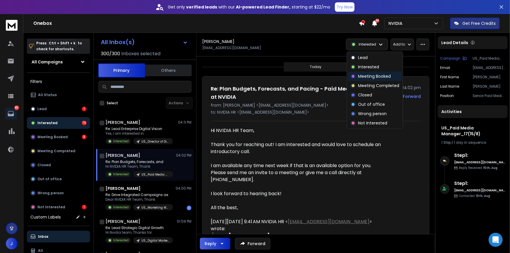
click at [368, 76] on p "Meeting Booked" at bounding box center [374, 76] width 33 height 6
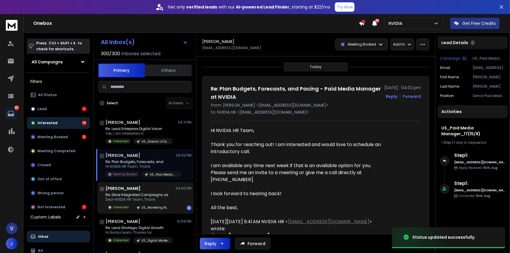
click at [165, 193] on p "Re: Drive Integrated Campaigns as" at bounding box center [140, 195] width 68 height 5
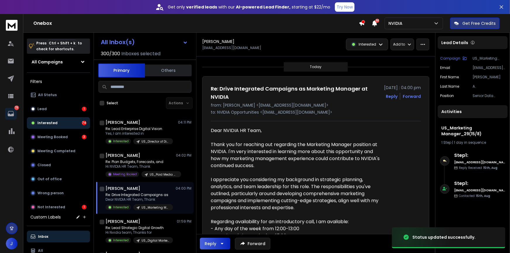
click at [158, 89] on input at bounding box center [145, 87] width 93 height 12
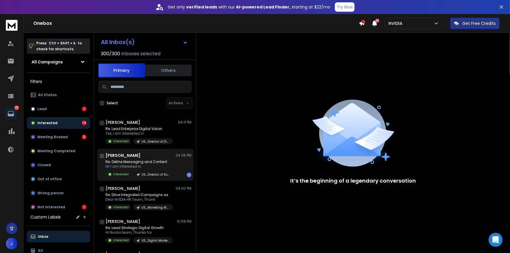
click at [170, 168] on p "Hi! I am interested in" at bounding box center [140, 166] width 68 height 5
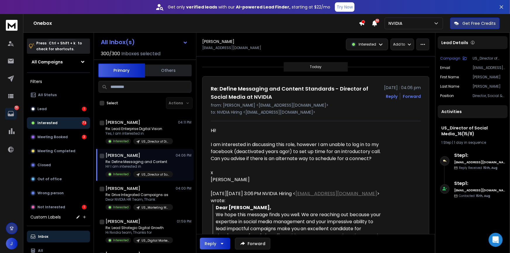
drag, startPoint x: 246, startPoint y: 111, endPoint x: 348, endPoint y: 113, distance: 102.4
click at [348, 113] on p "to: NVIDIA Hiring <[EMAIL_ADDRESS][DOMAIN_NAME]>" at bounding box center [316, 112] width 210 height 6
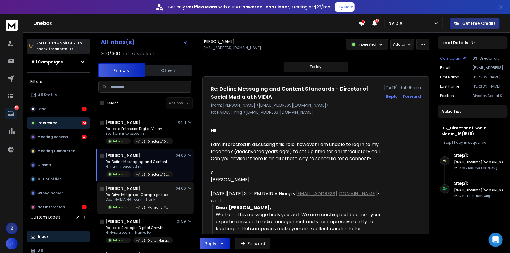
copy p "[EMAIL_ADDRESS][DOMAIN_NAME]"
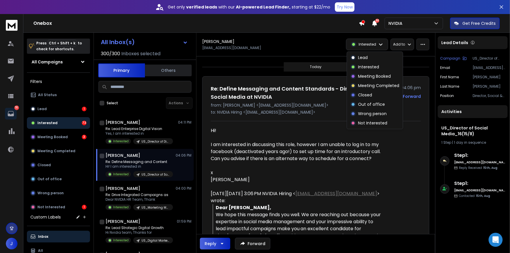
click at [363, 47] on div "Interested" at bounding box center [368, 44] width 42 height 11
click at [357, 75] on div "Meeting Booked" at bounding box center [371, 76] width 40 height 6
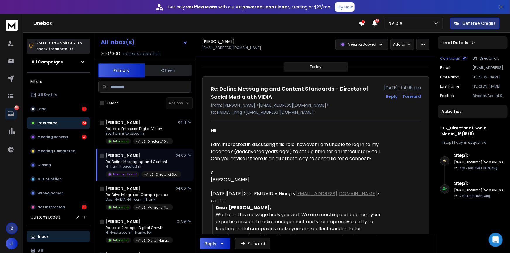
click at [172, 88] on input at bounding box center [145, 87] width 93 height 12
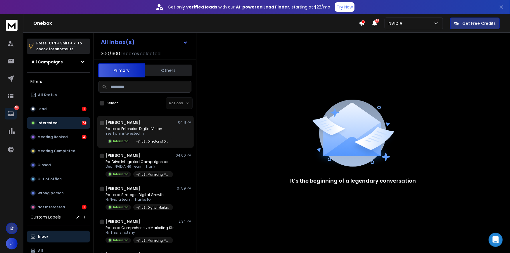
click at [128, 121] on h1 "[PERSON_NAME]" at bounding box center [123, 123] width 35 height 6
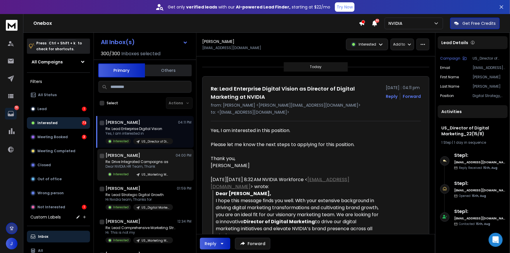
click at [139, 149] on div "[PERSON_NAME] 04:00 PM Re: Drive Integrated Campaigns as Dear NVIDIA HR Team, T…" at bounding box center [145, 165] width 97 height 32
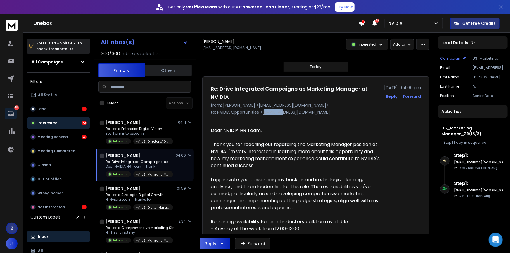
drag, startPoint x: 264, startPoint y: 112, endPoint x: 267, endPoint y: 113, distance: 3.6
click at [282, 111] on p "to: NVIDIA Opportunities <[EMAIL_ADDRESS][DOMAIN_NAME]>" at bounding box center [316, 112] width 210 height 6
drag, startPoint x: 263, startPoint y: 113, endPoint x: 377, endPoint y: 111, distance: 114.4
click at [377, 111] on p "to: NVIDIA Opportunities <[EMAIL_ADDRESS][DOMAIN_NAME]>" at bounding box center [316, 112] width 210 height 6
copy p "[EMAIL_ADDRESS][DOMAIN_NAME]"
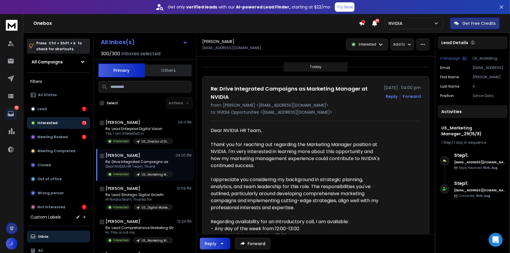
click at [144, 88] on input at bounding box center [145, 87] width 93 height 12
paste input "**********"
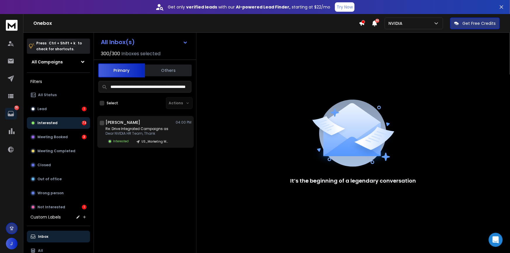
type input "**********"
click at [121, 124] on h1 "[PERSON_NAME]" at bounding box center [123, 123] width 35 height 6
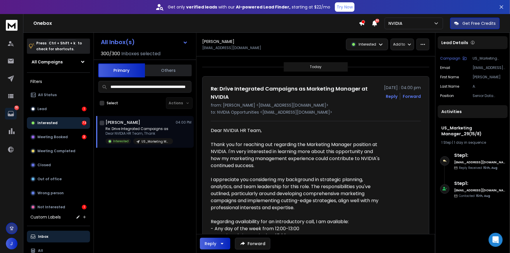
click at [370, 47] on p "Interested" at bounding box center [368, 44] width 18 height 5
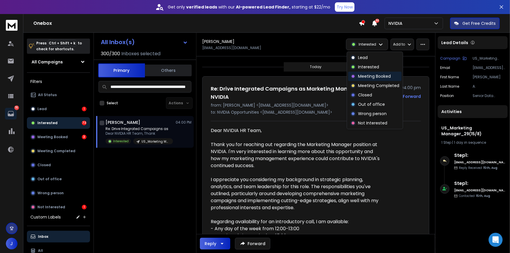
click at [366, 75] on p "Meeting Booked" at bounding box center [374, 76] width 33 height 6
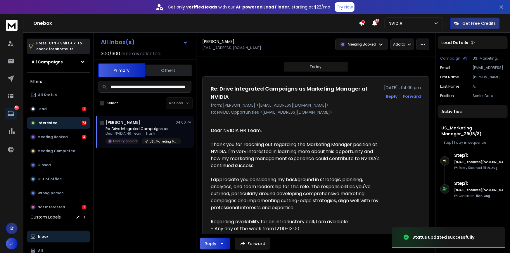
click at [70, 124] on button "Interested 73" at bounding box center [58, 123] width 63 height 12
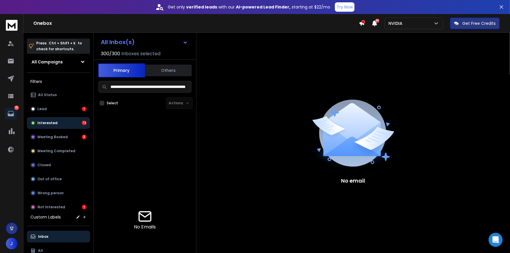
click at [149, 85] on input "**********" at bounding box center [145, 87] width 93 height 12
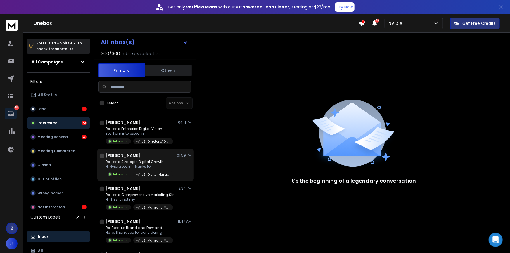
click at [152, 158] on div "[PERSON_NAME] 01:59 PM" at bounding box center [149, 156] width 86 height 6
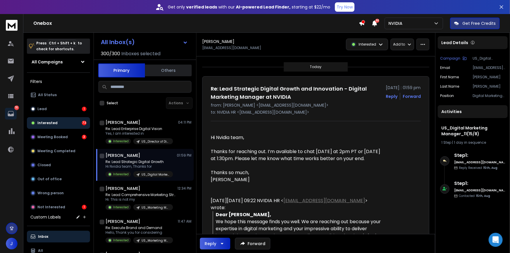
drag, startPoint x: 241, startPoint y: 112, endPoint x: 323, endPoint y: 113, distance: 82.5
click at [323, 113] on p "to: NVIDIA HR <[EMAIL_ADDRESS][DOMAIN_NAME]>" at bounding box center [316, 112] width 210 height 6
copy p "[EMAIL_ADDRESS][DOMAIN_NAME]"
click at [155, 85] on input at bounding box center [145, 87] width 93 height 12
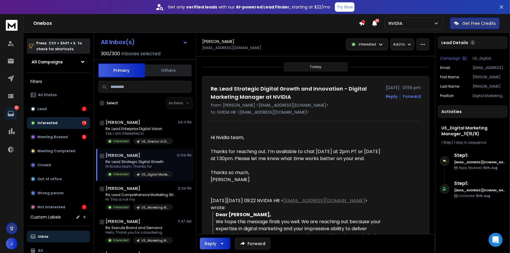
paste input "**********"
type input "**********"
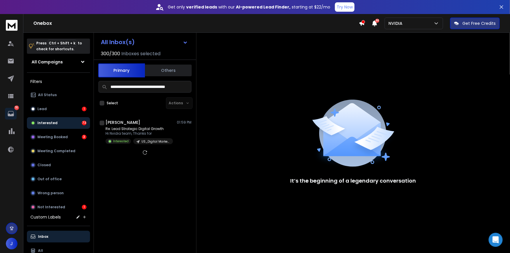
click at [156, 83] on input "**********" at bounding box center [145, 87] width 93 height 12
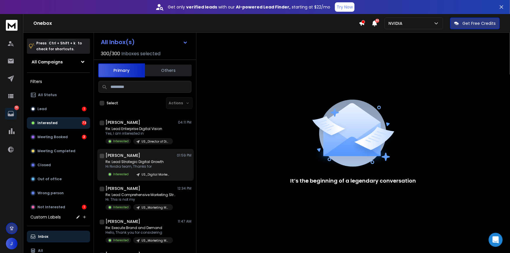
click at [115, 160] on p "Re: Lead Strategic Digital Growth" at bounding box center [140, 162] width 68 height 5
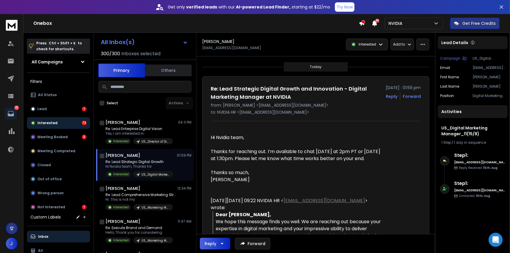
click at [358, 151] on div "Thanks for reaching out. I’m available to chat [DATE] at 2pm PT or [DATE] at 1:…" at bounding box center [296, 155] width 171 height 14
drag, startPoint x: 241, startPoint y: 113, endPoint x: 323, endPoint y: 116, distance: 82.8
click at [153, 85] on input at bounding box center [145, 87] width 93 height 12
paste input "**********"
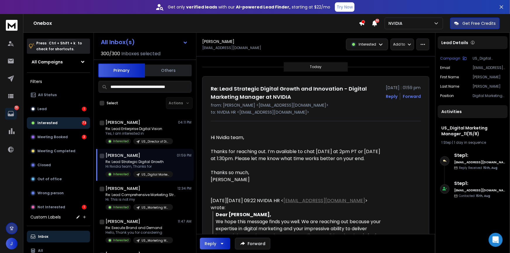
scroll to position [0, 6]
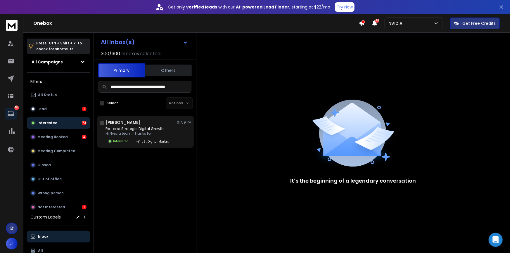
type input "**********"
click at [154, 124] on div "[PERSON_NAME] 01:59 PM" at bounding box center [149, 123] width 86 height 6
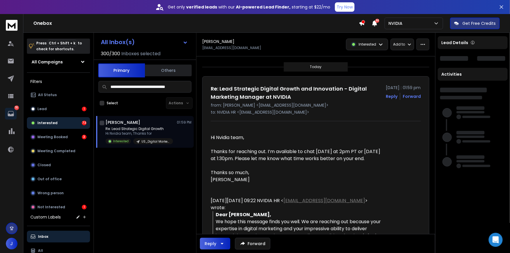
click at [371, 47] on div "Interested" at bounding box center [368, 44] width 42 height 11
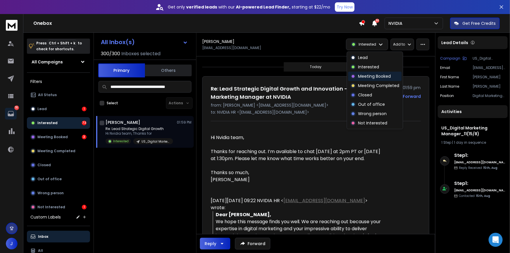
click at [371, 74] on p "Meeting Booked" at bounding box center [374, 76] width 33 height 6
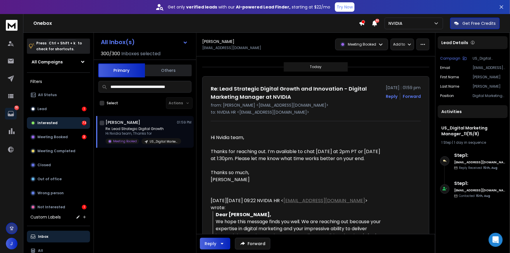
click at [135, 88] on input "**********" at bounding box center [145, 87] width 93 height 12
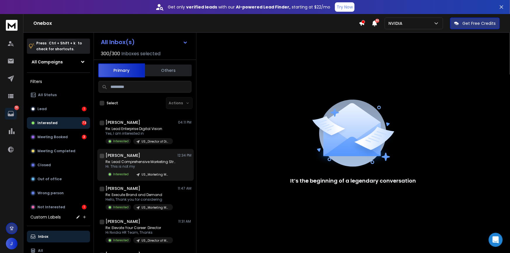
click at [167, 164] on p "Re: Lead Comprehensive Marketing Strategies" at bounding box center [141, 162] width 70 height 5
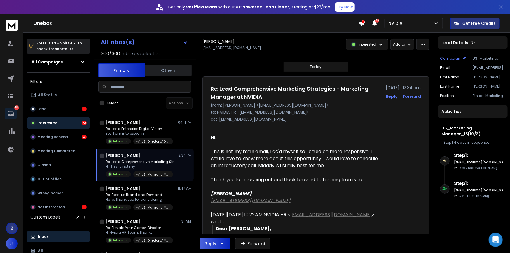
drag, startPoint x: 240, startPoint y: 111, endPoint x: 350, endPoint y: 113, distance: 110.3
click at [350, 113] on p "to: NVIDIA HR <[EMAIL_ADDRESS][DOMAIN_NAME]>" at bounding box center [316, 112] width 210 height 6
click at [352, 161] on div "This is not my main email, I cc'd myself so I could be more responsive. I would…" at bounding box center [296, 158] width 171 height 21
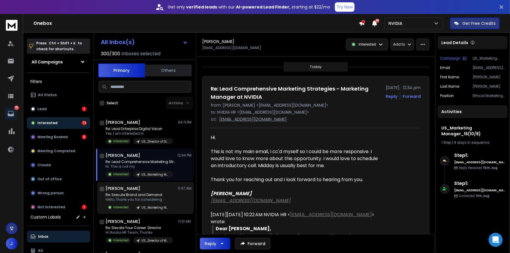
click at [151, 189] on div "[PERSON_NAME] 11:47 AM" at bounding box center [149, 189] width 86 height 6
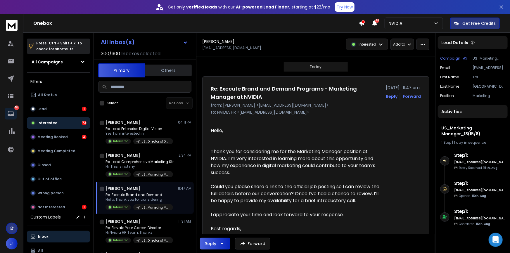
drag, startPoint x: 241, startPoint y: 113, endPoint x: 322, endPoint y: 115, distance: 81.6
click at [322, 115] on p "to: NVIDIA HR <[EMAIL_ADDRESS][DOMAIN_NAME]>" at bounding box center [316, 112] width 210 height 6
click at [288, 218] on div "Thank you for considering me for the Marketing Manager position at NVIDIA. I’m …" at bounding box center [296, 190] width 171 height 98
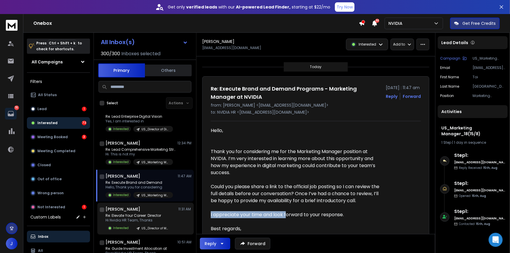
scroll to position [53, 0]
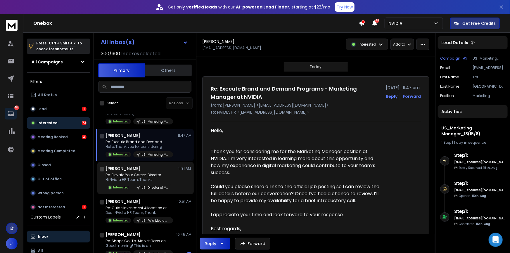
click at [166, 178] on p "Hi Nvidia HR Team, Thanks" at bounding box center [140, 180] width 68 height 5
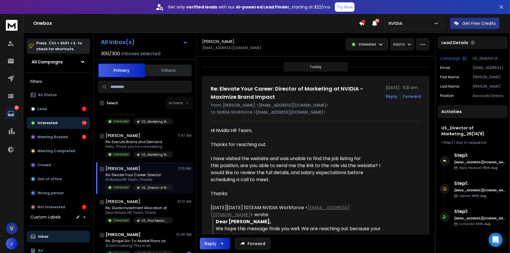
drag, startPoint x: 255, startPoint y: 111, endPoint x: 363, endPoint y: 116, distance: 107.4
click at [371, 45] on p "Interested" at bounding box center [368, 44] width 18 height 5
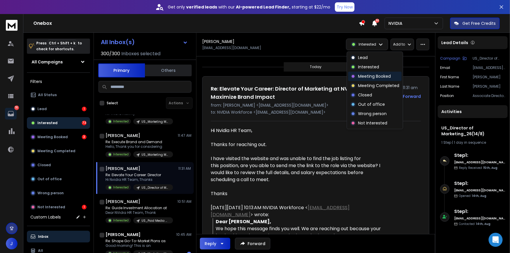
click at [369, 76] on p "Meeting Booked" at bounding box center [374, 76] width 33 height 6
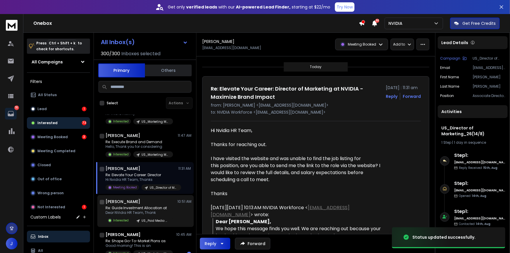
click at [165, 206] on p "Re: Guide Investment Allocation at" at bounding box center [140, 208] width 68 height 5
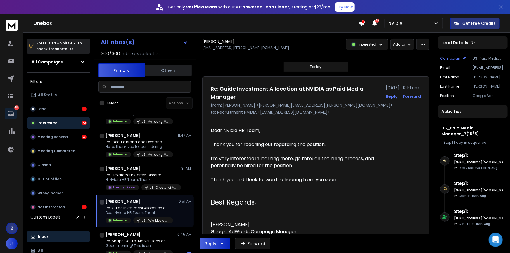
drag, startPoint x: 260, startPoint y: 111, endPoint x: 356, endPoint y: 112, distance: 96.2
click at [356, 112] on p "to: Recruitment NVIDIA <[EMAIL_ADDRESS][DOMAIN_NAME]>" at bounding box center [316, 112] width 210 height 6
click at [340, 166] on div "I’m very interested in learning more, go through the hiring process, and potent…" at bounding box center [296, 162] width 171 height 14
click at [149, 88] on input at bounding box center [145, 87] width 93 height 12
paste input "**********"
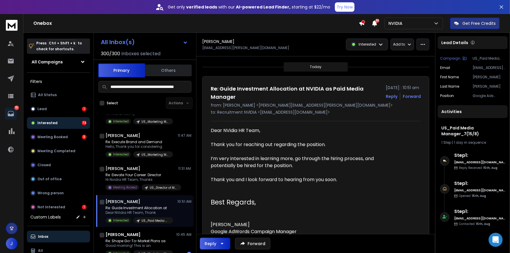
scroll to position [0, 0]
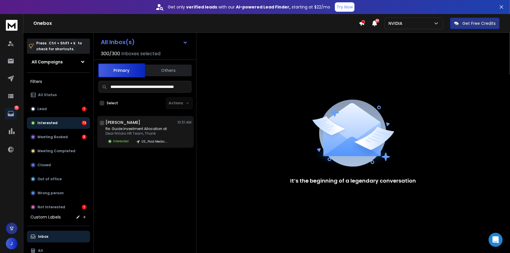
type input "**********"
click at [138, 124] on div "[PERSON_NAME] 10:51 AM" at bounding box center [149, 123] width 86 height 6
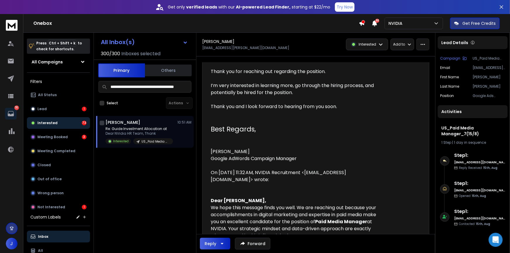
scroll to position [80, 0]
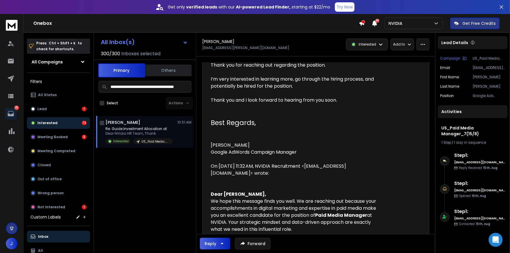
click at [371, 42] on p "Interested" at bounding box center [368, 44] width 18 height 5
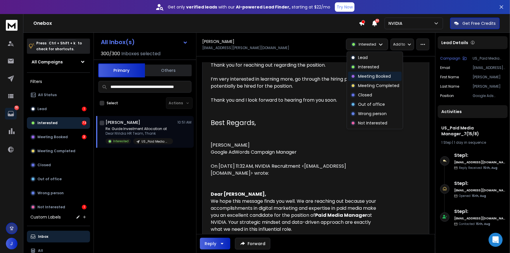
click at [362, 76] on p "Meeting Booked" at bounding box center [374, 76] width 33 height 6
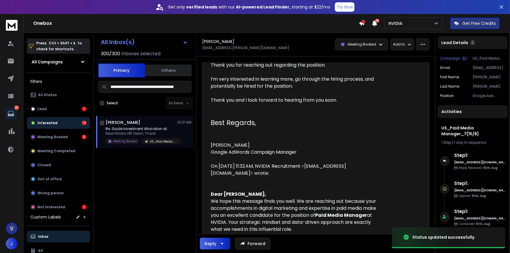
click at [58, 121] on button "Interested 73" at bounding box center [58, 123] width 63 height 12
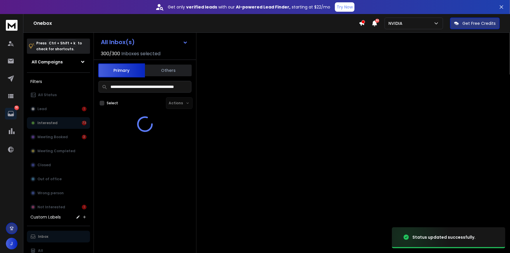
scroll to position [0, 0]
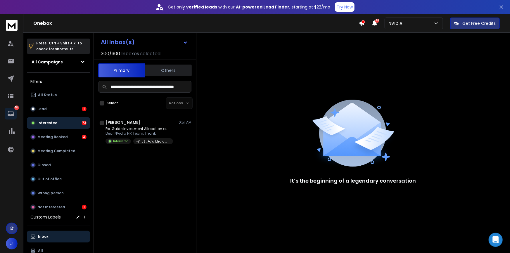
click at [58, 121] on button "Interested 73" at bounding box center [58, 123] width 63 height 12
click at [134, 85] on input "**********" at bounding box center [145, 87] width 93 height 12
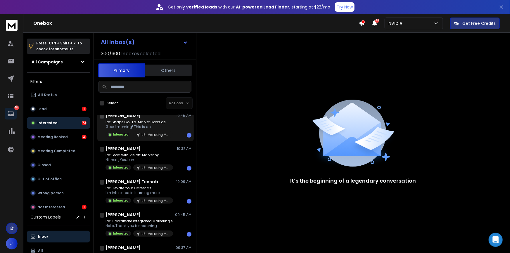
scroll to position [106, 0]
click at [142, 120] on p "Re: Shape Go-To-Market Plans as" at bounding box center [140, 122] width 68 height 5
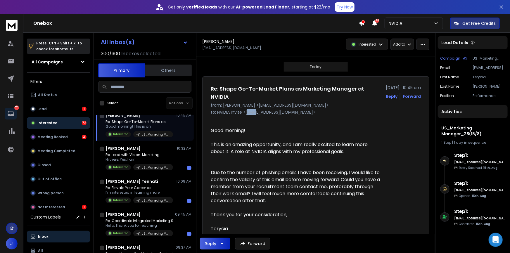
drag, startPoint x: 246, startPoint y: 113, endPoint x: 254, endPoint y: 112, distance: 8.3
click at [254, 112] on p "to: NVIDIA Invite <[EMAIL_ADDRESS][DOMAIN_NAME]>" at bounding box center [316, 112] width 210 height 6
drag, startPoint x: 246, startPoint y: 111, endPoint x: 333, endPoint y: 113, distance: 87.2
click at [333, 113] on p "to: NVIDIA Invite <[EMAIL_ADDRESS][DOMAIN_NAME]>" at bounding box center [316, 112] width 210 height 6
drag, startPoint x: 309, startPoint y: 123, endPoint x: 303, endPoint y: 121, distance: 5.8
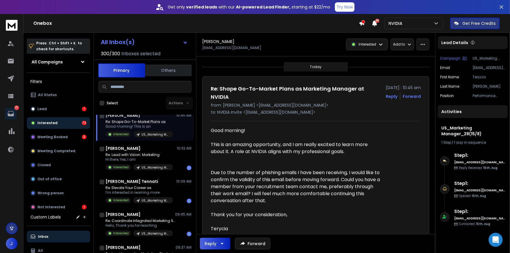
drag, startPoint x: 246, startPoint y: 113, endPoint x: 332, endPoint y: 114, distance: 86.6
click at [332, 114] on p "to: NVIDIA Invite <[EMAIL_ADDRESS][DOMAIN_NAME]>" at bounding box center [316, 112] width 210 height 6
click at [316, 135] on div at bounding box center [296, 137] width 171 height 7
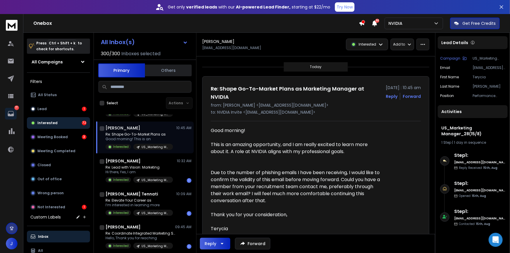
scroll to position [80, 0]
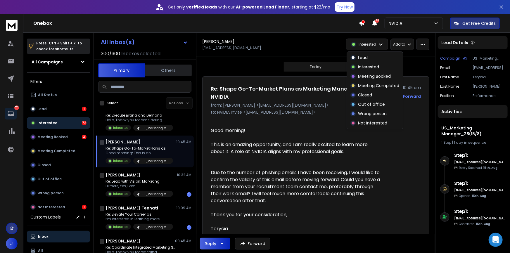
click at [368, 42] on p "Interested" at bounding box center [368, 44] width 18 height 5
click at [357, 74] on div "Meeting Booked" at bounding box center [371, 76] width 40 height 6
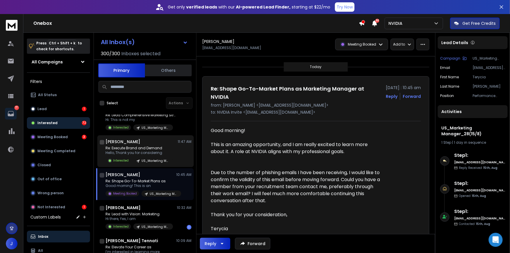
scroll to position [53, 0]
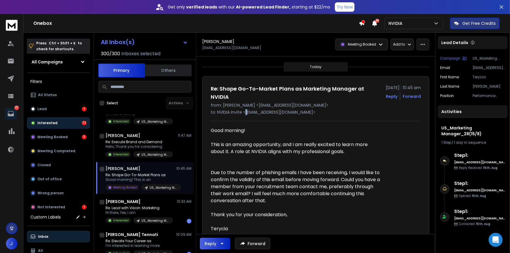
click at [245, 113] on p "to: NVIDIA Invite <[EMAIL_ADDRESS][DOMAIN_NAME]>" at bounding box center [316, 112] width 210 height 6
click at [244, 113] on p "to: NVIDIA Invite <[EMAIL_ADDRESS][DOMAIN_NAME]>" at bounding box center [316, 112] width 210 height 6
drag, startPoint x: 245, startPoint y: 112, endPoint x: 332, endPoint y: 112, distance: 86.9
click at [332, 112] on p "to: NVIDIA Invite <[EMAIL_ADDRESS][DOMAIN_NAME]>" at bounding box center [316, 112] width 210 height 6
click at [152, 84] on input at bounding box center [145, 87] width 93 height 12
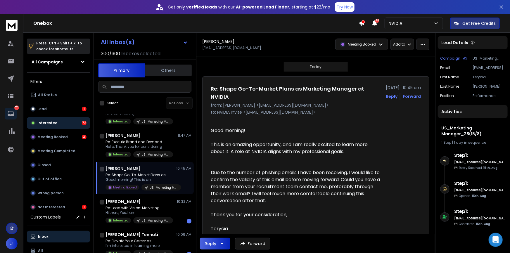
paste input "**********"
type input "**********"
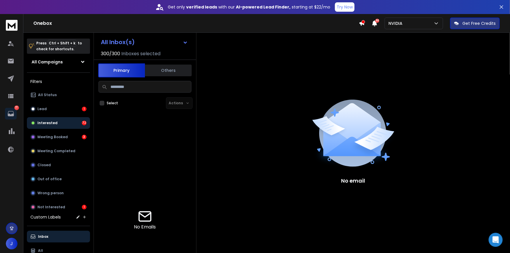
scroll to position [0, 0]
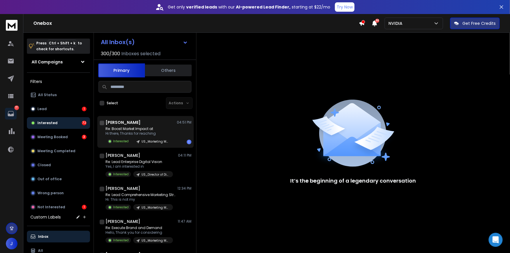
click at [151, 130] on p "Re: Boost Market Impact at" at bounding box center [140, 129] width 68 height 5
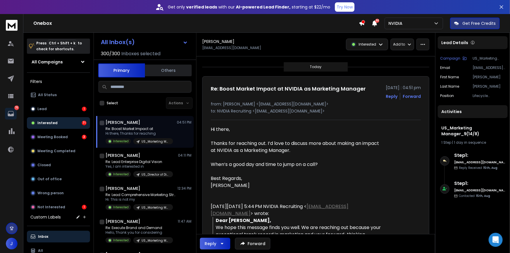
drag, startPoint x: 255, startPoint y: 111, endPoint x: 333, endPoint y: 113, distance: 77.8
click at [333, 113] on p "to: NVIDIA Recruiting <[EMAIL_ADDRESS][DOMAIN_NAME]>" at bounding box center [316, 111] width 210 height 6
click at [167, 88] on input at bounding box center [145, 87] width 93 height 12
paste input "**********"
type input "**********"
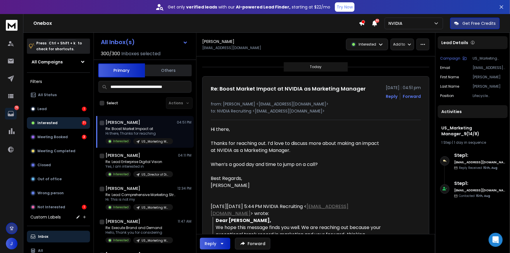
scroll to position [0, 1]
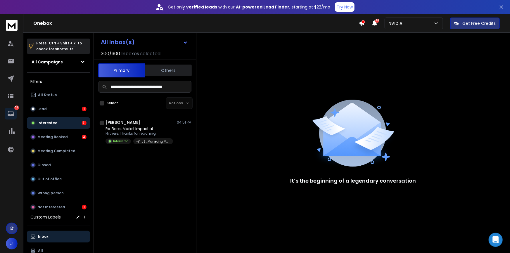
click at [162, 85] on input "**********" at bounding box center [145, 87] width 93 height 12
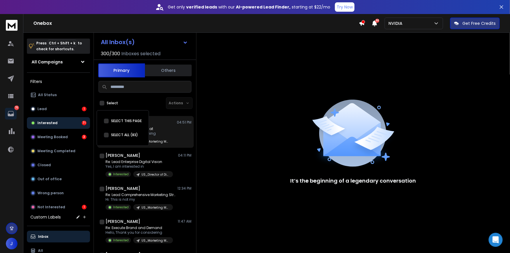
click at [153, 130] on p "Re: Boost Market Impact at" at bounding box center [140, 129] width 68 height 5
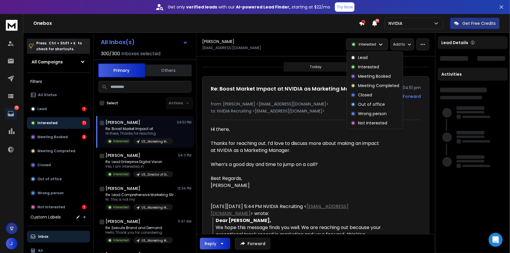
click at [375, 46] on p "Interested" at bounding box center [368, 44] width 18 height 5
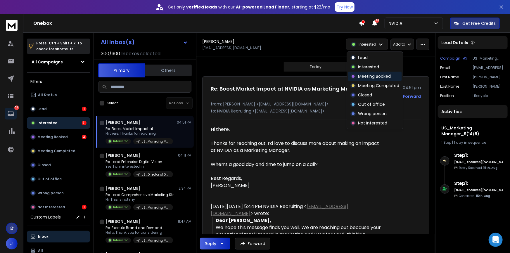
click at [367, 76] on p "Meeting Booked" at bounding box center [374, 76] width 33 height 6
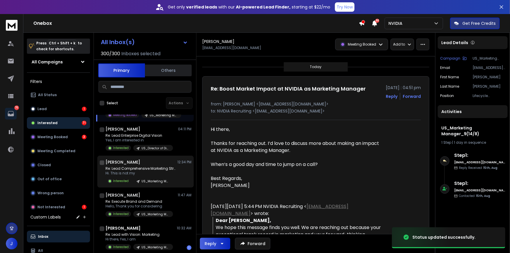
scroll to position [53, 0]
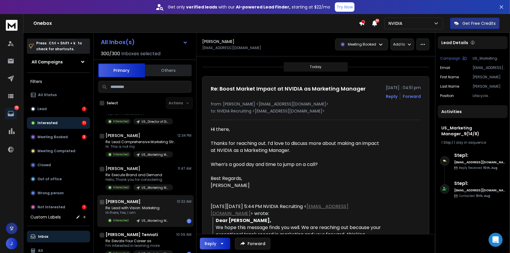
click at [163, 208] on p "Re: Lead with Vision: Marketing" at bounding box center [140, 208] width 68 height 5
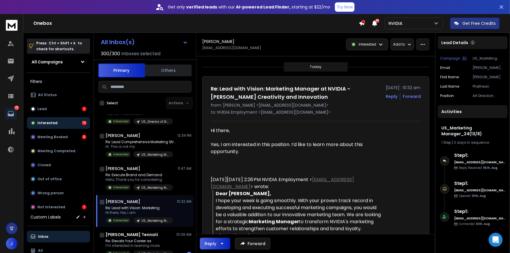
drag, startPoint x: 260, startPoint y: 113, endPoint x: 367, endPoint y: 110, distance: 106.8
click at [367, 110] on p "to: NVIDIA Employment <[EMAIL_ADDRESS][DOMAIN_NAME]>" at bounding box center [316, 112] width 210 height 6
click at [137, 87] on input at bounding box center [145, 87] width 93 height 12
paste input "**********"
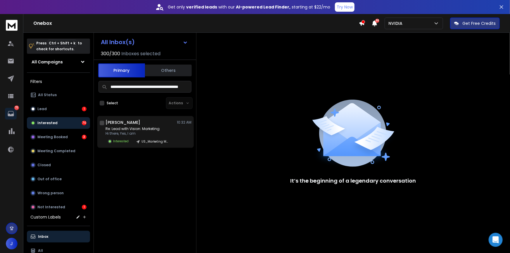
type input "**********"
click at [151, 127] on p "Re: Lead with Vision: Marketing" at bounding box center [140, 129] width 68 height 5
